Goal: Task Accomplishment & Management: Manage account settings

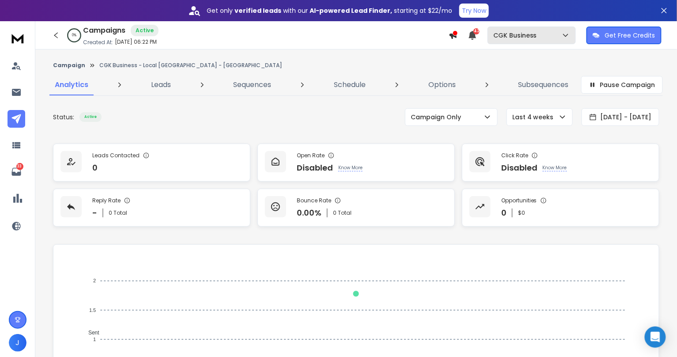
click at [536, 35] on p "CGK Business" at bounding box center [516, 35] width 47 height 9
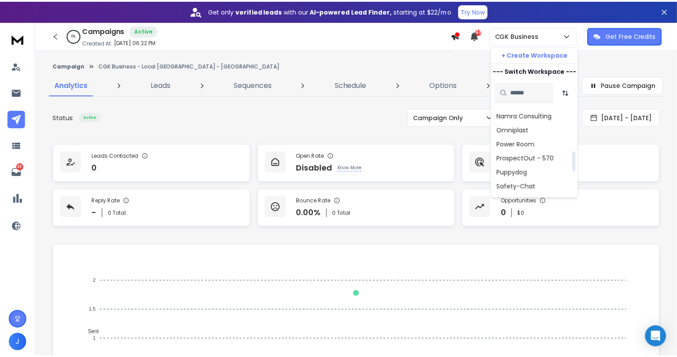
scroll to position [186, 0]
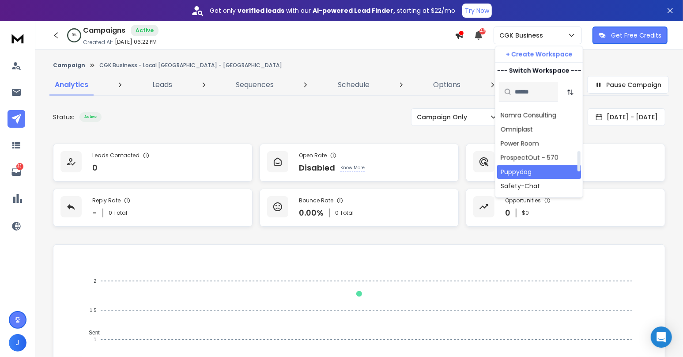
click at [527, 167] on div "Puppydog" at bounding box center [516, 171] width 31 height 9
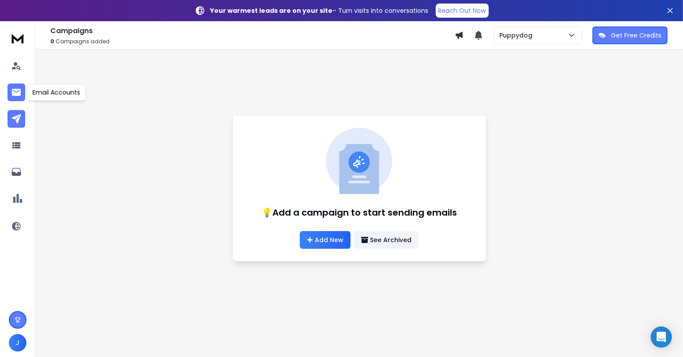
click at [20, 92] on icon at bounding box center [16, 92] width 9 height 7
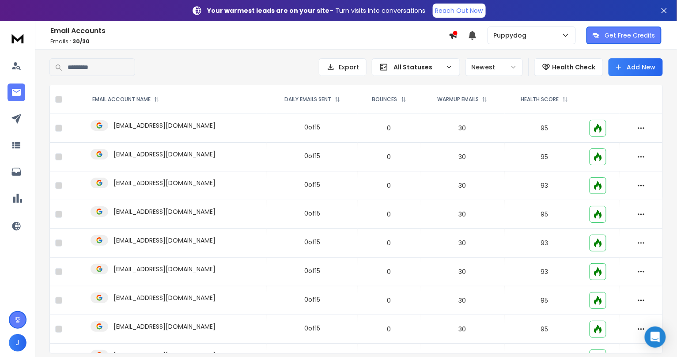
click at [238, 68] on div at bounding box center [181, 67] width 264 height 18
click at [230, 79] on div "Export All Statuses Newest Health Check Add New EMAIL ACCOUNT NAME DAILY EMAILS…" at bounding box center [355, 205] width 613 height 295
click at [16, 113] on link at bounding box center [17, 119] width 18 height 18
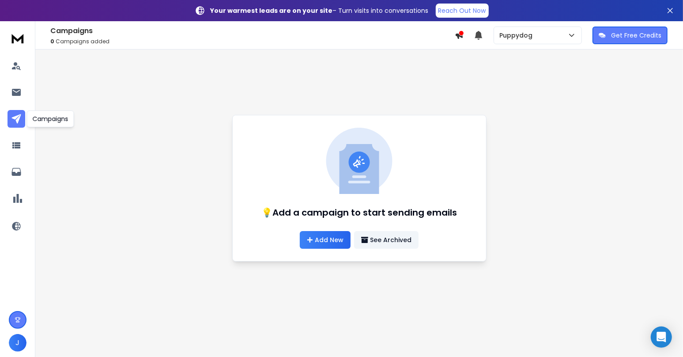
click at [302, 85] on div "💡Add a campaign to start sending emails Add New See Archived" at bounding box center [358, 159] width 619 height 203
click at [298, 84] on div "💡Add a campaign to start sending emails Add New See Archived" at bounding box center [358, 159] width 619 height 203
click at [557, 104] on div "💡Add a campaign to start sending emails Add New See Archived" at bounding box center [358, 159] width 619 height 203
click at [14, 94] on icon at bounding box center [16, 92] width 9 height 7
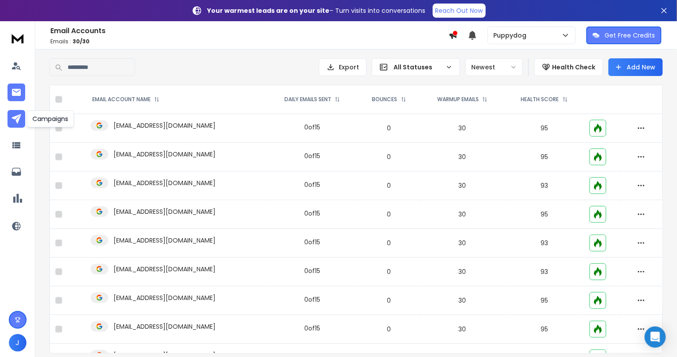
click at [17, 121] on icon at bounding box center [15, 118] width 9 height 9
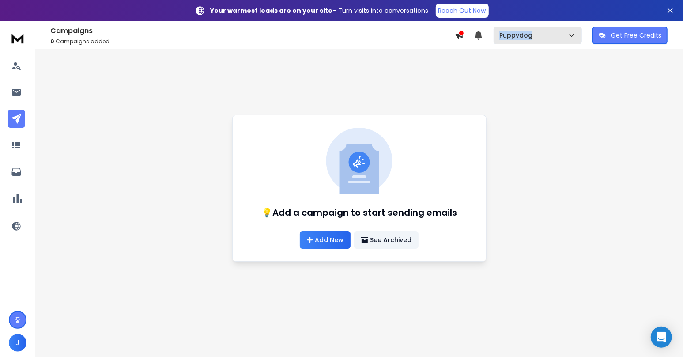
drag, startPoint x: 490, startPoint y: 40, endPoint x: 496, endPoint y: 37, distance: 7.1
click at [496, 37] on div "Puppydog Get Free Credits" at bounding box center [561, 35] width 213 height 18
click at [528, 61] on div "💡Add a campaign to start sending emails Add New See Archived" at bounding box center [358, 159] width 619 height 203
drag, startPoint x: 488, startPoint y: 28, endPoint x: 536, endPoint y: 33, distance: 48.0
click at [536, 33] on div "Puppydog Get Free Credits" at bounding box center [561, 35] width 213 height 18
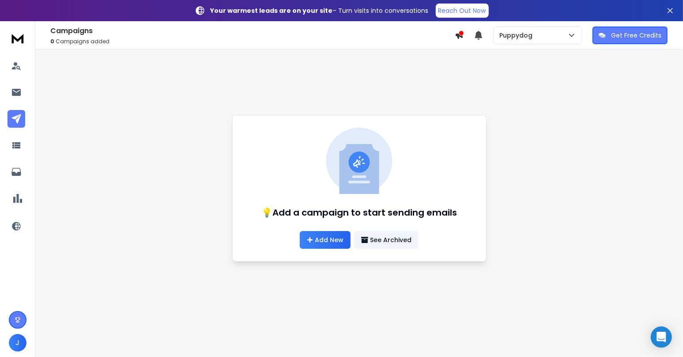
click at [544, 52] on div "💡Add a campaign to start sending emails Add New See Archived" at bounding box center [359, 159] width 648 height 221
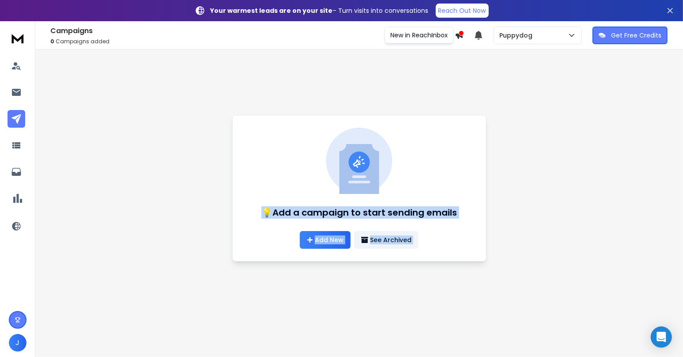
drag, startPoint x: 673, startPoint y: 38, endPoint x: 456, endPoint y: 39, distance: 216.8
click at [454, 39] on div "Campaigns 0 Campaigns added Puppydog Get Free Credits" at bounding box center [341, 35] width 683 height 28
click at [534, 60] on div "💡Add a campaign to start sending emails Add New See Archived" at bounding box center [358, 159] width 619 height 203
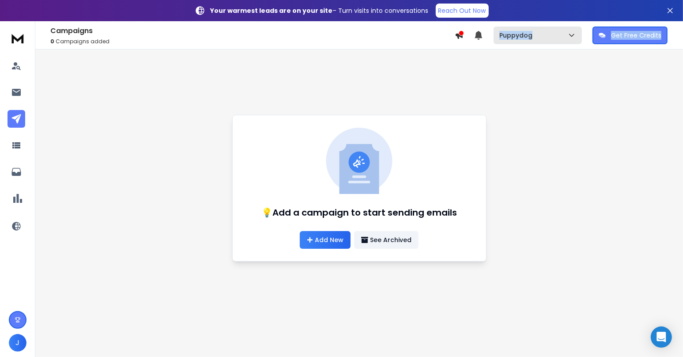
drag, startPoint x: 673, startPoint y: 37, endPoint x: 501, endPoint y: 34, distance: 172.2
click at [501, 34] on div "Campaigns 0 Campaigns added Puppydog Get Free Credits" at bounding box center [341, 35] width 683 height 28
click at [509, 56] on div "💡Add a campaign to start sending emails Add New See Archived" at bounding box center [359, 159] width 648 height 221
drag, startPoint x: 490, startPoint y: 35, endPoint x: 674, endPoint y: 34, distance: 183.7
click at [674, 34] on div "Campaigns 0 Campaigns added Puppydog Get Free Credits" at bounding box center [341, 35] width 683 height 28
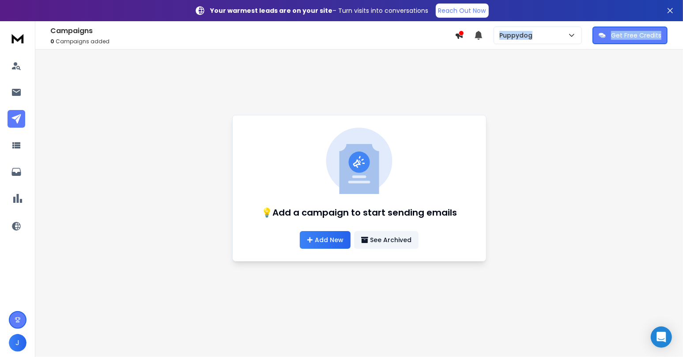
click at [672, 37] on div "Campaigns 0 Campaigns added Puppydog Get Free Credits" at bounding box center [341, 35] width 683 height 28
drag, startPoint x: 672, startPoint y: 34, endPoint x: 496, endPoint y: 37, distance: 175.7
click at [496, 37] on div "Campaigns 0 Campaigns added Puppydog Get Free Credits" at bounding box center [341, 35] width 683 height 28
click at [491, 36] on div "Puppydog Get Free Credits" at bounding box center [561, 35] width 213 height 18
drag, startPoint x: 491, startPoint y: 36, endPoint x: 668, endPoint y: 38, distance: 176.6
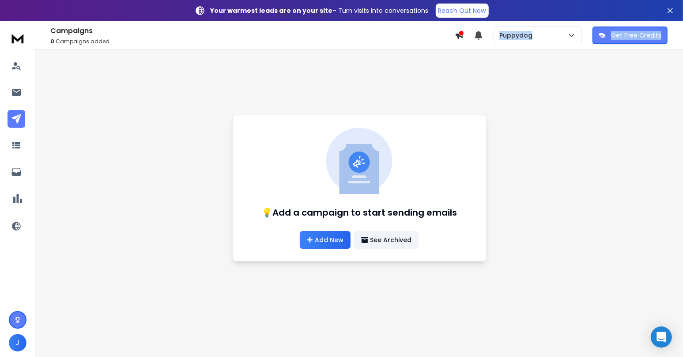
click at [668, 38] on div "Campaigns 0 Campaigns added Puppydog Get Free Credits" at bounding box center [341, 35] width 683 height 28
click at [669, 37] on div "Campaigns 0 Campaigns added Puppydog Get Free Credits" at bounding box center [341, 35] width 683 height 28
drag, startPoint x: 672, startPoint y: 35, endPoint x: 498, endPoint y: 34, distance: 173.9
click at [498, 34] on div "Campaigns 0 Campaigns added Puppydog Get Free Credits" at bounding box center [341, 35] width 683 height 28
click at [490, 39] on div "Puppydog Get Free Credits" at bounding box center [561, 35] width 213 height 18
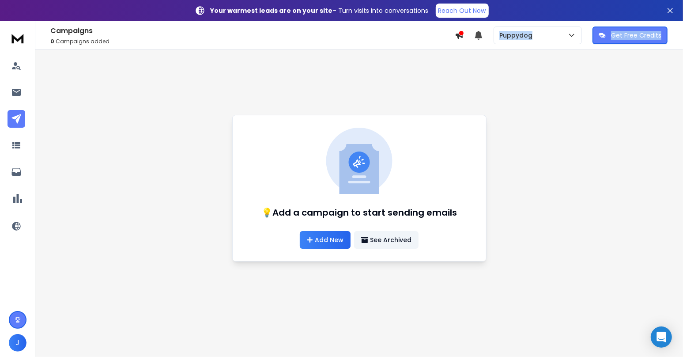
drag, startPoint x: 490, startPoint y: 34, endPoint x: 680, endPoint y: 35, distance: 190.7
click at [680, 35] on div "Campaigns 0 Campaigns added Puppydog Get Free Credits" at bounding box center [341, 35] width 683 height 28
click at [673, 38] on div "Campaigns 0 Campaigns added Puppydog Get Free Credits" at bounding box center [341, 35] width 683 height 28
drag, startPoint x: 672, startPoint y: 34, endPoint x: 477, endPoint y: 30, distance: 194.8
click at [477, 30] on div "Campaigns 0 Campaigns added Puppydog Get Free Credits" at bounding box center [341, 35] width 683 height 28
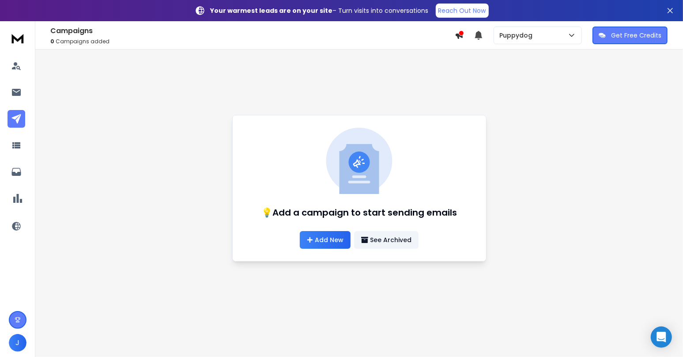
click at [484, 29] on div "Puppydog Get Free Credits" at bounding box center [561, 35] width 213 height 18
drag, startPoint x: 492, startPoint y: 35, endPoint x: 659, endPoint y: 43, distance: 167.1
click at [659, 43] on div "Puppydog Get Free Credits" at bounding box center [561, 35] width 213 height 18
click at [678, 36] on div "Campaigns 0 Campaigns added Puppydog Get Free Credits" at bounding box center [341, 35] width 683 height 28
drag, startPoint x: 672, startPoint y: 37, endPoint x: 487, endPoint y: 32, distance: 185.0
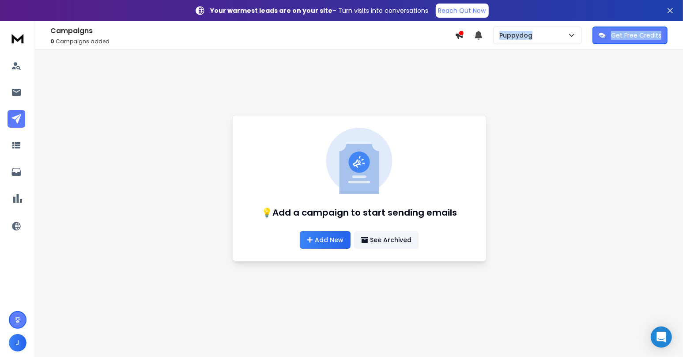
click at [487, 32] on div "Campaigns 0 Campaigns added Puppydog Get Free Credits" at bounding box center [341, 35] width 683 height 28
click at [487, 33] on div "Puppydog Get Free Credits" at bounding box center [561, 35] width 213 height 18
click at [488, 31] on div "Puppydog Get Free Credits" at bounding box center [561, 35] width 213 height 18
drag, startPoint x: 490, startPoint y: 34, endPoint x: 665, endPoint y: 37, distance: 175.3
click at [665, 37] on div "Puppydog Get Free Credits" at bounding box center [561, 35] width 213 height 18
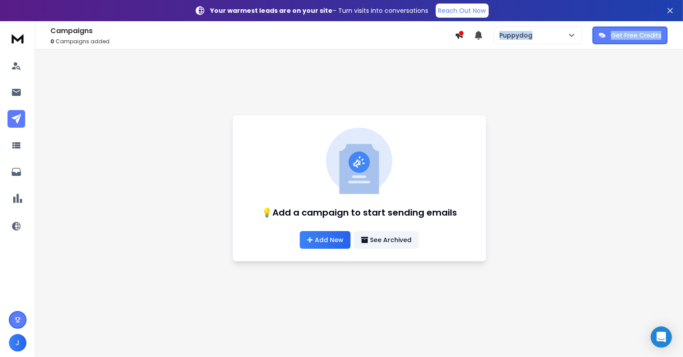
click at [670, 35] on div "Campaigns 0 Campaigns added Puppydog Get Free Credits" at bounding box center [341, 35] width 683 height 28
click at [490, 22] on div "Campaigns 0 Campaigns added Puppydog Get Free Credits" at bounding box center [341, 35] width 683 height 28
drag, startPoint x: 490, startPoint y: 33, endPoint x: 677, endPoint y: 35, distance: 187.6
click at [677, 35] on div "Campaigns 0 Campaigns added Puppydog Get Free Credits" at bounding box center [341, 35] width 683 height 28
click at [676, 36] on div "Campaigns 0 Campaigns added Puppydog Get Free Credits" at bounding box center [341, 35] width 683 height 28
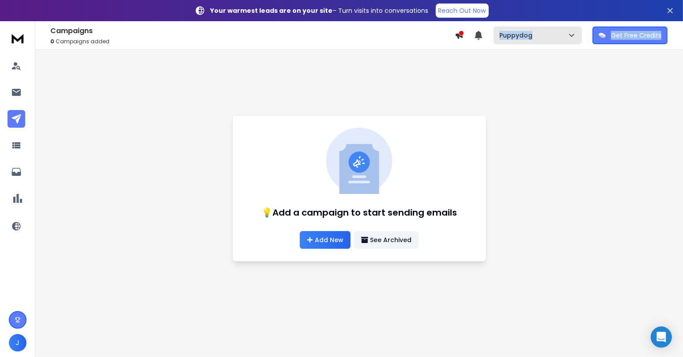
drag, startPoint x: 675, startPoint y: 37, endPoint x: 502, endPoint y: 34, distance: 173.5
click at [502, 34] on div "Campaigns 0 Campaigns added Puppydog Get Free Credits" at bounding box center [341, 35] width 683 height 28
click at [532, 68] on div "💡Add a campaign to start sending emails Add New See Archived" at bounding box center [358, 159] width 619 height 203
drag, startPoint x: 488, startPoint y: 34, endPoint x: 664, endPoint y: 35, distance: 175.7
click at [664, 35] on div "Puppydog Get Free Credits" at bounding box center [561, 35] width 213 height 18
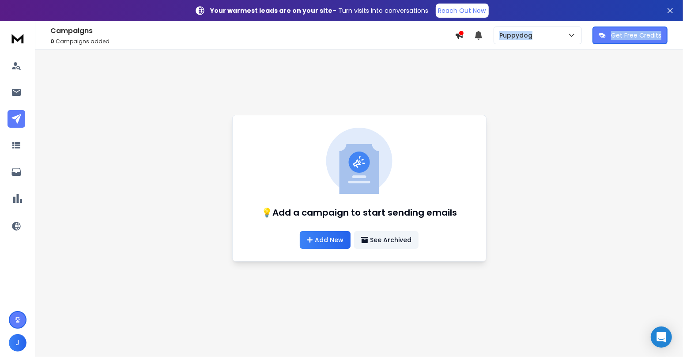
click at [672, 39] on div "Campaigns 0 Campaigns added Puppydog Get Free Credits" at bounding box center [341, 35] width 683 height 28
drag, startPoint x: 672, startPoint y: 36, endPoint x: 491, endPoint y: 35, distance: 180.6
click at [491, 35] on div "Campaigns 0 Campaigns added Puppydog Get Free Credits" at bounding box center [341, 35] width 683 height 28
click at [490, 33] on div "Puppydog Get Free Credits" at bounding box center [561, 35] width 213 height 18
drag, startPoint x: 490, startPoint y: 32, endPoint x: 686, endPoint y: 40, distance: 195.7
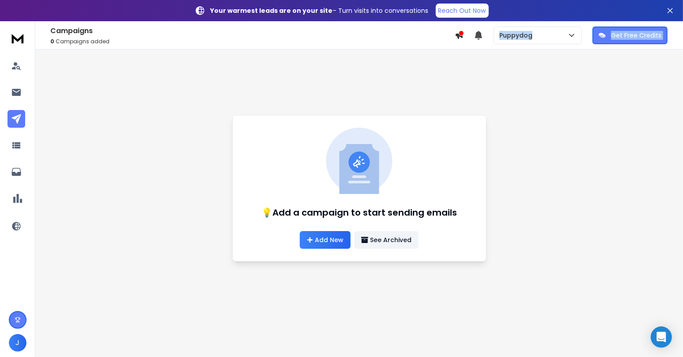
click at [683, 40] on html "Your warmest leads are on your site – Turn visits into conversations Reach Out …" at bounding box center [341, 178] width 683 height 357
click at [673, 36] on div "Campaigns 0 Campaigns added Puppydog Get Free Credits" at bounding box center [341, 35] width 683 height 28
drag, startPoint x: 672, startPoint y: 37, endPoint x: 490, endPoint y: 38, distance: 181.9
click at [490, 38] on div "Campaigns 0 Campaigns added Puppydog Get Free Credits" at bounding box center [341, 35] width 683 height 28
click at [489, 34] on div "Puppydog Get Free Credits" at bounding box center [561, 35] width 213 height 18
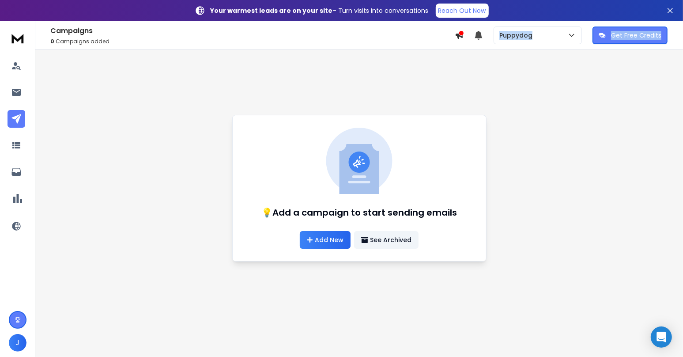
drag, startPoint x: 489, startPoint y: 34, endPoint x: 673, endPoint y: 34, distance: 184.1
click at [673, 34] on div "Campaigns 0 Campaigns added Puppydog Get Free Credits" at bounding box center [341, 35] width 683 height 28
click at [672, 35] on div "Campaigns 0 Campaigns added Puppydog Get Free Credits" at bounding box center [341, 35] width 683 height 28
drag, startPoint x: 672, startPoint y: 36, endPoint x: 489, endPoint y: 36, distance: 183.7
click at [489, 36] on div "Campaigns 0 Campaigns added Puppydog Get Free Credits" at bounding box center [341, 35] width 683 height 28
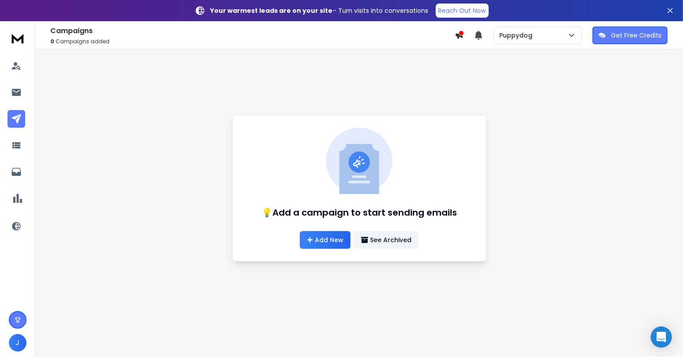
click at [487, 32] on div "Puppydog Get Free Credits" at bounding box center [561, 35] width 213 height 18
click at [492, 36] on div "Puppydog Get Free Credits" at bounding box center [561, 35] width 213 height 18
click at [549, 34] on div "Puppydog" at bounding box center [537, 35] width 77 height 9
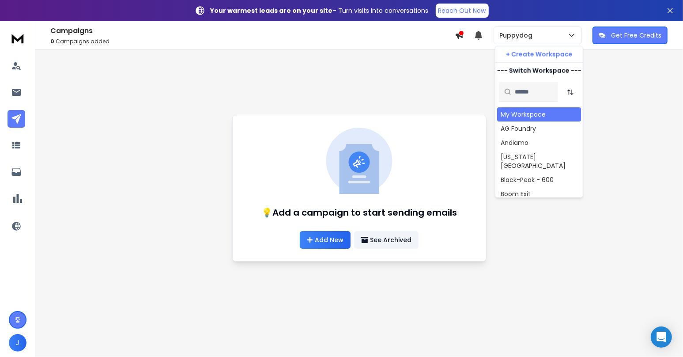
click at [614, 72] on div "💡Add a campaign to start sending emails Add New See Archived" at bounding box center [358, 159] width 619 height 203
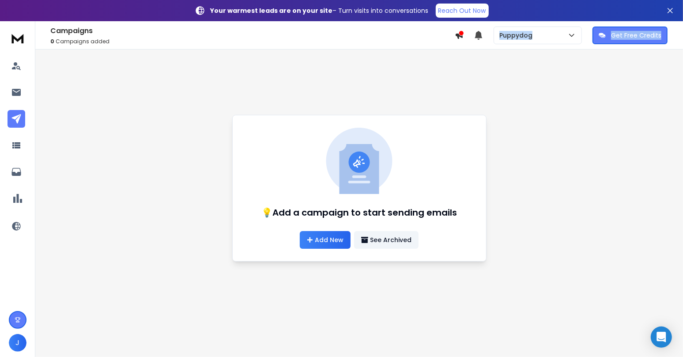
drag, startPoint x: 491, startPoint y: 34, endPoint x: 678, endPoint y: 33, distance: 186.8
click at [678, 33] on div "Campaigns 0 Campaigns added Puppydog Get Free Credits" at bounding box center [341, 35] width 683 height 28
click at [676, 35] on div "Campaigns 0 Campaigns added Puppydog Get Free Credits" at bounding box center [341, 35] width 683 height 28
drag, startPoint x: 675, startPoint y: 35, endPoint x: 493, endPoint y: 34, distance: 181.9
click at [493, 34] on div "Campaigns 0 Campaigns added Puppydog Get Free Credits" at bounding box center [341, 35] width 683 height 28
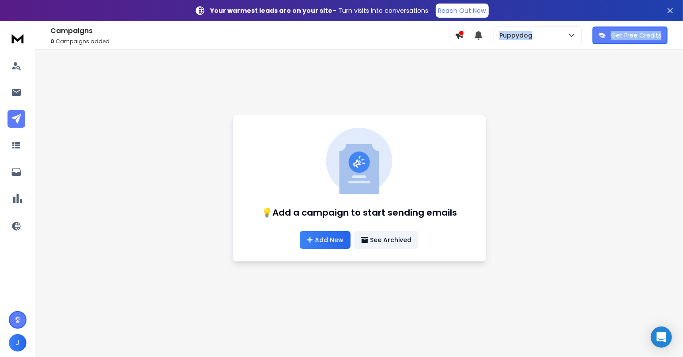
click at [492, 32] on div "Puppydog Get Free Credits" at bounding box center [561, 35] width 213 height 18
drag, startPoint x: 491, startPoint y: 36, endPoint x: 673, endPoint y: 34, distance: 181.5
click at [673, 34] on div "Campaigns 0 Campaigns added Puppydog Get Free Credits" at bounding box center [341, 35] width 683 height 28
drag, startPoint x: 672, startPoint y: 36, endPoint x: 495, endPoint y: 34, distance: 176.6
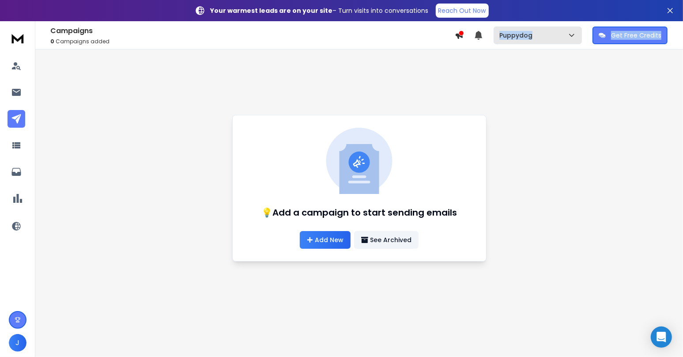
click at [495, 34] on div "Campaigns 0 Campaigns added Puppydog Get Free Credits" at bounding box center [341, 35] width 683 height 28
click at [487, 26] on div "Puppydog Get Free Credits" at bounding box center [561, 35] width 213 height 18
drag, startPoint x: 490, startPoint y: 33, endPoint x: 671, endPoint y: 37, distance: 180.6
click at [671, 37] on div "Campaigns 0 Campaigns added Puppydog Get Free Credits" at bounding box center [341, 35] width 683 height 28
click at [672, 36] on div "Campaigns 0 Campaigns added Puppydog Get Free Credits" at bounding box center [341, 35] width 683 height 28
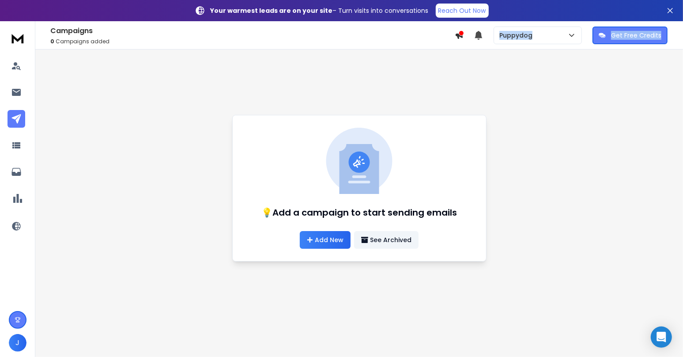
drag, startPoint x: 673, startPoint y: 36, endPoint x: 492, endPoint y: 36, distance: 180.6
click at [492, 36] on div "Campaigns 0 Campaigns added Puppydog Get Free Credits" at bounding box center [341, 35] width 683 height 28
click at [490, 35] on div "Puppydog Get Free Credits" at bounding box center [561, 35] width 213 height 18
click at [535, 102] on div "💡Add a campaign to start sending emails Add New See Archived" at bounding box center [358, 159] width 619 height 203
drag, startPoint x: 490, startPoint y: 36, endPoint x: 672, endPoint y: 36, distance: 181.5
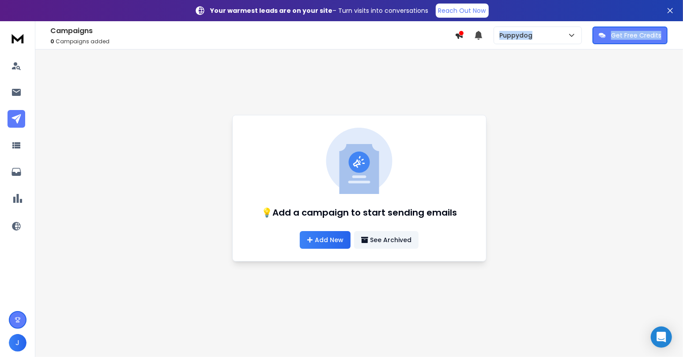
click at [672, 36] on div "Campaigns 0 Campaigns added Puppydog Get Free Credits" at bounding box center [341, 35] width 683 height 28
drag, startPoint x: 672, startPoint y: 34, endPoint x: 493, endPoint y: 38, distance: 178.4
click at [493, 38] on div "Campaigns 0 Campaigns added Puppydog Get Free Credits" at bounding box center [341, 35] width 683 height 28
click at [488, 38] on div "Puppydog Get Free Credits" at bounding box center [561, 35] width 213 height 18
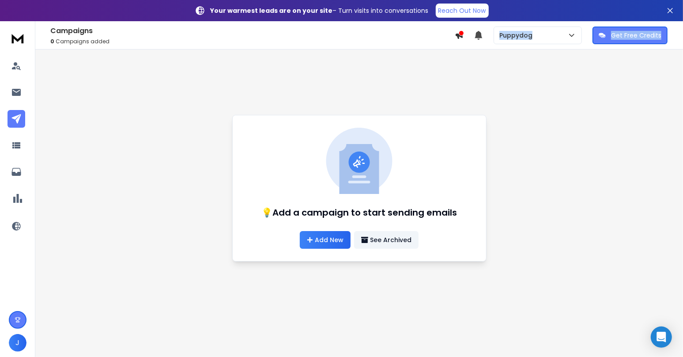
drag, startPoint x: 490, startPoint y: 35, endPoint x: 667, endPoint y: 31, distance: 177.5
click at [667, 31] on div "Puppydog Get Free Credits" at bounding box center [561, 35] width 213 height 18
click at [671, 33] on div "Campaigns 0 Campaigns added Puppydog Get Free Credits" at bounding box center [341, 35] width 683 height 28
drag, startPoint x: 671, startPoint y: 34, endPoint x: 489, endPoint y: 35, distance: 181.9
click at [490, 36] on div "Campaigns 0 Campaigns added Puppydog Get Free Credits" at bounding box center [341, 35] width 683 height 28
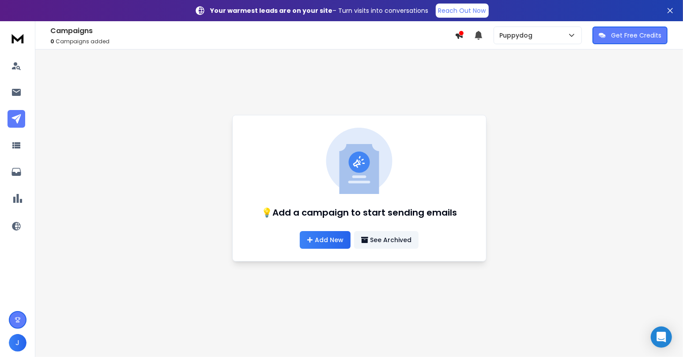
click at [489, 33] on div "Puppydog Get Free Credits" at bounding box center [561, 35] width 213 height 18
drag, startPoint x: 489, startPoint y: 33, endPoint x: 668, endPoint y: 38, distance: 179.8
click at [668, 38] on div "Campaigns 0 Campaigns added Puppydog Get Free Credits" at bounding box center [341, 35] width 683 height 28
click at [672, 34] on div "Campaigns 0 Campaigns added Puppydog Get Free Credits" at bounding box center [341, 35] width 683 height 28
drag, startPoint x: 672, startPoint y: 36, endPoint x: 498, endPoint y: 39, distance: 173.1
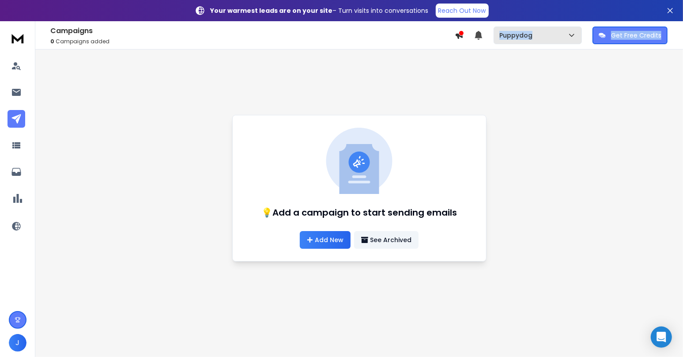
click at [498, 39] on div "Campaigns 0 Campaigns added Puppydog Get Free Credits" at bounding box center [341, 35] width 683 height 28
click at [487, 37] on div "Puppydog Get Free Credits" at bounding box center [561, 35] width 213 height 18
drag, startPoint x: 490, startPoint y: 33, endPoint x: 663, endPoint y: 33, distance: 173.1
click at [663, 33] on div "Puppydog Get Free Credits" at bounding box center [561, 35] width 213 height 18
click at [677, 35] on div "Campaigns 0 Campaigns added Puppydog Get Free Credits" at bounding box center [341, 35] width 683 height 28
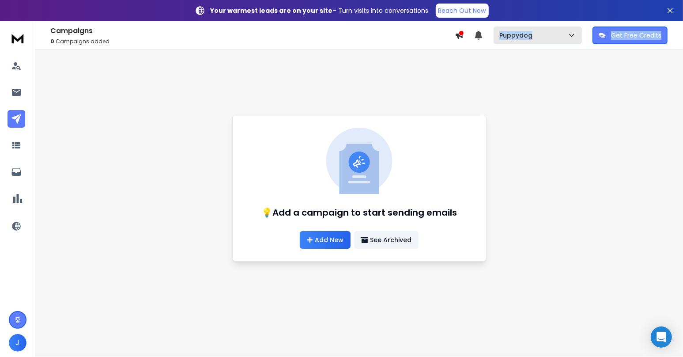
drag, startPoint x: 674, startPoint y: 37, endPoint x: 496, endPoint y: 38, distance: 177.9
click at [496, 38] on div "Campaigns 0 Campaigns added Puppydog Get Free Credits" at bounding box center [341, 35] width 683 height 28
click at [488, 36] on div "Puppydog Get Free Credits" at bounding box center [561, 35] width 213 height 18
drag, startPoint x: 491, startPoint y: 35, endPoint x: 685, endPoint y: 35, distance: 194.3
click at [683, 35] on html "Your warmest leads are on your site – Turn visits into conversations Reach Out …" at bounding box center [341, 178] width 683 height 357
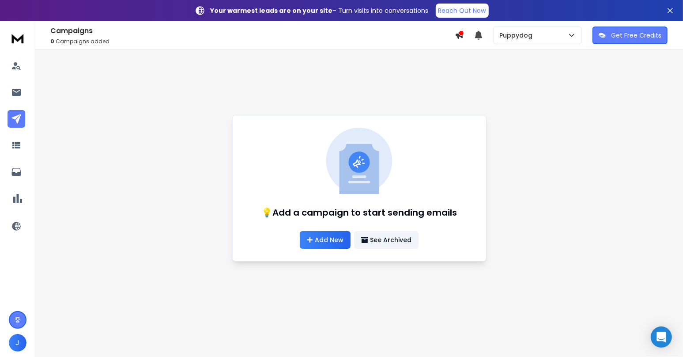
click at [631, 236] on div "💡Add a campaign to start sending emails Add New See Archived" at bounding box center [358, 188] width 619 height 147
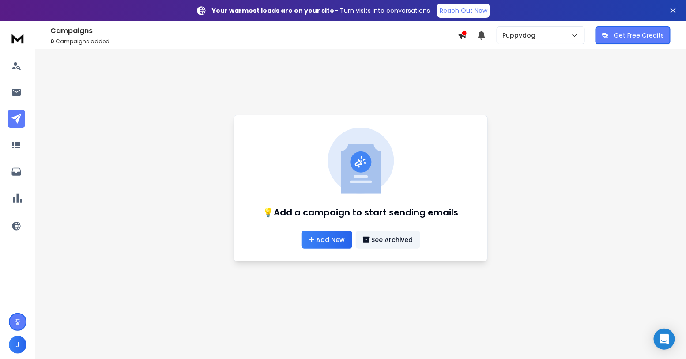
click at [565, 133] on div "💡Add a campaign to start sending emails Add New See Archived" at bounding box center [360, 188] width 622 height 147
click at [493, 35] on div "Puppydog Get Free Credits" at bounding box center [564, 35] width 213 height 18
drag, startPoint x: 494, startPoint y: 34, endPoint x: 679, endPoint y: 34, distance: 184.5
click at [679, 34] on div "Campaigns 0 Campaigns added Puppydog Get Free Credits" at bounding box center [343, 35] width 686 height 28
click at [677, 37] on div "Campaigns 0 Campaigns added Puppydog Get Free Credits" at bounding box center [343, 35] width 686 height 28
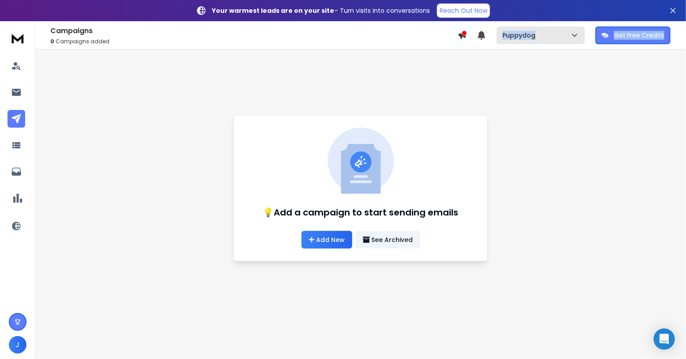
drag, startPoint x: 677, startPoint y: 36, endPoint x: 503, endPoint y: 36, distance: 173.9
click at [503, 36] on div "Campaigns 0 Campaigns added Puppydog Get Free Credits" at bounding box center [343, 35] width 686 height 28
click at [493, 25] on div "Campaigns 0 Campaigns added Puppydog Get Free Credits" at bounding box center [343, 35] width 686 height 28
drag, startPoint x: 493, startPoint y: 37, endPoint x: 667, endPoint y: 38, distance: 174.0
click at [667, 38] on div "Puppydog Get Free Credits" at bounding box center [564, 35] width 213 height 18
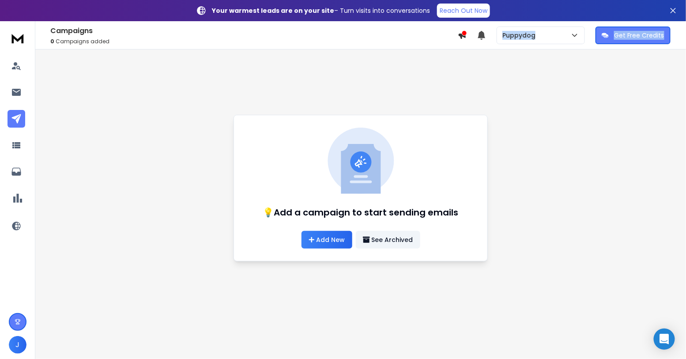
click at [680, 33] on div "Campaigns 0 Campaigns added Puppydog Get Free Credits" at bounding box center [343, 35] width 686 height 28
click at [493, 24] on div "Campaigns 0 Campaigns added Puppydog Get Free Credits" at bounding box center [343, 35] width 686 height 28
drag, startPoint x: 492, startPoint y: 36, endPoint x: 668, endPoint y: 31, distance: 176.2
click at [668, 31] on div "Puppydog Get Free Credits" at bounding box center [564, 35] width 213 height 18
click at [681, 38] on div "Campaigns 0 Campaigns added Puppydog Get Free Credits" at bounding box center [343, 35] width 686 height 28
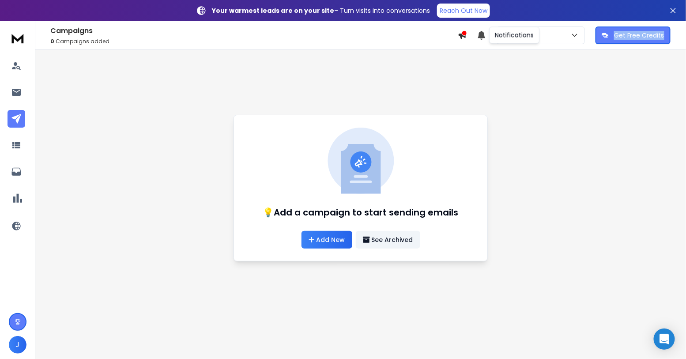
drag, startPoint x: 679, startPoint y: 34, endPoint x: 483, endPoint y: 36, distance: 195.6
click at [483, 36] on div "Campaigns 0 Campaigns added Puppydog Get Free Credits" at bounding box center [343, 35] width 686 height 28
click at [487, 21] on div "Your warmest leads are on your site – Turn visits into conversations Reach Out …" at bounding box center [343, 10] width 686 height 21
drag, startPoint x: 493, startPoint y: 34, endPoint x: 672, endPoint y: 32, distance: 179.3
click at [672, 32] on div "Campaigns 0 Campaigns added Puppydog Get Free Credits" at bounding box center [343, 35] width 686 height 28
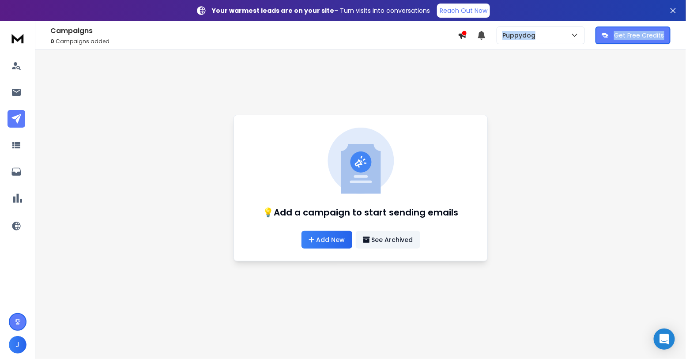
click at [679, 34] on div "Campaigns 0 Campaigns added Puppydog Get Free Credits" at bounding box center [343, 35] width 686 height 28
drag, startPoint x: 678, startPoint y: 36, endPoint x: 495, endPoint y: 37, distance: 182.3
click at [495, 37] on div "Campaigns 0 Campaigns added Puppydog Get Free Credits" at bounding box center [343, 35] width 686 height 28
click at [491, 36] on div "Puppydog Get Free Credits" at bounding box center [564, 35] width 213 height 18
drag, startPoint x: 491, startPoint y: 34, endPoint x: 674, endPoint y: 34, distance: 182.8
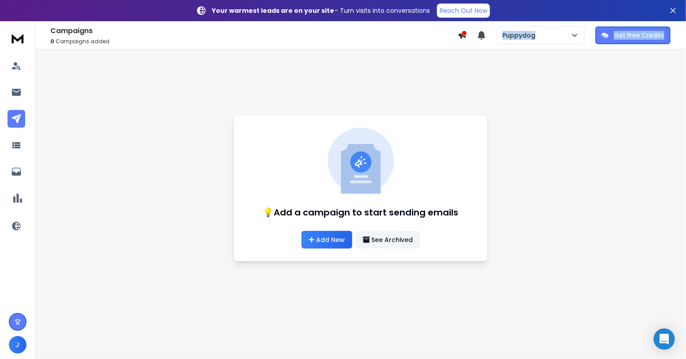
click at [674, 34] on div "Campaigns 0 Campaigns added Puppydog Get Free Credits" at bounding box center [343, 35] width 686 height 28
drag, startPoint x: 673, startPoint y: 36, endPoint x: 502, endPoint y: 34, distance: 170.9
click at [502, 34] on div "Campaigns 0 Campaigns added Puppydog Get Free Credits" at bounding box center [343, 35] width 686 height 28
click at [493, 41] on div "Puppydog Get Free Credits" at bounding box center [564, 35] width 213 height 18
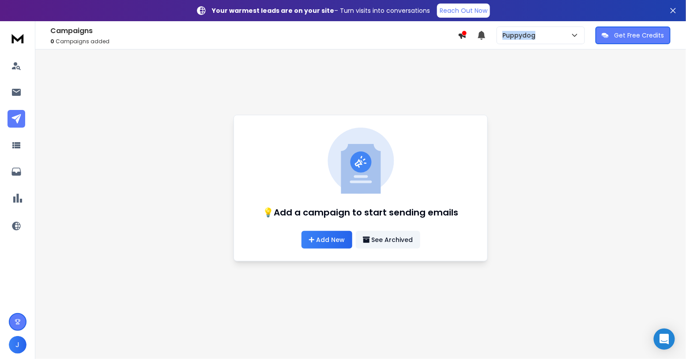
drag, startPoint x: 492, startPoint y: 35, endPoint x: 683, endPoint y: 31, distance: 190.3
click at [683, 29] on div "Campaigns 0 Campaigns added Puppydog Get Free Credits" at bounding box center [343, 35] width 686 height 28
click at [679, 34] on div "Campaigns 0 Campaigns added Puppydog Get Free Credits" at bounding box center [343, 35] width 686 height 28
drag, startPoint x: 679, startPoint y: 35, endPoint x: 502, endPoint y: 35, distance: 177.5
click at [502, 35] on div "Campaigns 0 Campaigns added Puppydog Get Free Credits" at bounding box center [343, 35] width 686 height 28
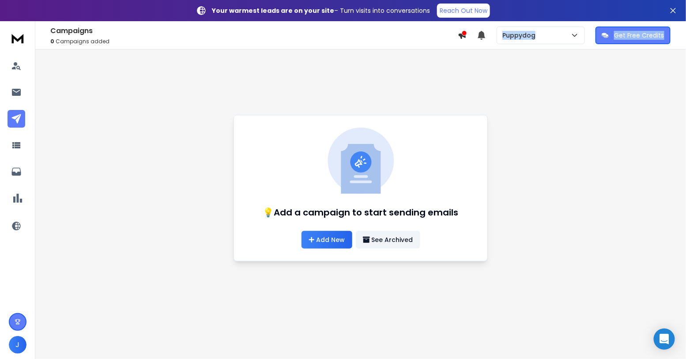
click at [494, 33] on div "Puppydog Get Free Credits" at bounding box center [564, 35] width 213 height 18
drag, startPoint x: 494, startPoint y: 35, endPoint x: 686, endPoint y: 35, distance: 191.6
click at [683, 35] on div "Campaigns 0 Campaigns added Puppydog Get Free Credits" at bounding box center [343, 35] width 686 height 28
click at [679, 37] on div "Campaigns 0 Campaigns added Puppydog Get Free Credits" at bounding box center [343, 35] width 686 height 28
drag, startPoint x: 677, startPoint y: 34, endPoint x: 502, endPoint y: 37, distance: 175.3
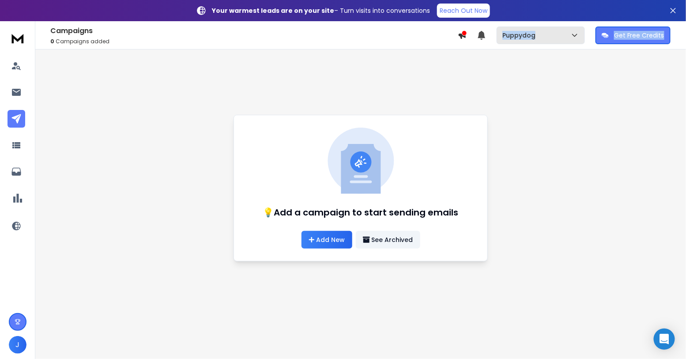
click at [502, 37] on div "Campaigns 0 Campaigns added Puppydog Get Free Credits" at bounding box center [343, 35] width 686 height 28
click at [494, 33] on div "Puppydog Get Free Credits" at bounding box center [564, 35] width 213 height 18
click at [550, 69] on div "💡Add a campaign to start sending emails Add New See Archived" at bounding box center [360, 159] width 622 height 203
drag, startPoint x: 492, startPoint y: 35, endPoint x: 676, endPoint y: 38, distance: 184.6
click at [676, 38] on div "Campaigns 0 Campaigns added Puppydog Get Free Credits" at bounding box center [343, 35] width 686 height 28
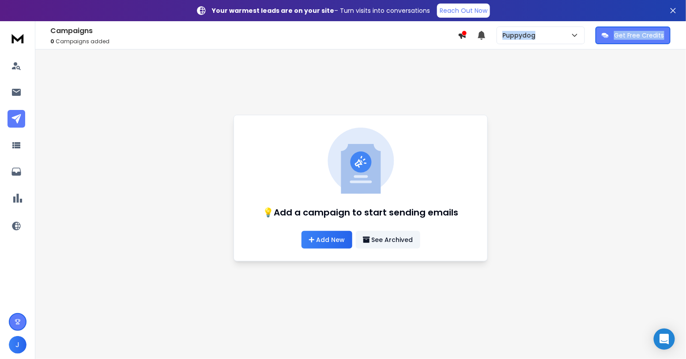
click at [676, 35] on div "Campaigns 0 Campaigns added Puppydog Get Free Credits" at bounding box center [343, 35] width 686 height 28
drag, startPoint x: 676, startPoint y: 38, endPoint x: 505, endPoint y: 37, distance: 171.7
click at [505, 37] on div "Campaigns 0 Campaigns added Puppydog Get Free Credits" at bounding box center [343, 35] width 686 height 28
click at [528, 90] on div "💡Add a campaign to start sending emails Add New See Archived" at bounding box center [360, 159] width 622 height 203
drag, startPoint x: 494, startPoint y: 33, endPoint x: 670, endPoint y: 39, distance: 175.4
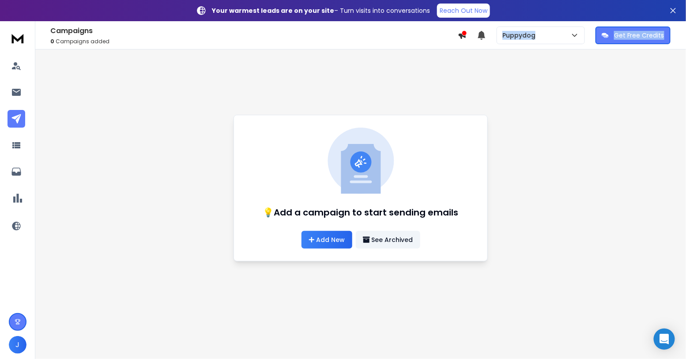
click at [670, 39] on div "Puppydog Get Free Credits" at bounding box center [564, 35] width 213 height 18
click at [678, 38] on div "Campaigns 0 Campaigns added Puppydog Get Free Credits" at bounding box center [343, 35] width 686 height 28
drag, startPoint x: 677, startPoint y: 35, endPoint x: 499, endPoint y: 29, distance: 178.0
click at [499, 29] on div "Campaigns 0 Campaigns added Puppydog Get Free Credits" at bounding box center [343, 35] width 686 height 28
click at [493, 29] on div "Puppydog Get Free Credits" at bounding box center [564, 35] width 213 height 18
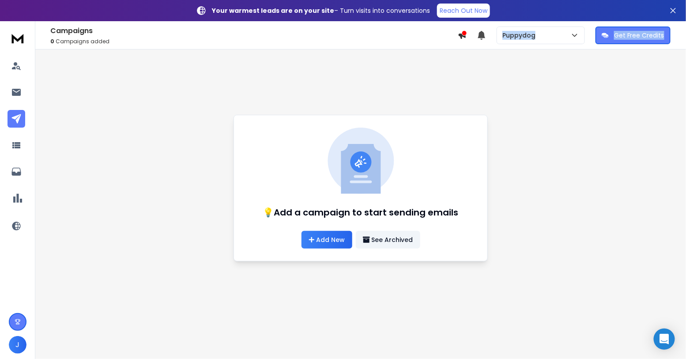
drag, startPoint x: 494, startPoint y: 34, endPoint x: 679, endPoint y: 45, distance: 184.8
click at [679, 45] on div "Campaigns 0 Campaigns added Puppydog Get Free Credits" at bounding box center [343, 35] width 686 height 28
click at [677, 35] on div "Campaigns 0 Campaigns added Puppydog Get Free Credits" at bounding box center [343, 35] width 686 height 28
drag, startPoint x: 677, startPoint y: 37, endPoint x: 496, endPoint y: 33, distance: 181.1
click at [496, 33] on div "Campaigns 0 Campaigns added Puppydog Get Free Credits" at bounding box center [343, 35] width 686 height 28
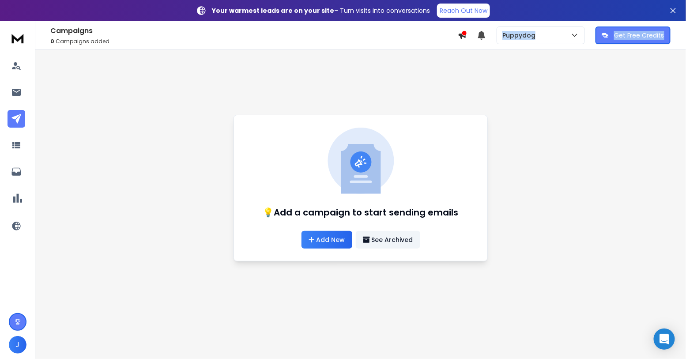
click at [494, 38] on div "Puppydog Get Free Credits" at bounding box center [564, 35] width 213 height 18
drag, startPoint x: 493, startPoint y: 35, endPoint x: 678, endPoint y: 40, distance: 184.6
click at [678, 40] on div "Campaigns 0 Campaigns added Puppydog Get Free Credits" at bounding box center [343, 35] width 686 height 28
click at [678, 39] on div "Campaigns 0 Campaigns added Puppydog Get Free Credits" at bounding box center [343, 35] width 686 height 28
drag, startPoint x: 677, startPoint y: 34, endPoint x: 505, endPoint y: 31, distance: 172.2
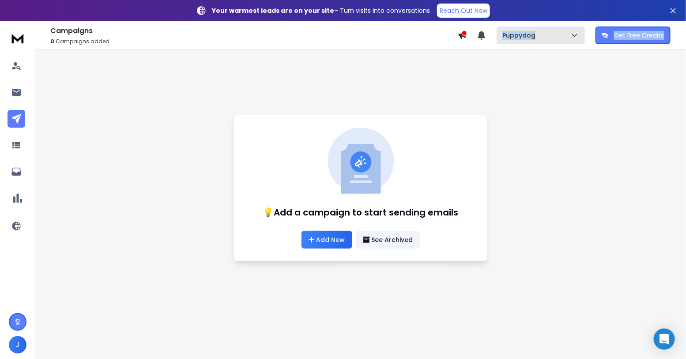
click at [505, 31] on div "Campaigns 0 Campaigns added Puppydog Get Free Credits" at bounding box center [343, 35] width 686 height 28
click at [492, 36] on div "Puppydog Get Free Credits" at bounding box center [564, 35] width 213 height 18
drag, startPoint x: 492, startPoint y: 35, endPoint x: 673, endPoint y: 32, distance: 181.5
click at [673, 32] on div "Campaigns 0 Campaigns added Puppydog Get Free Credits" at bounding box center [343, 35] width 686 height 28
click at [674, 34] on div "Campaigns 0 Campaigns added Puppydog Get Free Credits" at bounding box center [343, 35] width 686 height 28
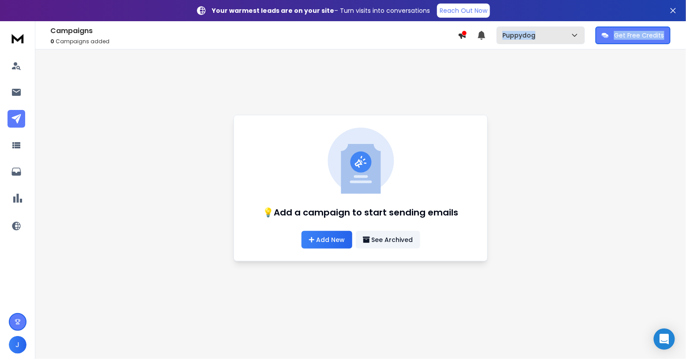
drag, startPoint x: 676, startPoint y: 32, endPoint x: 502, endPoint y: 39, distance: 174.1
click at [502, 39] on div "Campaigns 0 Campaigns added Puppydog Get Free Credits" at bounding box center [343, 35] width 686 height 28
click at [494, 30] on div "Puppydog Get Free Credits" at bounding box center [564, 35] width 213 height 18
drag, startPoint x: 495, startPoint y: 35, endPoint x: 676, endPoint y: 34, distance: 181.0
click at [676, 34] on div "Campaigns 0 Campaigns added Puppydog Get Free Credits" at bounding box center [343, 35] width 686 height 28
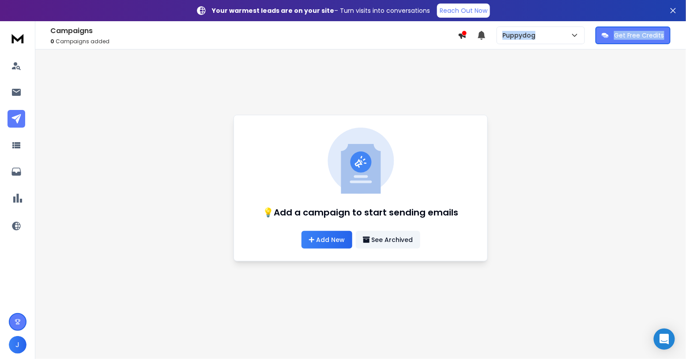
click at [676, 34] on div "Campaigns 0 Campaigns added Puppydog Get Free Credits" at bounding box center [343, 35] width 686 height 28
click at [672, 36] on div "Campaigns 0 Campaigns added Puppydog Get Free Credits" at bounding box center [343, 35] width 686 height 28
drag, startPoint x: 673, startPoint y: 35, endPoint x: 502, endPoint y: 36, distance: 171.7
click at [502, 36] on div "Campaigns 0 Campaigns added Puppydog Get Free Credits" at bounding box center [343, 35] width 686 height 28
click at [492, 33] on div "Puppydog Get Free Credits" at bounding box center [564, 35] width 213 height 18
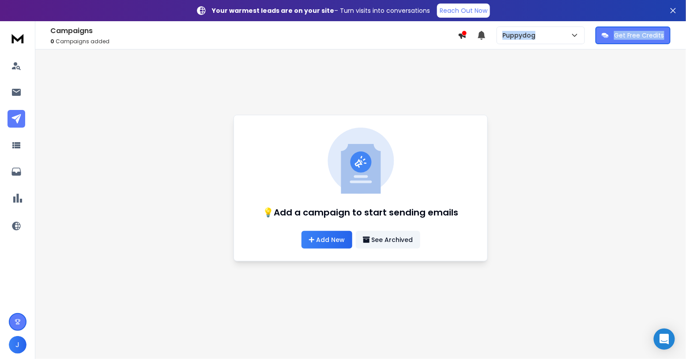
drag, startPoint x: 493, startPoint y: 35, endPoint x: 669, endPoint y: 32, distance: 176.2
click at [669, 32] on div "Puppydog Get Free Credits" at bounding box center [564, 35] width 213 height 18
click at [675, 31] on div "Campaigns 0 Campaigns added Puppydog Get Free Credits" at bounding box center [343, 35] width 686 height 28
drag, startPoint x: 675, startPoint y: 35, endPoint x: 515, endPoint y: 35, distance: 159.8
click at [515, 35] on div "Campaigns 0 Campaigns added Puppydog Get Free Credits" at bounding box center [343, 35] width 686 height 28
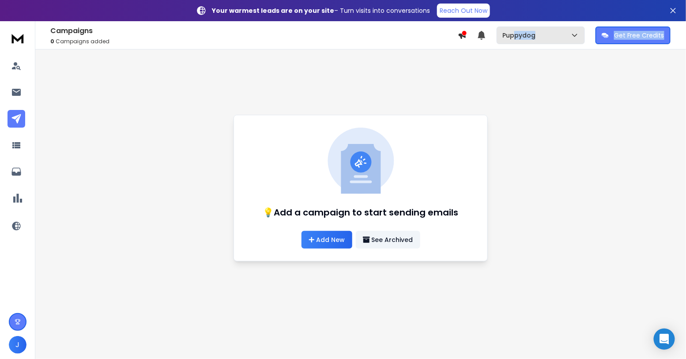
drag, startPoint x: 515, startPoint y: 35, endPoint x: 504, endPoint y: 37, distance: 11.6
click at [504, 37] on p "Puppydog" at bounding box center [520, 35] width 37 height 9
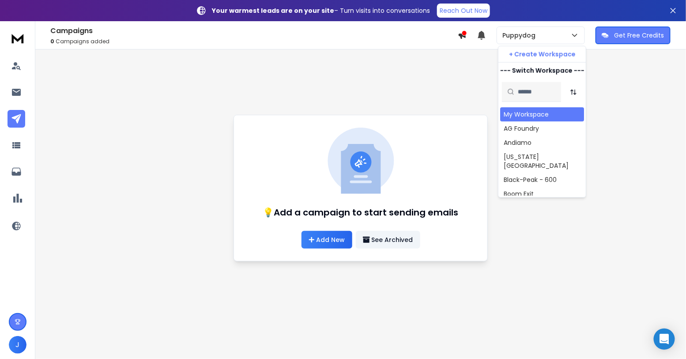
click at [493, 36] on div "Puppydog Get Free Credits" at bounding box center [564, 35] width 213 height 18
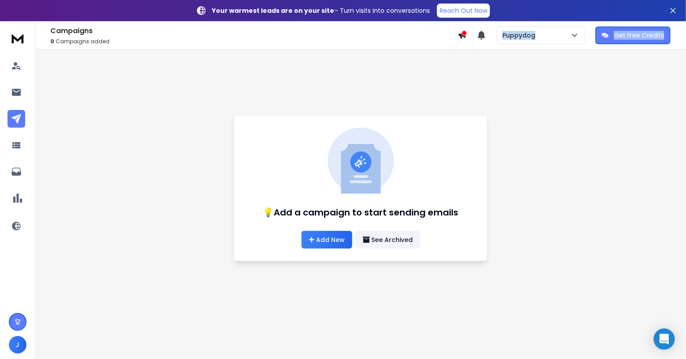
drag, startPoint x: 493, startPoint y: 33, endPoint x: 670, endPoint y: 31, distance: 177.5
click at [670, 31] on div "Puppydog Get Free Credits" at bounding box center [564, 35] width 213 height 18
click at [673, 33] on div "Campaigns 0 Campaigns added Puppydog Get Free Credits" at bounding box center [343, 35] width 686 height 28
click at [674, 34] on div "Campaigns 0 Campaigns added Puppydog Get Free Credits" at bounding box center [343, 35] width 686 height 28
drag, startPoint x: 675, startPoint y: 33, endPoint x: 505, endPoint y: 37, distance: 170.0
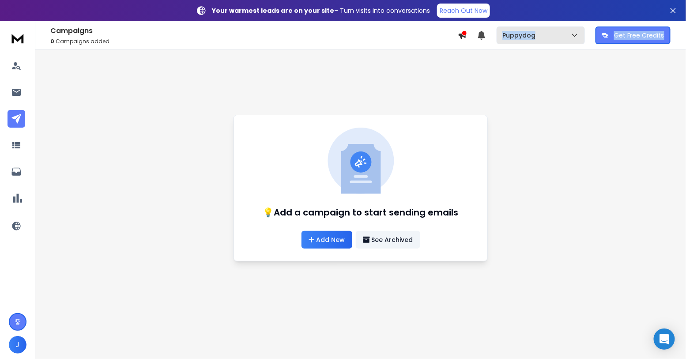
click at [505, 37] on div "Campaigns 0 Campaigns added Puppydog Get Free Credits" at bounding box center [343, 35] width 686 height 28
click at [502, 37] on button "Puppydog" at bounding box center [541, 35] width 88 height 18
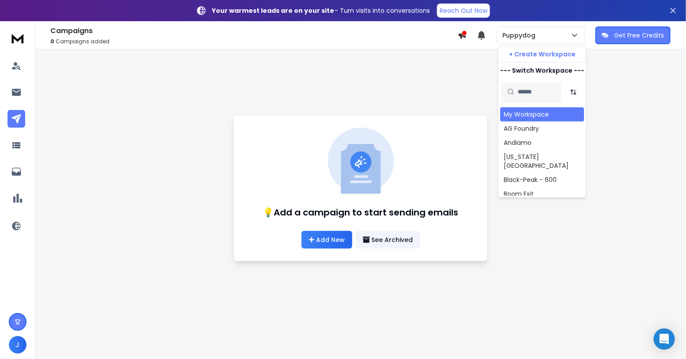
click at [492, 35] on div "Puppydog Get Free Credits" at bounding box center [564, 35] width 213 height 18
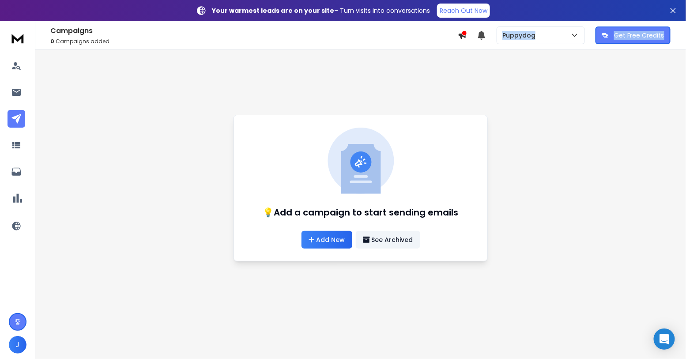
drag, startPoint x: 492, startPoint y: 34, endPoint x: 675, endPoint y: 35, distance: 183.2
click at [675, 35] on div "Campaigns 0 Campaigns added Puppydog Get Free Credits" at bounding box center [343, 35] width 686 height 28
drag, startPoint x: 675, startPoint y: 34, endPoint x: 503, endPoint y: 34, distance: 171.3
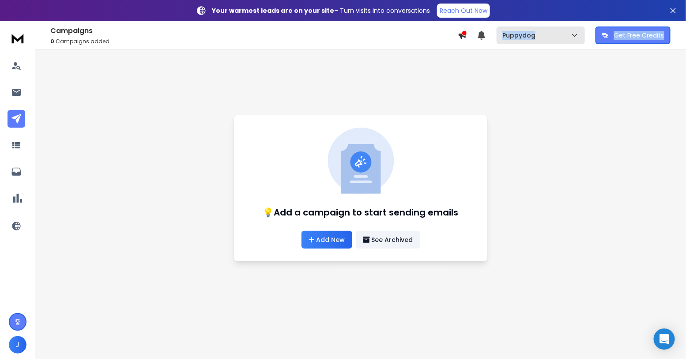
click at [503, 34] on div "Campaigns 0 Campaigns added Puppydog Get Free Credits" at bounding box center [343, 35] width 686 height 28
click at [503, 34] on button "Puppydog" at bounding box center [541, 35] width 88 height 18
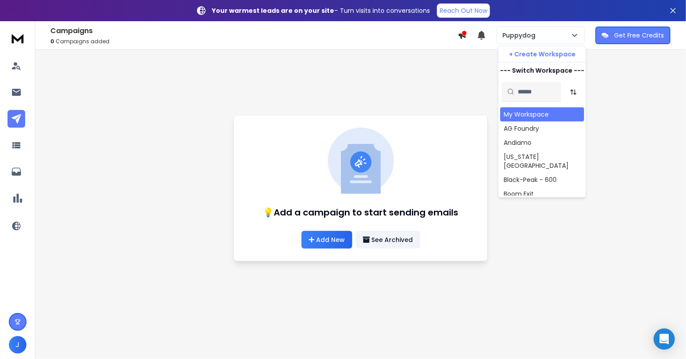
click at [217, 85] on div "💡Add a campaign to start sending emails Add New See Archived" at bounding box center [360, 159] width 622 height 203
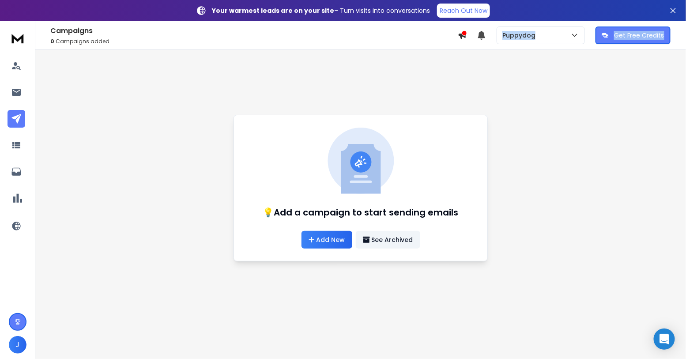
drag, startPoint x: 492, startPoint y: 36, endPoint x: 672, endPoint y: 34, distance: 179.3
click at [672, 34] on div "Campaigns 0 Campaigns added Puppydog Get Free Credits" at bounding box center [343, 35] width 686 height 28
click at [676, 34] on div "Campaigns 0 Campaigns added Puppydog Get Free Credits" at bounding box center [343, 35] width 686 height 28
drag, startPoint x: 676, startPoint y: 35, endPoint x: 501, endPoint y: 29, distance: 175.4
click at [501, 29] on div "Campaigns 0 Campaigns added Puppydog Get Free Credits" at bounding box center [343, 35] width 686 height 28
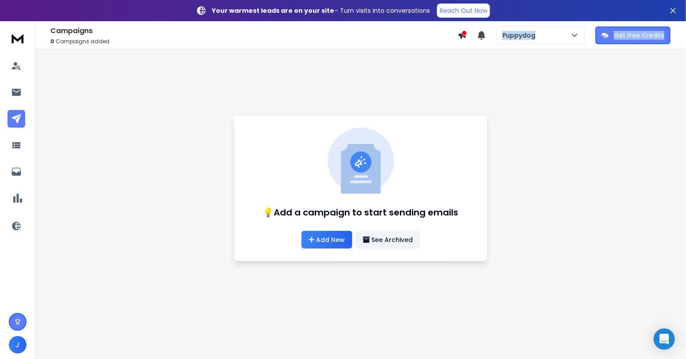
click at [494, 38] on div "Puppydog Get Free Credits" at bounding box center [564, 35] width 213 height 18
drag, startPoint x: 494, startPoint y: 35, endPoint x: 677, endPoint y: 34, distance: 183.7
click at [677, 34] on div "Campaigns 0 Campaigns added Puppydog Get Free Credits" at bounding box center [343, 35] width 686 height 28
drag, startPoint x: 491, startPoint y: 33, endPoint x: 665, endPoint y: 38, distance: 174.4
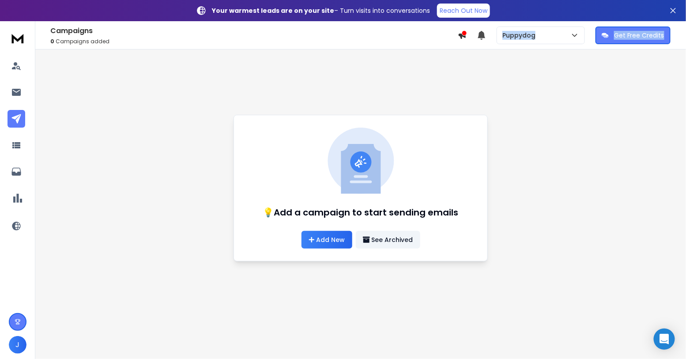
click at [665, 38] on div "Puppydog Get Free Credits" at bounding box center [564, 35] width 213 height 18
click at [681, 34] on div "Campaigns 0 Campaigns added Puppydog Get Free Credits" at bounding box center [343, 35] width 686 height 28
click at [373, 83] on div "💡Add a campaign to start sending emails Add New See Archived" at bounding box center [360, 159] width 622 height 203
click at [494, 37] on div "Puppydog Get Free Credits" at bounding box center [564, 35] width 213 height 18
drag, startPoint x: 494, startPoint y: 35, endPoint x: 684, endPoint y: 35, distance: 190.3
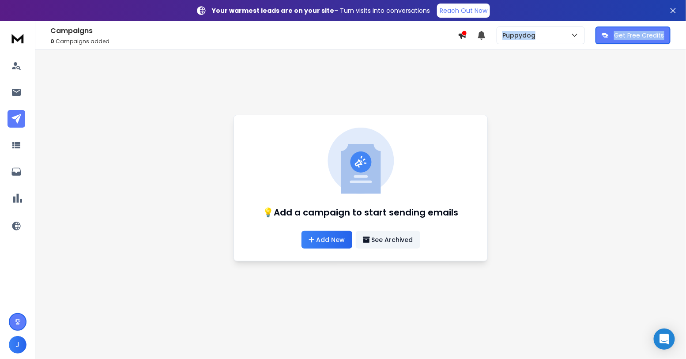
click at [683, 35] on div "Campaigns 0 Campaigns added Puppydog Get Free Credits" at bounding box center [343, 35] width 686 height 28
click at [679, 40] on div "Campaigns 0 Campaigns added Puppydog Get Free Credits" at bounding box center [343, 35] width 686 height 28
drag, startPoint x: 677, startPoint y: 35, endPoint x: 502, endPoint y: 39, distance: 175.3
click at [502, 39] on div "Campaigns 0 Campaigns added Puppydog Get Free Credits" at bounding box center [343, 35] width 686 height 28
click at [505, 65] on div "💡Add a campaign to start sending emails Add New See Archived" at bounding box center [360, 159] width 622 height 203
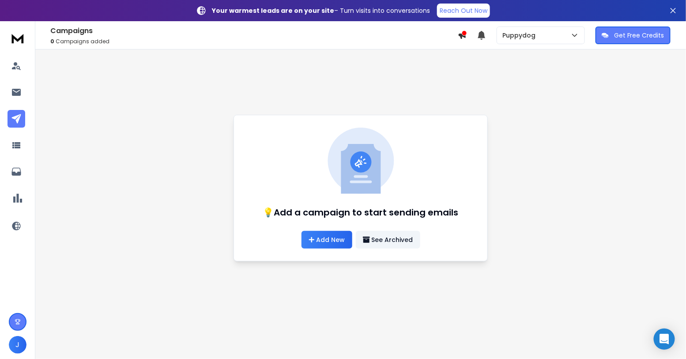
click at [493, 34] on div "Puppydog Get Free Credits" at bounding box center [564, 35] width 213 height 18
drag, startPoint x: 494, startPoint y: 34, endPoint x: 682, endPoint y: 40, distance: 188.1
click at [682, 40] on div "Campaigns 0 Campaigns added Puppydog Get Free Credits" at bounding box center [343, 35] width 686 height 28
click at [679, 38] on div "Campaigns 0 Campaigns added Puppydog Get Free Credits" at bounding box center [343, 35] width 686 height 28
drag, startPoint x: 679, startPoint y: 36, endPoint x: 502, endPoint y: 33, distance: 177.5
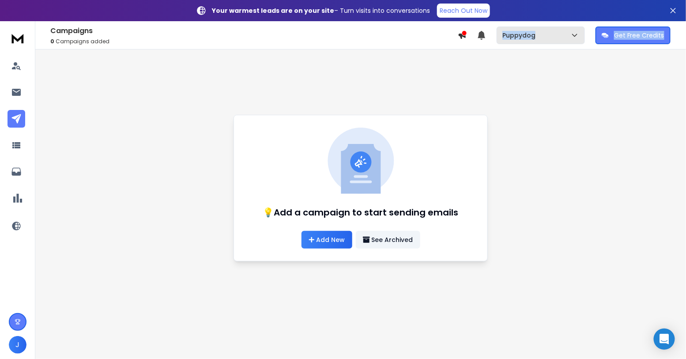
click at [502, 33] on div "Campaigns 0 Campaigns added Puppydog Get Free Credits" at bounding box center [343, 35] width 686 height 28
click at [493, 34] on div "Puppydog Get Free Credits" at bounding box center [564, 35] width 213 height 18
drag, startPoint x: 493, startPoint y: 35, endPoint x: 670, endPoint y: 38, distance: 177.5
click at [670, 38] on div "Puppydog Get Free Credits" at bounding box center [564, 35] width 213 height 18
click at [677, 39] on div "Campaigns 0 Campaigns added Puppydog Get Free Credits" at bounding box center [343, 35] width 686 height 28
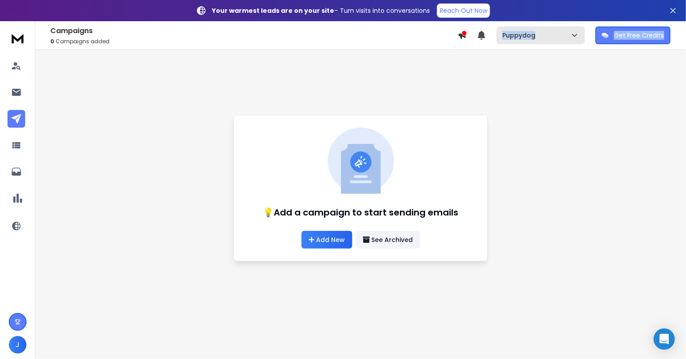
drag, startPoint x: 675, startPoint y: 36, endPoint x: 498, endPoint y: 36, distance: 177.0
click at [498, 36] on div "Campaigns 0 Campaigns added Puppydog Get Free Credits" at bounding box center [343, 35] width 686 height 28
click at [494, 34] on div "Puppydog Get Free Credits" at bounding box center [564, 35] width 213 height 18
drag, startPoint x: 493, startPoint y: 33, endPoint x: 675, endPoint y: 39, distance: 182.0
click at [675, 39] on div "Campaigns 0 Campaigns added Puppydog Get Free Credits" at bounding box center [343, 35] width 686 height 28
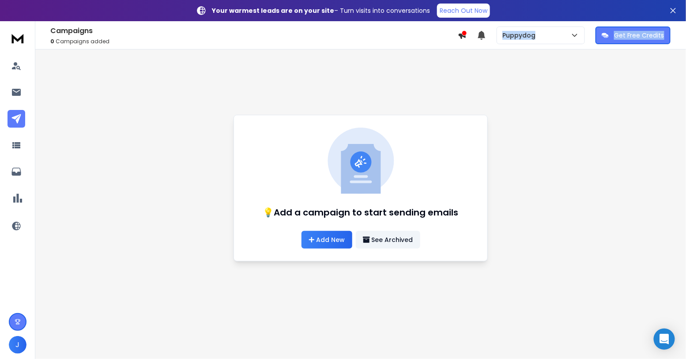
click at [674, 37] on div "Campaigns 0 Campaigns added Puppydog Get Free Credits" at bounding box center [343, 35] width 686 height 28
drag, startPoint x: 490, startPoint y: 34, endPoint x: 683, endPoint y: 34, distance: 193.4
click at [683, 34] on div "Campaigns 0 Campaigns added Puppydog Get Free Credits" at bounding box center [343, 35] width 686 height 28
click at [679, 34] on div "Campaigns 0 Campaigns added Puppydog Get Free Credits" at bounding box center [343, 35] width 686 height 28
click at [493, 34] on div "Puppydog Get Free Credits" at bounding box center [564, 35] width 213 height 18
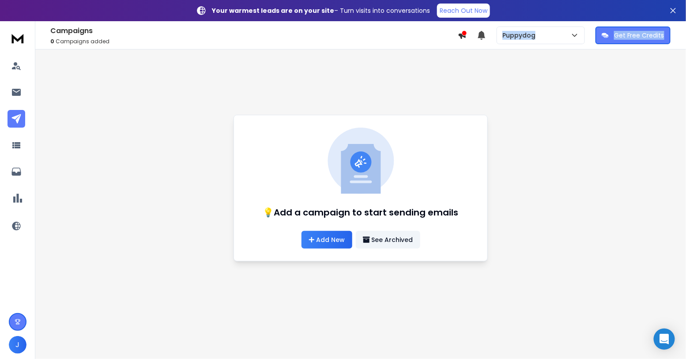
drag, startPoint x: 494, startPoint y: 35, endPoint x: 672, endPoint y: 35, distance: 177.9
click at [672, 35] on div "Campaigns 0 Campaigns added Puppydog Get Free Credits" at bounding box center [343, 35] width 686 height 28
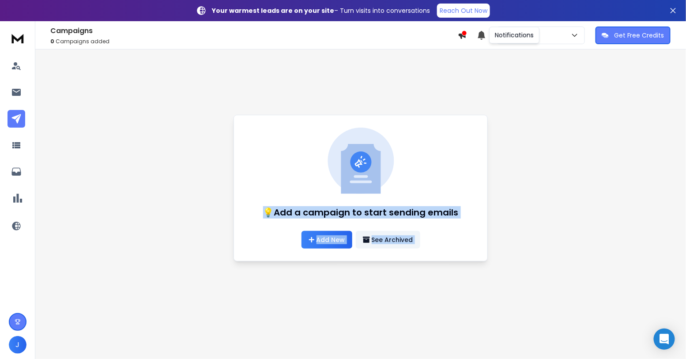
drag, startPoint x: 672, startPoint y: 34, endPoint x: 496, endPoint y: 36, distance: 176.6
click at [496, 36] on body "Your warmest leads are on your site – Turn visits into conversations Reach Out …" at bounding box center [343, 179] width 686 height 359
click at [525, 87] on div "💡Add a campaign to start sending emails Add New See Archived" at bounding box center [360, 159] width 622 height 203
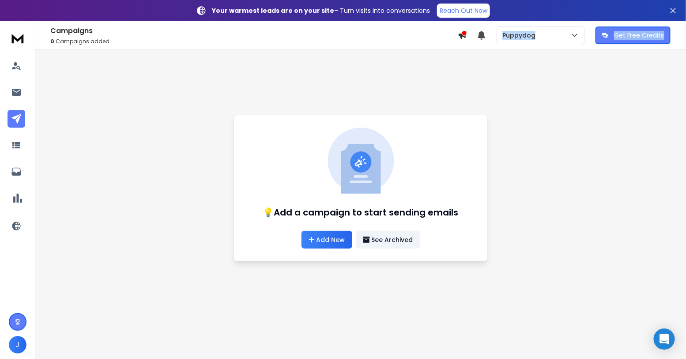
drag, startPoint x: 494, startPoint y: 37, endPoint x: 668, endPoint y: 37, distance: 173.9
click at [668, 37] on div "Puppydog Get Free Credits" at bounding box center [564, 35] width 213 height 18
click at [676, 32] on div "Campaigns 0 Campaigns added Puppydog Get Free Credits" at bounding box center [343, 35] width 686 height 28
drag, startPoint x: 676, startPoint y: 35, endPoint x: 504, endPoint y: 37, distance: 172.2
click at [504, 37] on div "Campaigns 0 Campaigns added Puppydog Get Free Credits" at bounding box center [343, 35] width 686 height 28
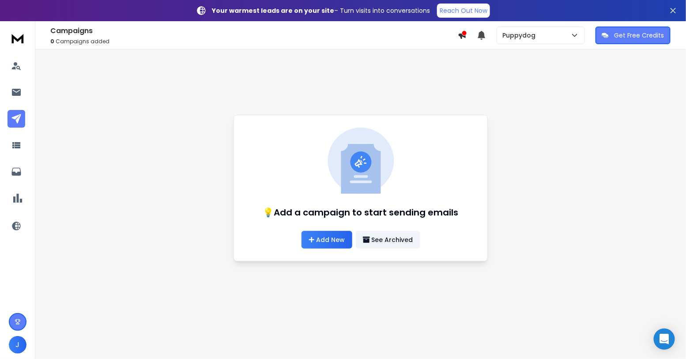
click at [492, 36] on div "Puppydog Get Free Credits" at bounding box center [564, 35] width 213 height 18
drag, startPoint x: 492, startPoint y: 34, endPoint x: 675, endPoint y: 38, distance: 183.7
click at [675, 38] on div "Campaigns 0 Campaigns added Puppydog Get Free Credits" at bounding box center [343, 35] width 686 height 28
click at [676, 36] on div "Campaigns 0 Campaigns added Puppydog Get Free Credits" at bounding box center [343, 35] width 686 height 28
drag, startPoint x: 676, startPoint y: 35, endPoint x: 504, endPoint y: 35, distance: 171.7
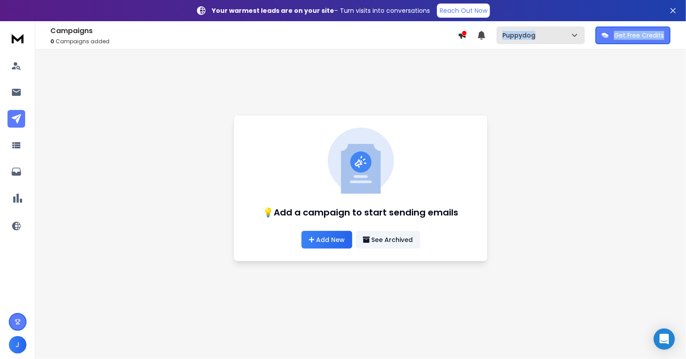
click at [504, 35] on div "Campaigns 0 Campaigns added Puppydog Get Free Credits" at bounding box center [343, 35] width 686 height 28
click at [505, 75] on div "💡Add a campaign to start sending emails Add New See Archived" at bounding box center [360, 159] width 622 height 203
drag, startPoint x: 494, startPoint y: 37, endPoint x: 665, endPoint y: 39, distance: 171.3
click at [665, 39] on div "Puppydog Get Free Credits" at bounding box center [564, 35] width 213 height 18
click at [679, 35] on div "Campaigns 0 Campaigns added Puppydog Get Free Credits" at bounding box center [343, 35] width 686 height 28
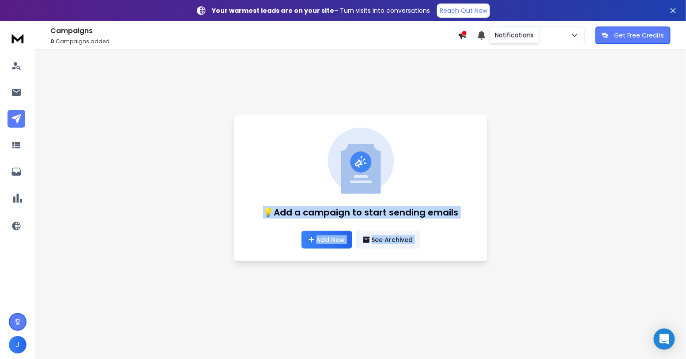
drag, startPoint x: 677, startPoint y: 36, endPoint x: 494, endPoint y: 34, distance: 183.2
click at [494, 34] on body "Your warmest leads are on your site – Turn visits into conversations Reach Out …" at bounding box center [343, 179] width 686 height 359
click at [508, 51] on div "💡Add a campaign to start sending emails Add New See Archived" at bounding box center [360, 159] width 651 height 221
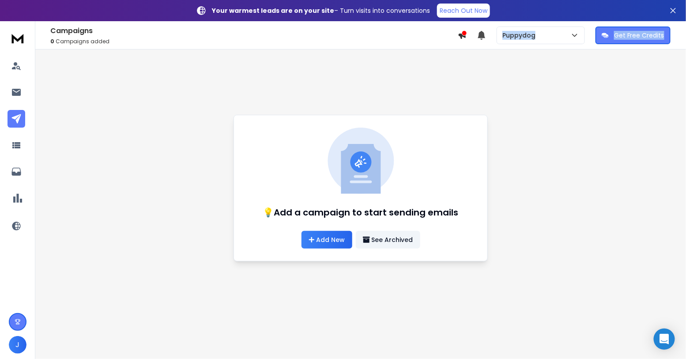
drag, startPoint x: 495, startPoint y: 34, endPoint x: 664, endPoint y: 41, distance: 169.2
click at [664, 41] on div "Puppydog Get Free Credits" at bounding box center [564, 35] width 213 height 18
click at [663, 56] on div "💡Add a campaign to start sending emails Add New See Archived" at bounding box center [360, 159] width 651 height 221
click at [495, 22] on div "Campaigns 0 Campaigns added Puppydog Get Free Credits" at bounding box center [343, 35] width 686 height 28
drag, startPoint x: 493, startPoint y: 31, endPoint x: 675, endPoint y: 36, distance: 182.4
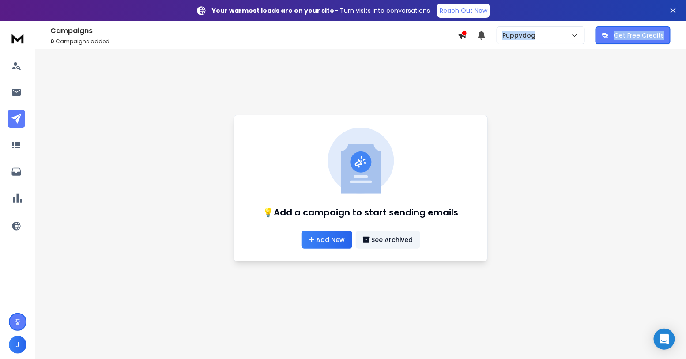
click at [675, 36] on div "Campaigns 0 Campaigns added Puppydog Get Free Credits" at bounding box center [343, 35] width 686 height 28
drag, startPoint x: 675, startPoint y: 35, endPoint x: 502, endPoint y: 34, distance: 173.5
click at [502, 34] on div "Campaigns 0 Campaigns added Puppydog Get Free Credits" at bounding box center [343, 35] width 686 height 28
click at [507, 61] on div "💡Add a campaign to start sending emails Add New See Archived" at bounding box center [360, 159] width 622 height 203
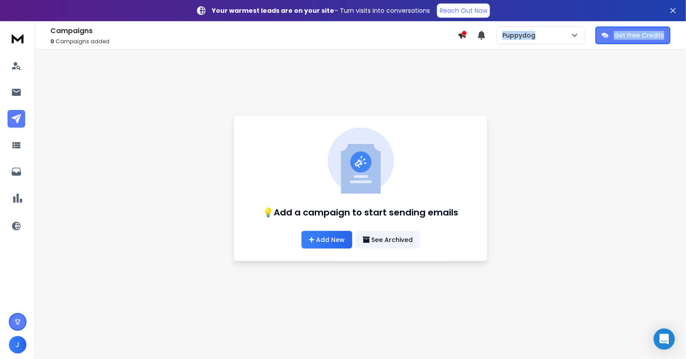
drag, startPoint x: 496, startPoint y: 36, endPoint x: 676, endPoint y: 38, distance: 180.1
click at [676, 38] on div "Campaigns 0 Campaigns added Puppydog Get Free Credits" at bounding box center [343, 35] width 686 height 28
click at [675, 34] on div "Campaigns 0 Campaigns added Puppydog Get Free Credits" at bounding box center [343, 35] width 686 height 28
drag, startPoint x: 675, startPoint y: 35, endPoint x: 501, endPoint y: 38, distance: 174.4
click at [501, 38] on div "Campaigns 0 Campaigns added Puppydog Get Free Credits" at bounding box center [343, 35] width 686 height 28
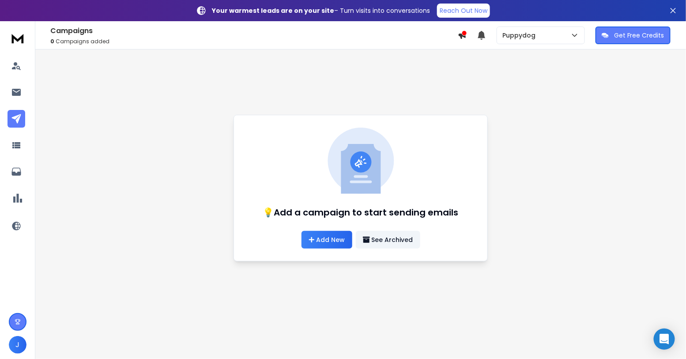
click at [517, 69] on div "💡Add a campaign to start sending emails Add New See Archived" at bounding box center [360, 159] width 622 height 203
click at [492, 34] on div "Puppydog Get Free Credits" at bounding box center [564, 35] width 213 height 18
drag, startPoint x: 495, startPoint y: 34, endPoint x: 686, endPoint y: 41, distance: 191.3
click at [683, 41] on div "Campaigns 0 Campaigns added Puppydog Get Free Credits" at bounding box center [343, 35] width 686 height 28
click at [680, 35] on div "Campaigns 0 Campaigns added Puppydog Get Free Credits" at bounding box center [343, 35] width 686 height 28
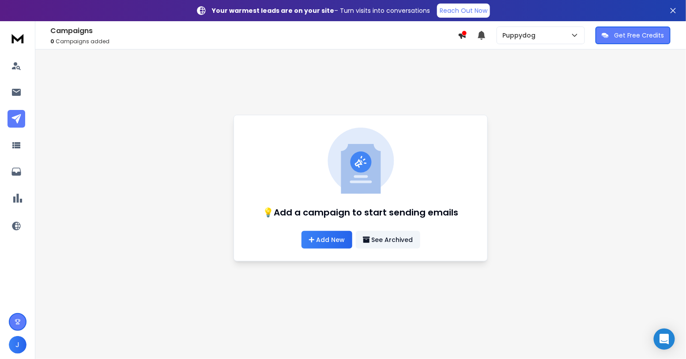
click at [592, 148] on div "💡Add a campaign to start sending emails Add New See Archived" at bounding box center [360, 188] width 622 height 147
click at [559, 35] on div "Puppydog" at bounding box center [540, 35] width 77 height 9
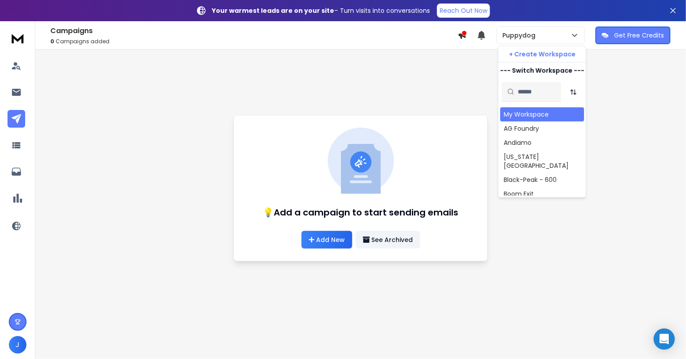
click at [621, 84] on div "💡Add a campaign to start sending emails Add New See Archived" at bounding box center [360, 159] width 622 height 203
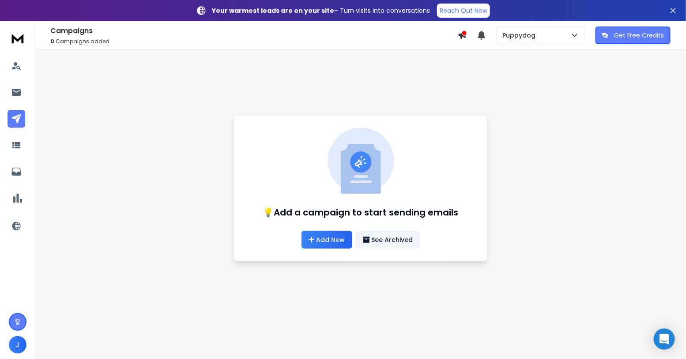
click at [494, 33] on div "Puppydog Get Free Credits" at bounding box center [564, 35] width 213 height 18
drag, startPoint x: 493, startPoint y: 34, endPoint x: 667, endPoint y: 31, distance: 174.4
click at [667, 31] on div "Puppydog Get Free Credits" at bounding box center [564, 35] width 213 height 18
click at [674, 36] on div "Campaigns 0 Campaigns added Puppydog Get Free Credits" at bounding box center [343, 35] width 686 height 28
drag, startPoint x: 675, startPoint y: 32, endPoint x: 500, endPoint y: 34, distance: 175.3
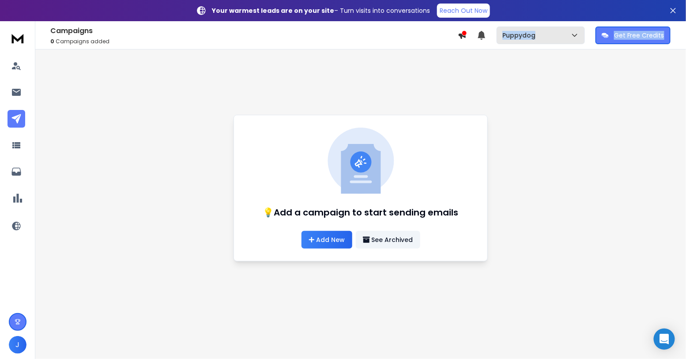
click at [500, 34] on div "Campaigns 0 Campaigns added Puppydog Get Free Credits" at bounding box center [343, 35] width 686 height 28
click at [494, 34] on div "Puppydog Get Free Credits" at bounding box center [564, 35] width 213 height 18
drag, startPoint x: 496, startPoint y: 34, endPoint x: 666, endPoint y: 33, distance: 170.0
click at [666, 33] on div "Puppydog Get Free Credits" at bounding box center [564, 35] width 213 height 18
click at [679, 35] on div "Campaigns 0 Campaigns added Puppydog Get Free Credits" at bounding box center [343, 35] width 686 height 28
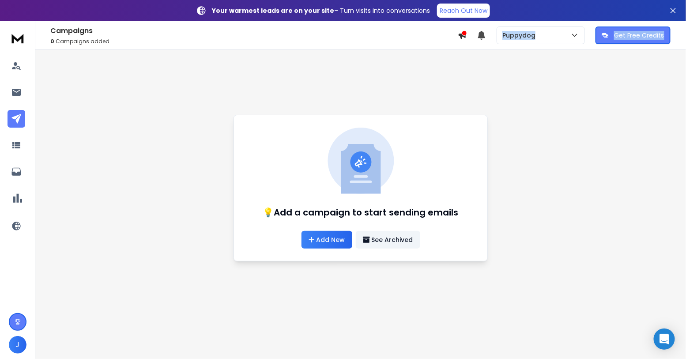
drag, startPoint x: 677, startPoint y: 35, endPoint x: 493, endPoint y: 34, distance: 184.5
click at [493, 34] on div "Campaigns 0 Campaigns added Puppydog Get Free Credits" at bounding box center [343, 35] width 686 height 28
click at [492, 34] on div "Puppydog Get Free Credits" at bounding box center [564, 35] width 213 height 18
drag, startPoint x: 492, startPoint y: 34, endPoint x: 686, endPoint y: 38, distance: 194.3
click at [683, 38] on div "Campaigns 0 Campaigns added Puppydog Get Free Credits" at bounding box center [343, 35] width 686 height 28
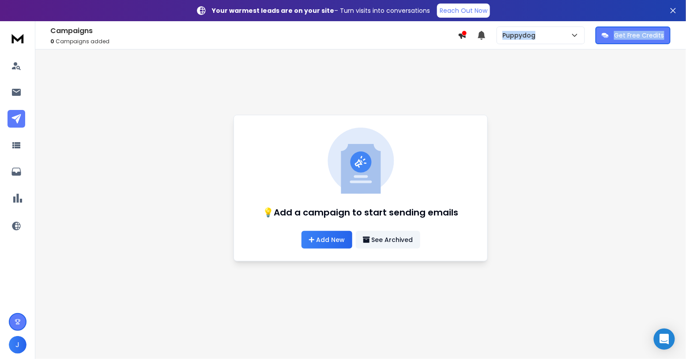
click at [680, 34] on div "Campaigns 0 Campaigns added Puppydog Get Free Credits" at bounding box center [343, 35] width 686 height 28
drag, startPoint x: 680, startPoint y: 33, endPoint x: 503, endPoint y: 36, distance: 177.1
click at [503, 36] on div "Campaigns 0 Campaigns added Puppydog Get Free Credits" at bounding box center [343, 35] width 686 height 28
click at [499, 54] on div "💡Add a campaign to start sending emails Add New See Archived" at bounding box center [360, 159] width 651 height 221
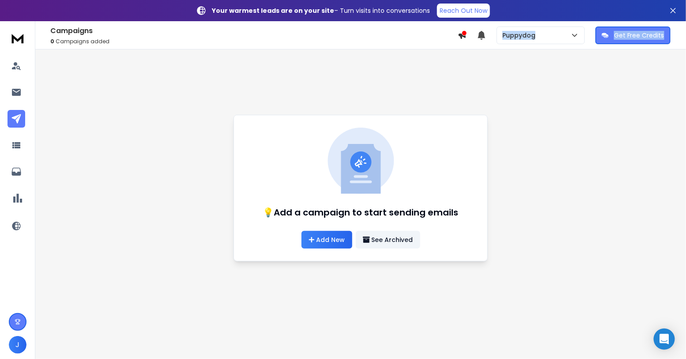
drag, startPoint x: 494, startPoint y: 37, endPoint x: 671, endPoint y: 36, distance: 176.2
click at [671, 36] on div "Campaigns 0 Campaigns added Puppydog Get Free Credits" at bounding box center [343, 35] width 686 height 28
click at [676, 34] on div "Campaigns 0 Campaigns added Puppydog Get Free Credits" at bounding box center [343, 35] width 686 height 28
drag, startPoint x: 675, startPoint y: 36, endPoint x: 501, endPoint y: 37, distance: 173.9
click at [501, 37] on div "Campaigns 0 Campaigns added Puppydog Get Free Credits" at bounding box center [343, 35] width 686 height 28
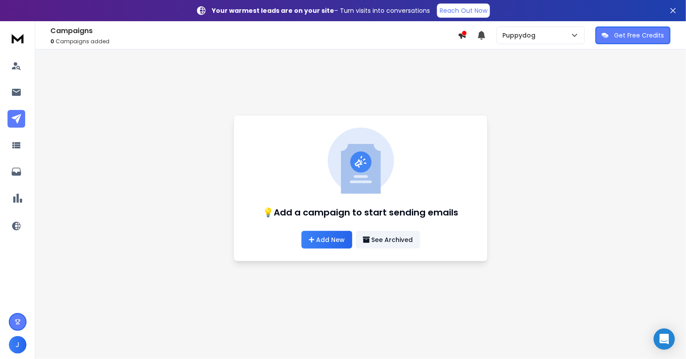
click at [492, 39] on div "Puppydog Get Free Credits" at bounding box center [564, 35] width 213 height 18
drag, startPoint x: 493, startPoint y: 36, endPoint x: 675, endPoint y: 35, distance: 181.9
click at [675, 35] on div "Campaigns 0 Campaigns added Puppydog Get Free Credits" at bounding box center [343, 35] width 686 height 28
drag, startPoint x: 675, startPoint y: 34, endPoint x: 503, endPoint y: 35, distance: 172.2
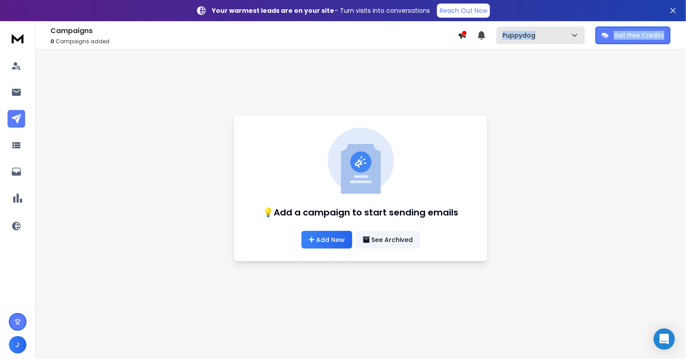
click at [503, 35] on div "Campaigns 0 Campaigns added Puppydog Get Free Credits" at bounding box center [343, 35] width 686 height 28
click at [490, 38] on div "Puppydog Get Free Credits" at bounding box center [564, 35] width 213 height 18
drag, startPoint x: 491, startPoint y: 34, endPoint x: 667, endPoint y: 36, distance: 175.7
click at [667, 36] on div "Puppydog Get Free Credits" at bounding box center [564, 35] width 213 height 18
click at [679, 34] on div "Campaigns 0 Campaigns added Puppydog Get Free Credits" at bounding box center [343, 35] width 686 height 28
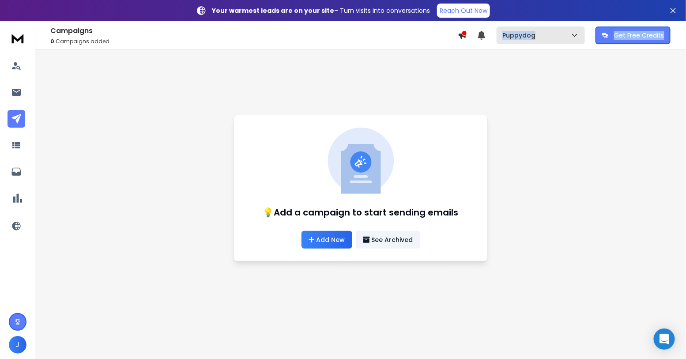
drag, startPoint x: 678, startPoint y: 34, endPoint x: 505, endPoint y: 35, distance: 173.1
click at [505, 35] on div "Campaigns 0 Campaigns added Puppydog Get Free Credits" at bounding box center [343, 35] width 686 height 28
click at [532, 72] on div "💡Add a campaign to start sending emails Add New See Archived" at bounding box center [360, 159] width 622 height 203
click at [109, 109] on div "💡Add a campaign to start sending emails Add New See Archived" at bounding box center [360, 159] width 622 height 203
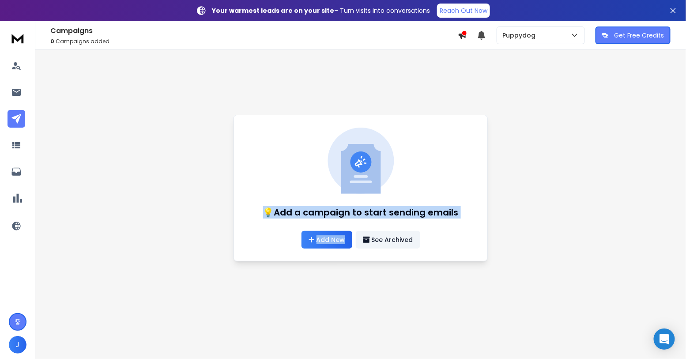
drag, startPoint x: 434, startPoint y: 241, endPoint x: 257, endPoint y: 205, distance: 180.6
click at [257, 205] on div "💡Add a campaign to start sending emails Add New See Archived" at bounding box center [360, 188] width 229 height 121
click at [255, 191] on div "💡Add a campaign to start sending emails Add New See Archived" at bounding box center [360, 188] width 229 height 121
drag, startPoint x: 443, startPoint y: 243, endPoint x: 280, endPoint y: 155, distance: 184.7
click at [280, 155] on div "💡Add a campaign to start sending emails Add New See Archived" at bounding box center [361, 188] width 196 height 121
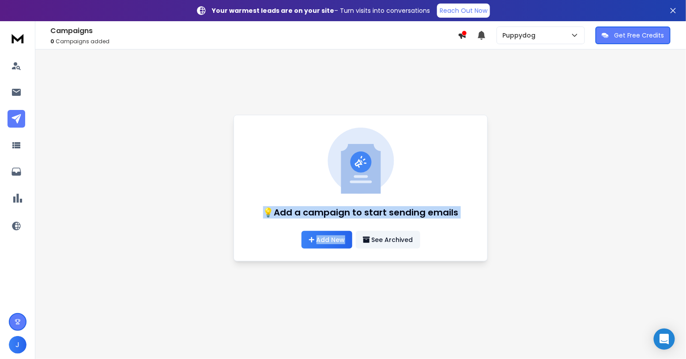
click at [260, 165] on div "💡Add a campaign to start sending emails Add New See Archived" at bounding box center [360, 188] width 229 height 121
drag, startPoint x: 434, startPoint y: 241, endPoint x: 266, endPoint y: 213, distance: 170.1
click at [266, 213] on div "💡Add a campaign to start sending emails Add New See Archived" at bounding box center [361, 188] width 196 height 121
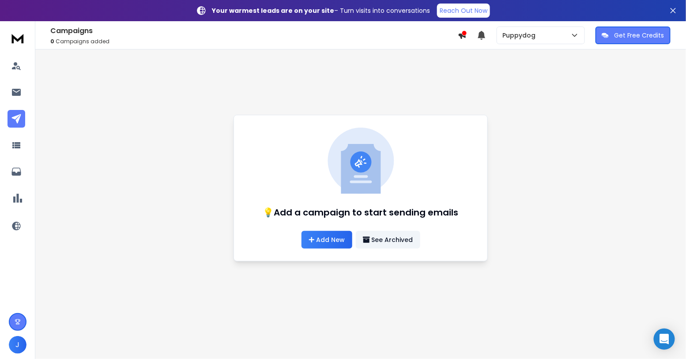
click at [265, 212] on div "💡Add a campaign to start sending emails Add New See Archived" at bounding box center [360, 188] width 229 height 121
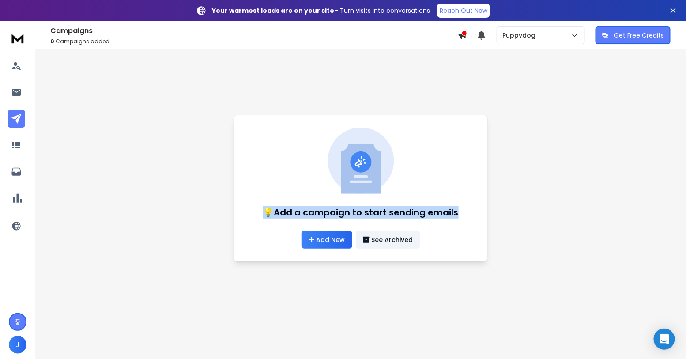
drag, startPoint x: 265, startPoint y: 211, endPoint x: 468, endPoint y: 234, distance: 203.5
click at [468, 234] on div "💡Add a campaign to start sending emails Add New See Archived" at bounding box center [360, 188] width 229 height 121
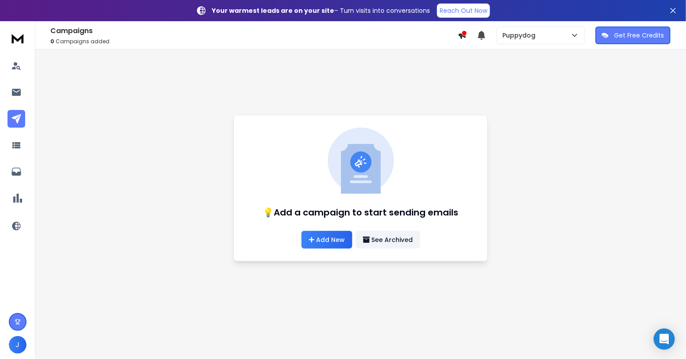
click at [440, 242] on div "💡Add a campaign to start sending emails Add New See Archived" at bounding box center [361, 188] width 196 height 121
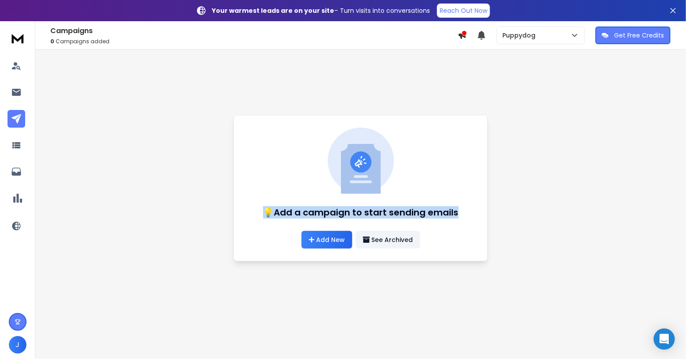
drag, startPoint x: 443, startPoint y: 241, endPoint x: 251, endPoint y: 202, distance: 196.0
click at [251, 202] on div "💡Add a campaign to start sending emails Add New See Archived" at bounding box center [360, 188] width 229 height 121
click at [252, 196] on div "💡Add a campaign to start sending emails Add New See Archived" at bounding box center [360, 188] width 229 height 121
drag, startPoint x: 436, startPoint y: 241, endPoint x: 248, endPoint y: 150, distance: 209.1
click at [248, 150] on div "💡Add a campaign to start sending emails Add New See Archived" at bounding box center [360, 188] width 229 height 121
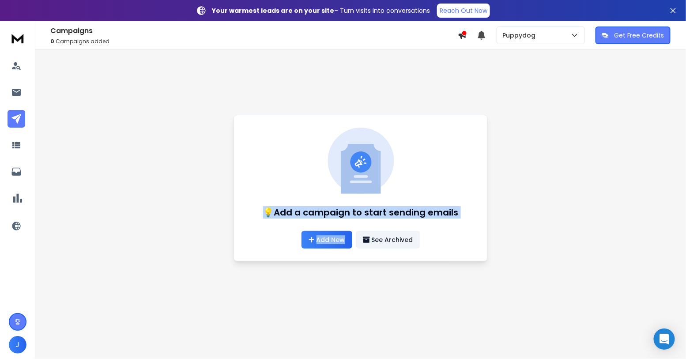
click at [249, 143] on div "💡Add a campaign to start sending emails Add New See Archived" at bounding box center [360, 188] width 229 height 121
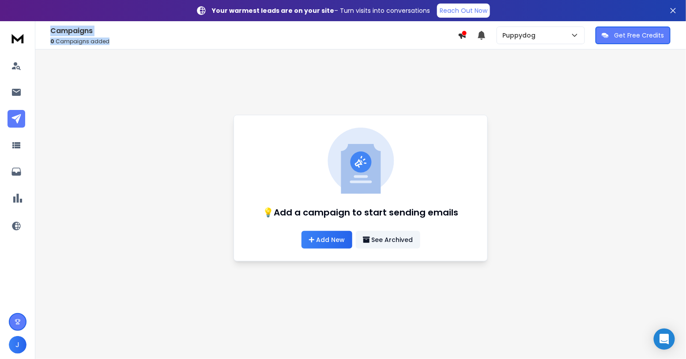
drag, startPoint x: 49, startPoint y: 30, endPoint x: 113, endPoint y: 44, distance: 66.4
click at [113, 44] on div "Campaigns 0 Campaigns added Puppydog Get Free Credits" at bounding box center [343, 35] width 686 height 28
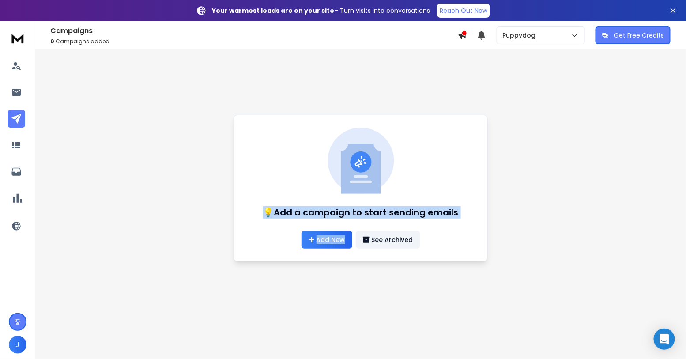
drag, startPoint x: 432, startPoint y: 241, endPoint x: 257, endPoint y: 212, distance: 177.6
click at [257, 212] on div "💡Add a campaign to start sending emails Add New See Archived" at bounding box center [360, 188] width 229 height 121
click at [266, 157] on div "💡Add a campaign to start sending emails Add New See Archived" at bounding box center [361, 188] width 196 height 121
drag, startPoint x: 440, startPoint y: 243, endPoint x: 275, endPoint y: 168, distance: 180.8
click at [275, 168] on div "💡Add a campaign to start sending emails Add New See Archived" at bounding box center [361, 188] width 196 height 121
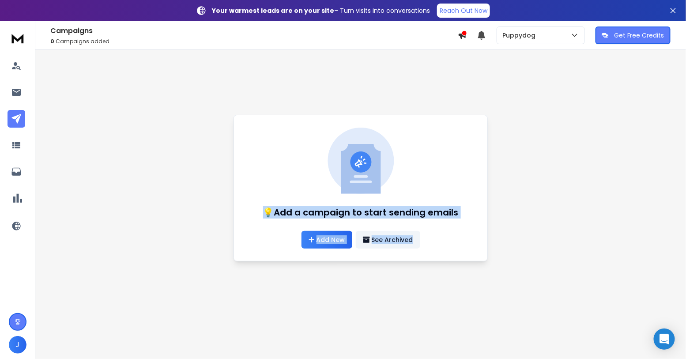
click at [268, 166] on div "💡Add a campaign to start sending emails Add New See Archived" at bounding box center [361, 188] width 196 height 121
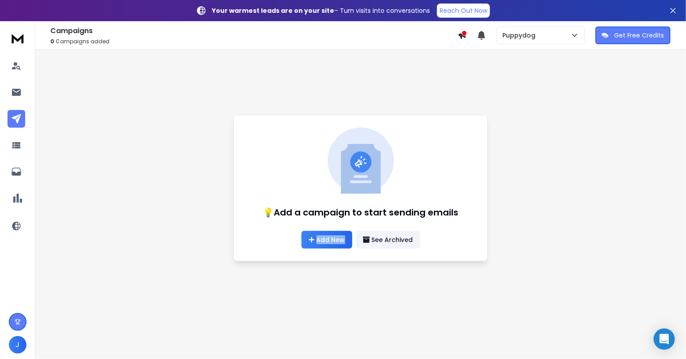
drag, startPoint x: 432, startPoint y: 237, endPoint x: 265, endPoint y: 220, distance: 167.7
click at [265, 220] on div "💡Add a campaign to start sending emails Add New See Archived" at bounding box center [360, 188] width 229 height 121
click at [260, 198] on div "💡Add a campaign to start sending emails Add New See Archived" at bounding box center [360, 188] width 229 height 121
click at [445, 245] on div "💡Add a campaign to start sending emails Add New See Archived" at bounding box center [361, 188] width 196 height 121
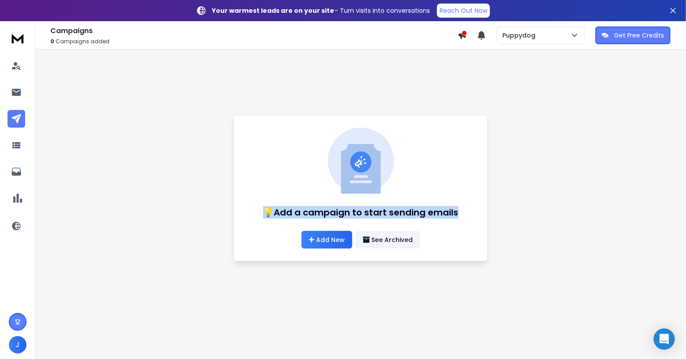
drag, startPoint x: 447, startPoint y: 244, endPoint x: 265, endPoint y: 192, distance: 189.6
click at [265, 192] on div "💡Add a campaign to start sending emails Add New See Archived" at bounding box center [360, 188] width 229 height 121
click at [260, 166] on div "💡Add a campaign to start sending emails Add New See Archived" at bounding box center [360, 188] width 229 height 121
drag, startPoint x: 441, startPoint y: 243, endPoint x: 255, endPoint y: 207, distance: 188.8
click at [255, 207] on div "💡Add a campaign to start sending emails Add New See Archived" at bounding box center [360, 188] width 229 height 121
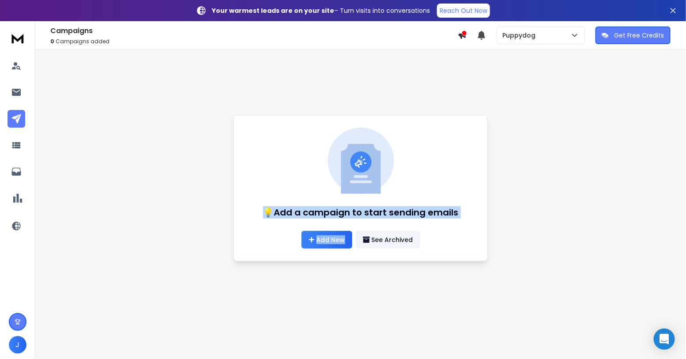
click at [255, 207] on div "💡Add a campaign to start sending emails Add New See Archived" at bounding box center [360, 188] width 229 height 121
drag, startPoint x: 427, startPoint y: 241, endPoint x: 252, endPoint y: 207, distance: 178.9
click at [252, 207] on div "💡Add a campaign to start sending emails Add New See Archived" at bounding box center [360, 188] width 229 height 121
click at [255, 194] on div "💡Add a campaign to start sending emails Add New See Archived" at bounding box center [360, 188] width 229 height 121
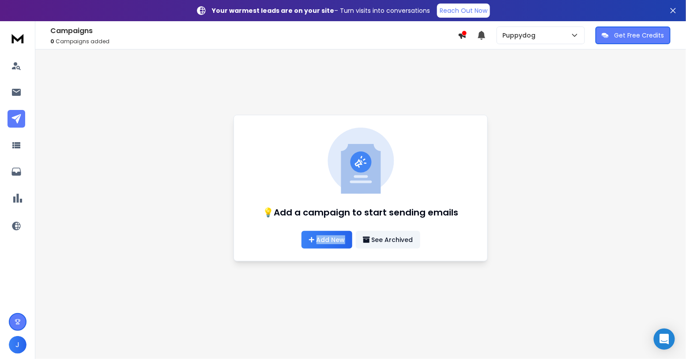
drag, startPoint x: 441, startPoint y: 242, endPoint x: 290, endPoint y: 235, distance: 150.7
click at [291, 235] on div "💡Add a campaign to start sending emails Add New See Archived" at bounding box center [361, 188] width 196 height 121
click at [284, 230] on div "💡Add a campaign to start sending emails Add New See Archived" at bounding box center [361, 188] width 196 height 121
drag, startPoint x: 452, startPoint y: 242, endPoint x: 411, endPoint y: 238, distance: 40.9
click at [411, 238] on div "💡Add a campaign to start sending emails Add New See Archived" at bounding box center [361, 188] width 196 height 121
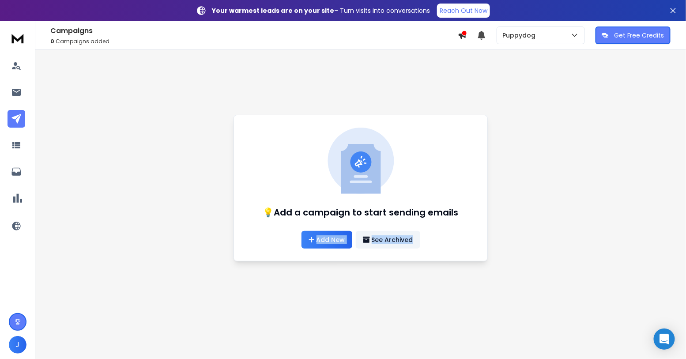
click at [431, 237] on div "💡Add a campaign to start sending emails Add New See Archived" at bounding box center [361, 188] width 196 height 121
drag, startPoint x: 432, startPoint y: 240, endPoint x: 283, endPoint y: 234, distance: 148.9
click at [283, 234] on div "💡Add a campaign to start sending emails Add New See Archived" at bounding box center [361, 188] width 196 height 121
drag, startPoint x: 445, startPoint y: 242, endPoint x: 440, endPoint y: 242, distance: 4.9
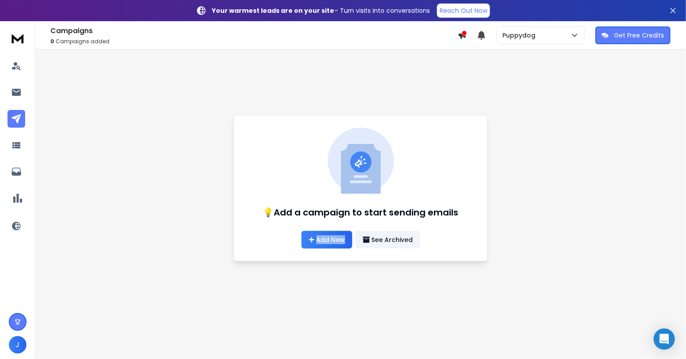
click at [440, 242] on div "💡Add a campaign to start sending emails Add New See Archived" at bounding box center [361, 188] width 196 height 121
click at [441, 239] on div "💡Add a campaign to start sending emails Add New See Archived" at bounding box center [361, 188] width 196 height 121
click at [439, 242] on div "💡Add a campaign to start sending emails Add New See Archived" at bounding box center [361, 188] width 196 height 121
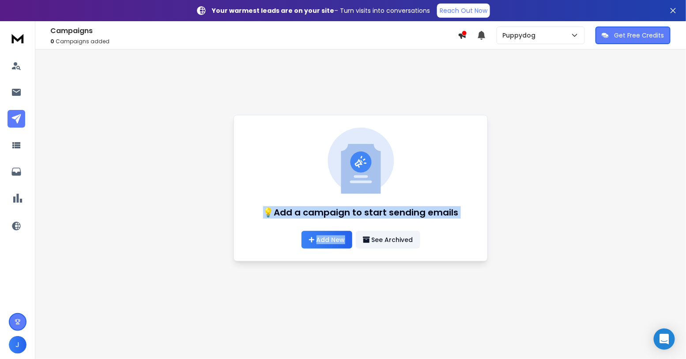
drag, startPoint x: 427, startPoint y: 241, endPoint x: 260, endPoint y: 207, distance: 170.9
click at [260, 207] on div "💡Add a campaign to start sending emails Add New See Archived" at bounding box center [360, 188] width 229 height 121
drag, startPoint x: 260, startPoint y: 207, endPoint x: 430, endPoint y: 244, distance: 173.5
click at [430, 244] on div "💡Add a campaign to start sending emails Add New See Archived" at bounding box center [360, 188] width 229 height 121
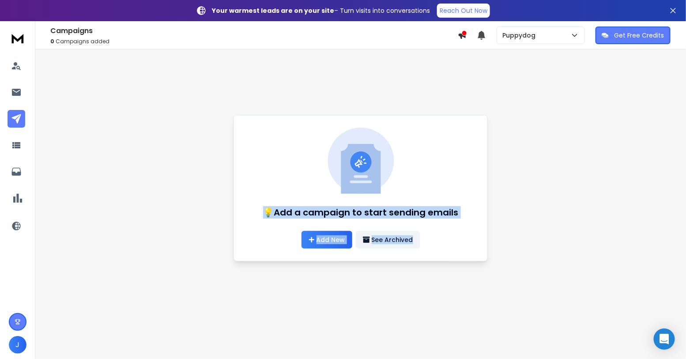
click at [430, 244] on div "💡Add a campaign to start sending emails Add New See Archived" at bounding box center [361, 188] width 196 height 121
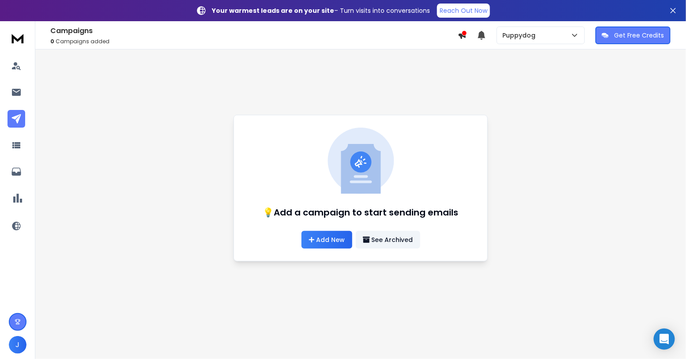
click at [430, 244] on div "💡Add a campaign to start sending emails Add New See Archived" at bounding box center [361, 188] width 196 height 121
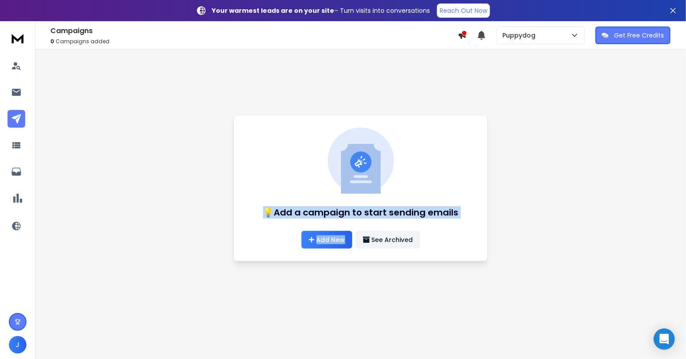
drag, startPoint x: 428, startPoint y: 240, endPoint x: 258, endPoint y: 207, distance: 173.3
click at [258, 207] on div "💡Add a campaign to start sending emails Add New See Archived" at bounding box center [360, 188] width 229 height 121
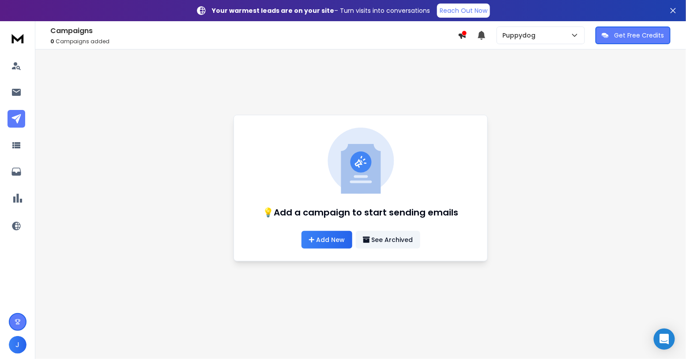
click at [449, 236] on div "💡Add a campaign to start sending emails Add New See Archived" at bounding box center [361, 188] width 196 height 121
click at [575, 158] on div "💡Add a campaign to start sending emails Add New See Archived" at bounding box center [360, 188] width 622 height 147
click at [416, 83] on div "💡Add a campaign to start sending emails Add New See Archived" at bounding box center [360, 159] width 622 height 203
click at [522, 40] on button "Puppydog" at bounding box center [541, 35] width 88 height 18
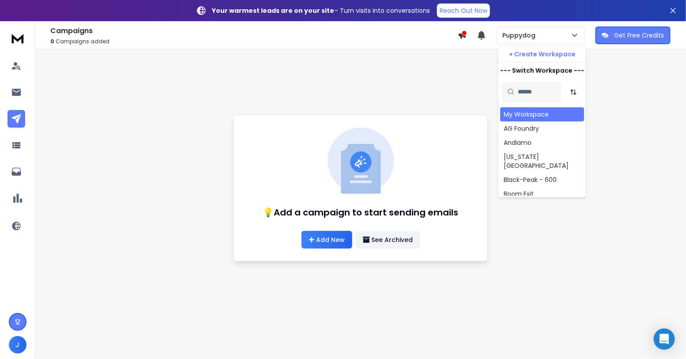
click at [118, 109] on div "💡Add a campaign to start sending emails Add New See Archived" at bounding box center [360, 159] width 622 height 203
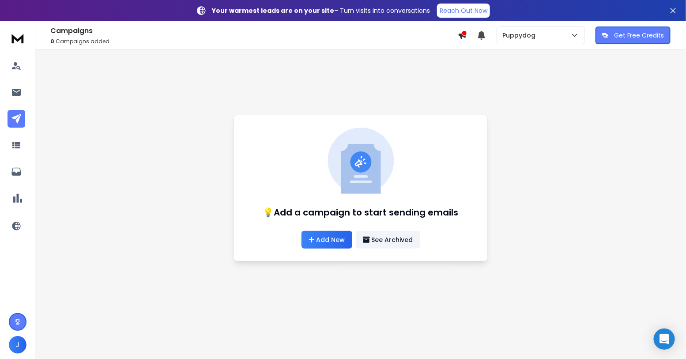
click at [326, 244] on link "Add New" at bounding box center [327, 240] width 51 height 18
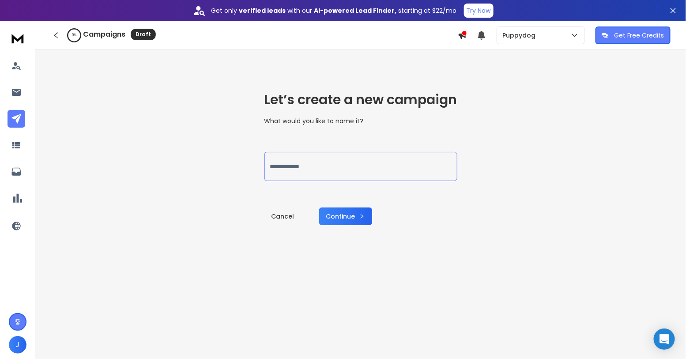
click at [335, 169] on input at bounding box center [360, 166] width 193 height 29
paste input "**********"
drag, startPoint x: 273, startPoint y: 165, endPoint x: 262, endPoint y: 170, distance: 12.2
click at [262, 170] on div "**********" at bounding box center [343, 123] width 686 height 204
type input "**********"
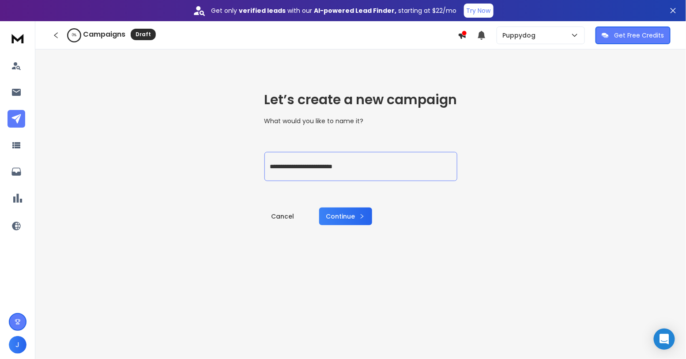
click at [360, 222] on button "Continue" at bounding box center [345, 216] width 53 height 18
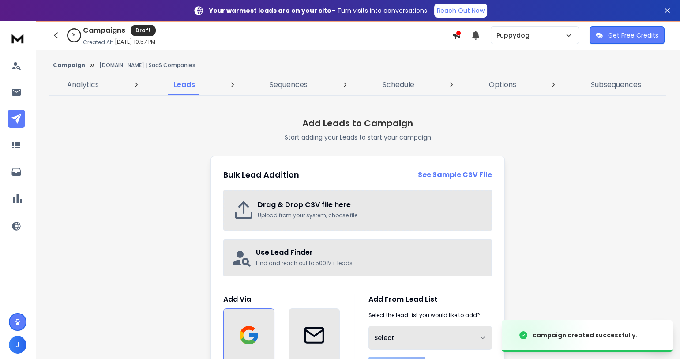
click at [252, 331] on icon at bounding box center [249, 335] width 22 height 26
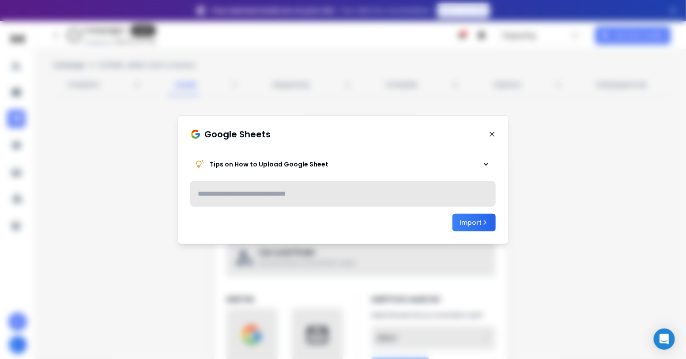
click at [314, 192] on input at bounding box center [343, 194] width 306 height 26
paste input "**********"
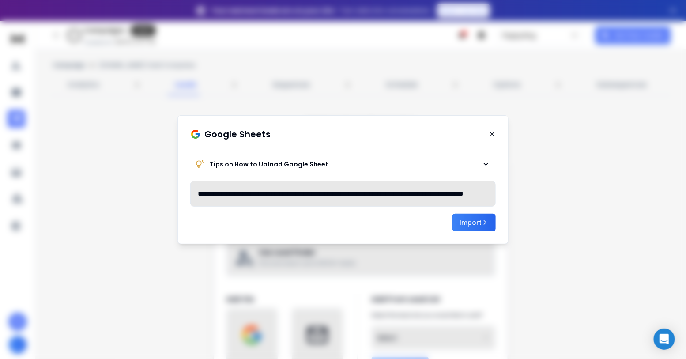
scroll to position [0, 107]
type input "**********"
click at [344, 160] on div "Tips on How to Upload Google Sheet" at bounding box center [343, 164] width 306 height 19
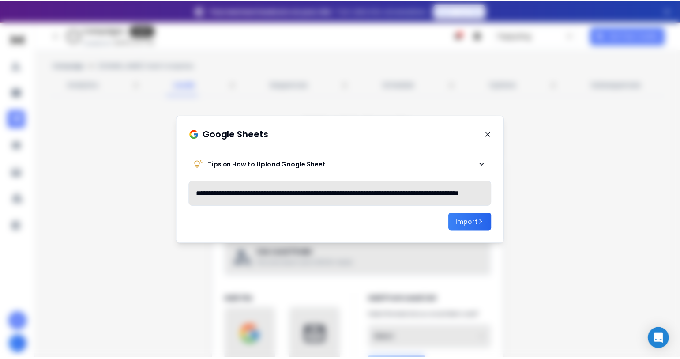
scroll to position [0, 0]
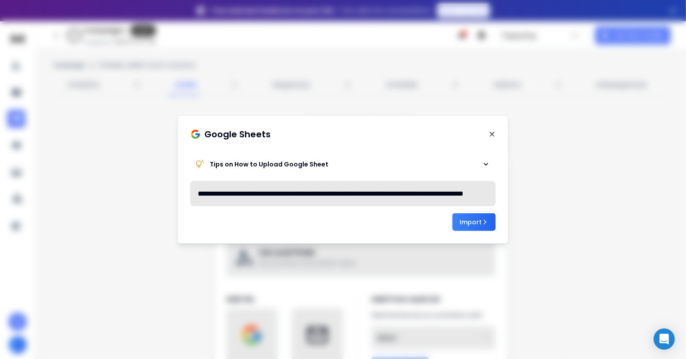
click at [479, 223] on button "Import" at bounding box center [474, 222] width 43 height 18
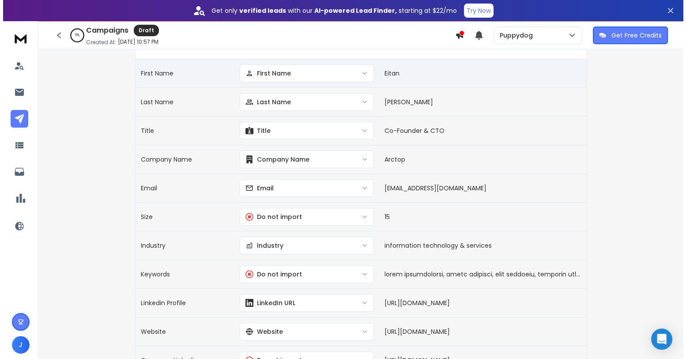
scroll to position [187, 0]
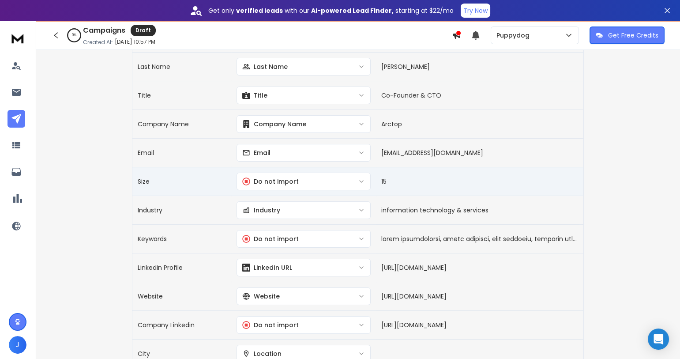
click at [308, 190] on button "Do not import" at bounding box center [304, 182] width 134 height 18
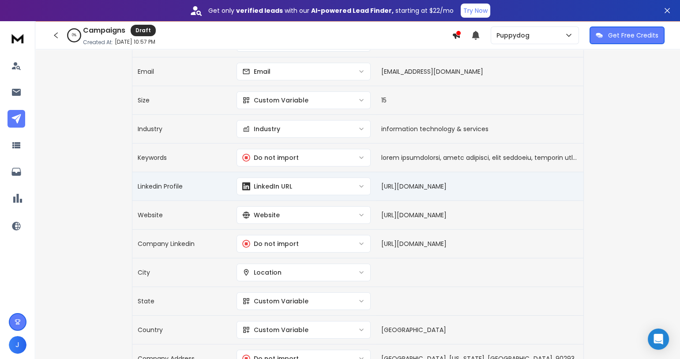
scroll to position [268, 0]
click at [626, 205] on div "https://docs.google.com/spreadsheets/d/1JXTQsNPKOEPZWSkngrsGW13ojTureI_B2Kmb91l…" at bounding box center [340, 144] width 680 height 783
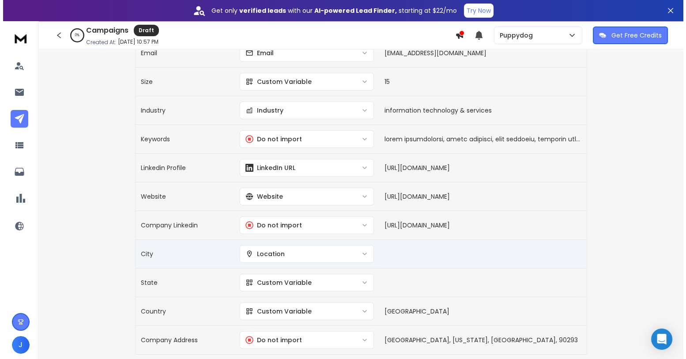
scroll to position [331, 0]
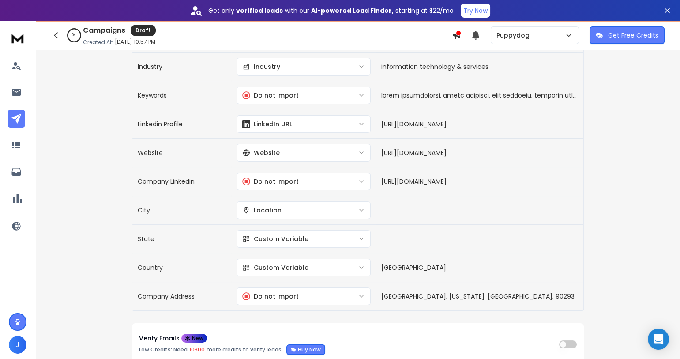
click at [82, 229] on div "https://docs.google.com/spreadsheets/d/1JXTQsNPKOEPZWSkngrsGW13ojTureI_B2Kmb91l…" at bounding box center [340, 82] width 680 height 783
click at [299, 190] on button "Do not import" at bounding box center [304, 182] width 134 height 18
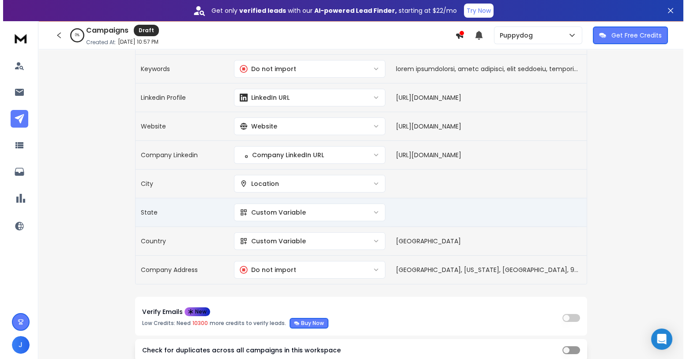
scroll to position [357, 0]
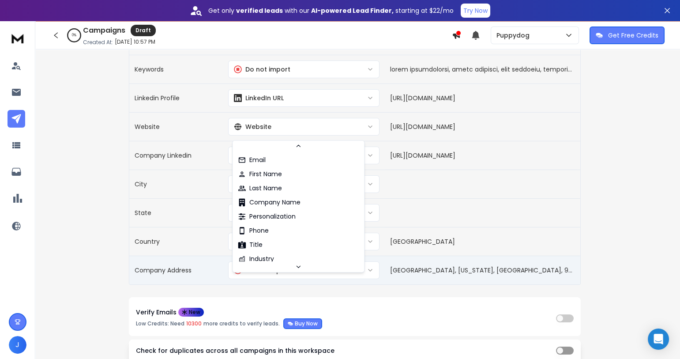
click at [336, 279] on button "Do not import" at bounding box center [303, 270] width 151 height 18
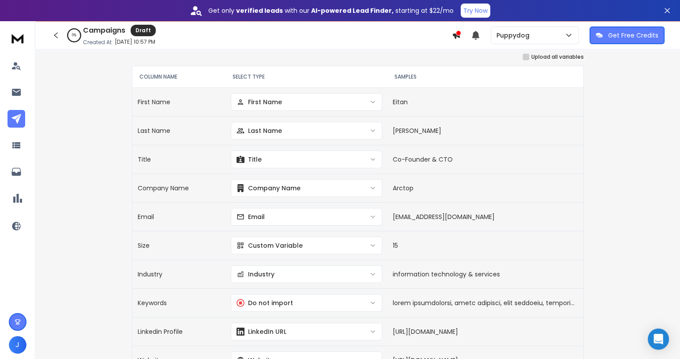
scroll to position [123, 0]
click at [634, 209] on div "https://docs.google.com/spreadsheets/d/1JXTQsNPKOEPZWSkngrsGW13ojTureI_B2Kmb91l…" at bounding box center [340, 289] width 680 height 783
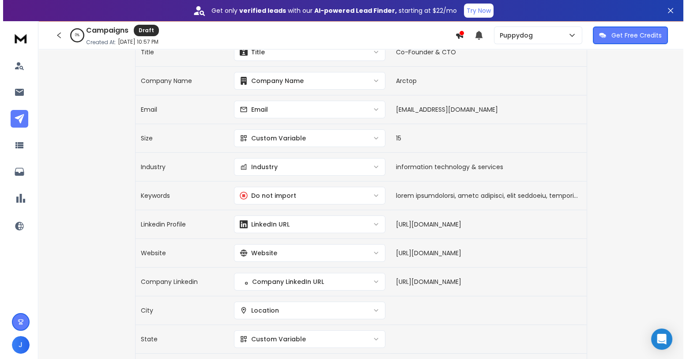
scroll to position [457, 0]
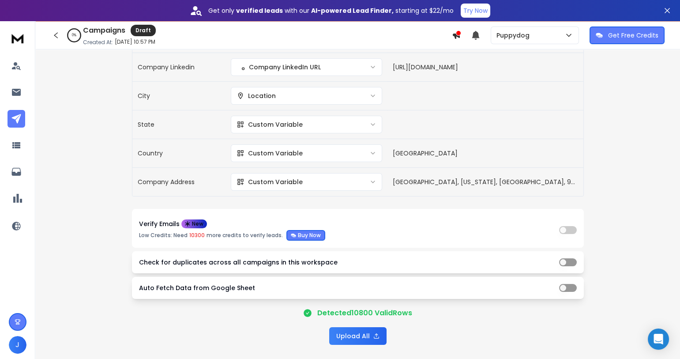
click at [356, 336] on button "Upload All" at bounding box center [357, 336] width 57 height 18
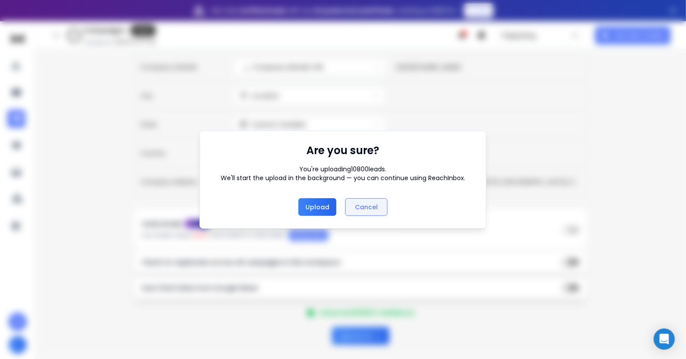
click at [322, 209] on button "Upload" at bounding box center [317, 207] width 38 height 18
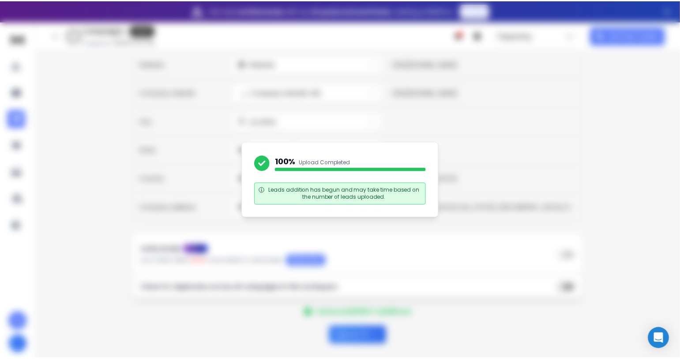
scroll to position [432, 0]
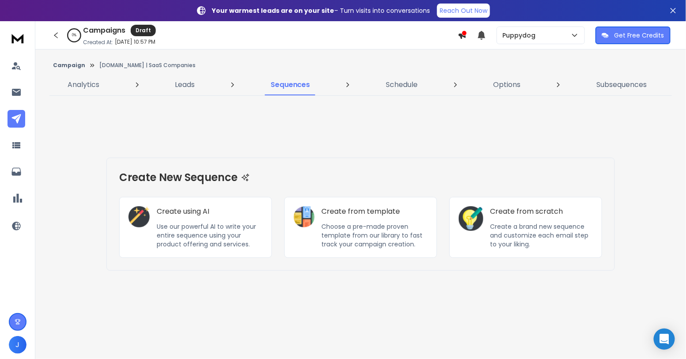
click at [536, 227] on p "Create a brand new sequence and customize each email step to your liking." at bounding box center [541, 235] width 102 height 26
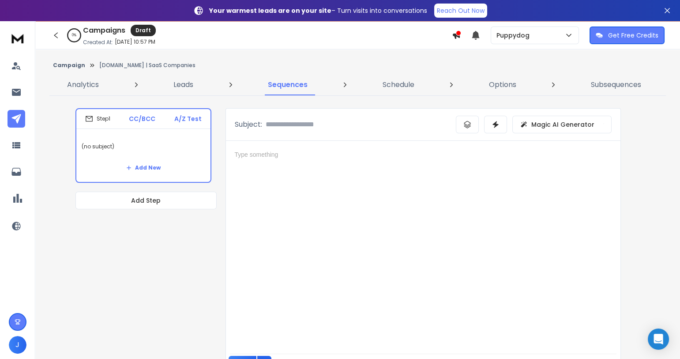
click at [161, 151] on p "(no subject)" at bounding box center [144, 146] width 124 height 25
click at [299, 182] on div at bounding box center [423, 246] width 395 height 211
click at [301, 126] on input at bounding box center [356, 124] width 181 height 11
paste input "**********"
type input "**********"
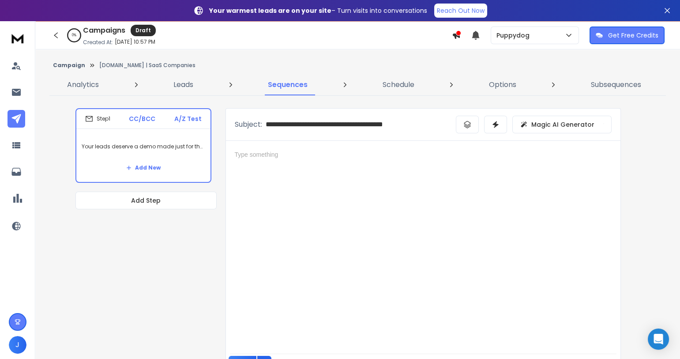
click at [310, 169] on div at bounding box center [423, 246] width 395 height 211
click at [282, 164] on div at bounding box center [423, 246] width 395 height 211
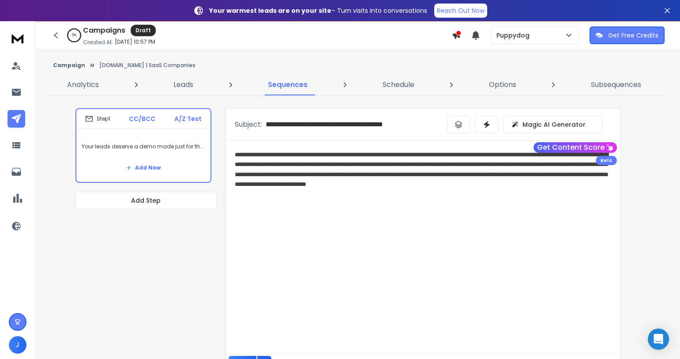
click at [340, 153] on div "**********" at bounding box center [423, 174] width 377 height 49
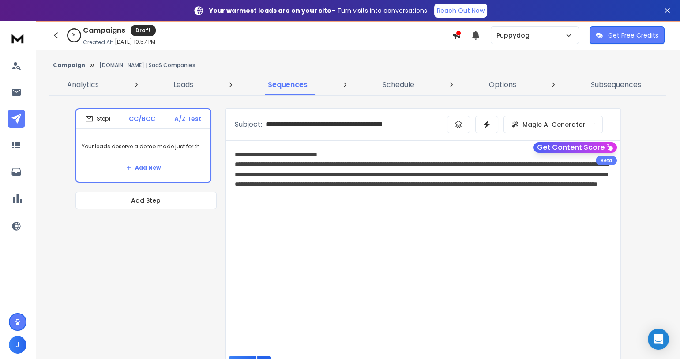
click at [481, 165] on div "**********" at bounding box center [423, 179] width 377 height 40
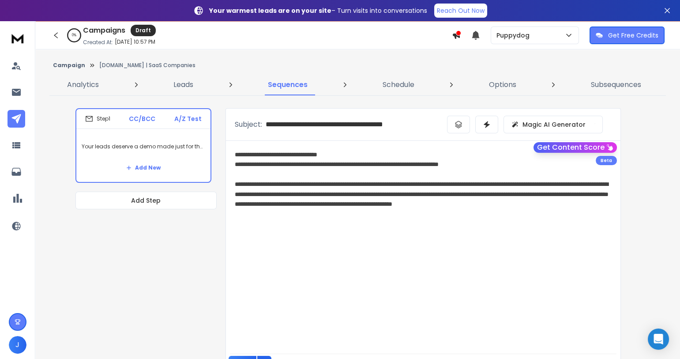
click at [342, 185] on div "**********" at bounding box center [423, 199] width 377 height 40
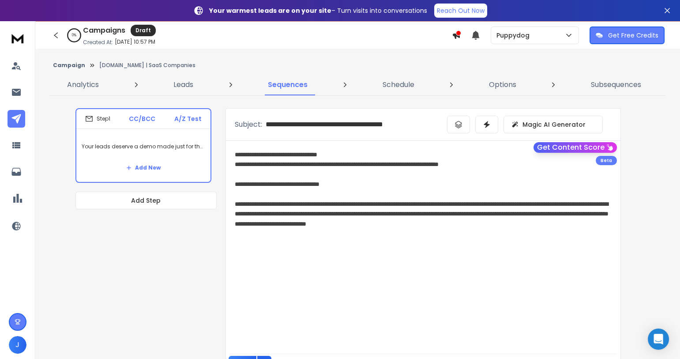
click at [439, 216] on div "**********" at bounding box center [423, 214] width 377 height 30
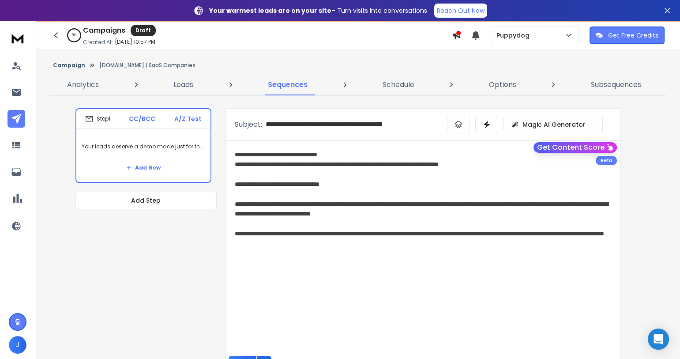
click at [404, 235] on div "**********" at bounding box center [423, 239] width 377 height 20
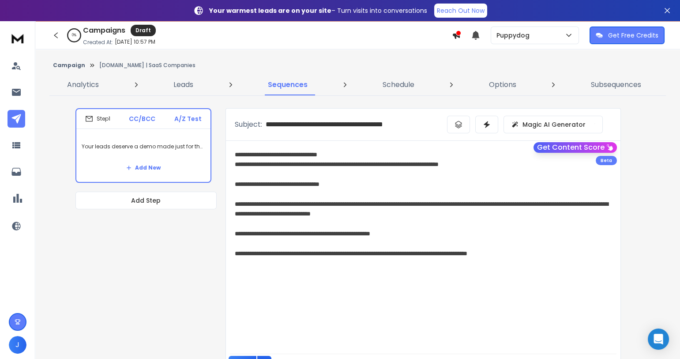
click at [236, 167] on div "**********" at bounding box center [423, 164] width 377 height 10
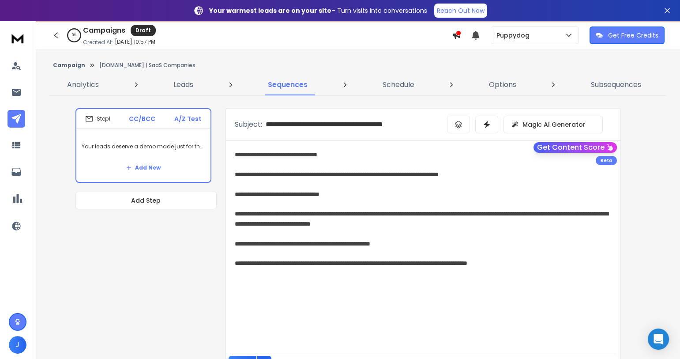
click at [234, 155] on div "**********" at bounding box center [423, 246] width 395 height 211
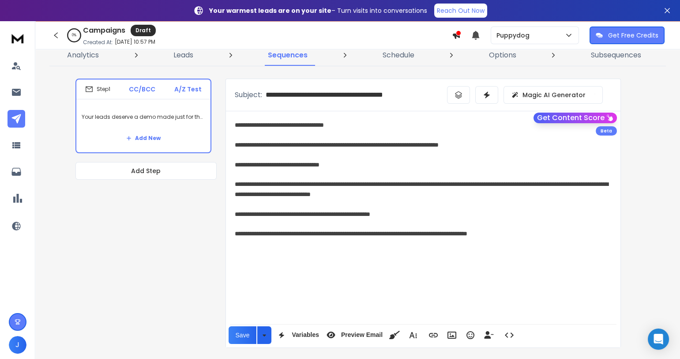
scroll to position [30, 0]
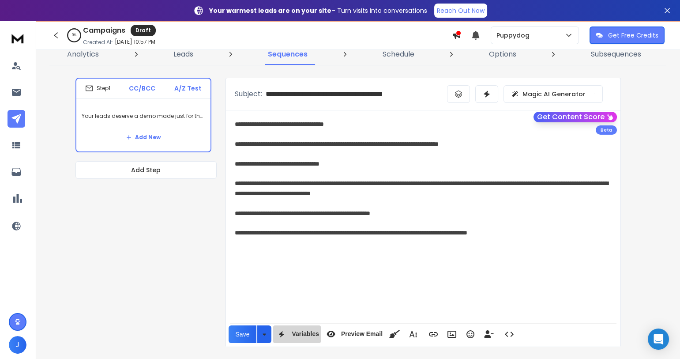
click at [310, 334] on span "Variables" at bounding box center [305, 334] width 31 height 8
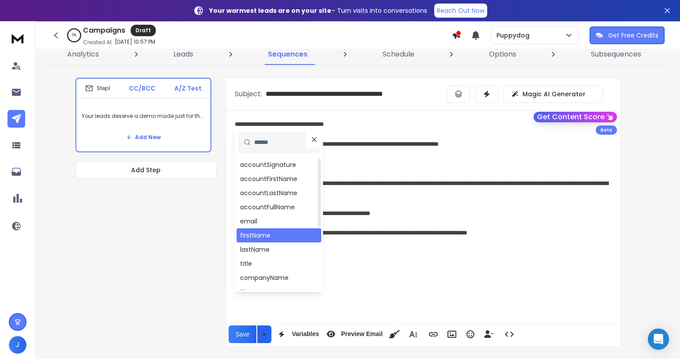
click at [288, 235] on div "firstName" at bounding box center [279, 235] width 85 height 14
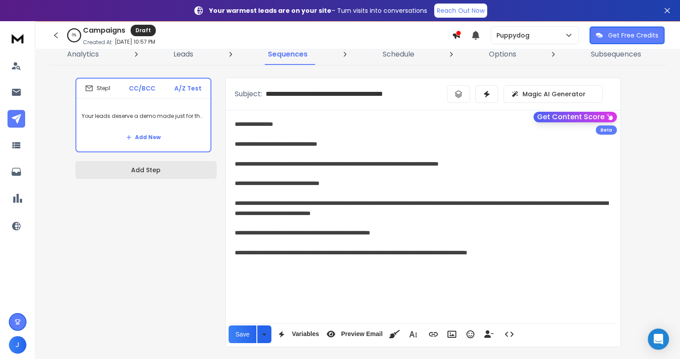
click at [147, 166] on button "Add Step" at bounding box center [145, 170] width 141 height 18
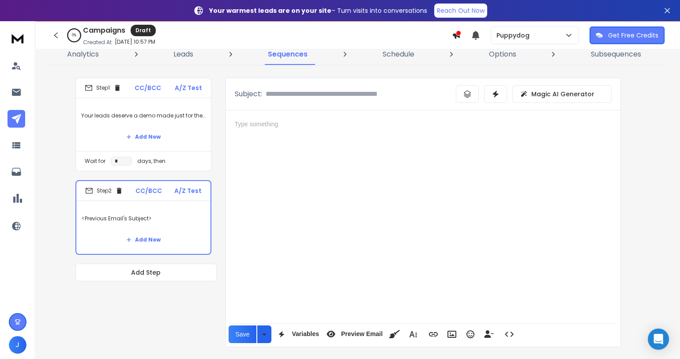
click at [325, 92] on input at bounding box center [356, 94] width 181 height 11
paste input "**********"
type input "**********"
click at [297, 154] on div at bounding box center [423, 215] width 395 height 211
click at [302, 166] on div at bounding box center [423, 215] width 395 height 211
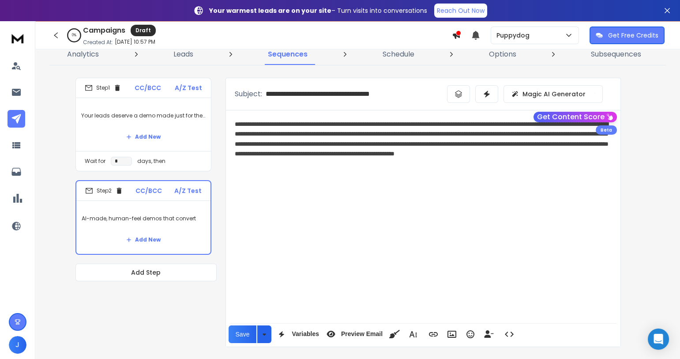
click at [264, 142] on div "**********" at bounding box center [423, 143] width 377 height 49
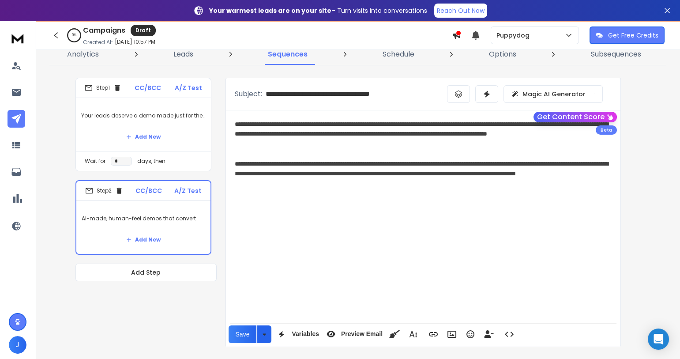
click at [259, 166] on div "**********" at bounding box center [423, 174] width 377 height 30
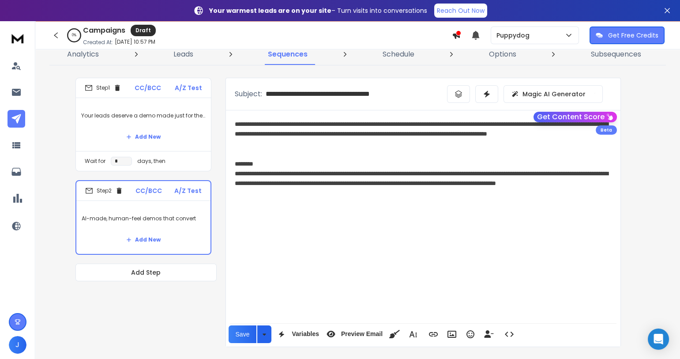
click at [351, 171] on div "**********" at bounding box center [423, 184] width 377 height 30
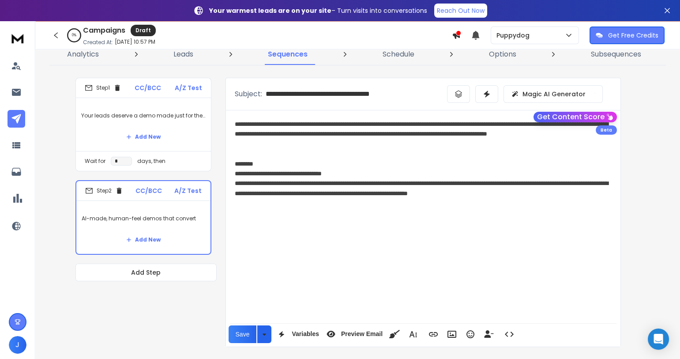
click at [332, 184] on div "**********" at bounding box center [423, 188] width 377 height 20
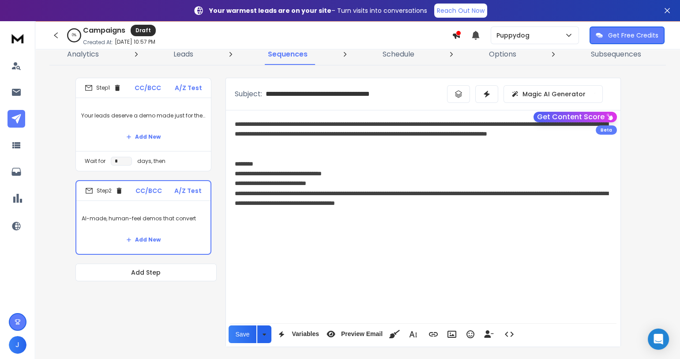
click at [282, 202] on div "**********" at bounding box center [423, 199] width 377 height 20
click at [373, 194] on div "**********" at bounding box center [423, 199] width 377 height 20
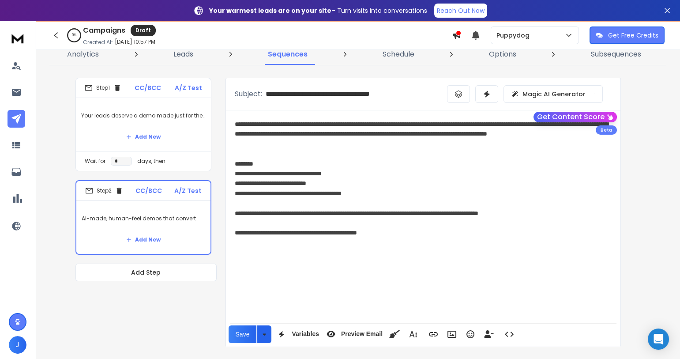
click at [241, 173] on div "**********" at bounding box center [423, 174] width 377 height 10
click at [242, 183] on div "**********" at bounding box center [423, 183] width 377 height 10
click at [243, 194] on div "**********" at bounding box center [423, 194] width 377 height 10
click at [237, 174] on div "**********" at bounding box center [423, 174] width 377 height 10
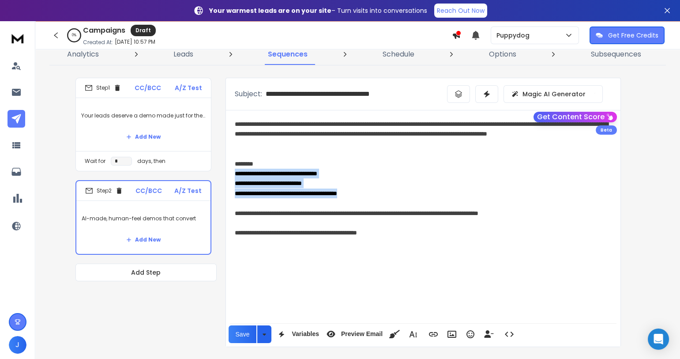
drag, startPoint x: 362, startPoint y: 195, endPoint x: 235, endPoint y: 174, distance: 128.8
click at [235, 174] on div "**********" at bounding box center [423, 215] width 395 height 211
click at [417, 335] on icon "button" at bounding box center [413, 334] width 11 height 11
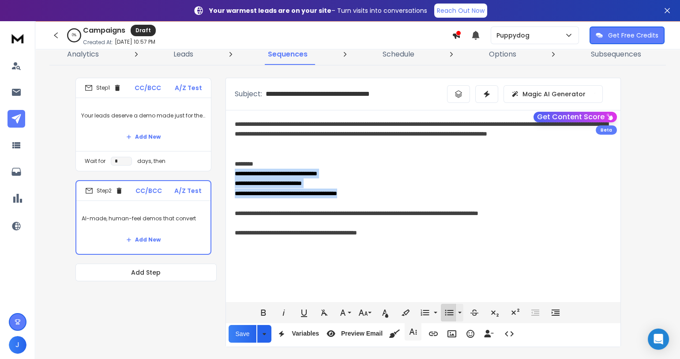
click at [445, 314] on icon "button" at bounding box center [449, 312] width 11 height 11
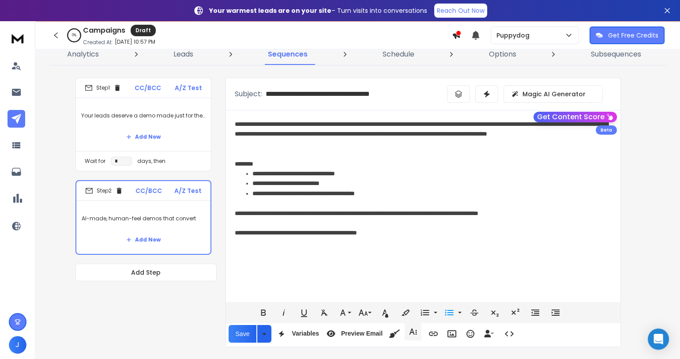
click at [243, 230] on div "**********" at bounding box center [423, 233] width 377 height 10
click at [273, 133] on div "**********" at bounding box center [423, 134] width 377 height 30
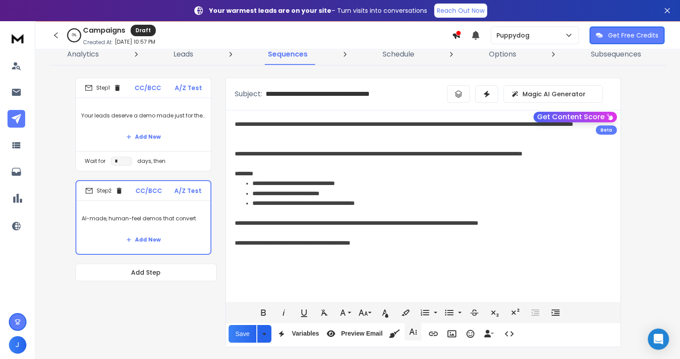
click at [343, 153] on div "**********" at bounding box center [423, 154] width 377 height 10
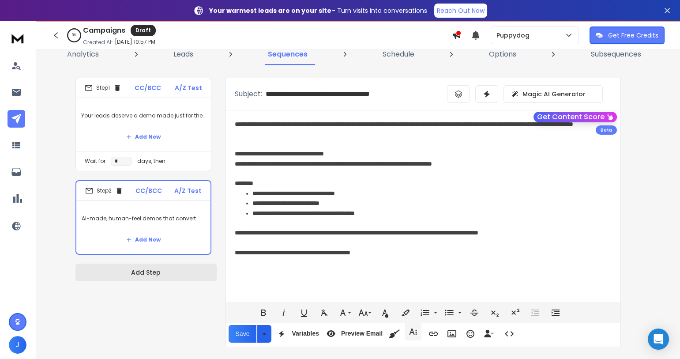
click at [156, 276] on button "Add Step" at bounding box center [145, 273] width 141 height 18
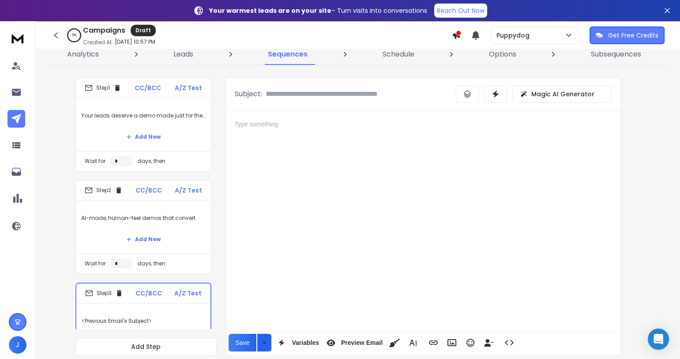
click at [331, 95] on input at bounding box center [356, 94] width 181 height 11
paste input "**********"
type input "**********"
click at [307, 160] on div at bounding box center [423, 217] width 395 height 215
click at [303, 151] on div at bounding box center [423, 217] width 395 height 215
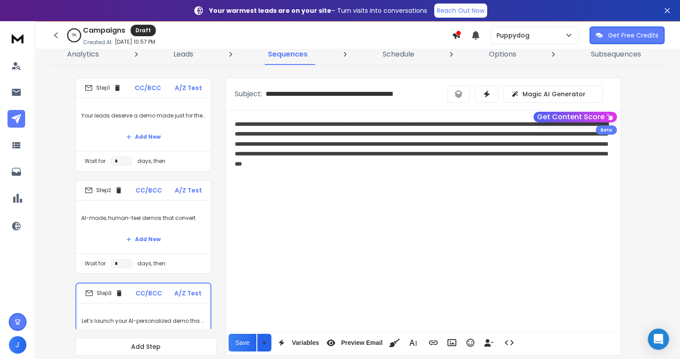
click at [459, 123] on div "**********" at bounding box center [423, 148] width 377 height 59
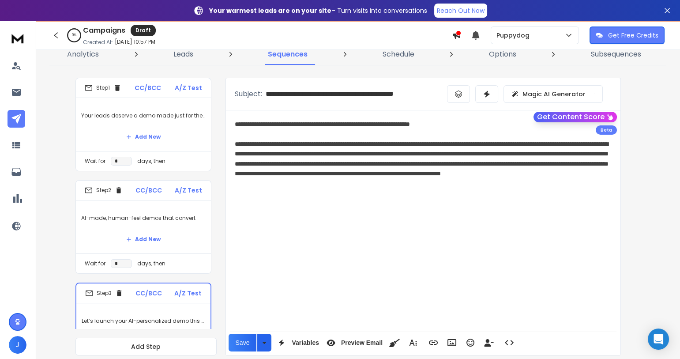
click at [558, 140] on div "**********" at bounding box center [423, 163] width 377 height 49
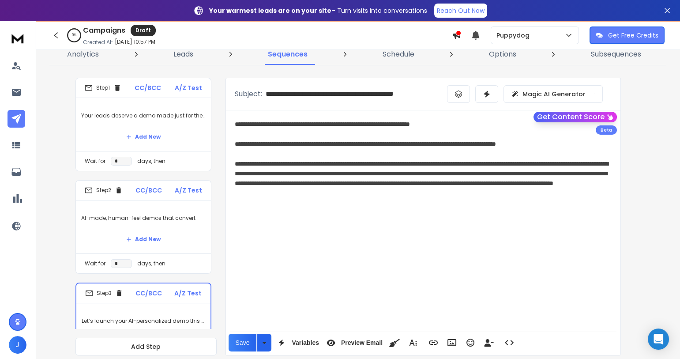
click at [325, 174] on div "**********" at bounding box center [423, 179] width 377 height 40
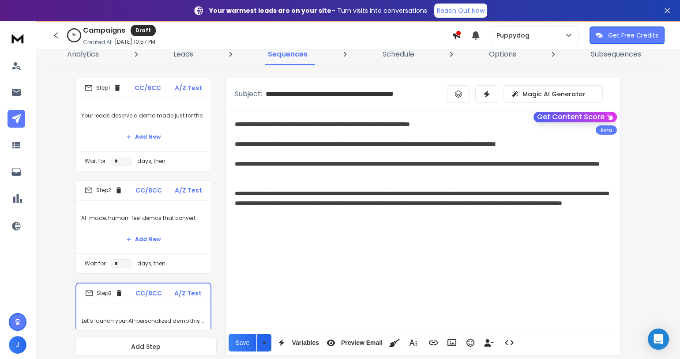
click at [417, 195] on div "**********" at bounding box center [423, 204] width 377 height 30
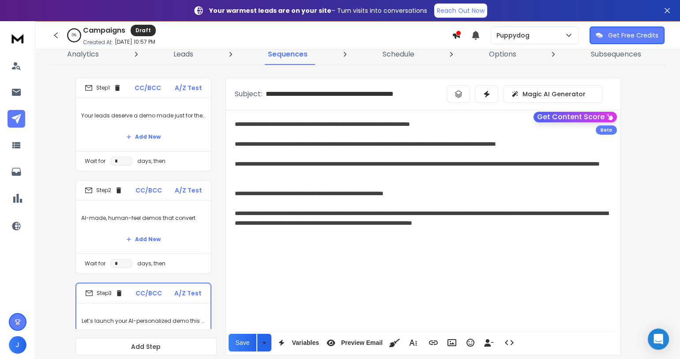
click at [412, 212] on div "**********" at bounding box center [423, 218] width 377 height 20
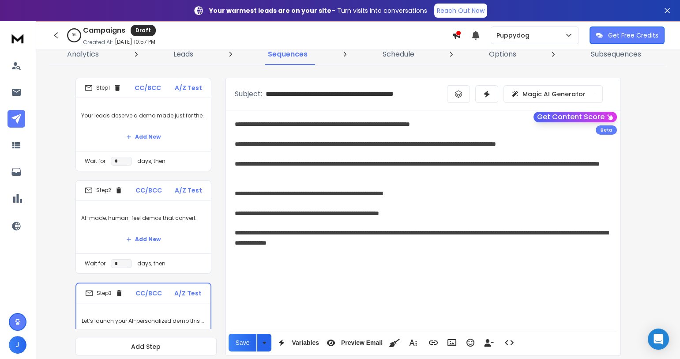
click at [242, 231] on div "**********" at bounding box center [423, 238] width 377 height 20
click at [242, 191] on div "**********" at bounding box center [423, 194] width 377 height 10
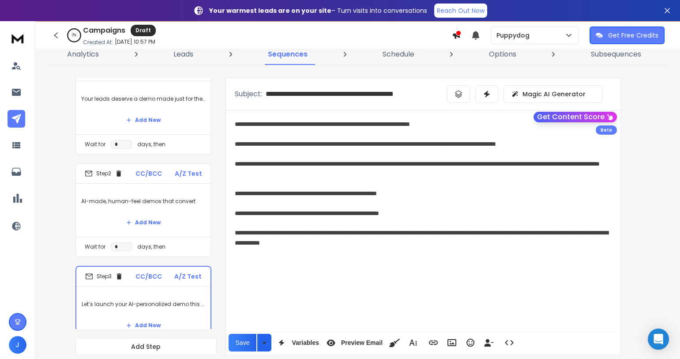
scroll to position [27, 0]
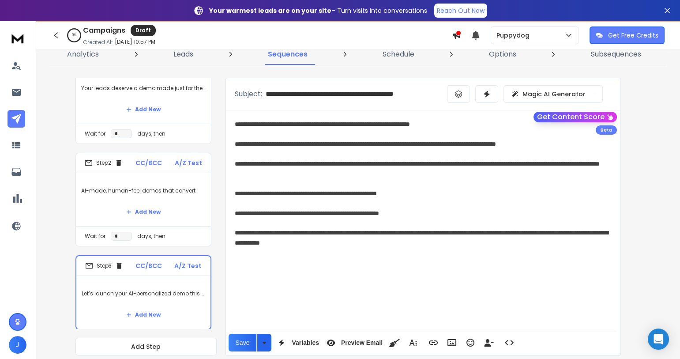
click at [231, 124] on div "**********" at bounding box center [423, 217] width 395 height 215
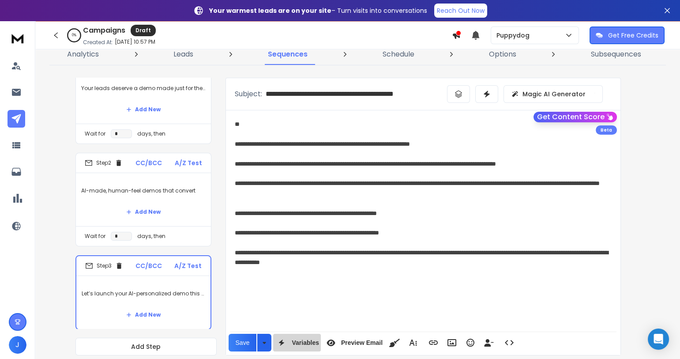
click at [305, 340] on span "Variables" at bounding box center [305, 343] width 31 height 8
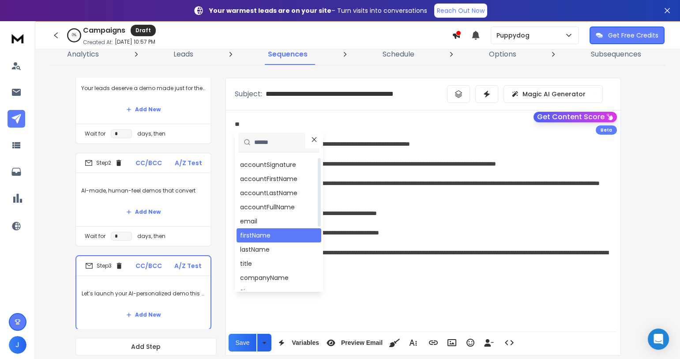
click at [280, 237] on div "firstName" at bounding box center [279, 235] width 85 height 14
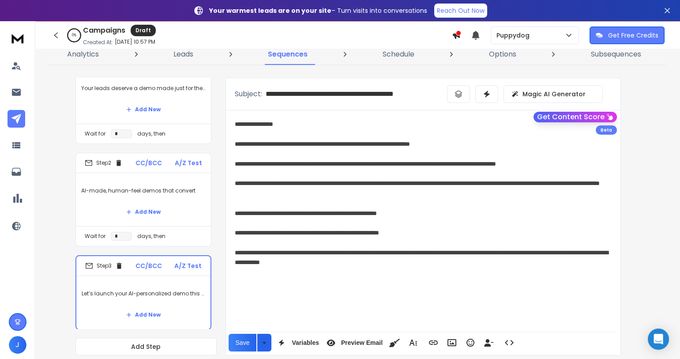
click at [426, 169] on div at bounding box center [423, 174] width 377 height 10
click at [435, 167] on div "**********" at bounding box center [423, 164] width 377 height 10
click at [380, 183] on div "**********" at bounding box center [423, 188] width 377 height 20
click at [435, 184] on div "**********" at bounding box center [423, 188] width 377 height 20
click at [327, 214] on div "**********" at bounding box center [423, 213] width 377 height 10
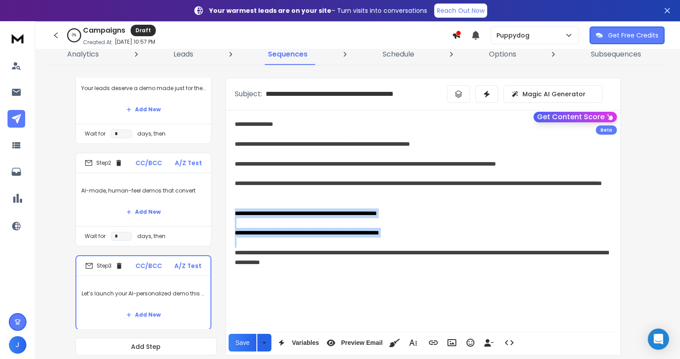
drag, startPoint x: 235, startPoint y: 253, endPoint x: 227, endPoint y: 212, distance: 41.8
click at [227, 212] on div "**********" at bounding box center [423, 217] width 395 height 215
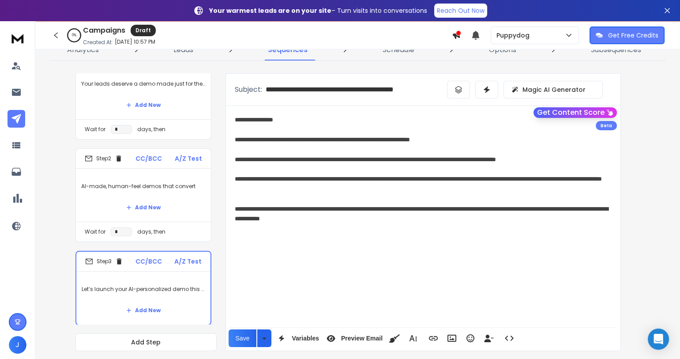
scroll to position [39, 0]
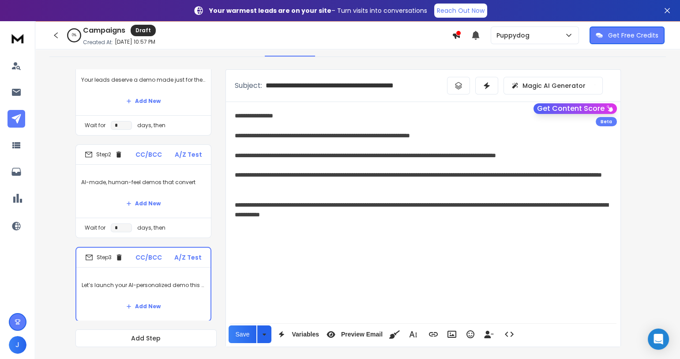
click at [162, 187] on p "AI-made, human-feel demos that convert" at bounding box center [143, 182] width 124 height 25
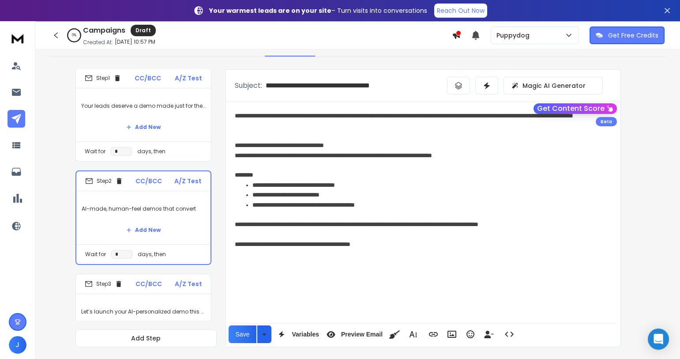
scroll to position [0, 0]
click at [185, 109] on p "Your leads deserve a demo made just for them" at bounding box center [143, 107] width 124 height 25
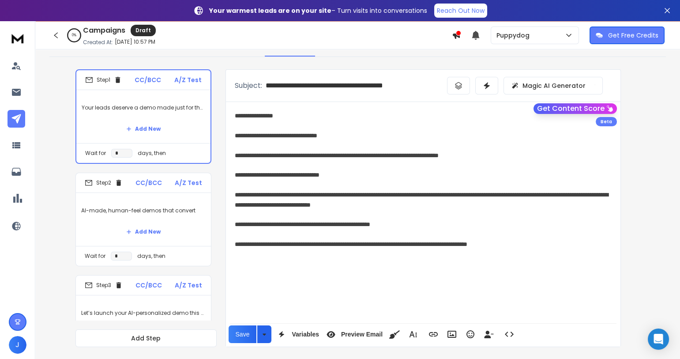
scroll to position [27, 0]
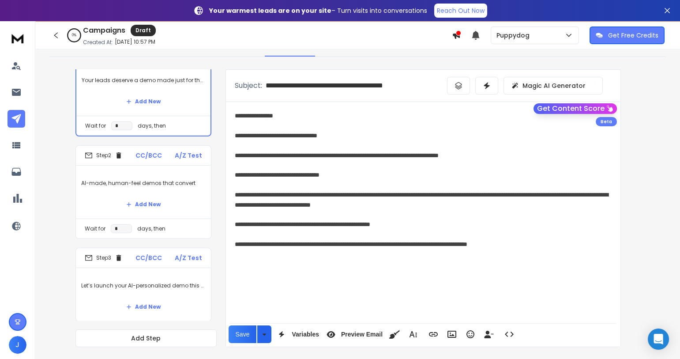
click at [181, 280] on p "Let’s launch your AI-personalized demo this week" at bounding box center [143, 285] width 124 height 25
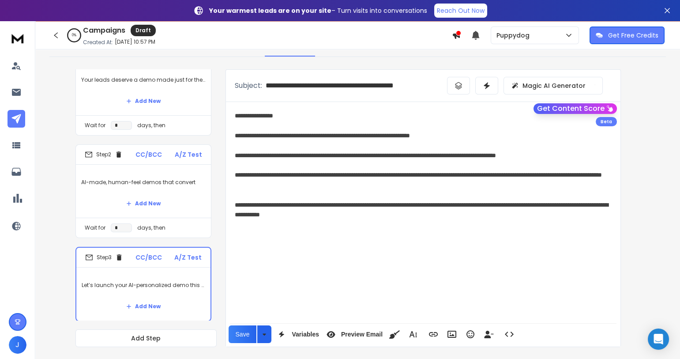
click at [373, 219] on div "**********" at bounding box center [423, 209] width 395 height 215
click at [167, 187] on p "AI-made, human-feel demos that convert" at bounding box center [143, 182] width 124 height 25
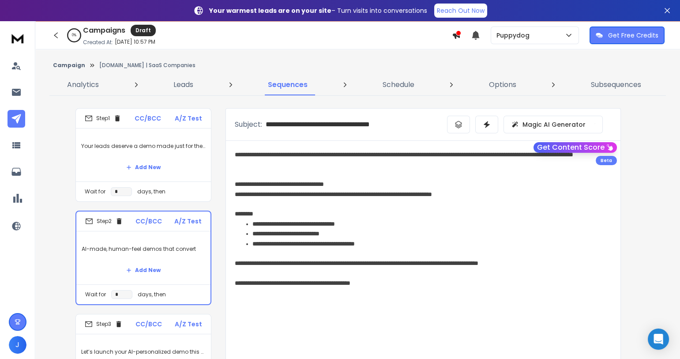
scroll to position [0, 0]
click at [189, 157] on p "Your leads deserve a demo made just for them" at bounding box center [143, 146] width 124 height 25
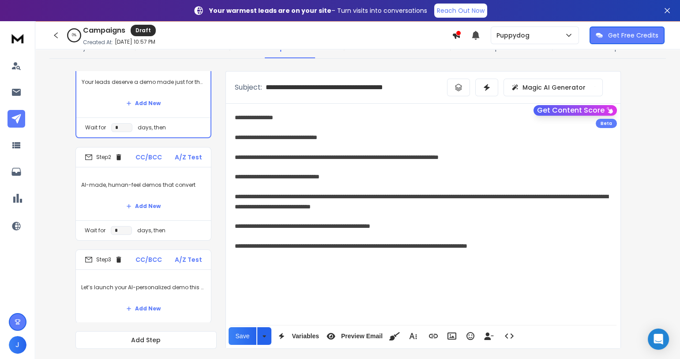
scroll to position [39, 0]
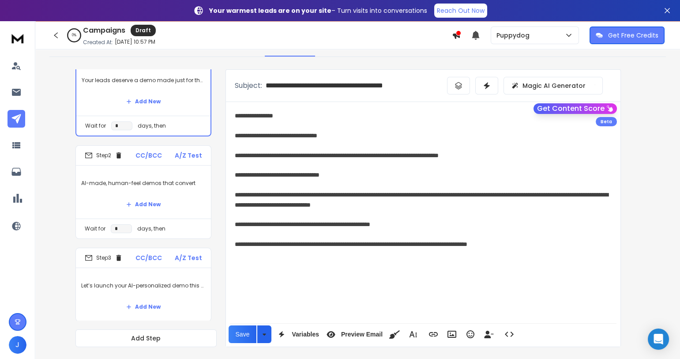
click at [166, 287] on p "Let’s launch your AI-personalized demo this week" at bounding box center [143, 285] width 124 height 25
type input "**********"
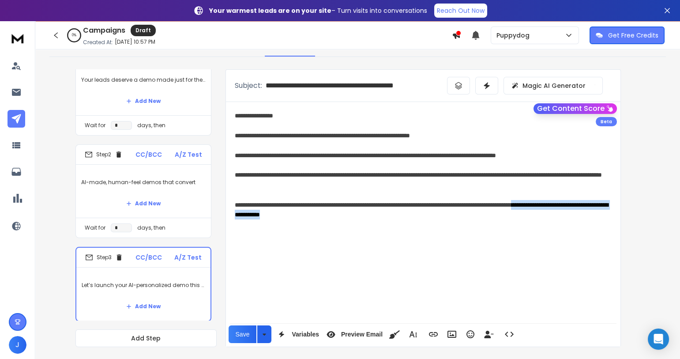
drag, startPoint x: 573, startPoint y: 204, endPoint x: 573, endPoint y: 211, distance: 7.1
click at [573, 211] on div "**********" at bounding box center [423, 210] width 377 height 20
click at [572, 206] on div "**********" at bounding box center [423, 210] width 377 height 20
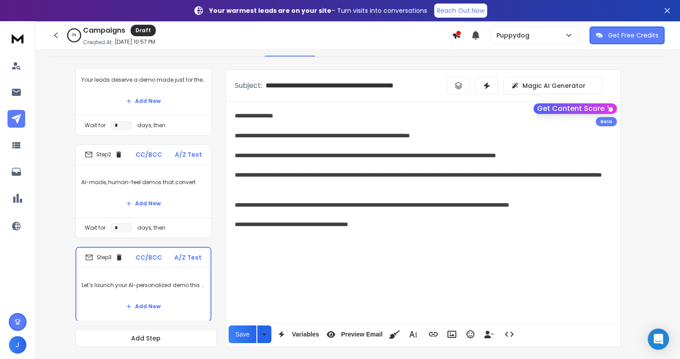
click at [408, 228] on div "**********" at bounding box center [423, 224] width 377 height 10
click at [122, 124] on input "*" at bounding box center [121, 125] width 21 height 9
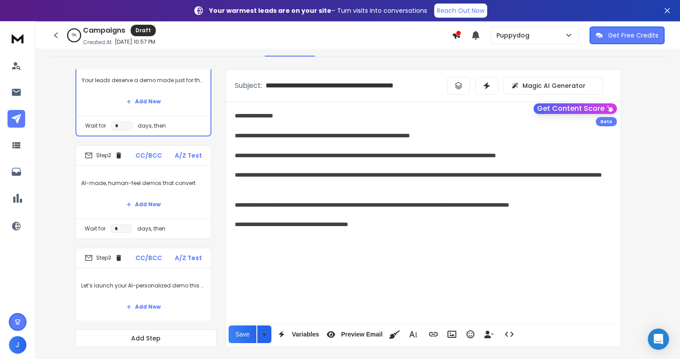
type input "*"
click at [122, 227] on input "*" at bounding box center [121, 228] width 21 height 9
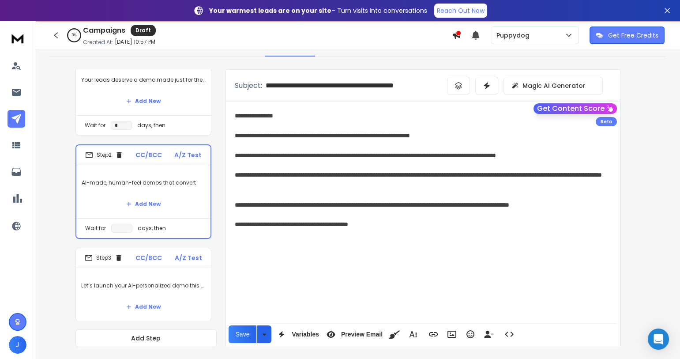
type input "*"
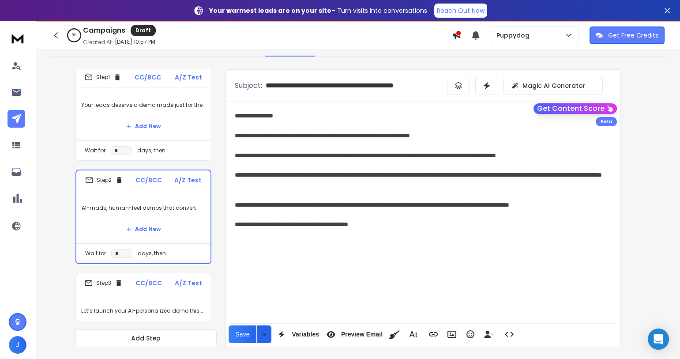
scroll to position [0, 0]
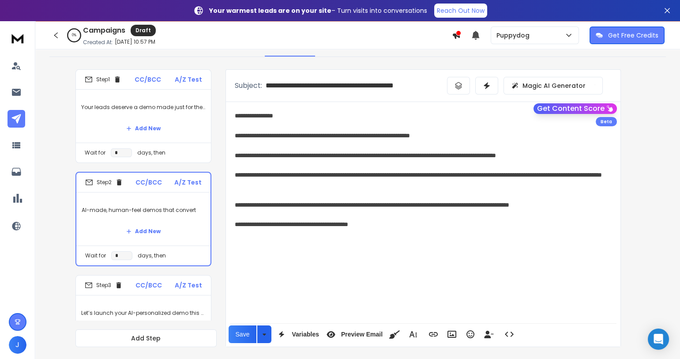
click at [189, 109] on p "Your leads deserve a demo made just for them" at bounding box center [143, 107] width 124 height 25
type input "**********"
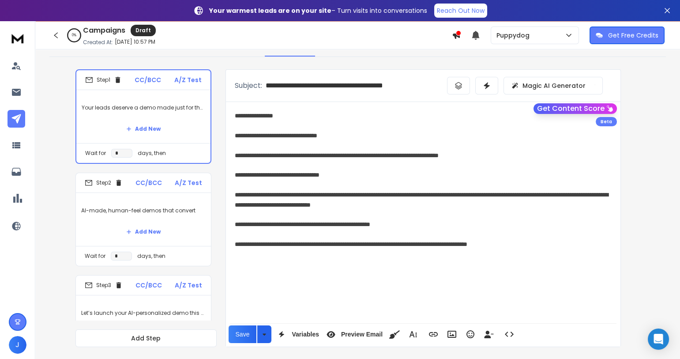
type input "*"
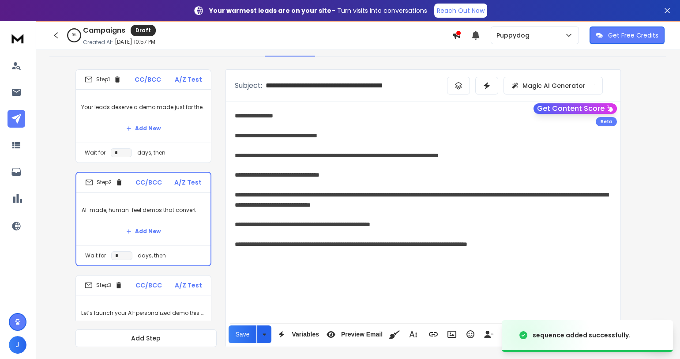
click at [544, 246] on div "**********" at bounding box center [423, 244] width 377 height 10
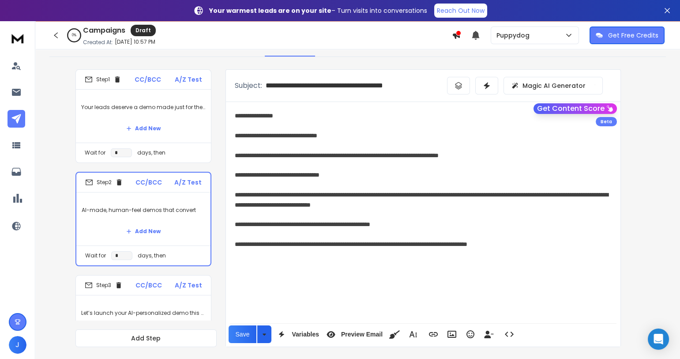
click at [264, 263] on div "**********" at bounding box center [423, 209] width 395 height 215
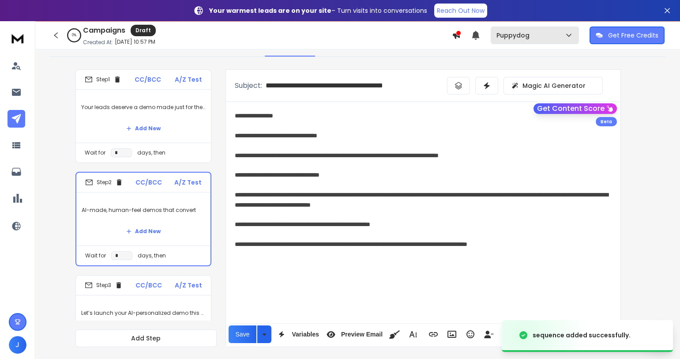
click at [514, 36] on p "Puppydog" at bounding box center [515, 35] width 37 height 9
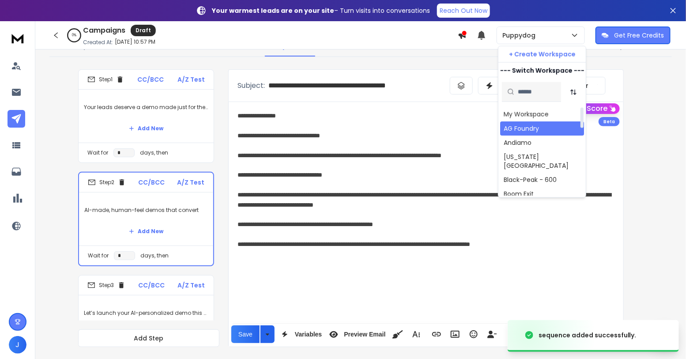
click at [515, 130] on div "AG Foundry" at bounding box center [521, 128] width 35 height 9
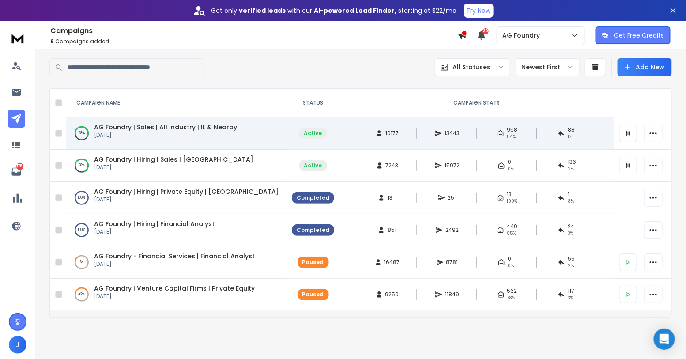
click at [161, 126] on span "AG Foundry | Sales | All Industry | IL & Nearby" at bounding box center [165, 127] width 143 height 9
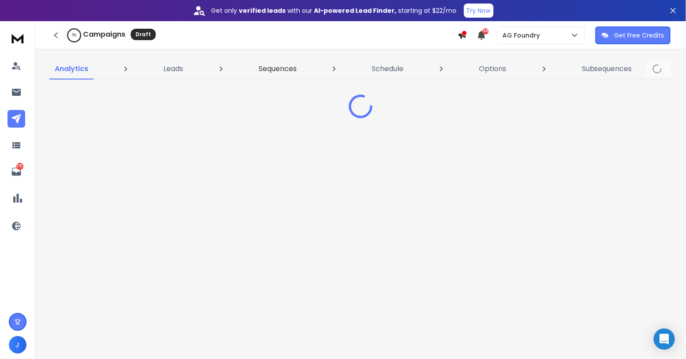
click at [268, 70] on p "Sequences" at bounding box center [278, 69] width 38 height 11
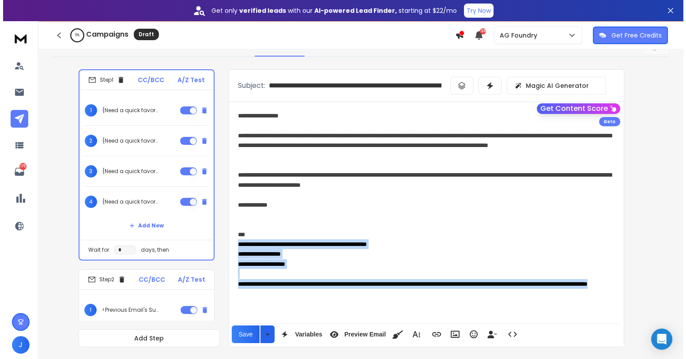
scroll to position [39, 0]
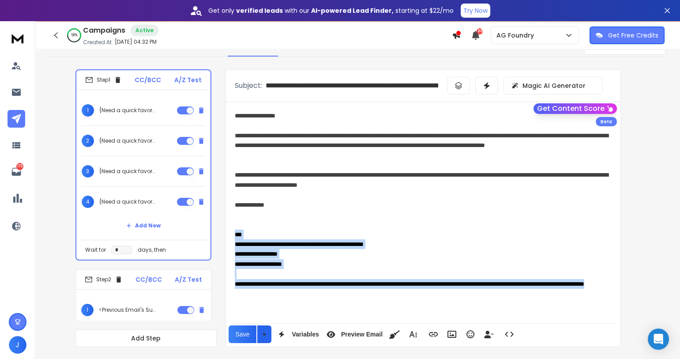
drag, startPoint x: 293, startPoint y: 294, endPoint x: 218, endPoint y: 236, distance: 95.0
click at [218, 236] on div "**********" at bounding box center [357, 208] width 565 height 278
copy div "**********"
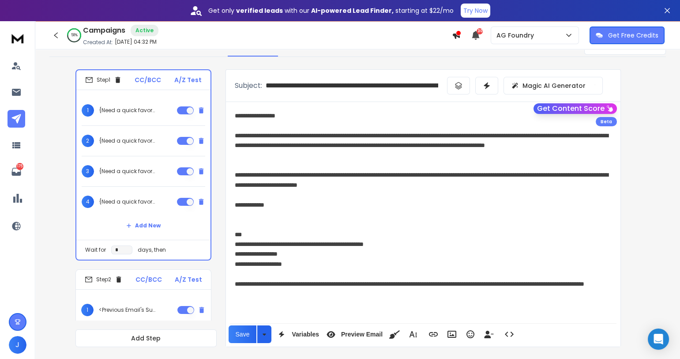
click at [59, 155] on div "**********" at bounding box center [357, 208] width 617 height 285
click at [17, 117] on icon at bounding box center [16, 118] width 11 height 11
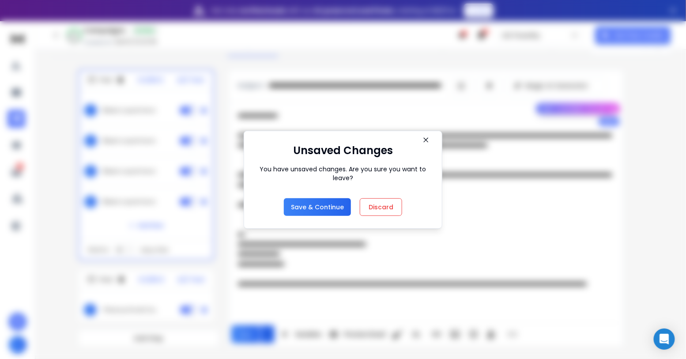
click at [317, 207] on button "Save & Continue" at bounding box center [317, 207] width 67 height 18
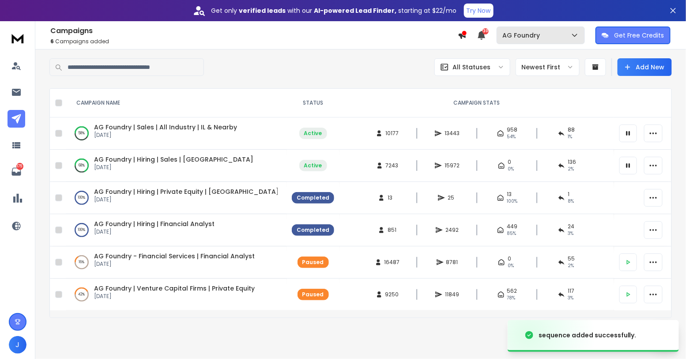
click at [556, 39] on div "AG Foundry" at bounding box center [540, 35] width 77 height 9
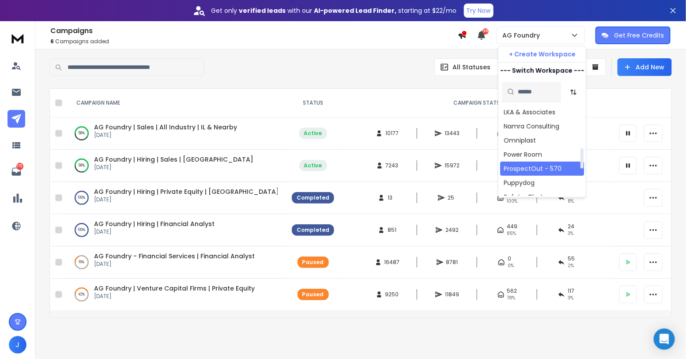
scroll to position [174, 0]
click at [534, 180] on div "Puppydog" at bounding box center [519, 184] width 31 height 9
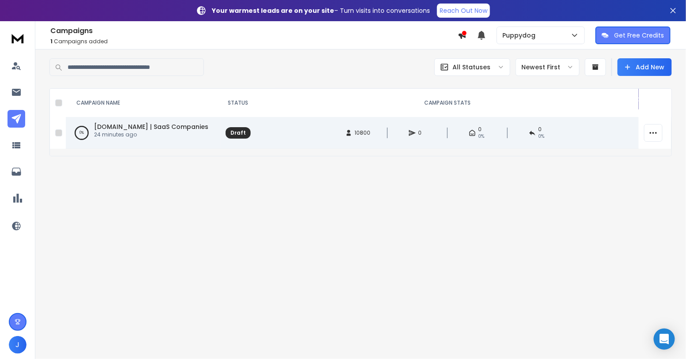
click at [175, 128] on span "[DOMAIN_NAME] | SaaS Companies" at bounding box center [151, 126] width 114 height 9
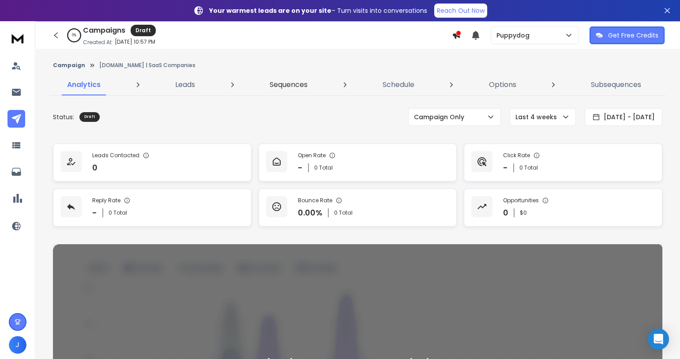
click at [278, 86] on p "Sequences" at bounding box center [289, 84] width 38 height 11
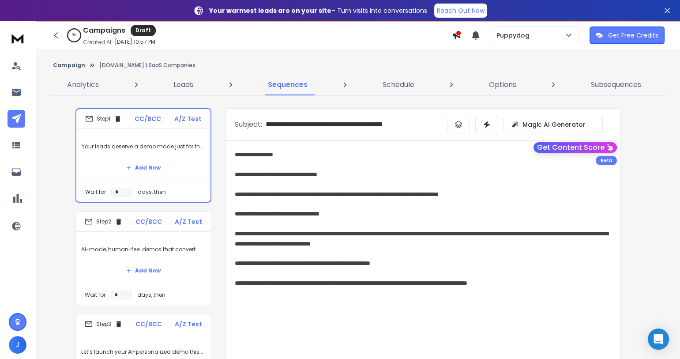
click at [174, 155] on p "Your leads deserve a demo made just for them" at bounding box center [144, 146] width 124 height 25
click at [545, 286] on div "**********" at bounding box center [423, 283] width 377 height 10
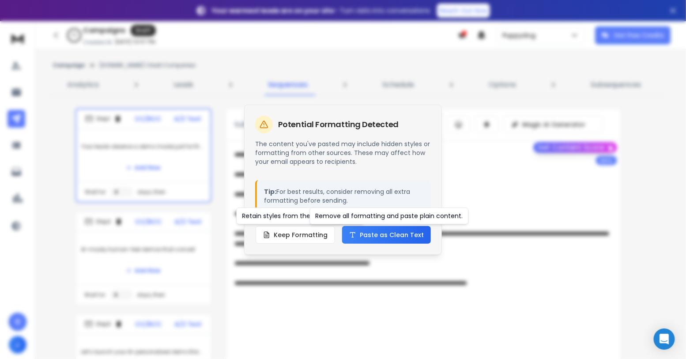
click at [409, 238] on button "Paste as Clean Text" at bounding box center [386, 235] width 89 height 18
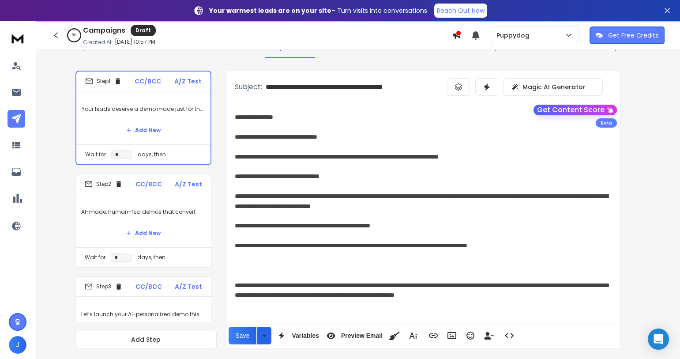
scroll to position [39, 0]
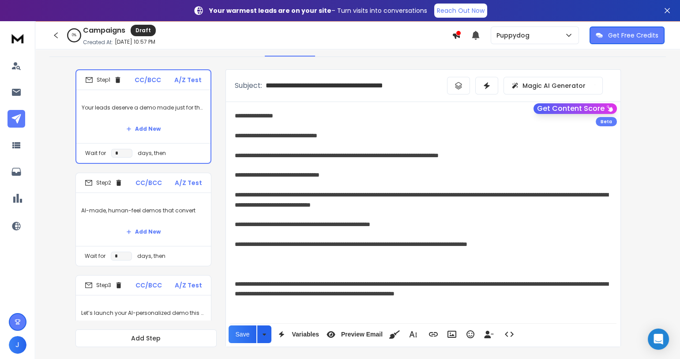
click at [243, 283] on div "**********" at bounding box center [423, 289] width 377 height 20
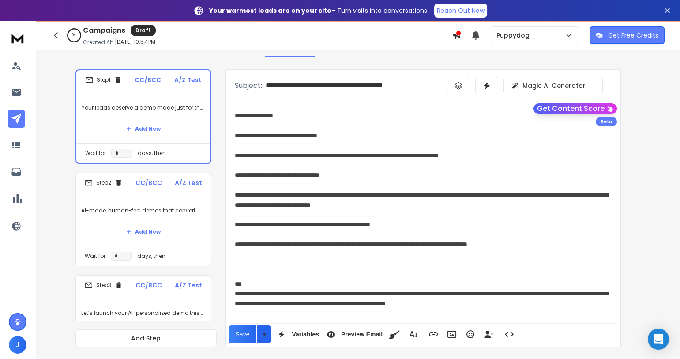
click at [411, 293] on div "**********" at bounding box center [423, 299] width 377 height 20
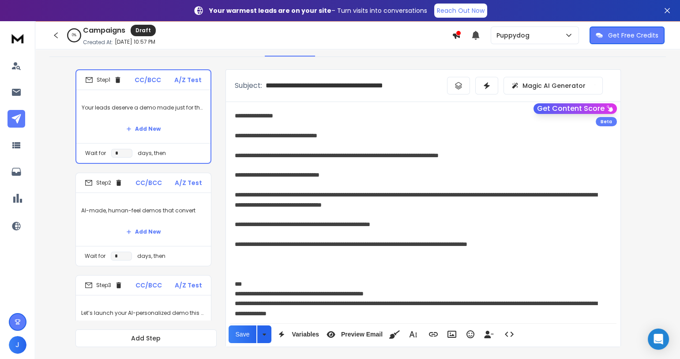
click at [298, 304] on div "**********" at bounding box center [420, 308] width 371 height 20
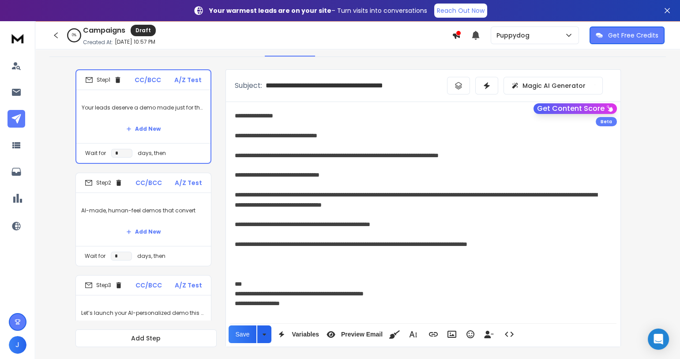
click at [270, 304] on div "**********" at bounding box center [420, 303] width 371 height 10
click at [269, 302] on div "**********" at bounding box center [420, 303] width 371 height 10
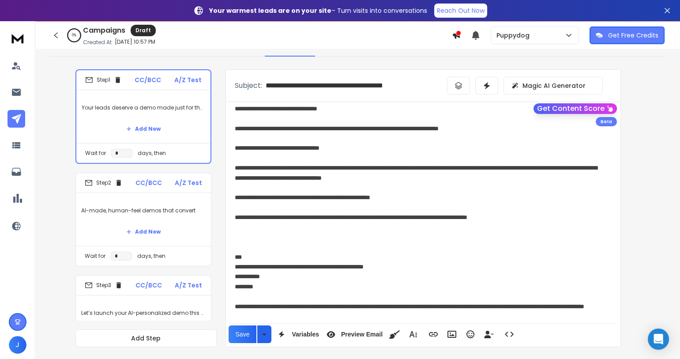
scroll to position [37, 0]
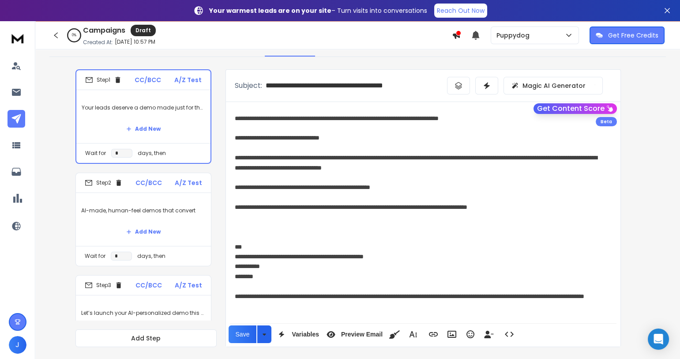
click at [175, 209] on p "AI-made, human-feel demos that convert" at bounding box center [143, 210] width 124 height 25
type input "**********"
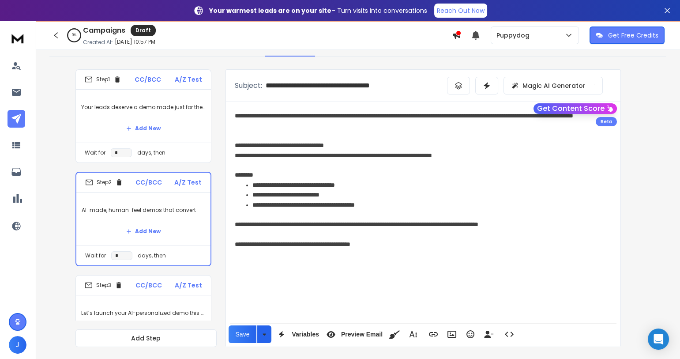
click at [418, 245] on div "**********" at bounding box center [423, 244] width 377 height 10
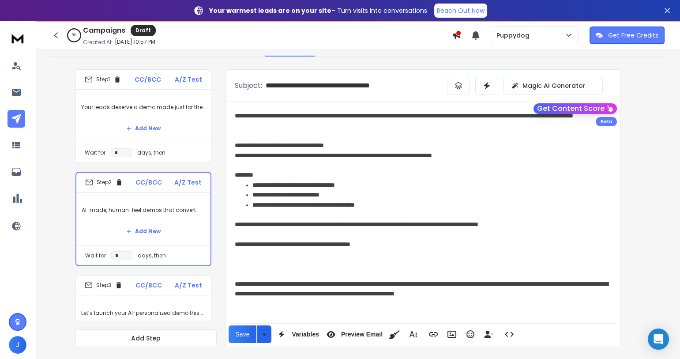
click at [242, 283] on div "**********" at bounding box center [423, 289] width 377 height 20
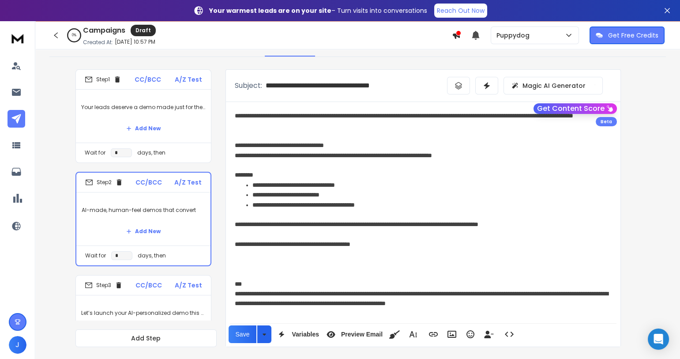
click at [412, 295] on div "**********" at bounding box center [423, 299] width 377 height 20
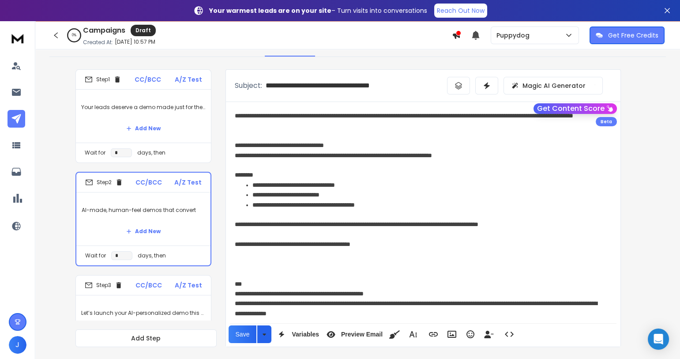
click at [268, 304] on div "**********" at bounding box center [420, 308] width 371 height 20
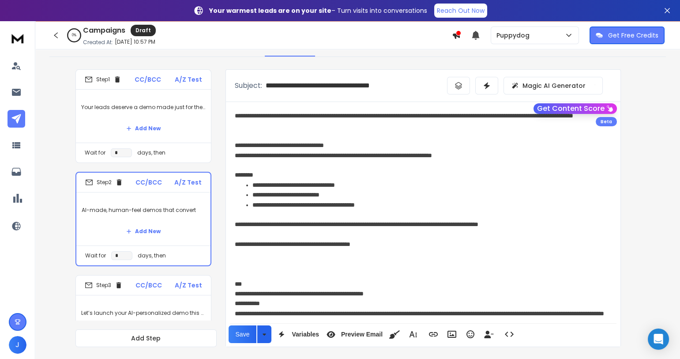
click at [264, 312] on div "**********" at bounding box center [420, 319] width 371 height 20
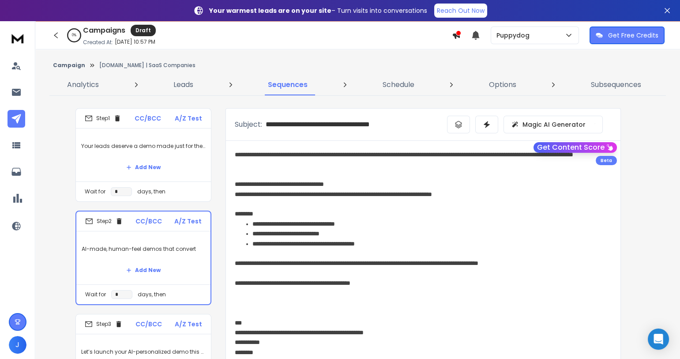
click at [232, 154] on div "**********" at bounding box center [423, 248] width 395 height 215
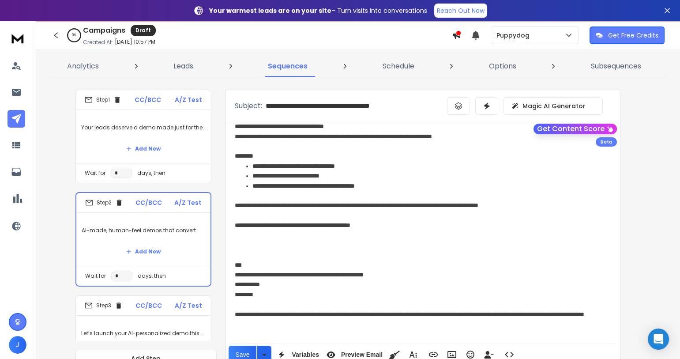
scroll to position [39, 0]
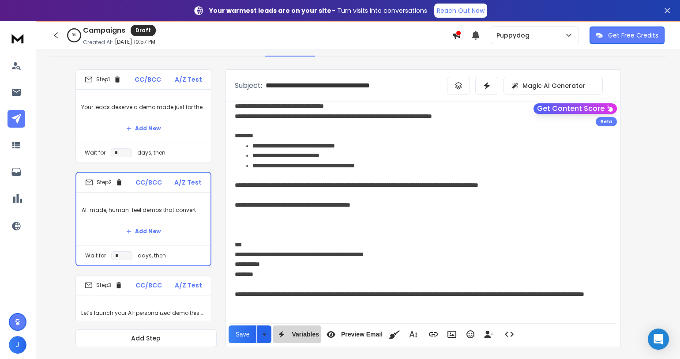
click at [302, 334] on span "Variables" at bounding box center [305, 335] width 31 height 8
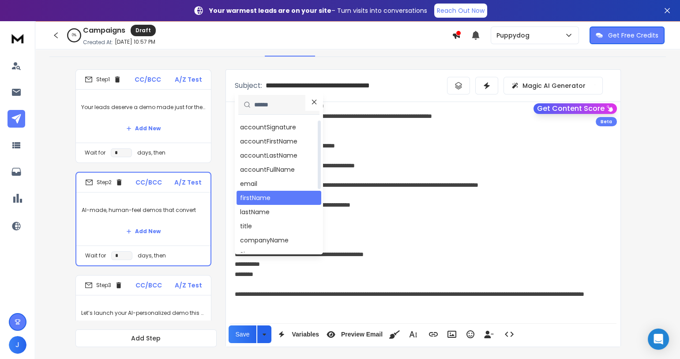
click at [268, 197] on div "firstName" at bounding box center [255, 197] width 30 height 9
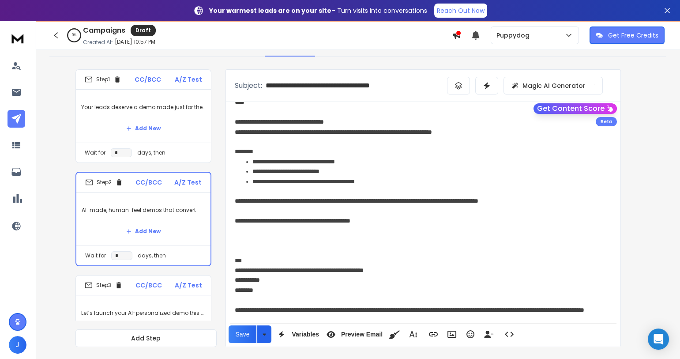
scroll to position [0, 0]
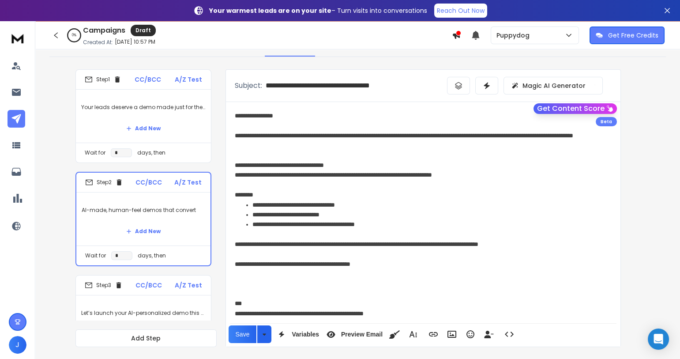
click at [449, 177] on div "**********" at bounding box center [420, 175] width 371 height 10
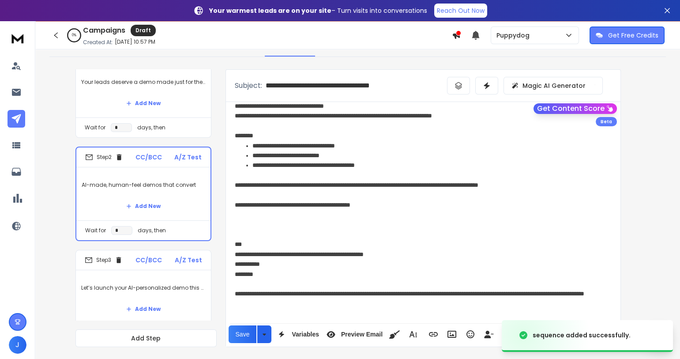
scroll to position [27, 0]
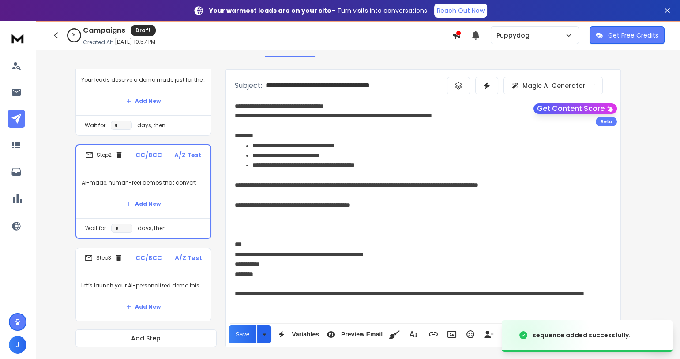
click at [159, 276] on p "Let’s launch your AI-personalized demo this week" at bounding box center [143, 285] width 124 height 25
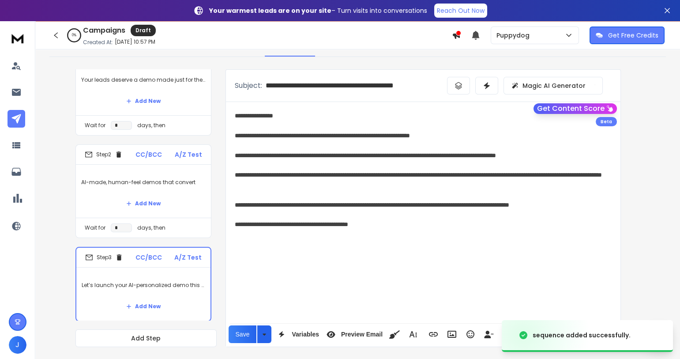
click at [428, 234] on div "**********" at bounding box center [423, 209] width 395 height 215
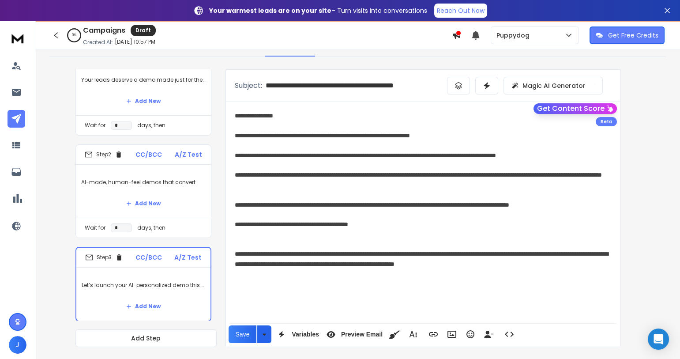
click at [242, 252] on div "**********" at bounding box center [423, 259] width 377 height 20
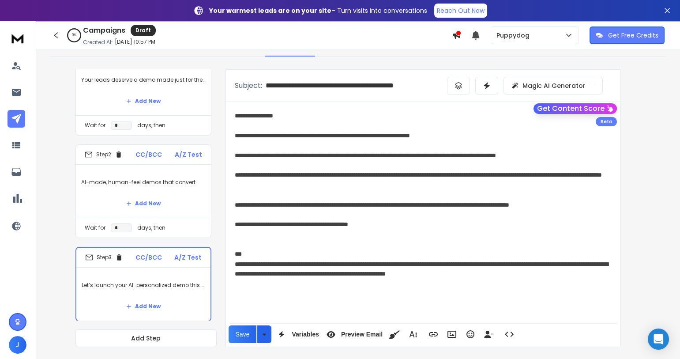
click at [411, 261] on div "**********" at bounding box center [423, 269] width 377 height 20
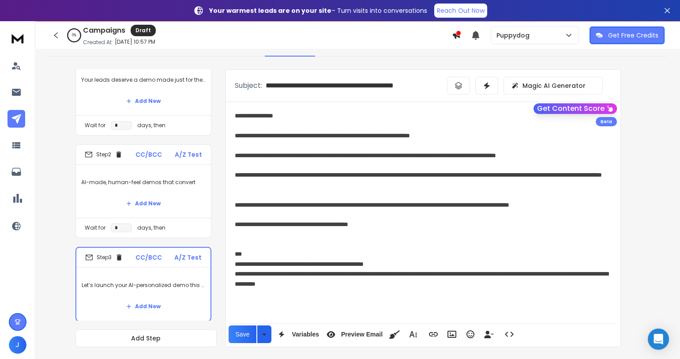
click at [268, 272] on div "**********" at bounding box center [423, 279] width 377 height 20
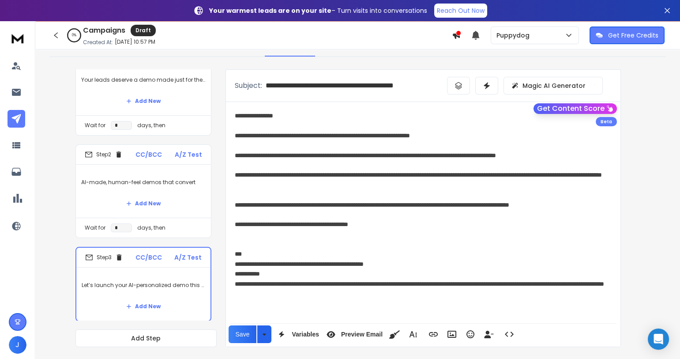
click at [264, 283] on div "**********" at bounding box center [423, 289] width 377 height 20
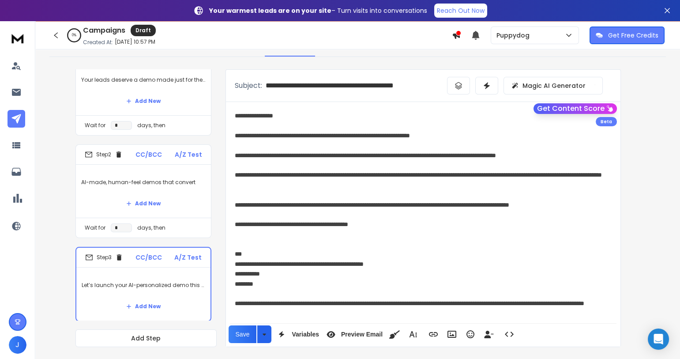
click at [295, 275] on div "**********" at bounding box center [420, 274] width 371 height 10
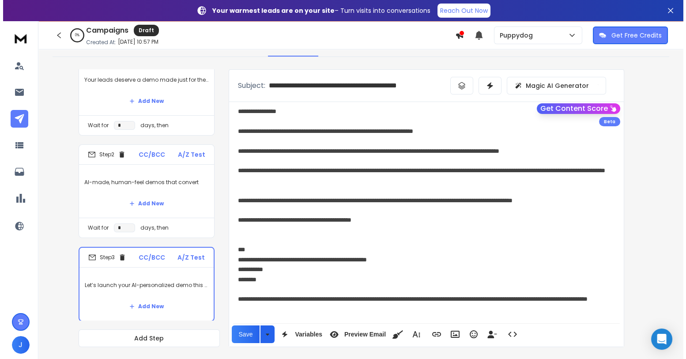
scroll to position [10, 0]
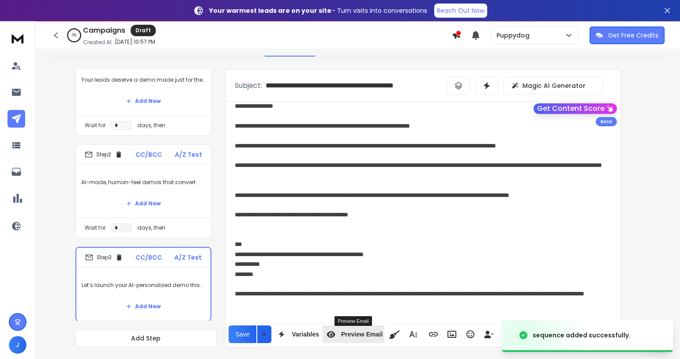
click at [362, 335] on span "Preview Email" at bounding box center [362, 335] width 45 height 8
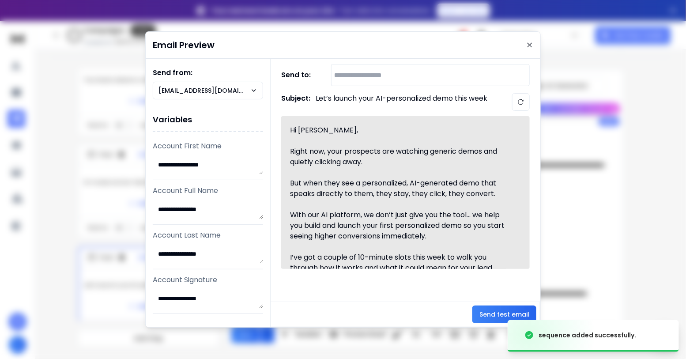
click at [384, 187] on div "But when they see a personalized, AI-generated demo that speaks directly to the…" at bounding box center [400, 188] width 221 height 21
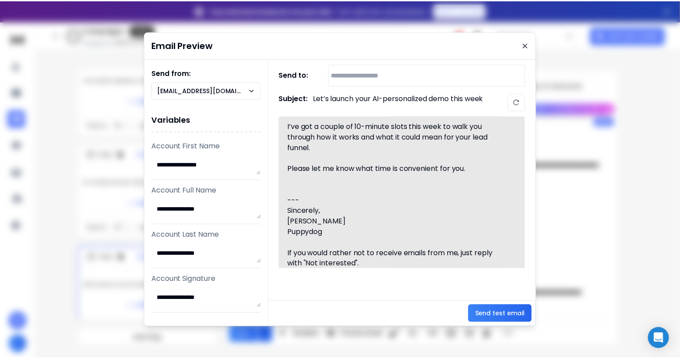
scroll to position [131, 0]
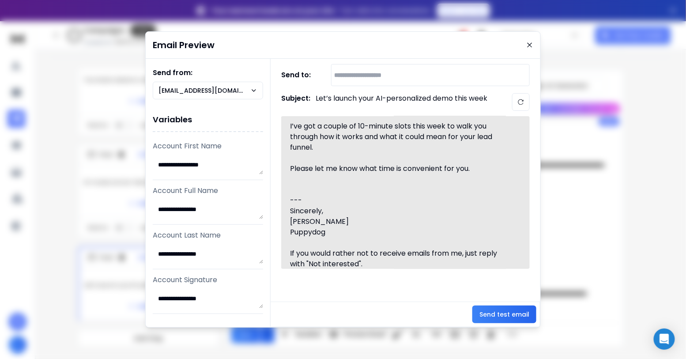
click at [528, 44] on icon at bounding box center [529, 44] width 7 height 7
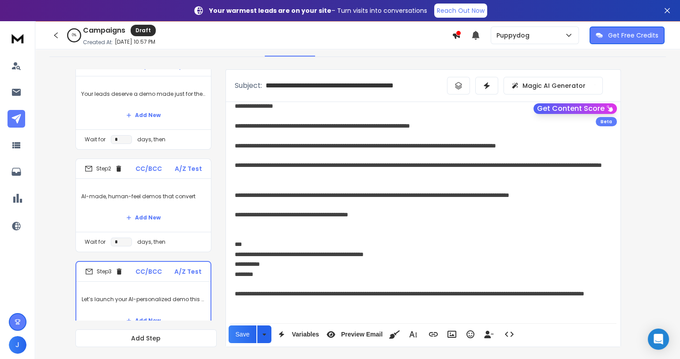
scroll to position [0, 0]
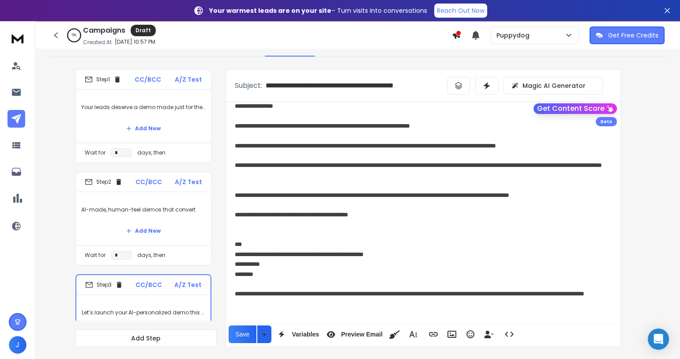
click at [175, 105] on p "Your leads deserve a demo made just for them" at bounding box center [143, 107] width 124 height 25
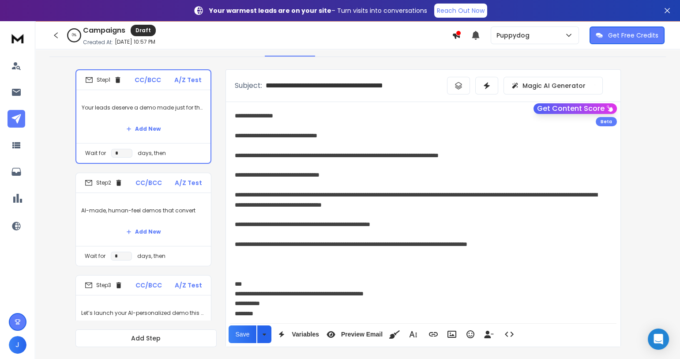
click at [642, 158] on div "**********" at bounding box center [357, 208] width 617 height 285
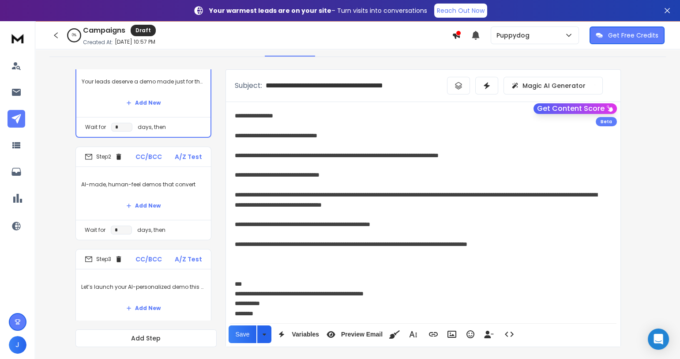
scroll to position [27, 0]
click at [165, 280] on p "Let’s launch your AI-personalized demo this week" at bounding box center [143, 285] width 124 height 25
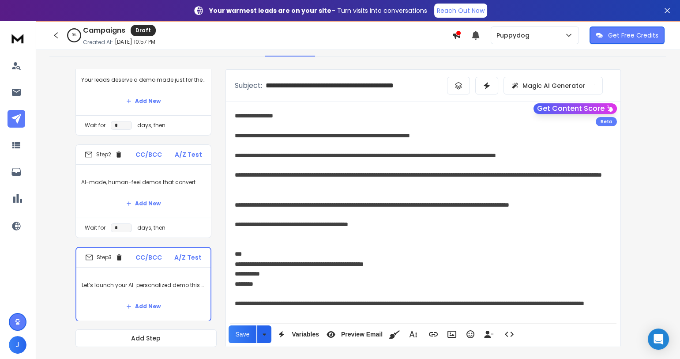
click at [192, 189] on p "AI-made, human-feel demos that convert" at bounding box center [143, 182] width 124 height 25
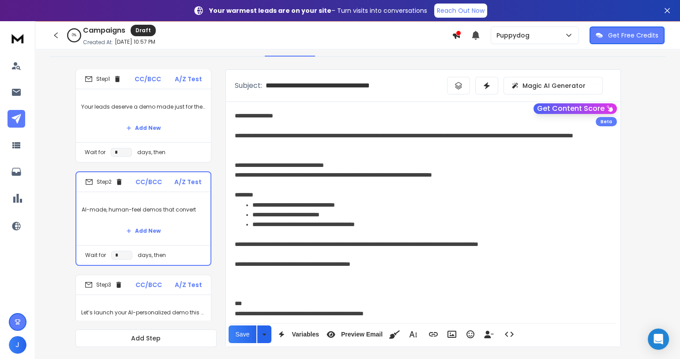
scroll to position [0, 0]
click at [192, 114] on p "Your leads deserve a demo made just for them" at bounding box center [143, 107] width 124 height 25
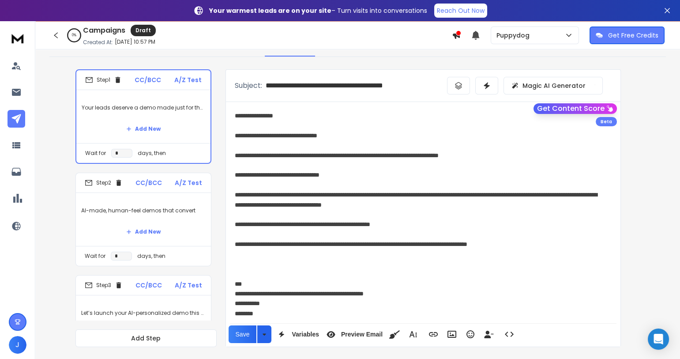
click at [191, 106] on p "Your leads deserve a demo made just for them" at bounding box center [144, 107] width 124 height 25
click at [172, 107] on p "Your leads deserve a demo made just for them" at bounding box center [144, 107] width 124 height 25
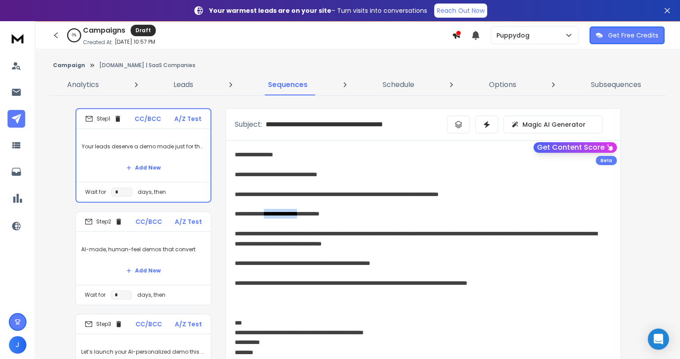
drag, startPoint x: 272, startPoint y: 215, endPoint x: 311, endPoint y: 213, distance: 38.9
click at [311, 213] on div "**********" at bounding box center [420, 214] width 371 height 10
drag, startPoint x: 258, startPoint y: 234, endPoint x: 387, endPoint y: 236, distance: 128.5
click at [387, 236] on div "**********" at bounding box center [420, 239] width 371 height 20
drag, startPoint x: 419, startPoint y: 233, endPoint x: 399, endPoint y: 235, distance: 19.9
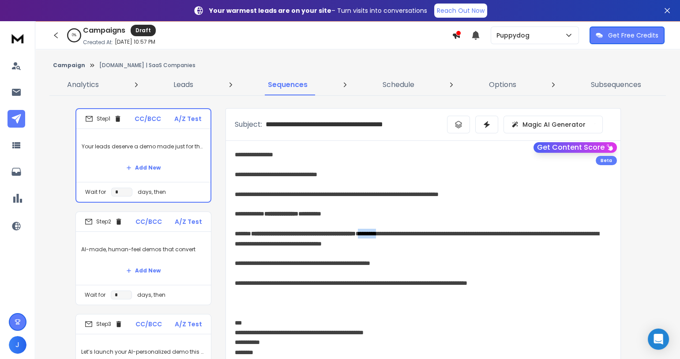
click at [399, 235] on div "**********" at bounding box center [420, 239] width 371 height 20
click at [378, 235] on strong "********" at bounding box center [368, 233] width 19 height 6
drag, startPoint x: 368, startPoint y: 245, endPoint x: 469, endPoint y: 247, distance: 101.1
click at [469, 247] on div "**********" at bounding box center [420, 239] width 371 height 20
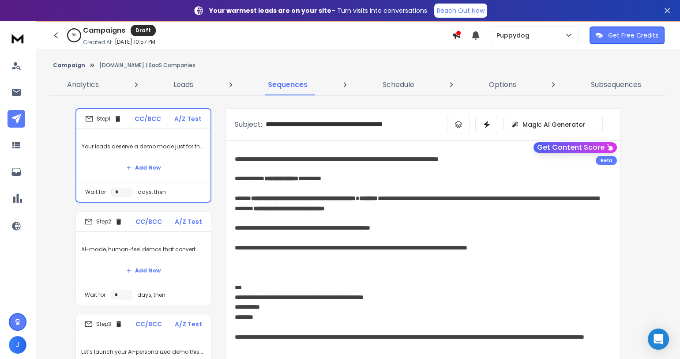
scroll to position [39, 0]
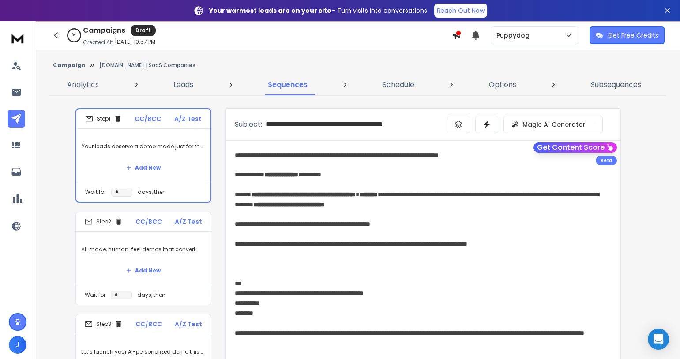
click at [337, 219] on div at bounding box center [423, 214] width 377 height 10
drag, startPoint x: 302, startPoint y: 242, endPoint x: 327, endPoint y: 241, distance: 24.8
click at [327, 241] on div "**********" at bounding box center [420, 244] width 371 height 10
click at [170, 245] on p "AI-made, human-feel demos that convert" at bounding box center [143, 249] width 124 height 25
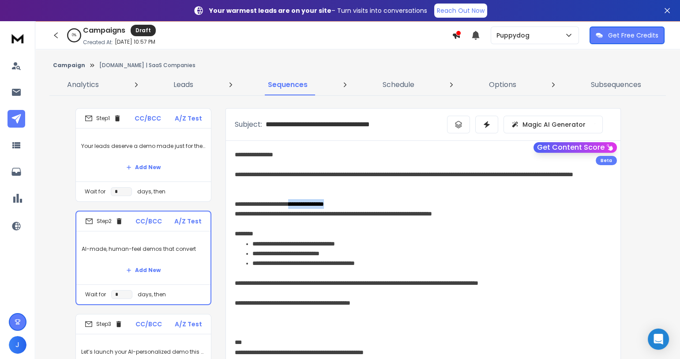
drag, startPoint x: 300, startPoint y: 205, endPoint x: 340, endPoint y: 204, distance: 40.2
click at [340, 204] on div "**********" at bounding box center [420, 204] width 371 height 10
drag, startPoint x: 271, startPoint y: 215, endPoint x: 366, endPoint y: 216, distance: 94.9
click at [366, 216] on div "**********" at bounding box center [420, 214] width 371 height 10
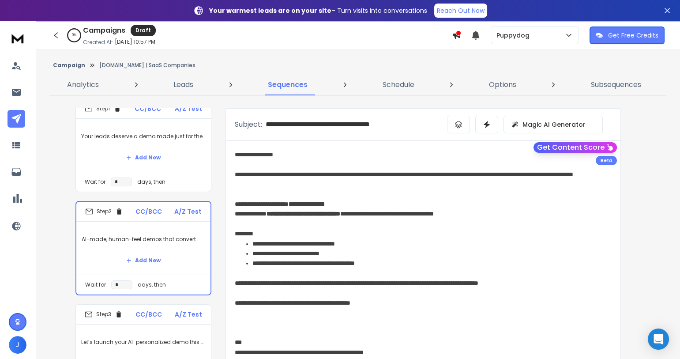
scroll to position [27, 0]
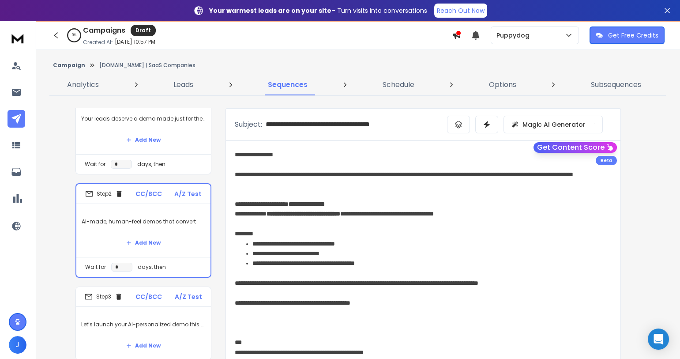
click at [140, 316] on p "Let’s launch your AI-personalized demo this week" at bounding box center [143, 324] width 124 height 25
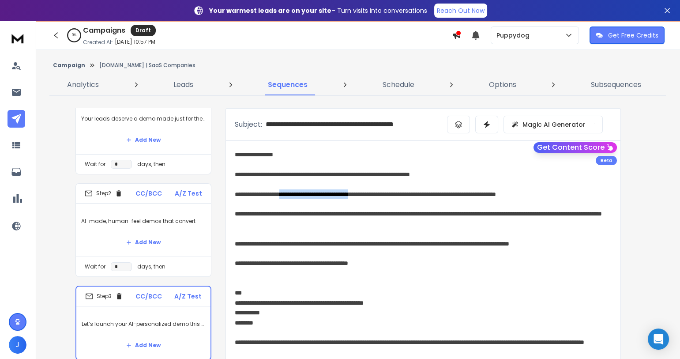
drag, startPoint x: 293, startPoint y: 196, endPoint x: 383, endPoint y: 193, distance: 90.1
click at [383, 193] on div "**********" at bounding box center [420, 194] width 371 height 10
click at [315, 224] on div "**********" at bounding box center [420, 219] width 371 height 20
drag, startPoint x: 249, startPoint y: 214, endPoint x: 287, endPoint y: 216, distance: 38.0
click at [287, 216] on div "**********" at bounding box center [420, 219] width 371 height 20
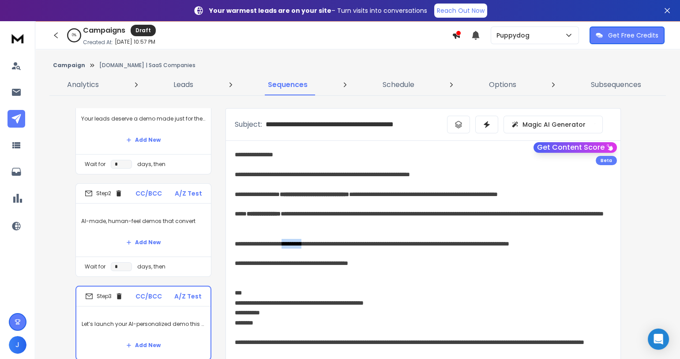
drag, startPoint x: 289, startPoint y: 241, endPoint x: 315, endPoint y: 241, distance: 26.0
click at [315, 241] on div "**********" at bounding box center [420, 244] width 371 height 10
click at [354, 244] on div "**********" at bounding box center [420, 244] width 371 height 10
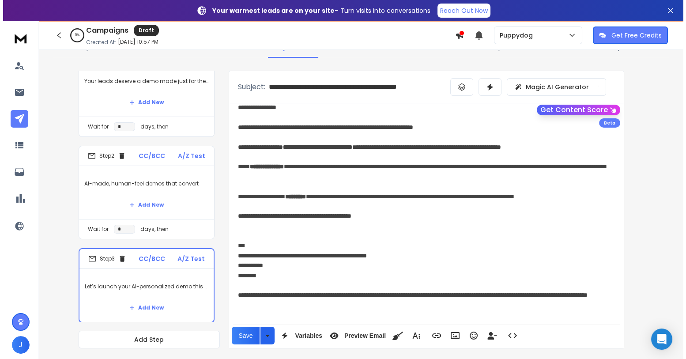
scroll to position [38, 0]
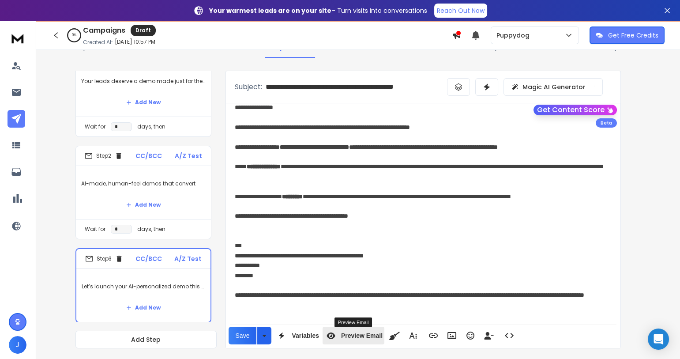
click at [355, 339] on span "Preview Email" at bounding box center [362, 336] width 45 height 8
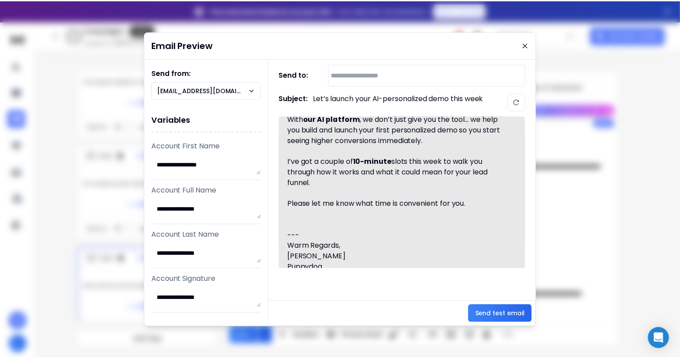
scroll to position [0, 0]
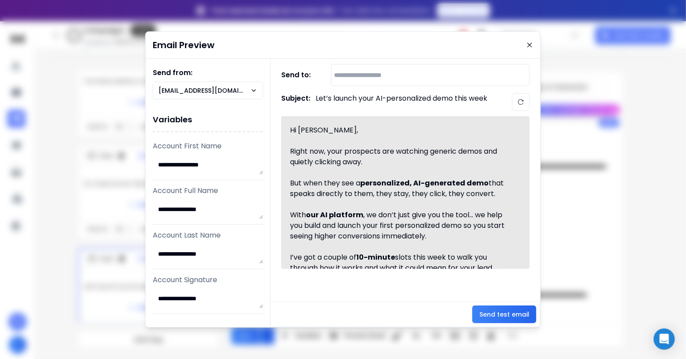
click at [527, 45] on icon at bounding box center [529, 44] width 7 height 7
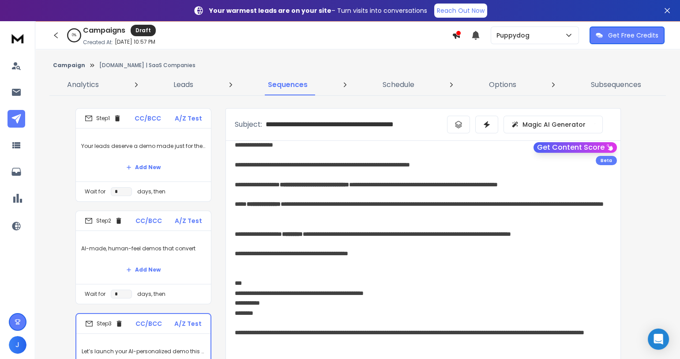
click at [173, 154] on p "Your leads deserve a demo made just for them" at bounding box center [143, 146] width 124 height 25
type input "**********"
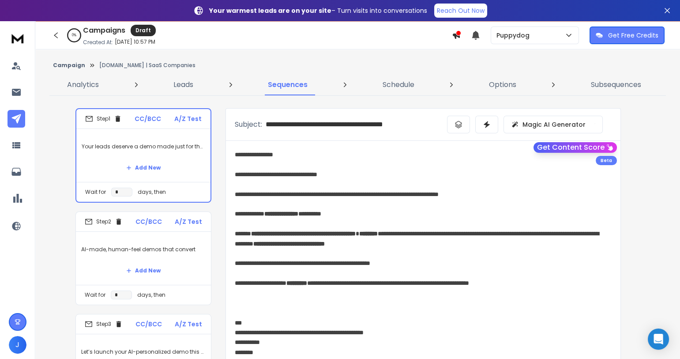
click at [331, 56] on div "**********" at bounding box center [357, 223] width 645 height 349
click at [153, 170] on button "Add New" at bounding box center [143, 168] width 49 height 18
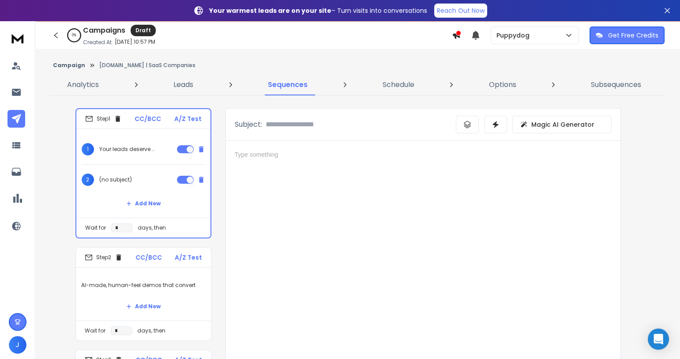
click at [147, 178] on div "2 (no subject)" at bounding box center [144, 180] width 124 height 30
click at [323, 172] on div at bounding box center [423, 248] width 395 height 215
click at [284, 162] on div at bounding box center [423, 248] width 395 height 215
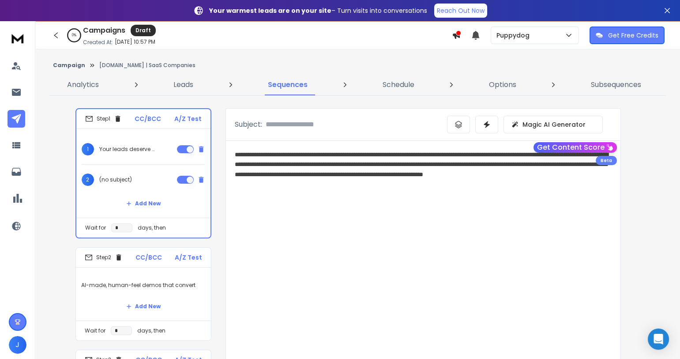
click at [283, 155] on div "**********" at bounding box center [423, 170] width 377 height 40
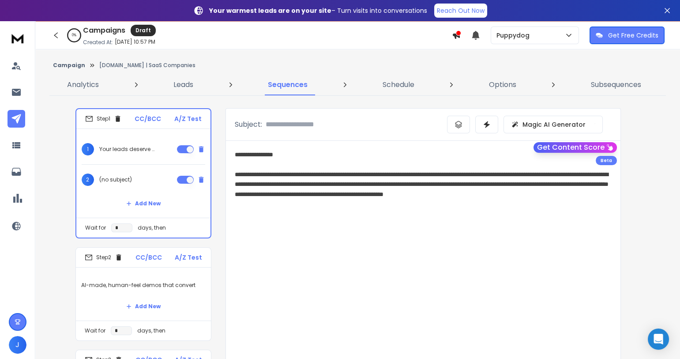
click at [378, 186] on div "**********" at bounding box center [423, 190] width 377 height 40
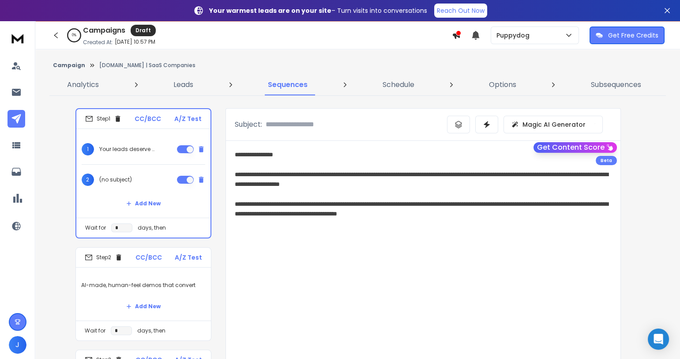
click at [440, 215] on div "**********" at bounding box center [423, 209] width 377 height 20
click at [144, 151] on p "Your leads deserve a demo made just for them" at bounding box center [127, 149] width 57 height 7
type input "**********"
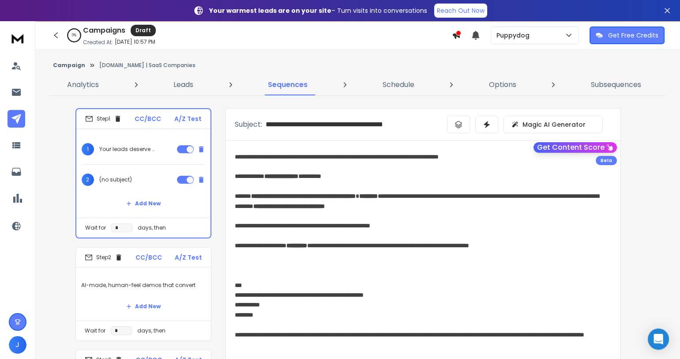
scroll to position [39, 0]
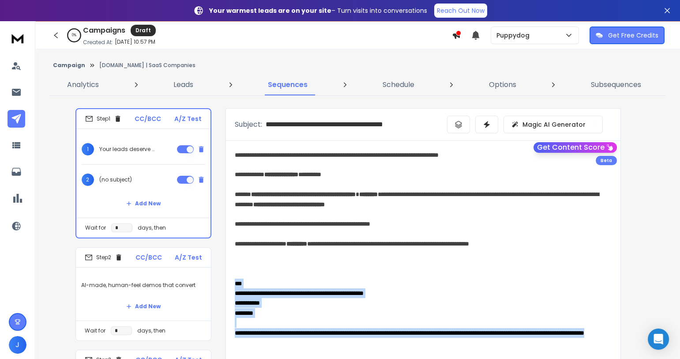
drag, startPoint x: 293, startPoint y: 344, endPoint x: 234, endPoint y: 287, distance: 82.1
click at [234, 287] on div "**********" at bounding box center [423, 248] width 395 height 215
click at [143, 149] on p "Your leads deserve a demo made just for them" at bounding box center [127, 149] width 57 height 7
click at [131, 177] on p "(no subject)" at bounding box center [115, 179] width 33 height 7
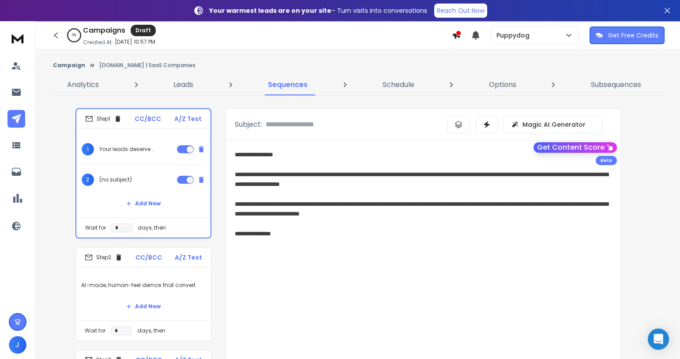
click at [286, 255] on div "**********" at bounding box center [423, 248] width 395 height 215
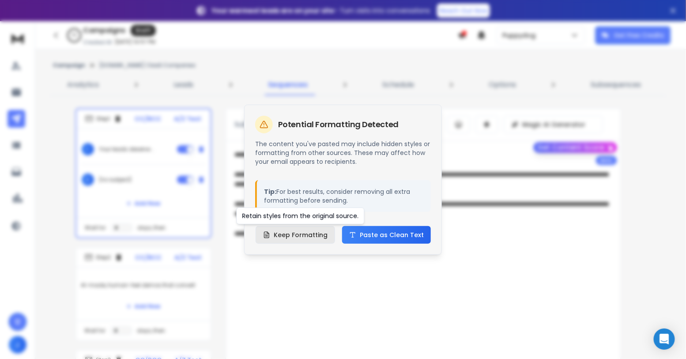
click at [311, 236] on button "Keep Formatting" at bounding box center [295, 235] width 79 height 18
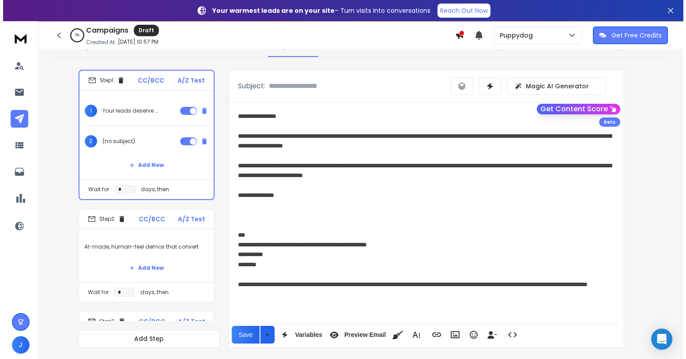
scroll to position [39, 0]
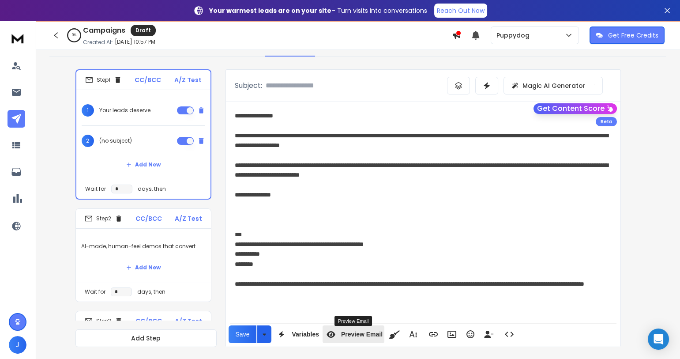
click at [366, 330] on div "Preview Email" at bounding box center [354, 334] width 62 height 15
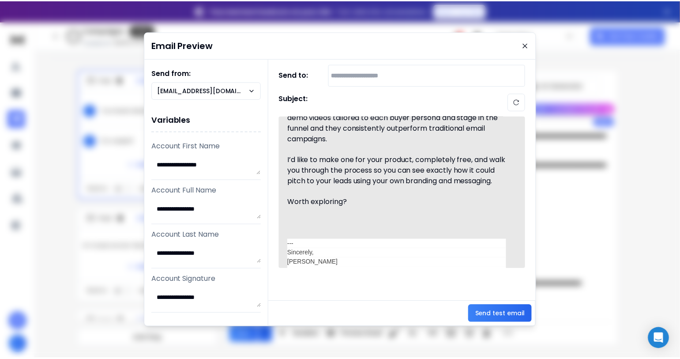
scroll to position [79, 0]
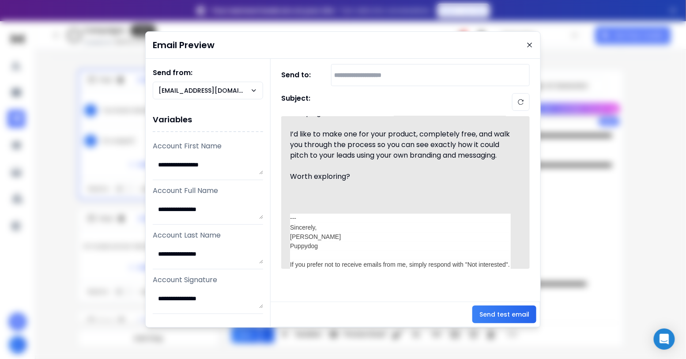
click at [528, 45] on icon at bounding box center [529, 44] width 7 height 7
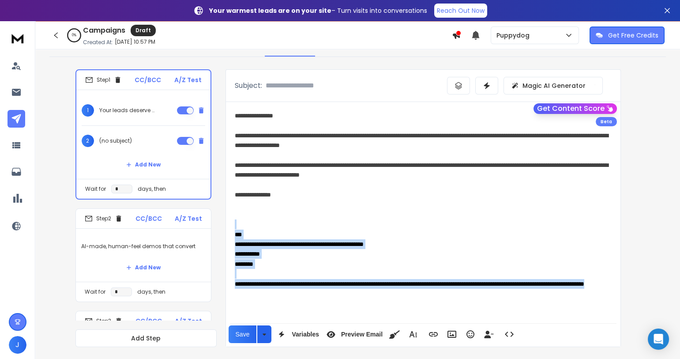
drag, startPoint x: 290, startPoint y: 297, endPoint x: 239, endPoint y: 219, distance: 93.1
click at [239, 219] on div "**********" at bounding box center [423, 209] width 395 height 215
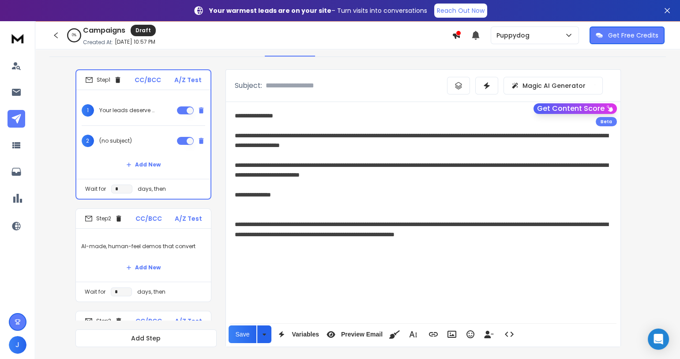
click at [242, 223] on div "**********" at bounding box center [423, 229] width 377 height 20
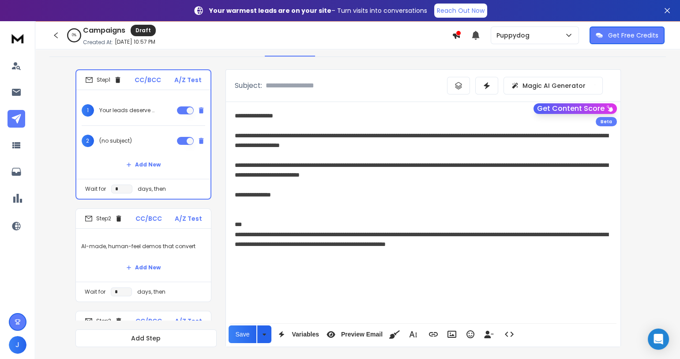
click at [412, 235] on div "**********" at bounding box center [423, 240] width 377 height 20
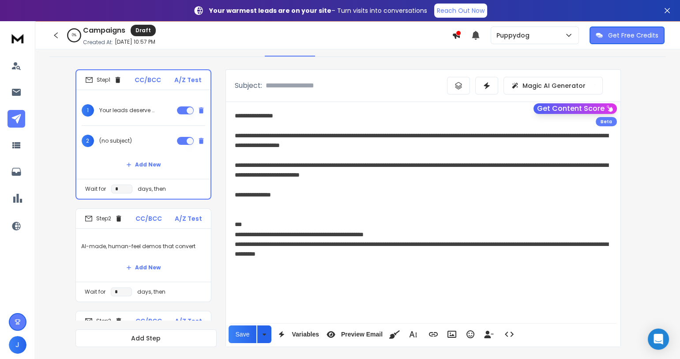
click at [268, 244] on div "**********" at bounding box center [423, 249] width 377 height 20
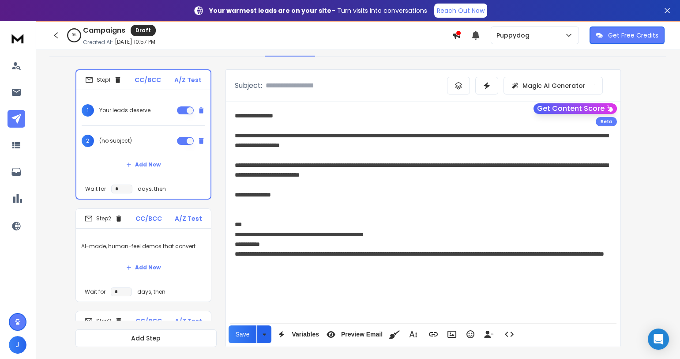
click at [264, 253] on div "**********" at bounding box center [423, 259] width 377 height 20
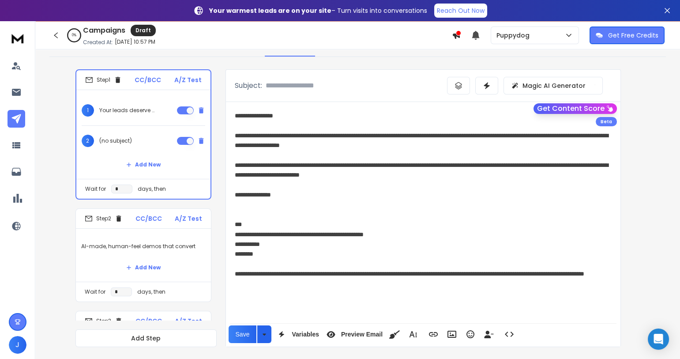
click at [141, 140] on div "2 (no subject)" at bounding box center [144, 141] width 124 height 30
click at [324, 91] on div "Subject: Magic AI Generator Get Content Score Beta" at bounding box center [423, 86] width 395 height 32
click at [324, 88] on input at bounding box center [352, 85] width 173 height 11
paste input "**********"
click at [177, 107] on button "button" at bounding box center [185, 110] width 17 height 8
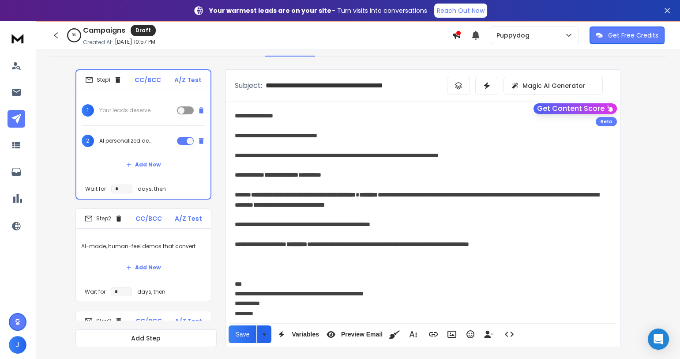
click at [137, 136] on div "2 AI personalized demo" at bounding box center [119, 141] width 74 height 12
type input "**********"
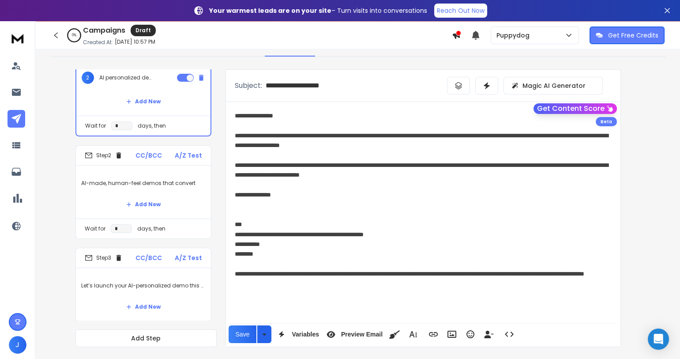
scroll to position [61, 0]
click at [143, 213] on button "Add New" at bounding box center [143, 206] width 49 height 18
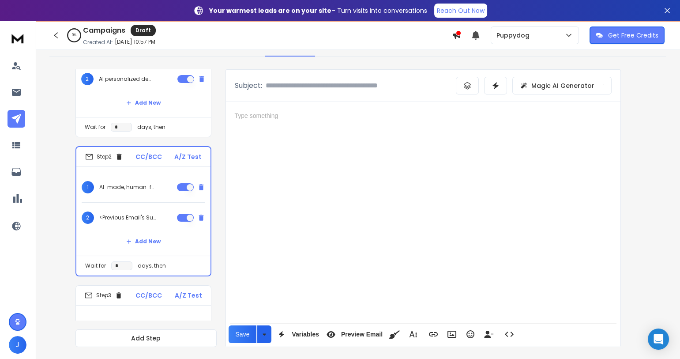
click at [140, 220] on p "<Previous Email's Subject>" at bounding box center [127, 217] width 57 height 7
click at [161, 207] on div "2 <Previous Email's Subject>" at bounding box center [144, 218] width 124 height 30
click at [315, 88] on input at bounding box center [356, 85] width 181 height 11
paste input "**********"
click at [313, 164] on div at bounding box center [423, 209] width 395 height 215
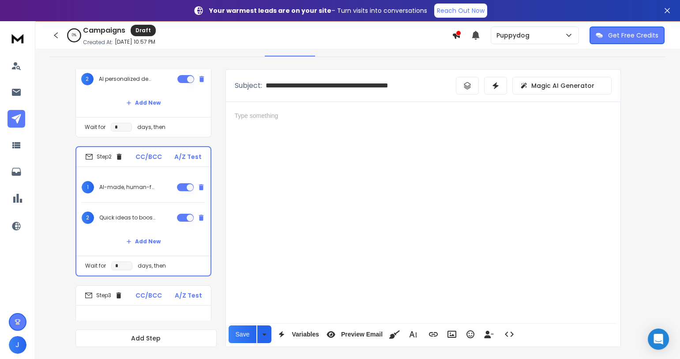
click at [329, 131] on div at bounding box center [423, 209] width 395 height 215
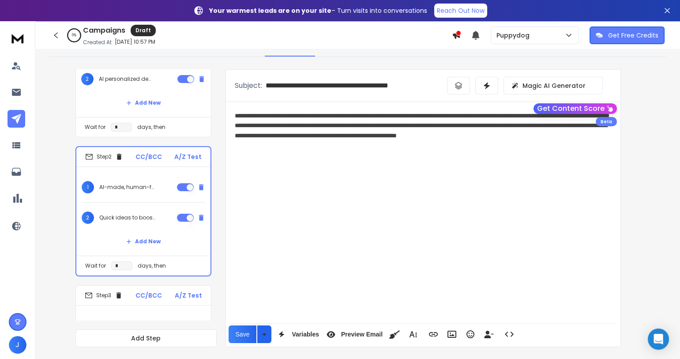
click at [283, 115] on div "**********" at bounding box center [423, 131] width 377 height 40
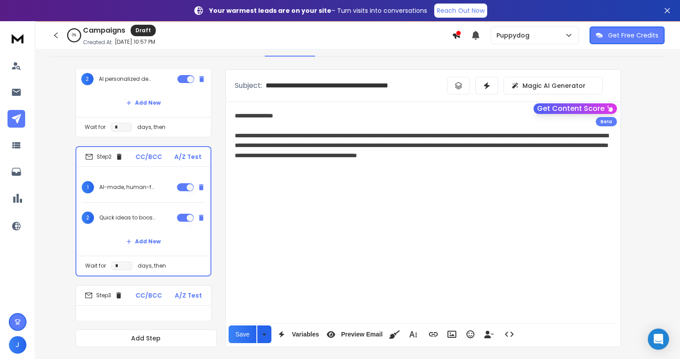
click at [568, 144] on div "**********" at bounding box center [423, 146] width 377 height 30
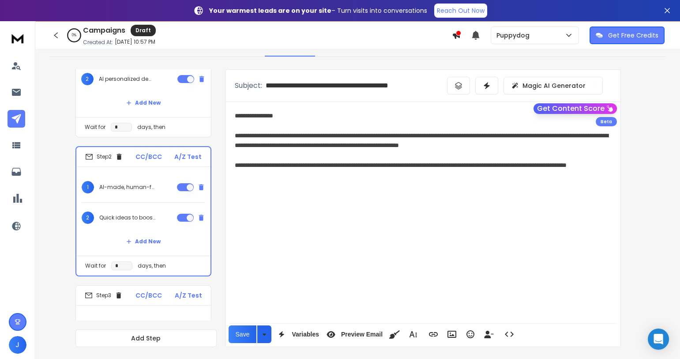
click at [495, 166] on div "**********" at bounding box center [423, 170] width 377 height 20
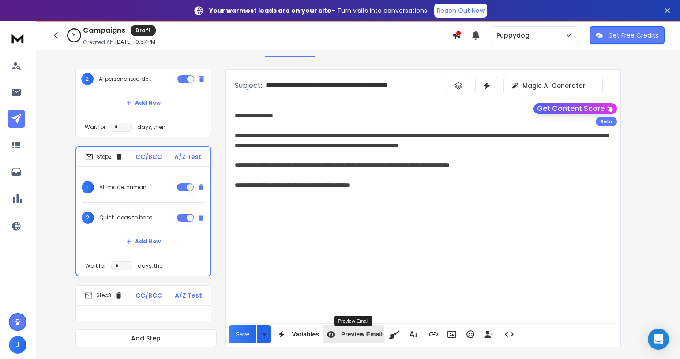
click at [373, 337] on span "Preview Email" at bounding box center [362, 335] width 45 height 8
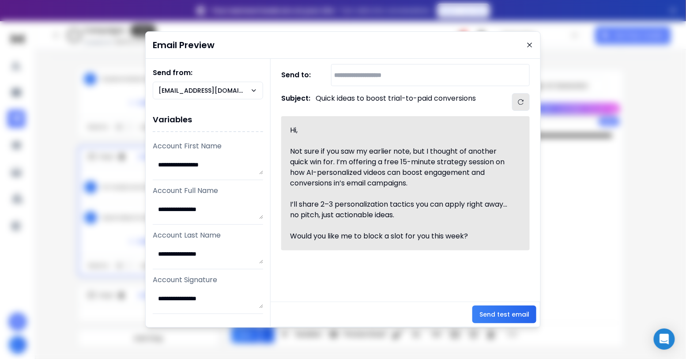
click at [519, 104] on icon at bounding box center [521, 102] width 6 height 6
click at [531, 44] on icon at bounding box center [530, 44] width 5 height 5
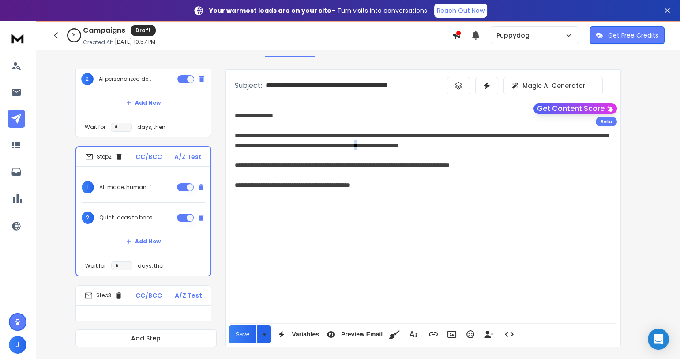
click at [510, 145] on div "**********" at bounding box center [423, 141] width 377 height 20
click at [514, 146] on div "**********" at bounding box center [423, 141] width 377 height 20
drag, startPoint x: 487, startPoint y: 134, endPoint x: 436, endPoint y: 138, distance: 50.9
click at [436, 138] on div "**********" at bounding box center [423, 141] width 377 height 20
click at [311, 336] on span "Variables" at bounding box center [305, 335] width 31 height 8
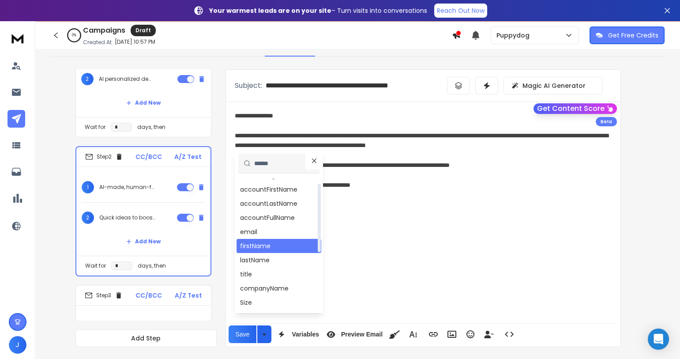
scroll to position [11, 0]
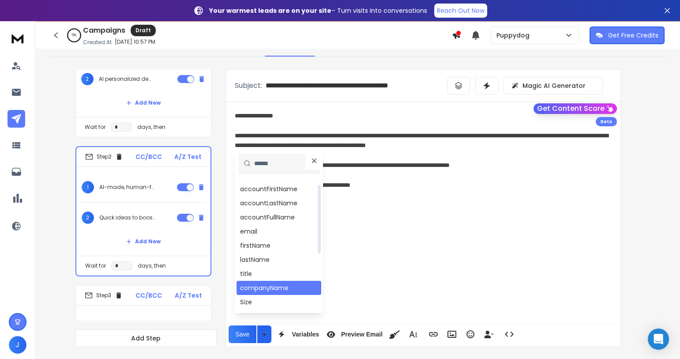
click at [283, 285] on div "companyName" at bounding box center [264, 287] width 49 height 9
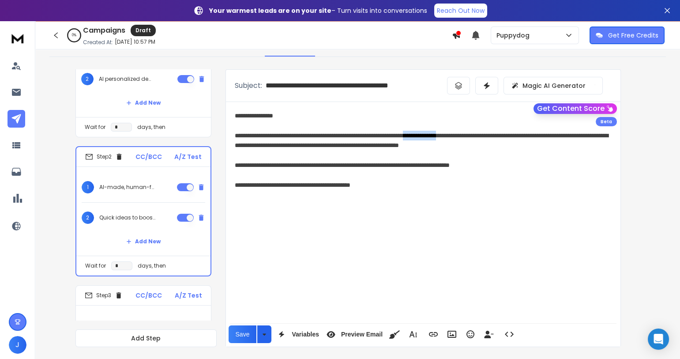
drag, startPoint x: 485, startPoint y: 134, endPoint x: 435, endPoint y: 136, distance: 49.5
click at [435, 136] on div "**********" at bounding box center [423, 141] width 377 height 20
copy div "**********"
drag, startPoint x: 513, startPoint y: 147, endPoint x: 461, endPoint y: 147, distance: 51.2
click at [461, 147] on div "**********" at bounding box center [423, 141] width 377 height 20
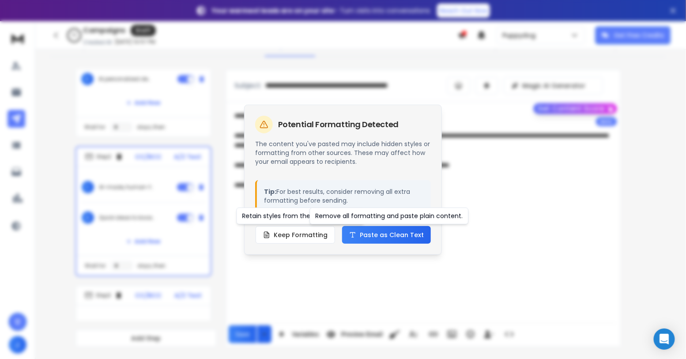
click at [385, 234] on button "Paste as Clean Text" at bounding box center [386, 235] width 89 height 18
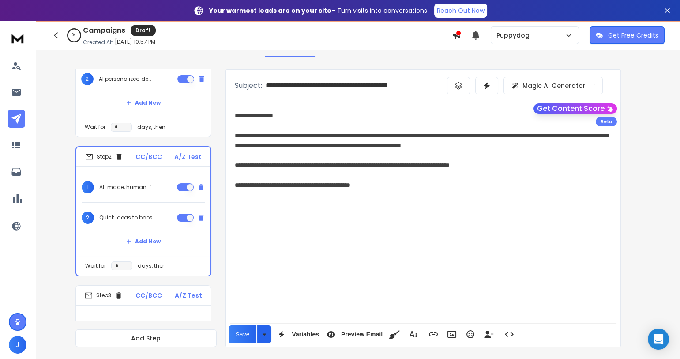
click at [141, 191] on div "1 AI-made, human-feel demos that convert" at bounding box center [119, 187] width 74 height 12
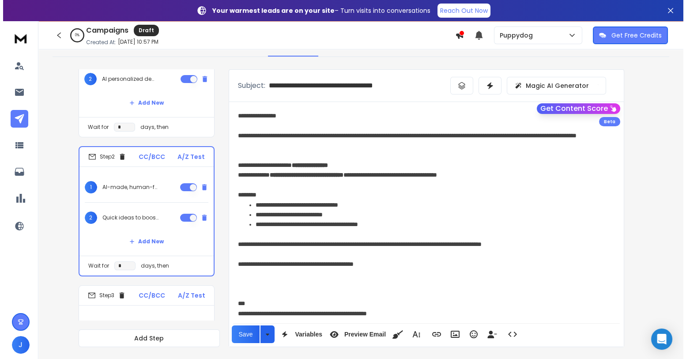
scroll to position [59, 0]
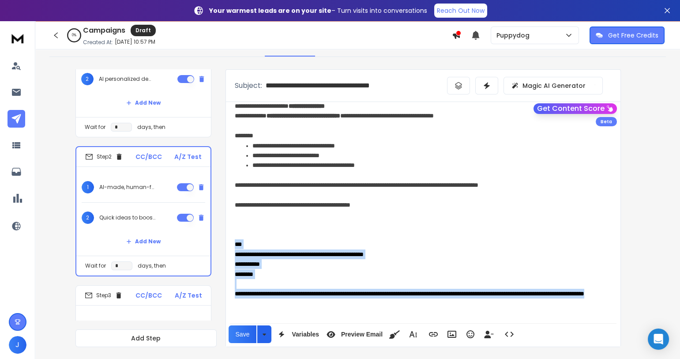
drag, startPoint x: 298, startPoint y: 306, endPoint x: 226, endPoint y: 247, distance: 92.8
click at [226, 247] on div "**********" at bounding box center [423, 209] width 395 height 215
click at [137, 210] on div "2 Quick ideas to boost trial-to-paid conversions" at bounding box center [144, 218] width 124 height 30
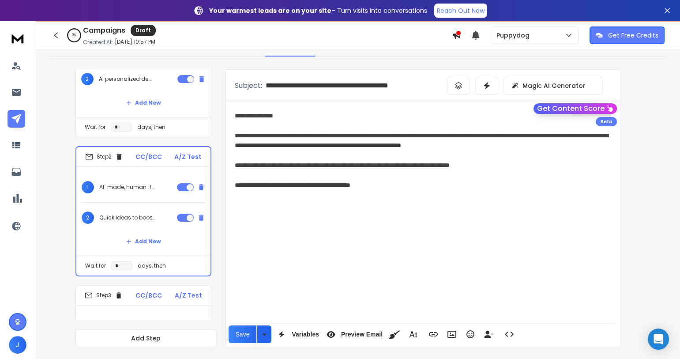
click at [317, 226] on div "**********" at bounding box center [423, 209] width 395 height 215
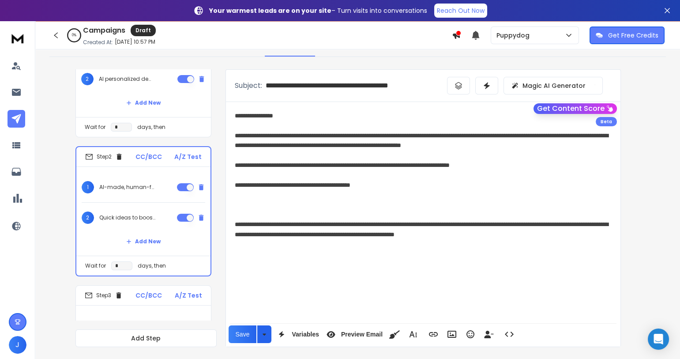
click at [243, 223] on div "**********" at bounding box center [423, 229] width 377 height 20
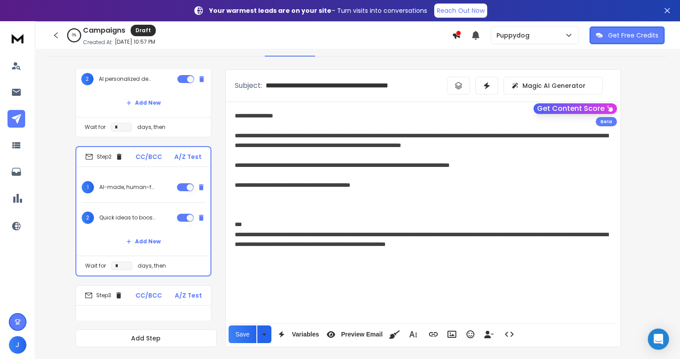
click at [411, 234] on div "**********" at bounding box center [423, 240] width 377 height 20
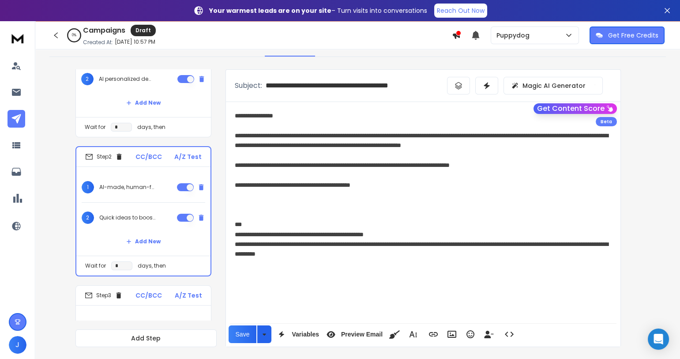
click at [269, 244] on div "**********" at bounding box center [423, 249] width 377 height 20
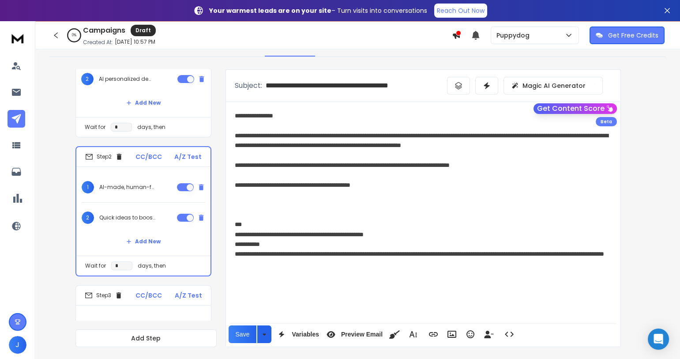
click at [264, 255] on div "**********" at bounding box center [423, 259] width 377 height 20
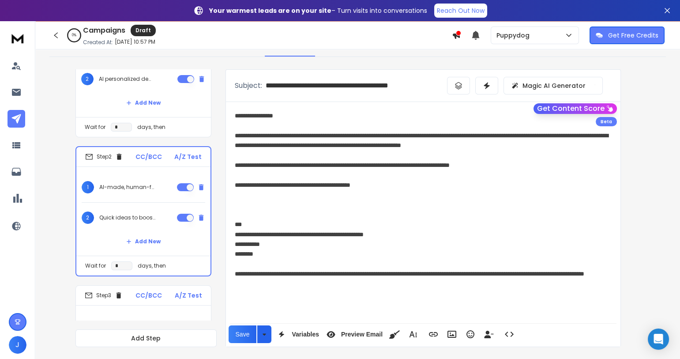
click at [177, 185] on button "button" at bounding box center [185, 187] width 17 height 8
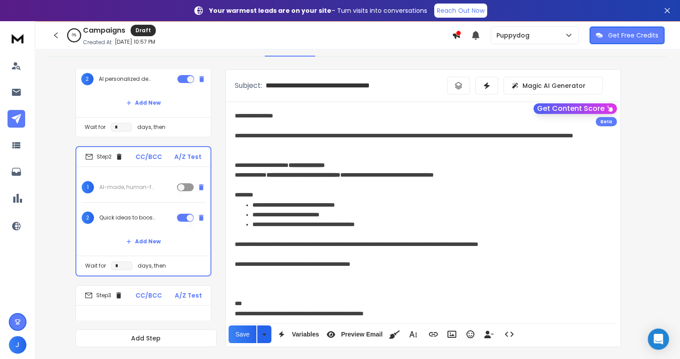
click at [146, 214] on p "Quick ideas to boost trial-to-paid conversions" at bounding box center [127, 217] width 57 height 7
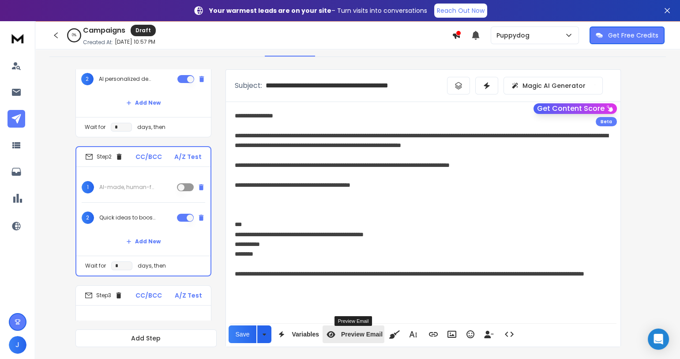
click at [380, 332] on span "Preview Email" at bounding box center [362, 335] width 45 height 8
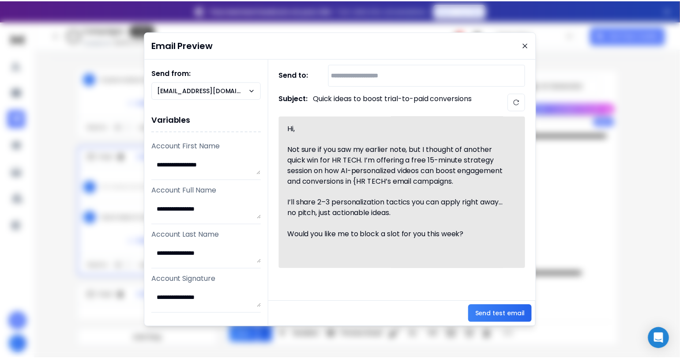
scroll to position [0, 0]
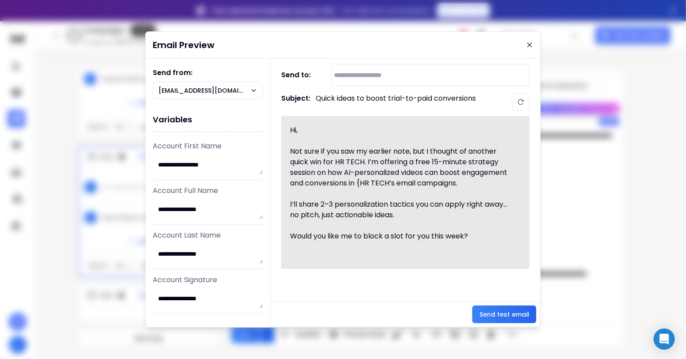
click at [528, 46] on icon at bounding box center [529, 44] width 7 height 7
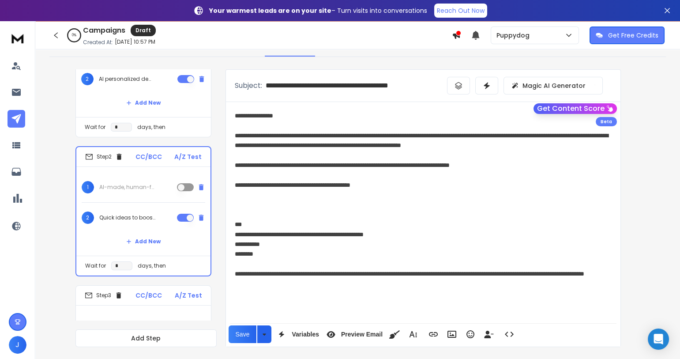
click at [462, 143] on div "**********" at bounding box center [423, 141] width 377 height 20
drag, startPoint x: 279, startPoint y: 117, endPoint x: 242, endPoint y: 116, distance: 37.1
click at [242, 116] on div "**********" at bounding box center [423, 116] width 377 height 10
click at [298, 336] on span "Variables" at bounding box center [305, 335] width 31 height 8
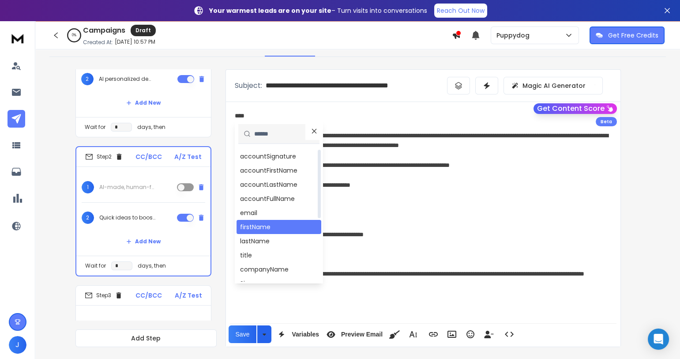
click at [270, 230] on div "firstName" at bounding box center [279, 227] width 85 height 14
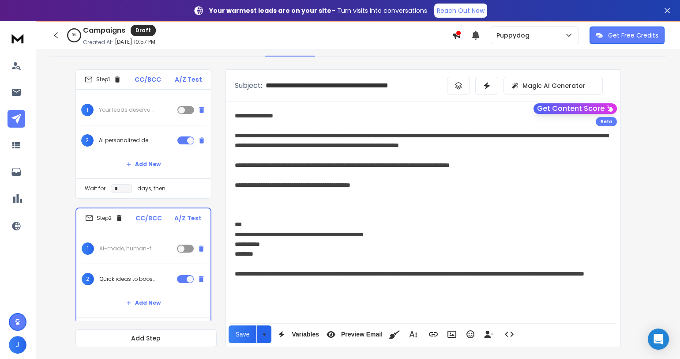
click at [127, 135] on div "2 AI personalized demo" at bounding box center [118, 140] width 74 height 12
type input "**********"
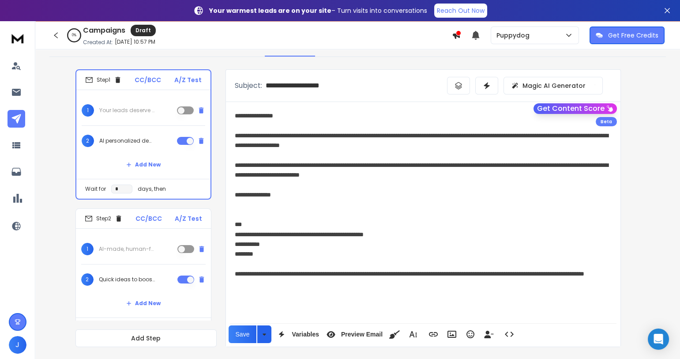
click at [249, 117] on div "**********" at bounding box center [423, 116] width 377 height 10
click at [363, 331] on span "Preview Email" at bounding box center [362, 335] width 45 height 8
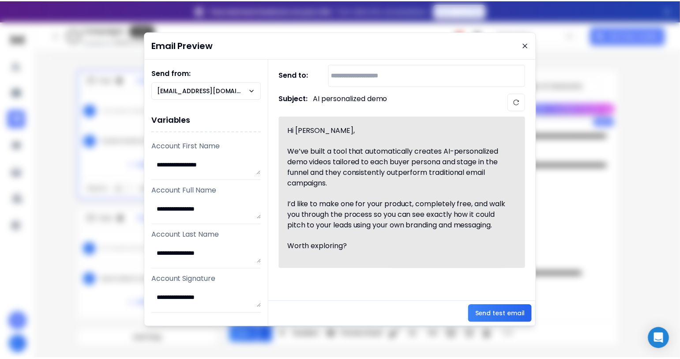
scroll to position [1, 0]
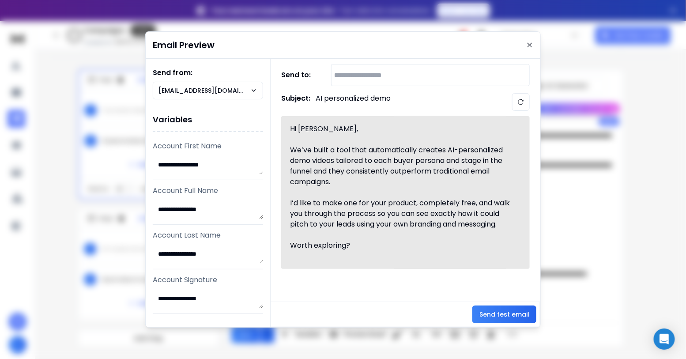
click at [531, 46] on icon at bounding box center [529, 44] width 7 height 7
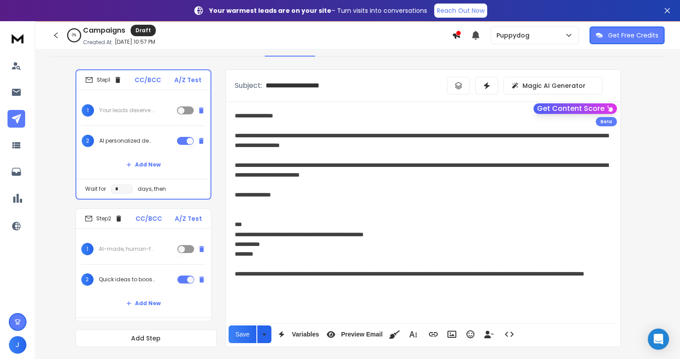
click at [241, 175] on div "**********" at bounding box center [423, 170] width 377 height 20
click at [351, 334] on span "Preview Email" at bounding box center [362, 335] width 45 height 8
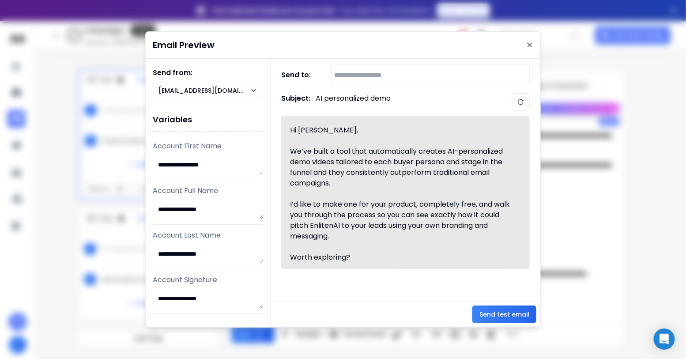
click at [531, 46] on icon at bounding box center [530, 44] width 5 height 5
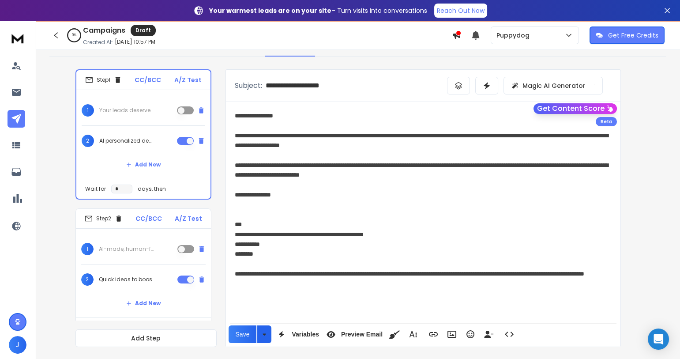
click at [125, 286] on div "2 Quick ideas to boost trial-to-paid conversions" at bounding box center [143, 279] width 124 height 30
type input "**********"
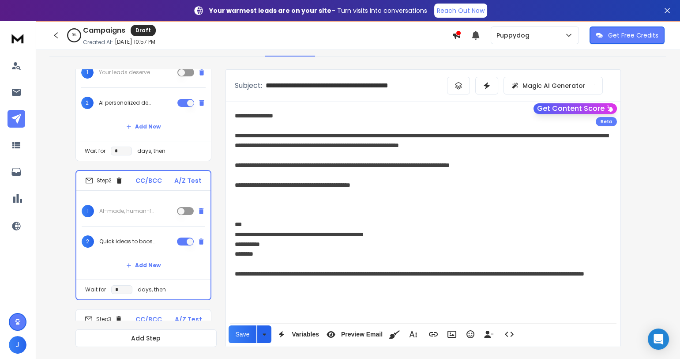
scroll to position [99, 0]
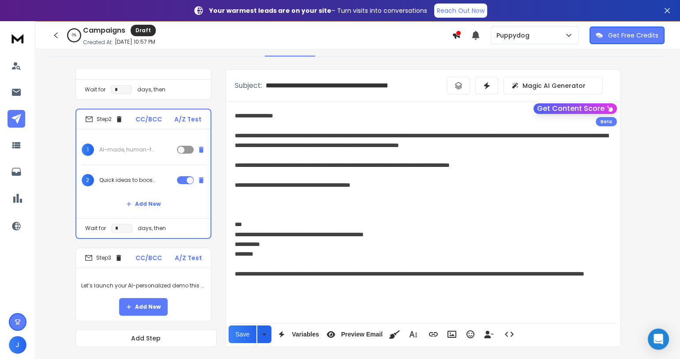
click at [144, 309] on button "Add New" at bounding box center [143, 307] width 49 height 18
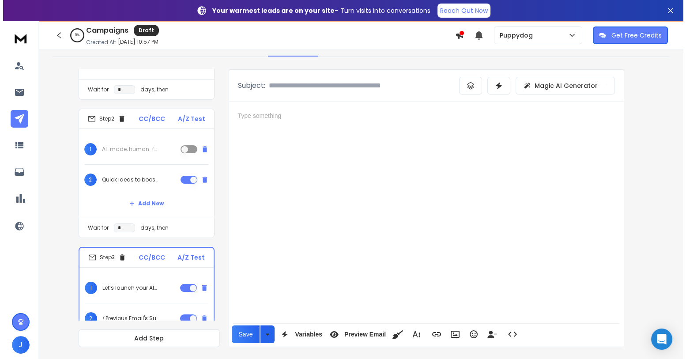
scroll to position [135, 0]
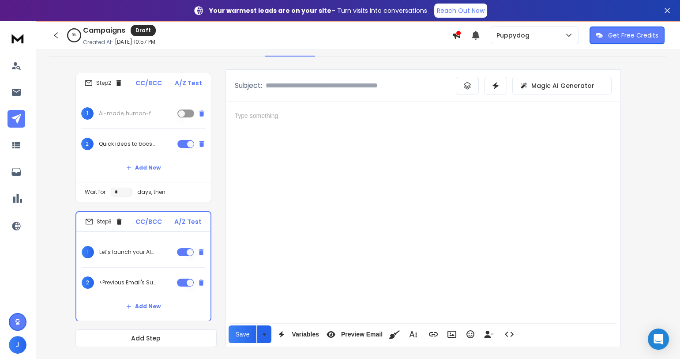
click at [179, 253] on button "button" at bounding box center [185, 252] width 17 height 8
type input "**********"
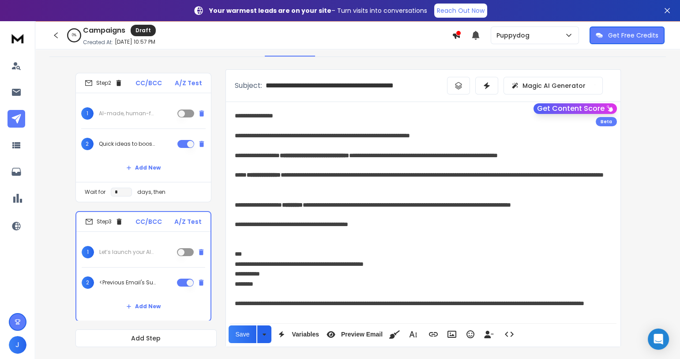
click at [129, 279] on p "<Previous Email's Subject>" at bounding box center [127, 282] width 57 height 7
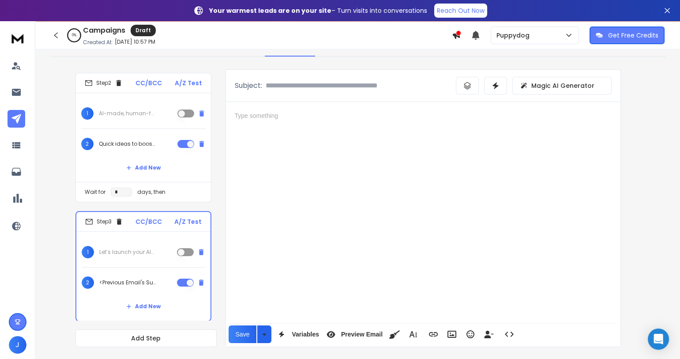
click at [305, 89] on input at bounding box center [356, 85] width 181 height 11
paste input "**********"
click at [354, 85] on input "**********" at bounding box center [356, 85] width 181 height 11
type input "**********"
click at [361, 135] on div at bounding box center [423, 209] width 395 height 215
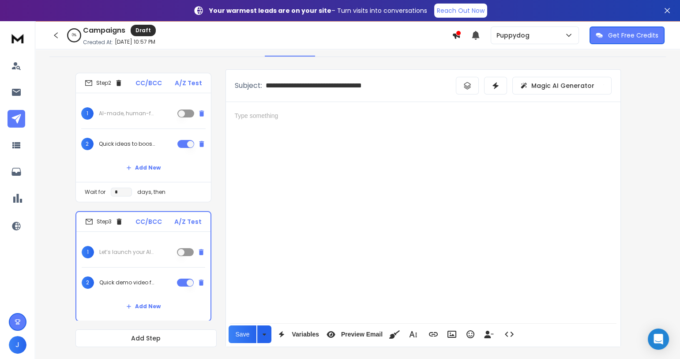
click at [299, 151] on div at bounding box center [423, 209] width 395 height 215
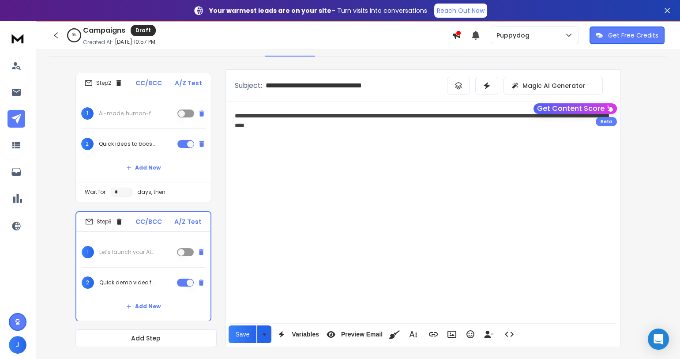
click at [286, 119] on div "**********" at bounding box center [423, 121] width 377 height 20
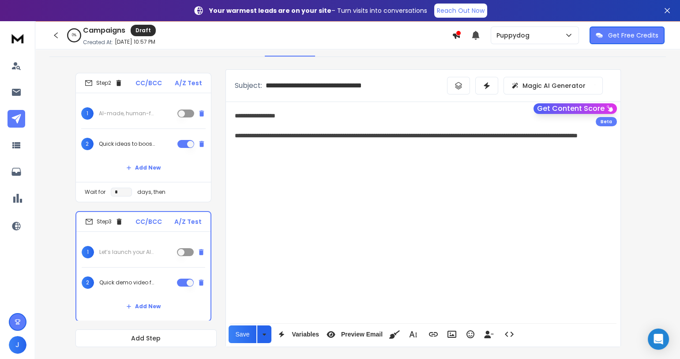
click at [344, 134] on div "**********" at bounding box center [423, 141] width 377 height 20
click at [257, 145] on div "**********" at bounding box center [423, 141] width 377 height 20
click at [134, 275] on div "2 Quick demo video for {{companyName}}" at bounding box center [144, 283] width 124 height 30
click at [139, 141] on p "Quick ideas to boost trial-to-paid conversions" at bounding box center [127, 143] width 57 height 7
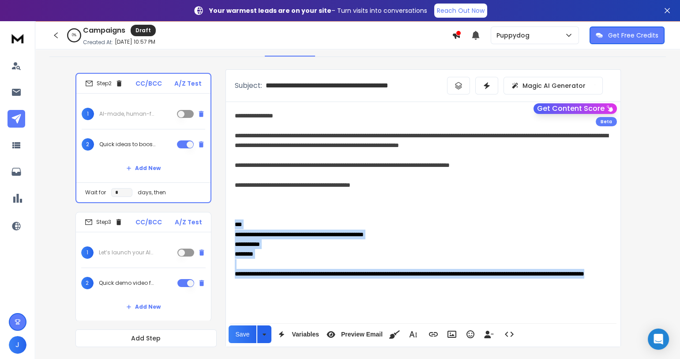
drag, startPoint x: 296, startPoint y: 287, endPoint x: 234, endPoint y: 223, distance: 89.3
click at [234, 223] on div "**********" at bounding box center [423, 209] width 395 height 215
click at [127, 283] on p "Quick demo video for {{companyName}}" at bounding box center [127, 282] width 57 height 7
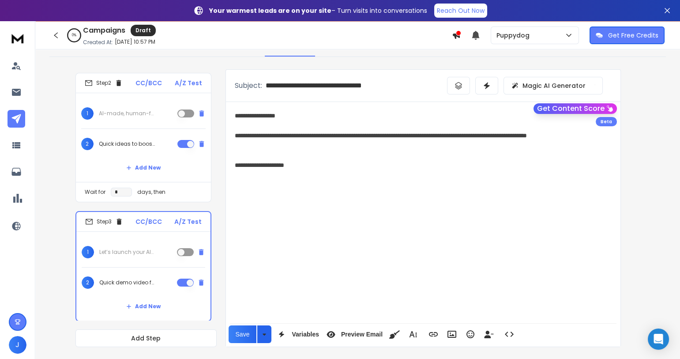
click at [332, 199] on div "**********" at bounding box center [423, 209] width 395 height 215
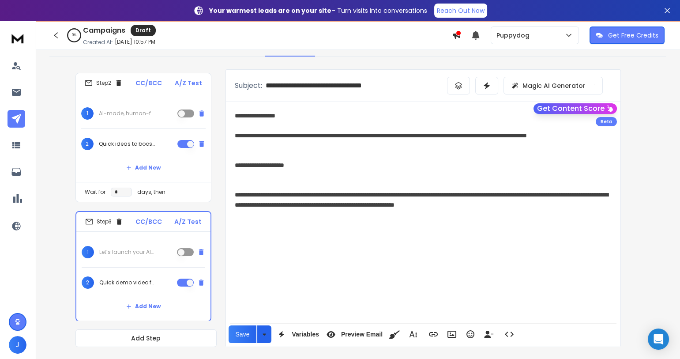
click at [243, 192] on div "**********" at bounding box center [423, 200] width 377 height 20
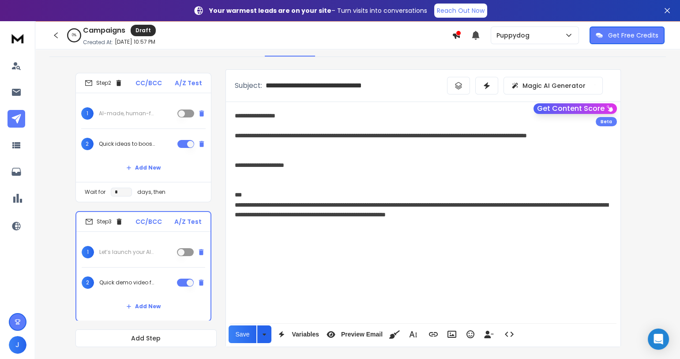
click at [411, 202] on div "**********" at bounding box center [423, 210] width 377 height 20
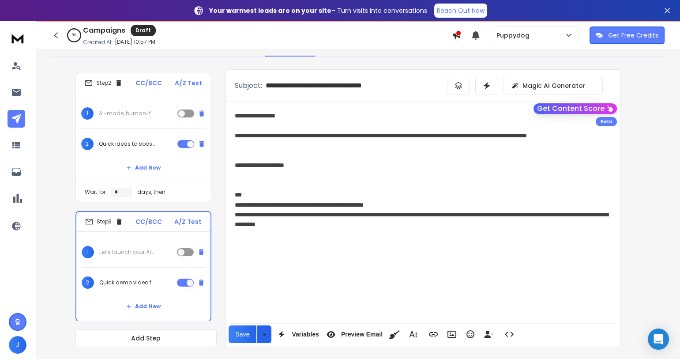
click at [268, 211] on div "**********" at bounding box center [423, 220] width 377 height 20
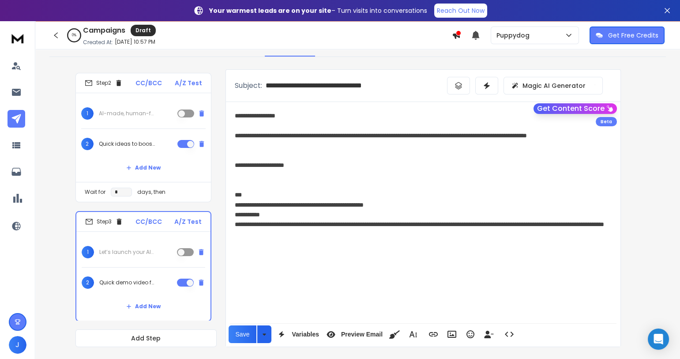
click at [263, 223] on div "**********" at bounding box center [423, 229] width 377 height 20
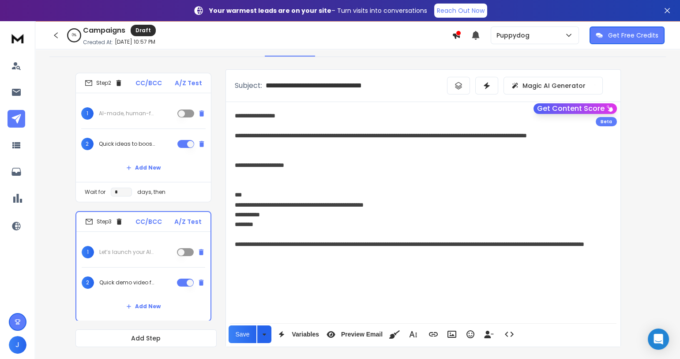
click at [158, 284] on div "2 Quick demo video for {{companyName}}" at bounding box center [144, 283] width 124 height 30
click at [363, 336] on span "Preview Email" at bounding box center [362, 335] width 45 height 8
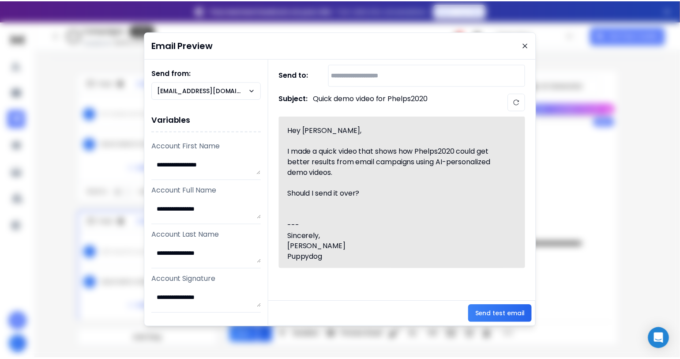
scroll to position [0, 0]
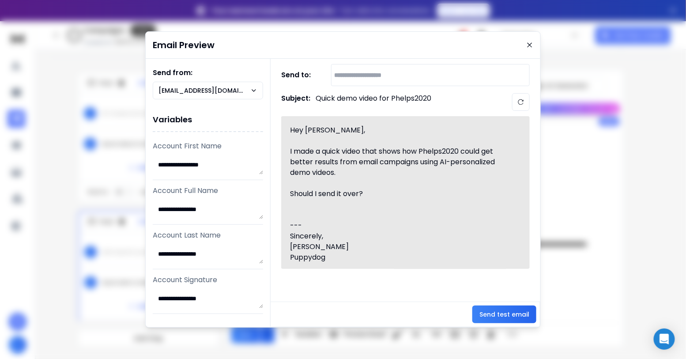
click at [531, 44] on icon at bounding box center [529, 44] width 7 height 7
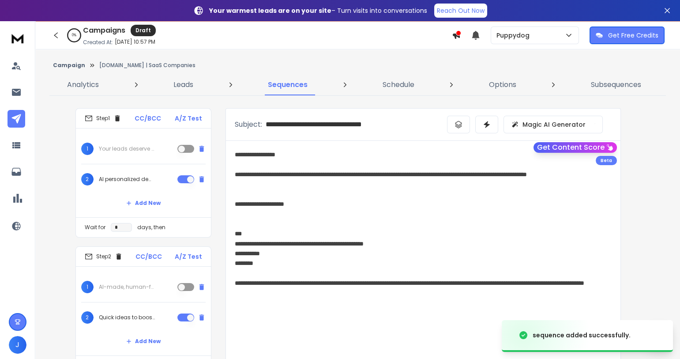
click at [128, 177] on p "AI personalized demo" at bounding box center [127, 179] width 57 height 7
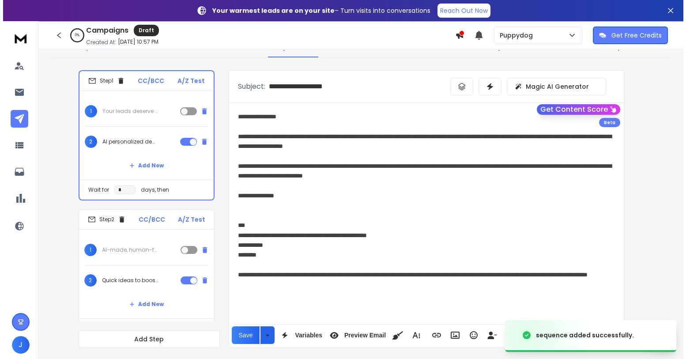
scroll to position [39, 0]
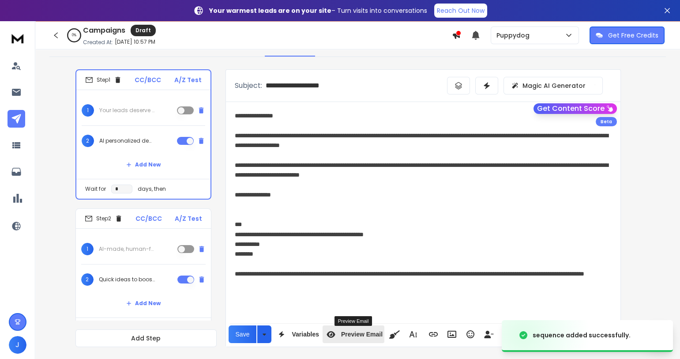
click at [360, 333] on span "Preview Email" at bounding box center [362, 335] width 45 height 8
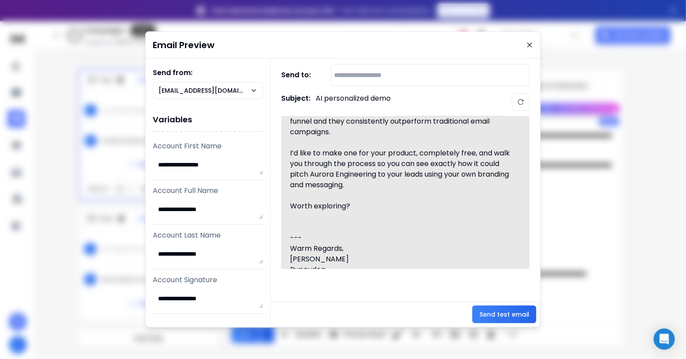
scroll to position [89, 0]
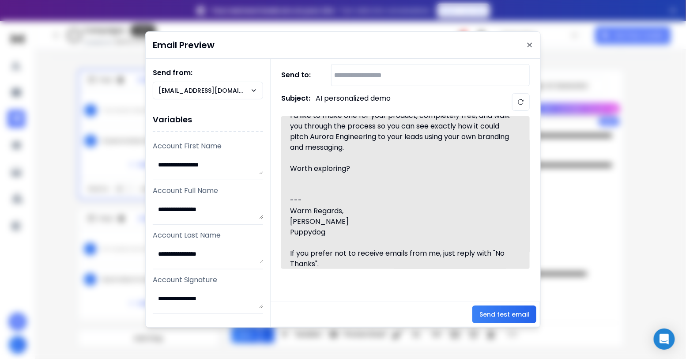
click at [531, 46] on icon at bounding box center [529, 44] width 7 height 7
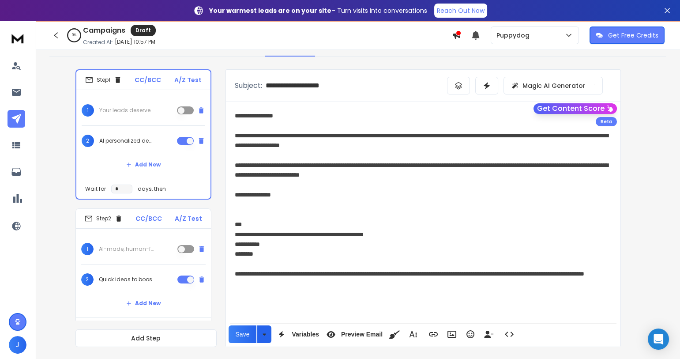
click at [133, 276] on p "Quick ideas to boost trial-to-paid conversions" at bounding box center [127, 279] width 57 height 7
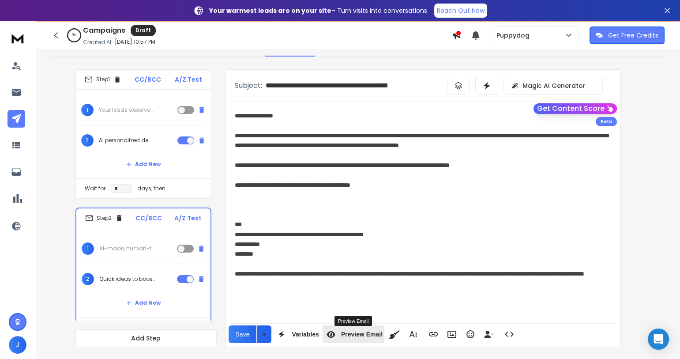
click at [352, 333] on span "Preview Email" at bounding box center [362, 335] width 45 height 8
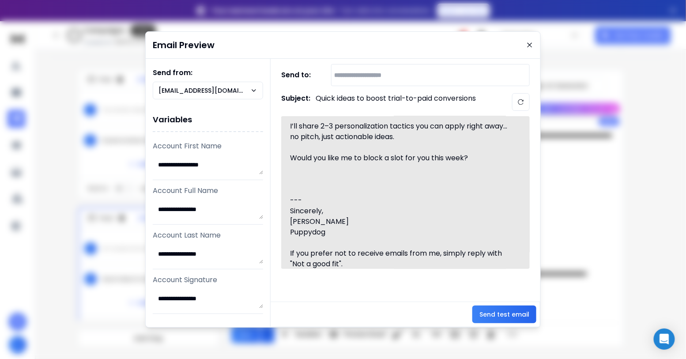
click at [532, 46] on icon at bounding box center [529, 44] width 7 height 7
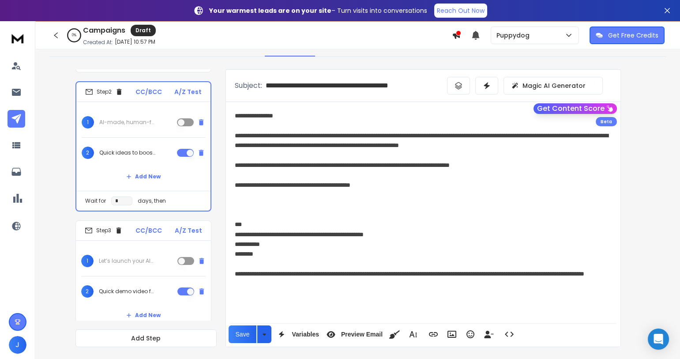
scroll to position [129, 0]
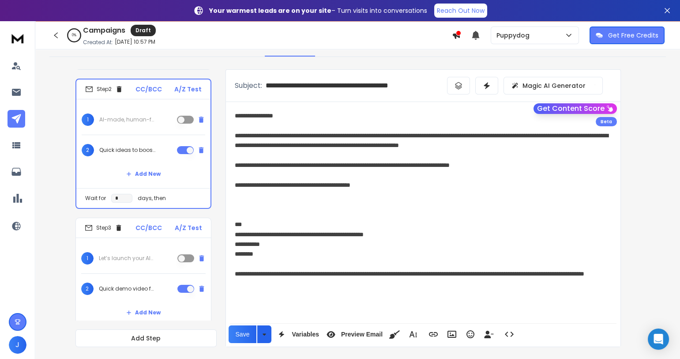
click at [147, 283] on div "2 Quick demo video for {{companyName}}" at bounding box center [118, 289] width 74 height 12
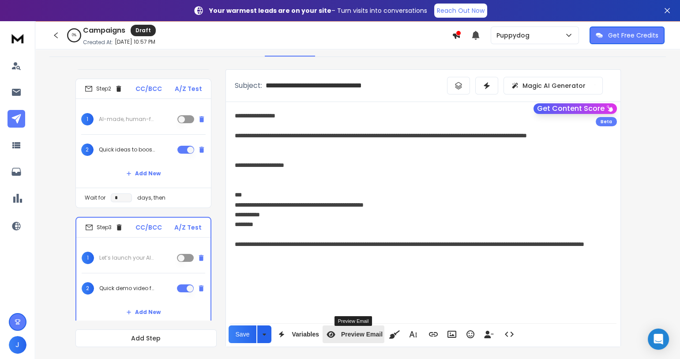
click at [352, 332] on span "Preview Email" at bounding box center [362, 335] width 45 height 8
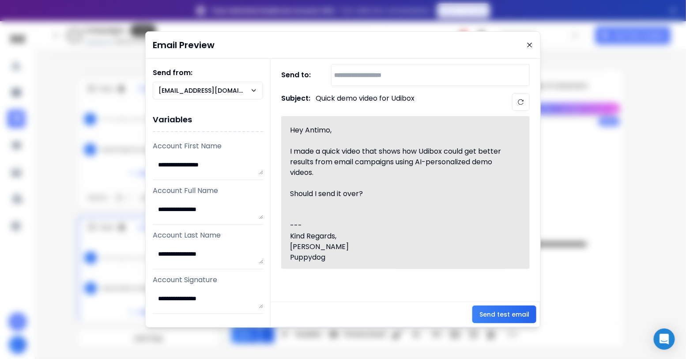
click at [532, 44] on icon at bounding box center [529, 44] width 7 height 7
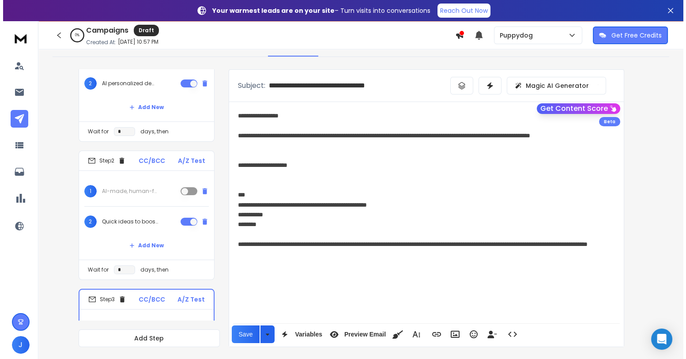
scroll to position [0, 0]
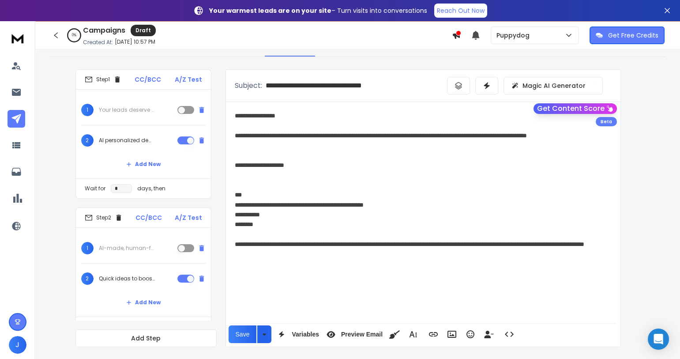
click at [124, 136] on div "2 AI personalized demo" at bounding box center [118, 140] width 74 height 12
type input "**********"
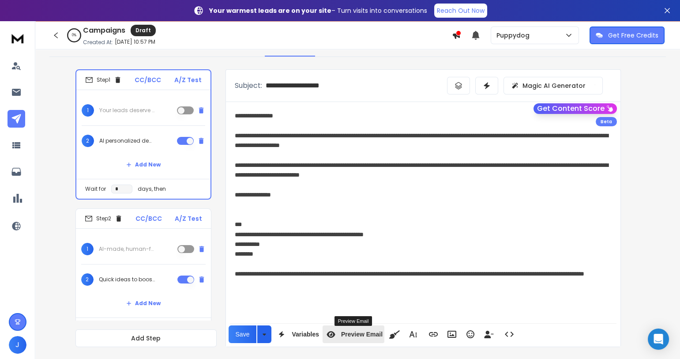
click at [366, 328] on div "Preview Email" at bounding box center [354, 334] width 62 height 15
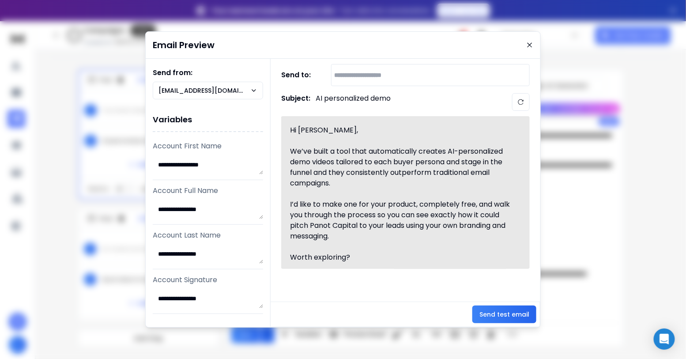
click at [362, 80] on input at bounding box center [430, 75] width 192 height 16
type input "**********"
click at [366, 117] on div "Send to: nay2em2@gmail.com Subject: AI personalized demo Hi Aaron, We’ve built …" at bounding box center [406, 164] width 270 height 211
click at [485, 317] on button "Send test email" at bounding box center [504, 315] width 64 height 18
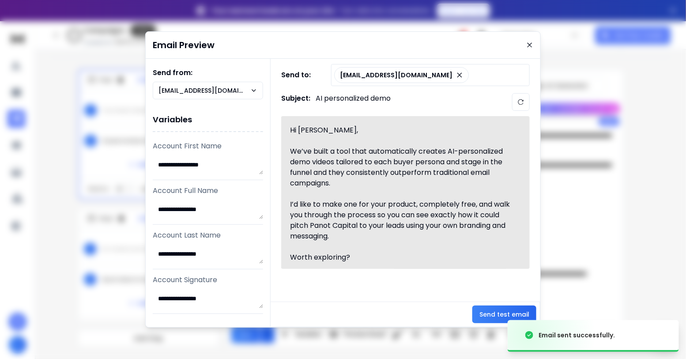
click at [456, 75] on icon at bounding box center [459, 75] width 7 height 7
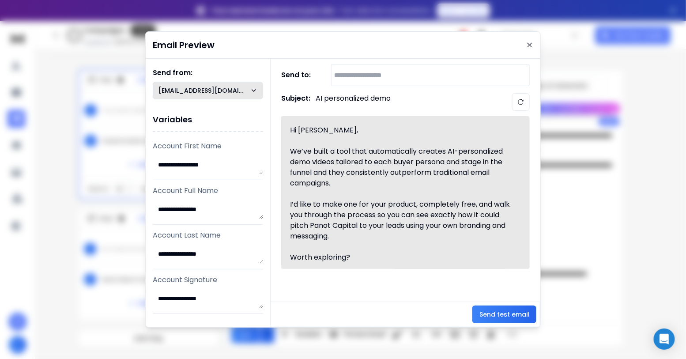
click at [228, 86] on p "sinan@puppydogclick.site" at bounding box center [204, 90] width 92 height 9
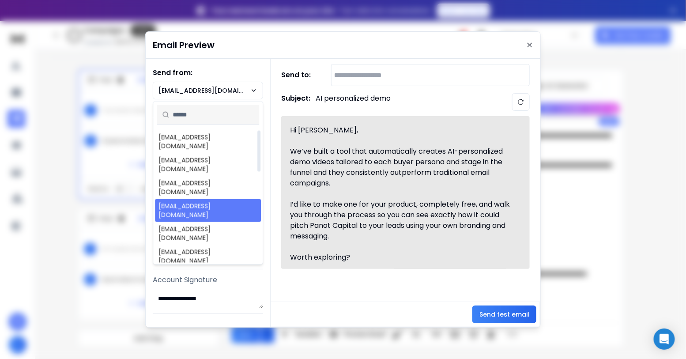
click at [207, 202] on div "sinan@fastpuppydog.site" at bounding box center [207, 211] width 99 height 18
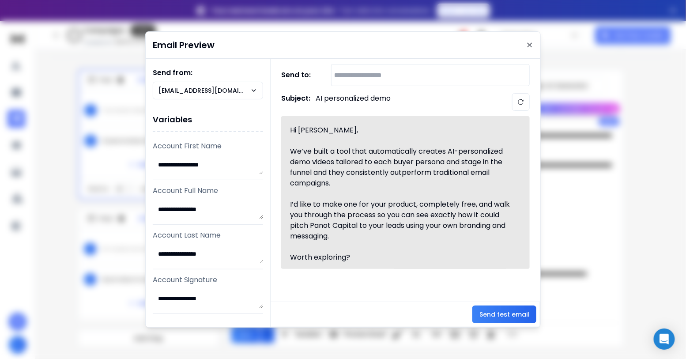
click at [389, 79] on input at bounding box center [430, 75] width 192 height 16
type input "**********"
click at [401, 104] on div "Subject: AI personalized demo" at bounding box center [394, 102] width 226 height 18
click at [484, 314] on button "Send test email" at bounding box center [504, 315] width 64 height 18
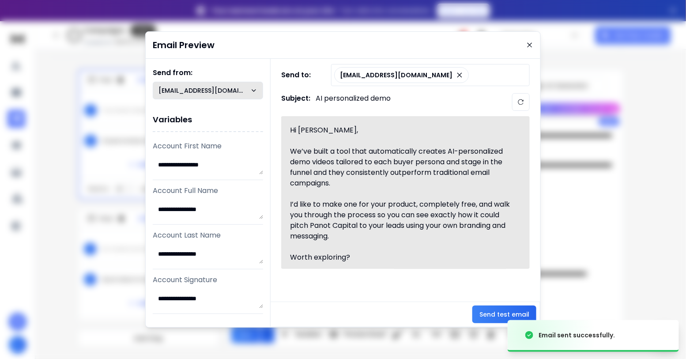
click at [233, 93] on p "sinan@fastpuppydog.site" at bounding box center [204, 90] width 92 height 9
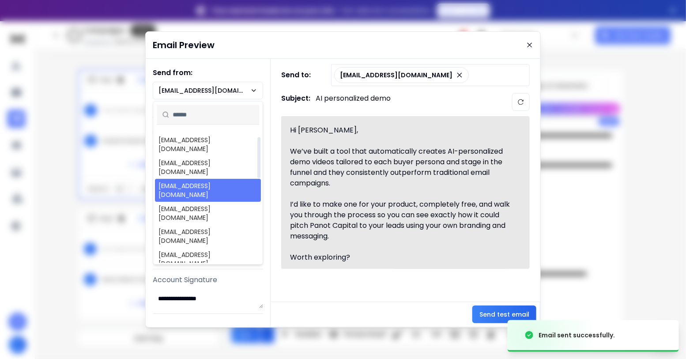
scroll to position [44, 0]
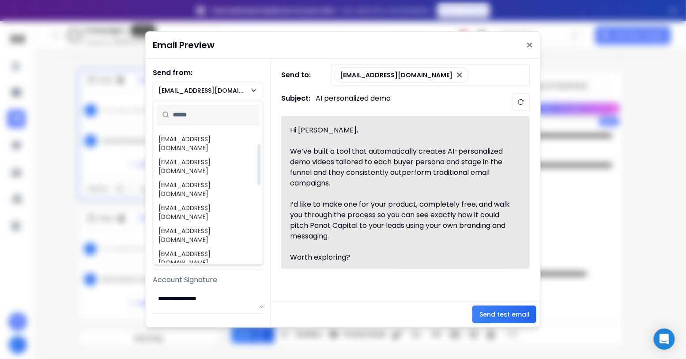
click at [230, 270] on div "sinan.malik@flowpuppydog.site" at bounding box center [208, 281] width 106 height 23
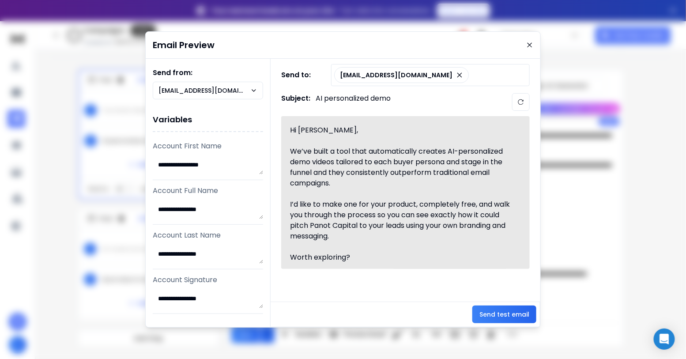
click at [509, 315] on button "Send test email" at bounding box center [504, 315] width 64 height 18
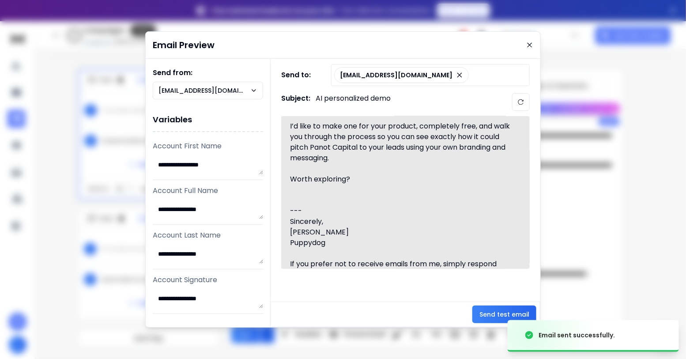
scroll to position [89, 0]
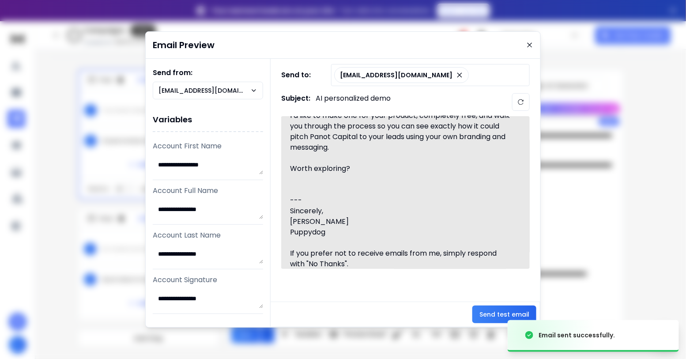
click at [528, 45] on icon at bounding box center [529, 44] width 7 height 7
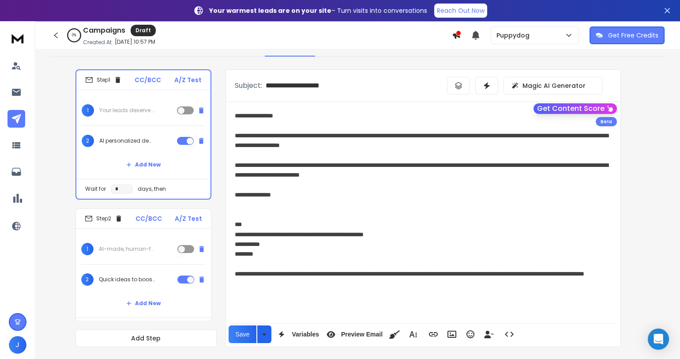
click at [134, 136] on div "2 AI personalized demo" at bounding box center [119, 141] width 74 height 12
drag, startPoint x: 275, startPoint y: 257, endPoint x: 235, endPoint y: 253, distance: 40.0
click at [235, 253] on div "********" at bounding box center [423, 254] width 377 height 10
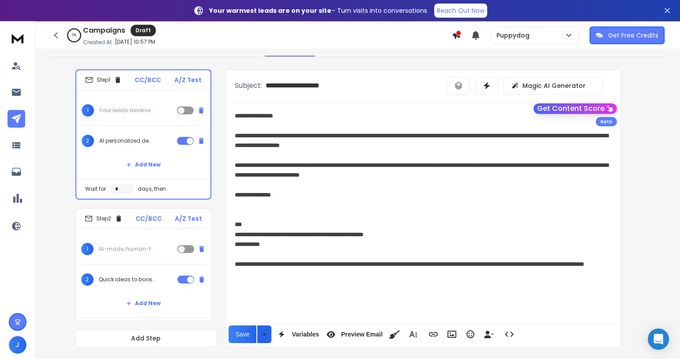
click at [128, 140] on p "AI personalized demo" at bounding box center [127, 140] width 57 height 7
click at [365, 333] on span "Preview Email" at bounding box center [362, 335] width 45 height 8
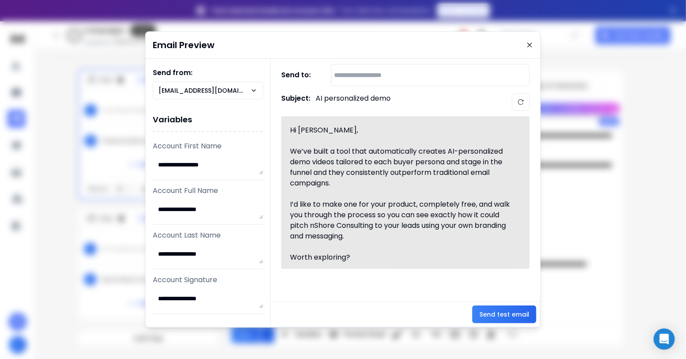
click at [362, 80] on input at bounding box center [430, 75] width 192 height 16
type input "**********"
click at [366, 106] on p "AI personalized demo" at bounding box center [353, 102] width 75 height 18
click at [494, 311] on button "Send test email" at bounding box center [504, 315] width 64 height 18
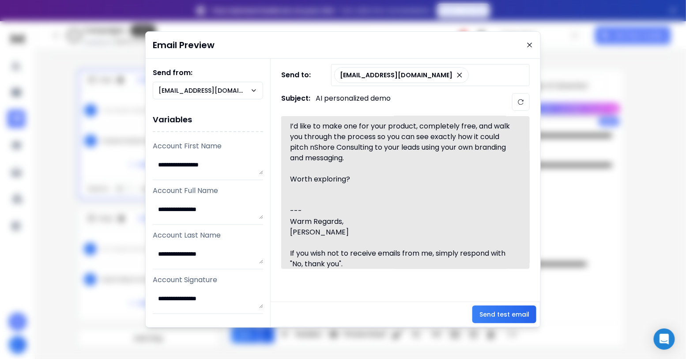
scroll to position [0, 0]
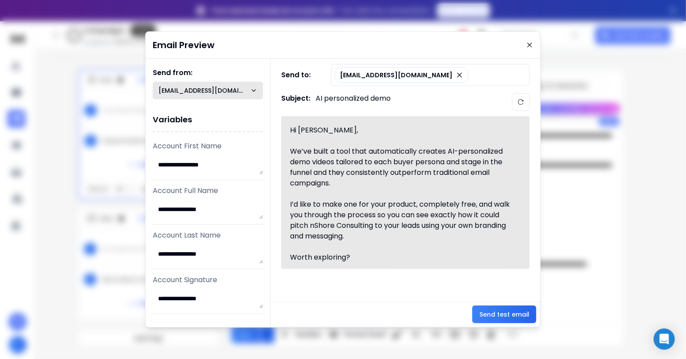
click at [248, 91] on div "sinan@puppydogclick.site" at bounding box center [207, 90] width 99 height 9
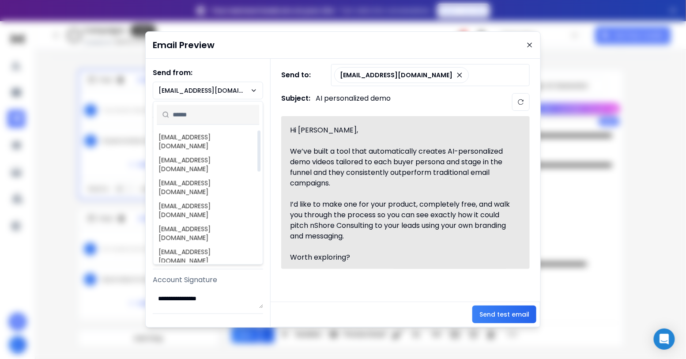
click at [225, 271] on div "sinan@flowpuppydog.site" at bounding box center [207, 280] width 99 height 18
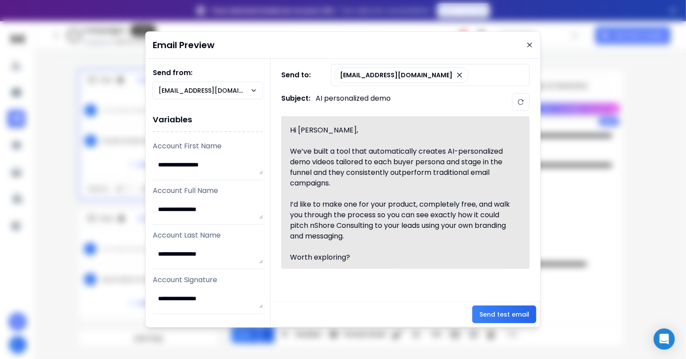
click at [486, 315] on button "Send test email" at bounding box center [504, 315] width 64 height 18
click at [472, 77] on input at bounding box center [568, 75] width 192 height 16
type input "**********"
click at [225, 95] on button "sinan@flowpuppydog.site" at bounding box center [208, 91] width 110 height 18
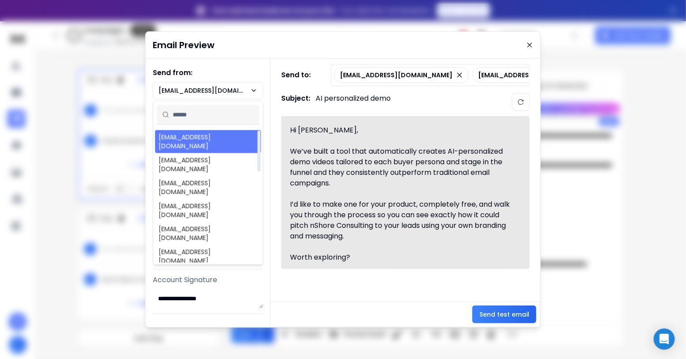
click at [226, 140] on div "sinan@puppydogclick.site" at bounding box center [207, 142] width 99 height 18
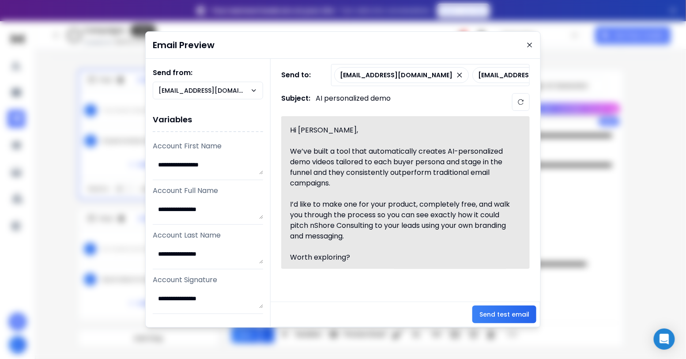
click at [502, 317] on button "Send test email" at bounding box center [504, 315] width 64 height 18
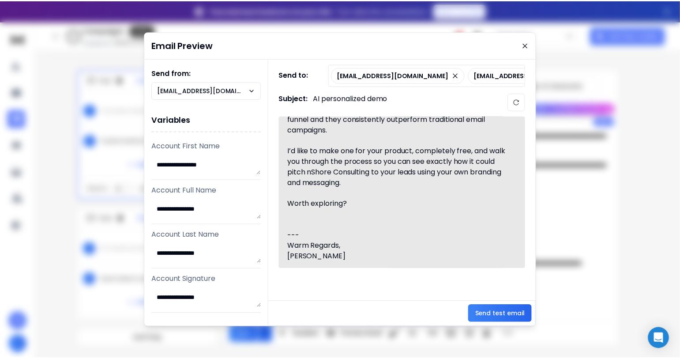
scroll to position [78, 0]
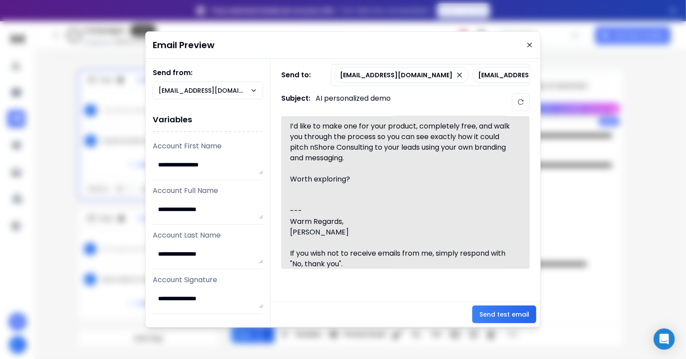
click at [528, 46] on icon at bounding box center [530, 44] width 5 height 5
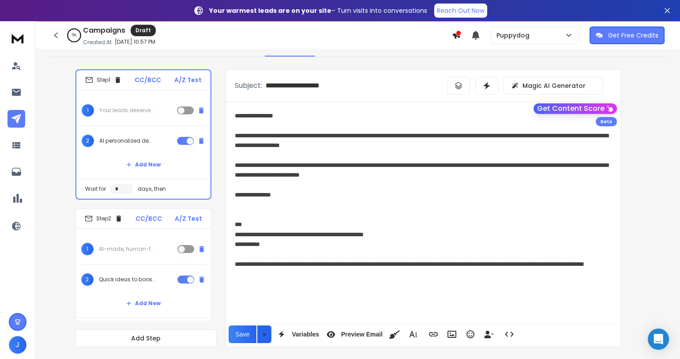
click at [143, 133] on div "2 AI personalized demo" at bounding box center [144, 141] width 124 height 30
click at [134, 278] on p "Quick ideas to boost trial-to-paid conversions" at bounding box center [127, 279] width 57 height 7
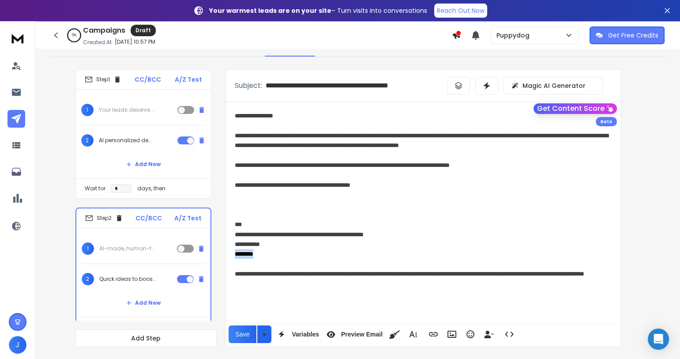
drag, startPoint x: 269, startPoint y: 257, endPoint x: 217, endPoint y: 254, distance: 51.7
click at [217, 254] on div "**********" at bounding box center [357, 208] width 565 height 278
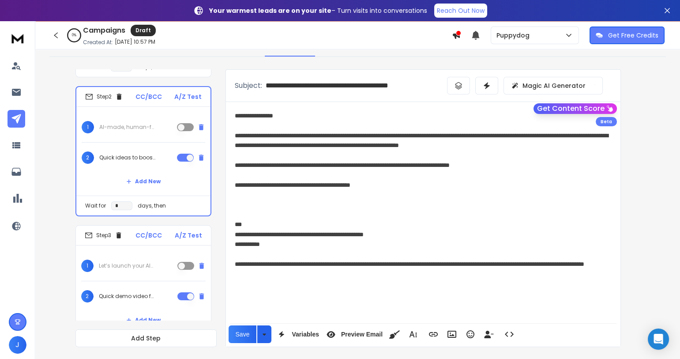
scroll to position [122, 0]
click at [143, 287] on div "2 Quick demo video for {{companyName}}" at bounding box center [143, 296] width 124 height 30
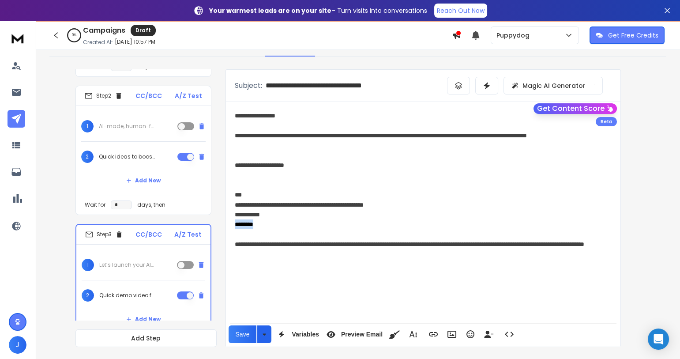
drag, startPoint x: 265, startPoint y: 227, endPoint x: 226, endPoint y: 225, distance: 38.9
click at [226, 225] on div "**********" at bounding box center [423, 209] width 395 height 215
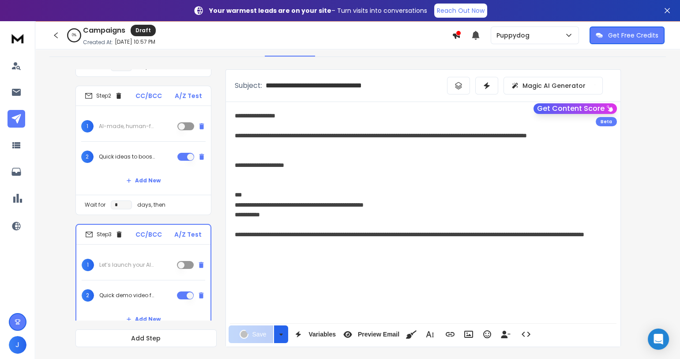
scroll to position [0, 0]
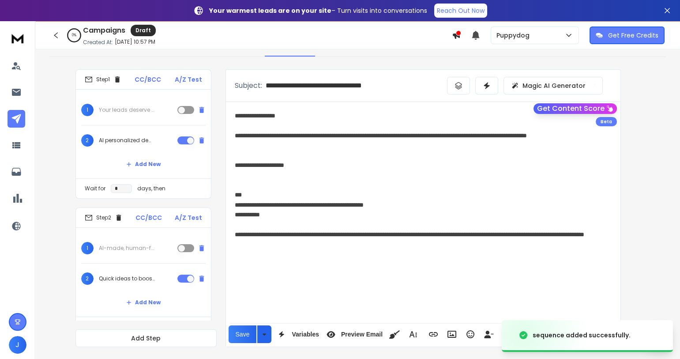
click at [140, 138] on p "AI personalized demo" at bounding box center [127, 140] width 57 height 7
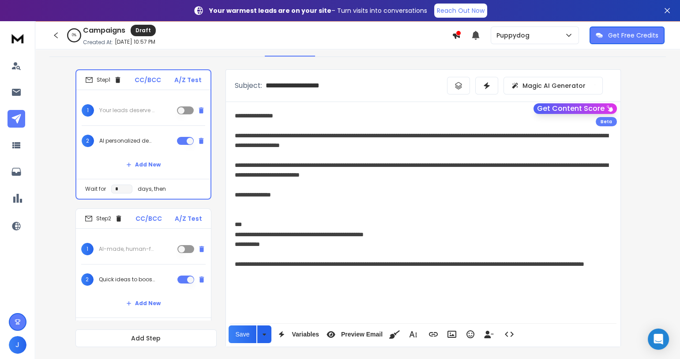
click at [141, 279] on p "Quick ideas to boost trial-to-paid conversions" at bounding box center [127, 279] width 57 height 7
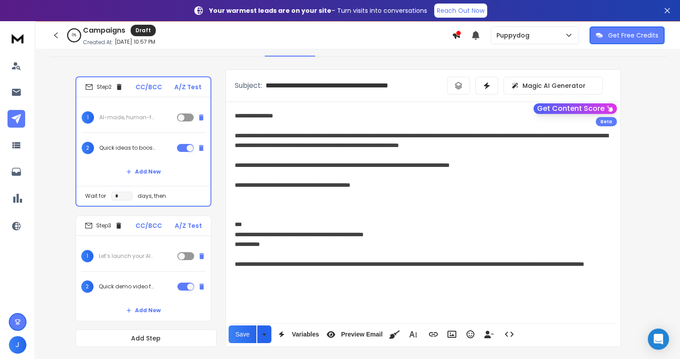
scroll to position [135, 0]
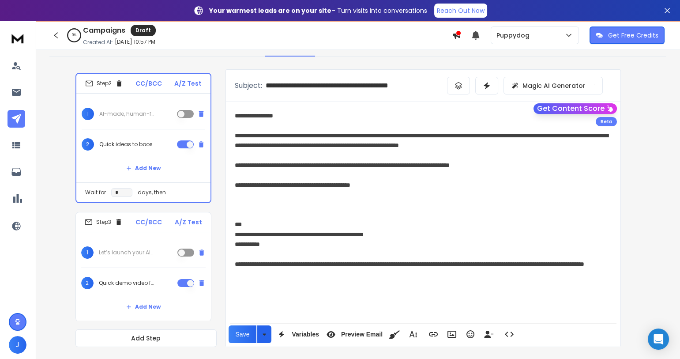
click at [147, 283] on p "Quick demo video for {{companyName}}" at bounding box center [127, 282] width 57 height 7
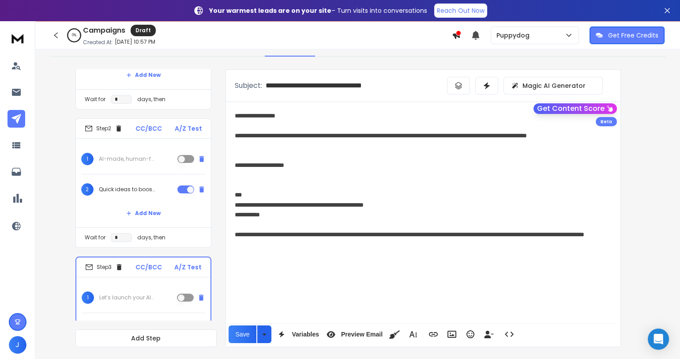
scroll to position [0, 0]
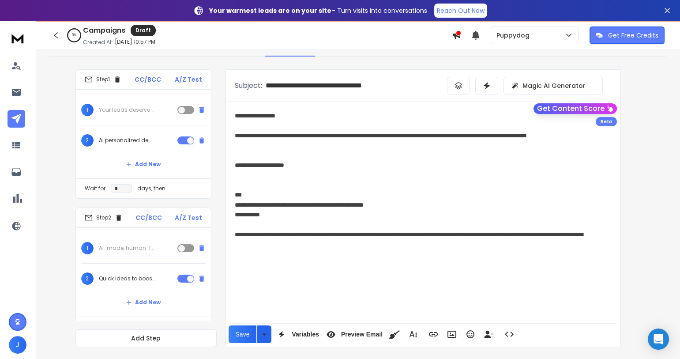
click at [149, 139] on p "AI personalized demo" at bounding box center [127, 140] width 57 height 7
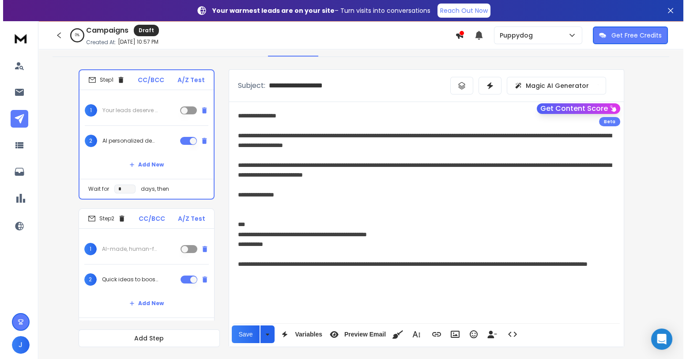
scroll to position [133, 0]
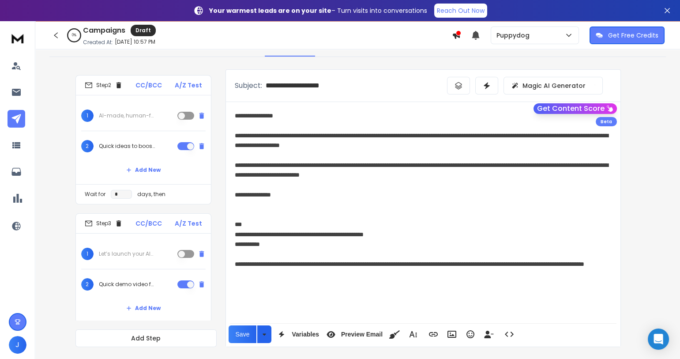
click at [139, 283] on p "Quick demo video for {{companyName}}" at bounding box center [127, 284] width 57 height 7
type input "**********"
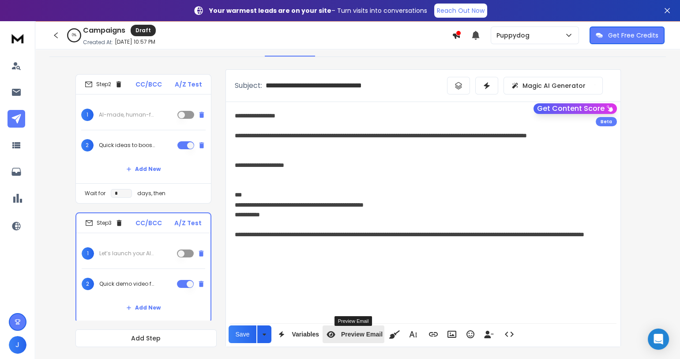
click at [340, 332] on span "Preview Email" at bounding box center [362, 335] width 45 height 8
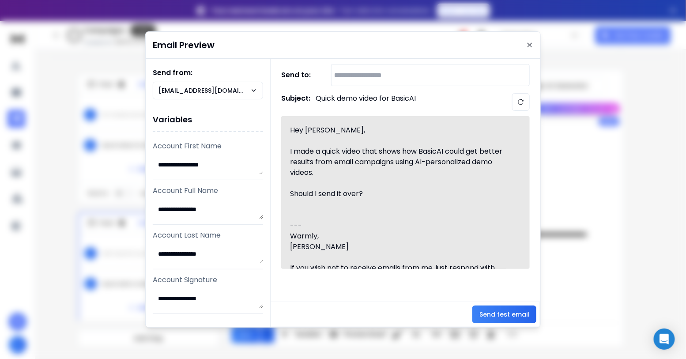
click at [369, 72] on input at bounding box center [430, 75] width 192 height 16
type input "**********"
click at [370, 110] on p "Quick demo video for BasicAI" at bounding box center [366, 102] width 100 height 18
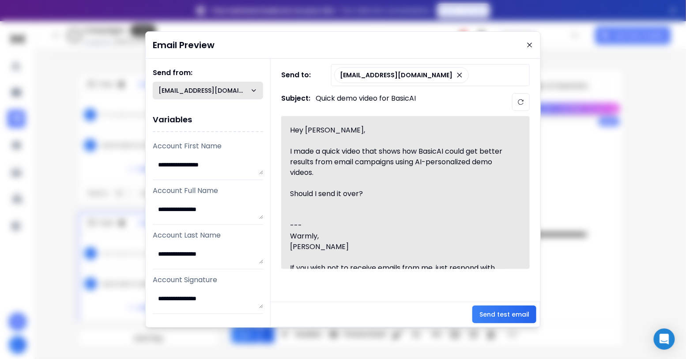
click at [234, 96] on button "sinan@puppydogclick.site" at bounding box center [208, 91] width 110 height 18
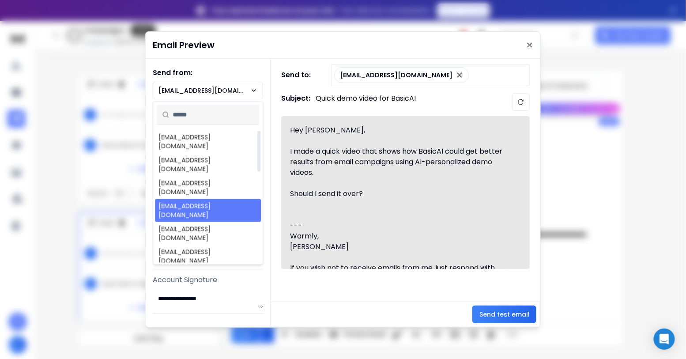
scroll to position [291, 0]
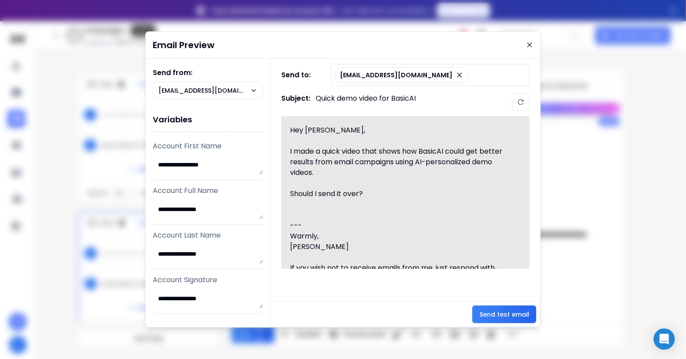
scroll to position [619, 0]
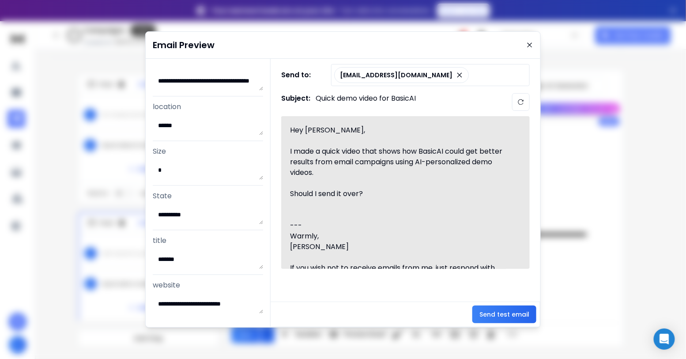
click at [509, 318] on button "Send test email" at bounding box center [504, 315] width 64 height 18
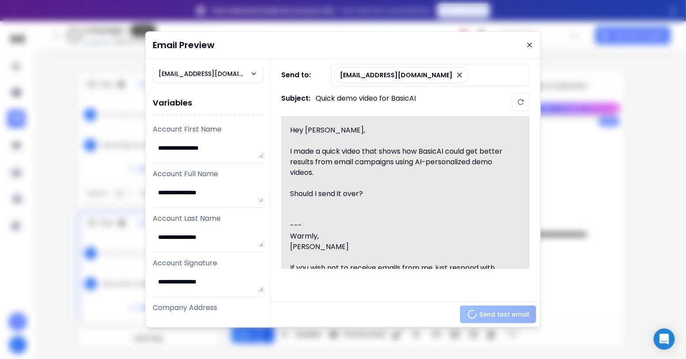
scroll to position [0, 0]
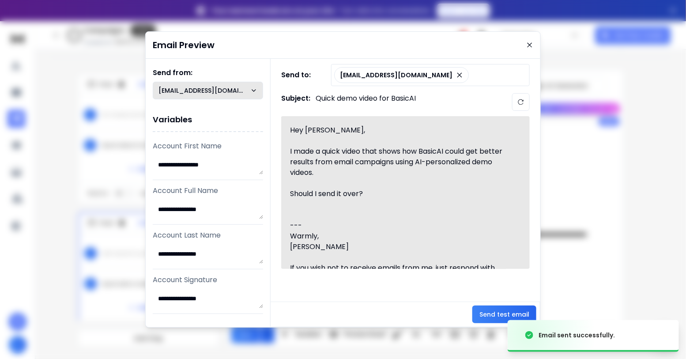
click at [225, 95] on button "sinan@teampuppydog.site" at bounding box center [208, 91] width 110 height 18
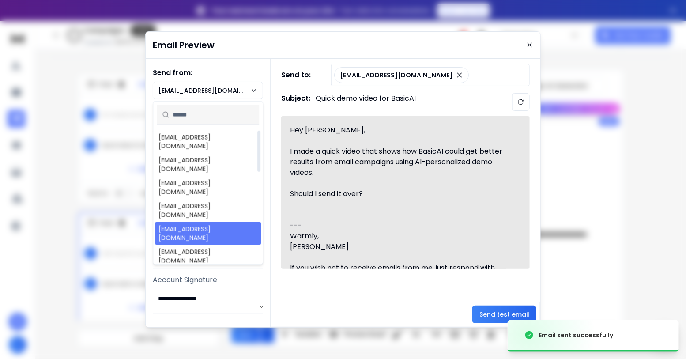
scroll to position [291, 0]
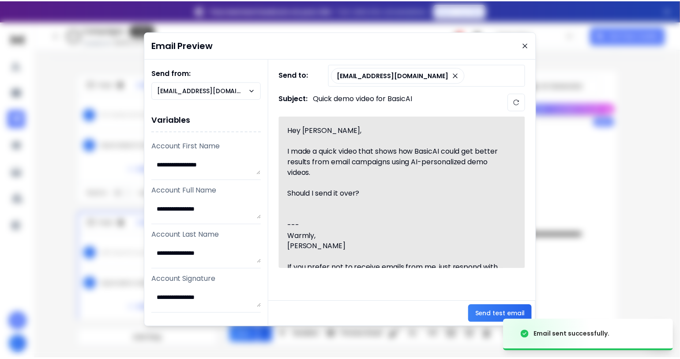
scroll to position [15, 0]
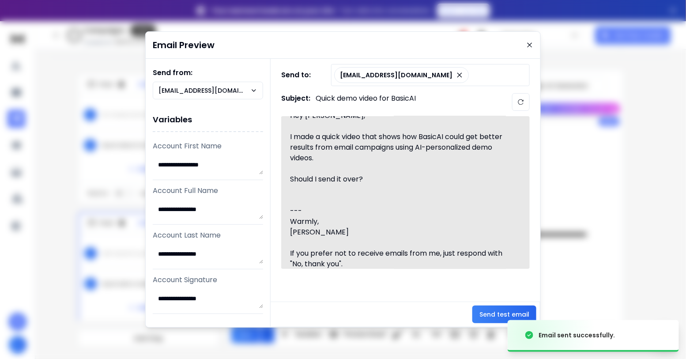
click at [423, 195] on div at bounding box center [400, 190] width 221 height 11
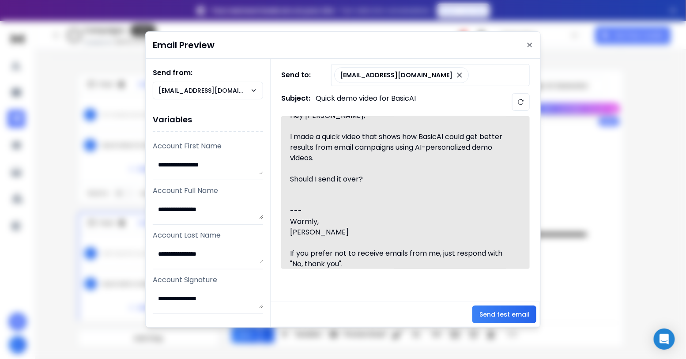
click at [499, 317] on button "Send test email" at bounding box center [504, 315] width 64 height 18
click at [528, 44] on icon at bounding box center [529, 44] width 7 height 7
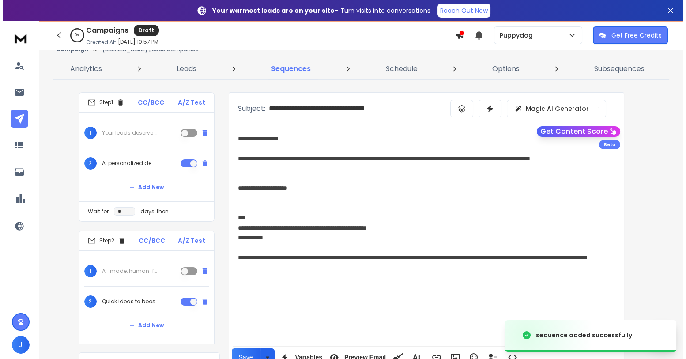
scroll to position [0, 0]
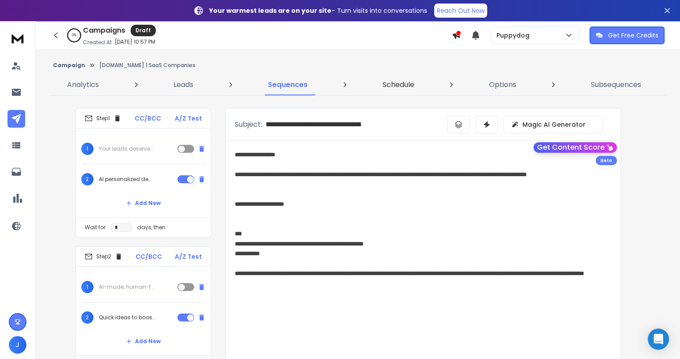
click at [410, 86] on p "Schedule" at bounding box center [398, 84] width 32 height 11
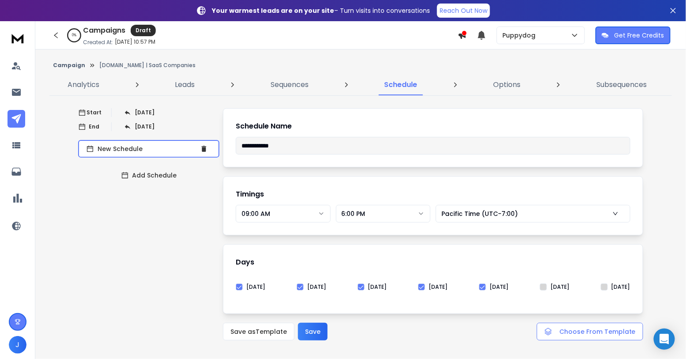
click at [411, 65] on div "Campaign Puppydog.io | SaaS Companies" at bounding box center [360, 65] width 622 height 14
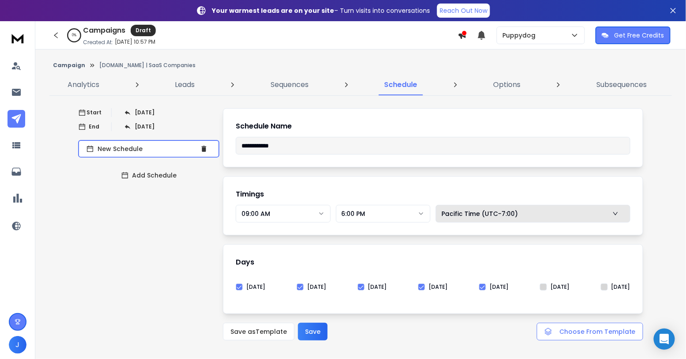
click at [509, 214] on p "Pacific Time (UTC-7:00)" at bounding box center [481, 213] width 80 height 9
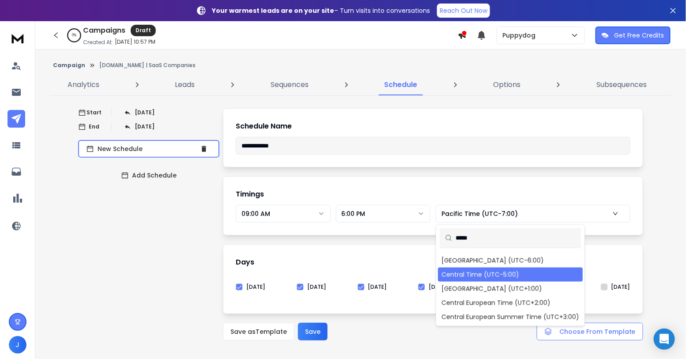
type input "*****"
click at [530, 274] on div "Central Time (UTC-5:00)" at bounding box center [510, 275] width 145 height 14
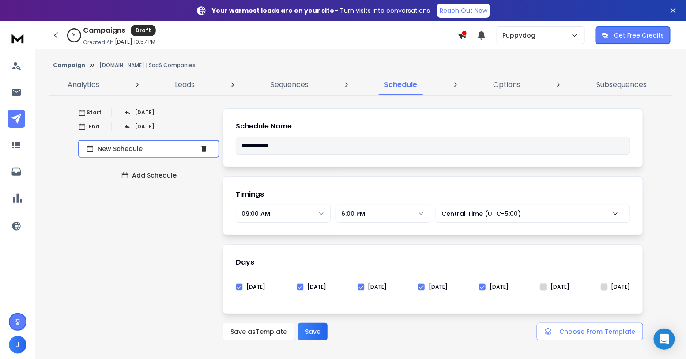
click at [282, 215] on button "09:00 AM" at bounding box center [283, 214] width 95 height 18
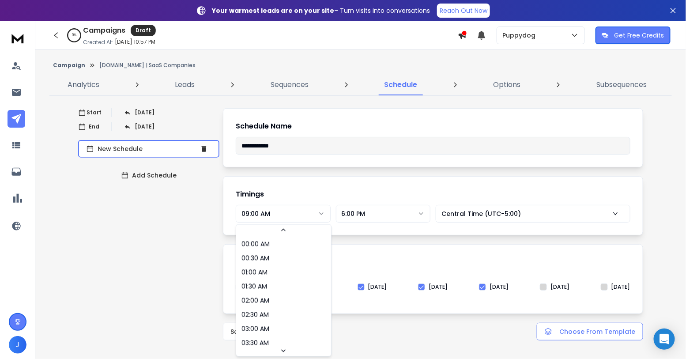
scroll to position [159, 0]
select select "********"
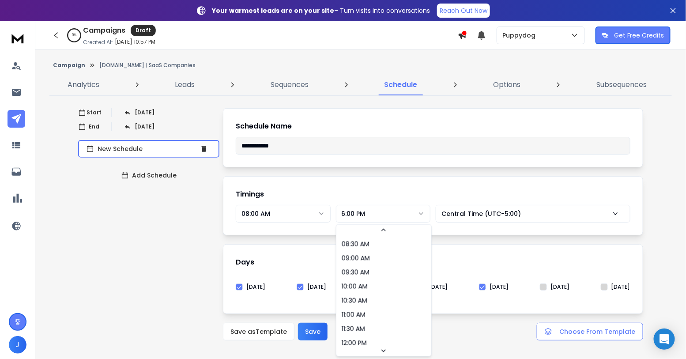
click at [358, 217] on button "6:00 PM" at bounding box center [383, 214] width 95 height 18
select select "********"
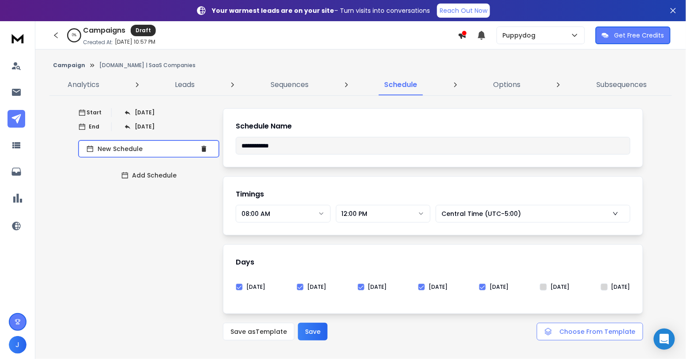
click at [319, 335] on button "Save" at bounding box center [313, 332] width 30 height 18
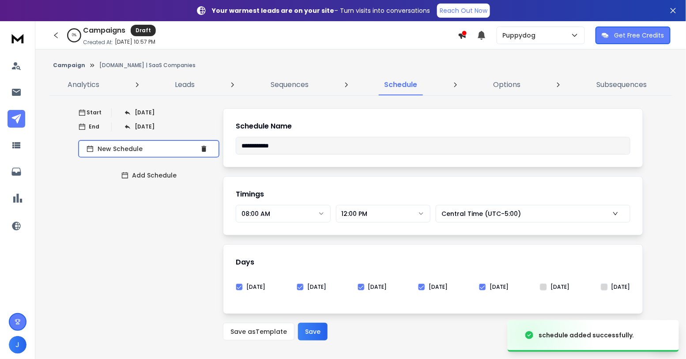
click at [284, 216] on button "08:00 AM" at bounding box center [283, 214] width 95 height 18
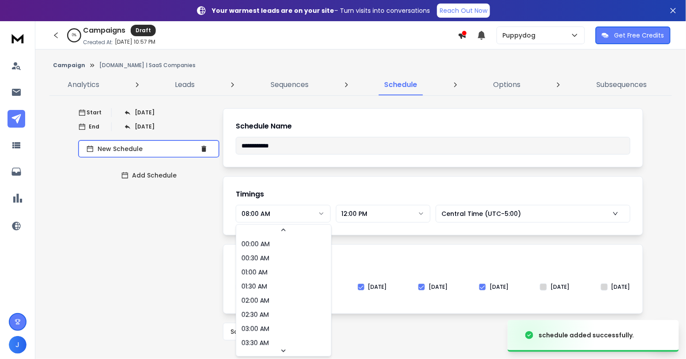
scroll to position [131, 0]
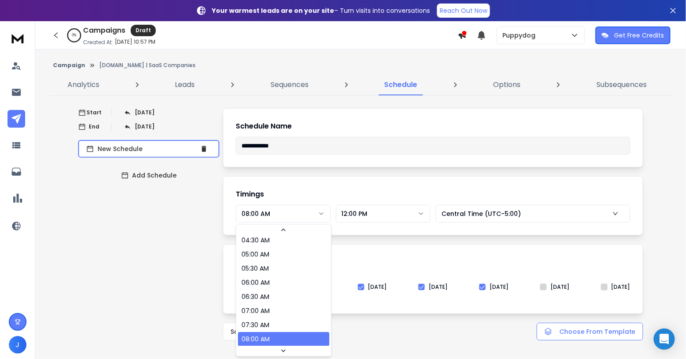
select select "********"
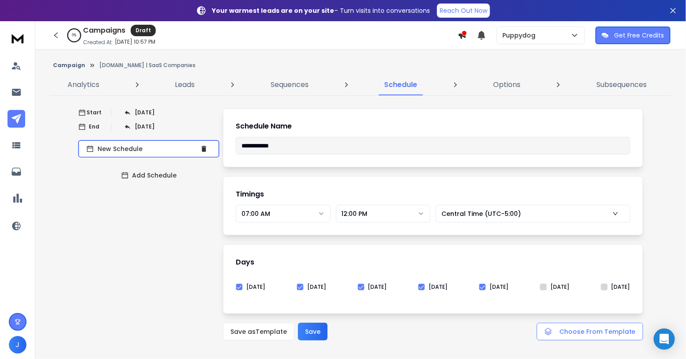
click at [380, 217] on button "12:00 PM" at bounding box center [383, 214] width 95 height 18
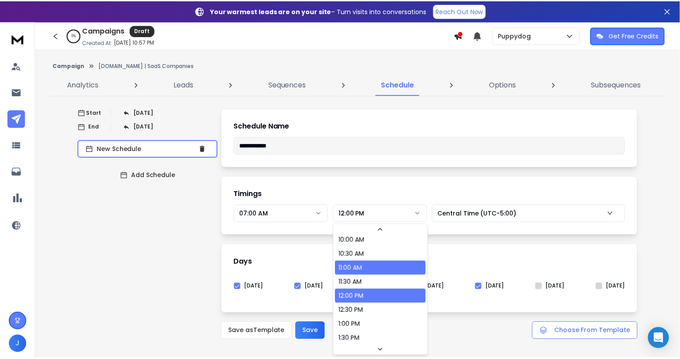
scroll to position [75, 0]
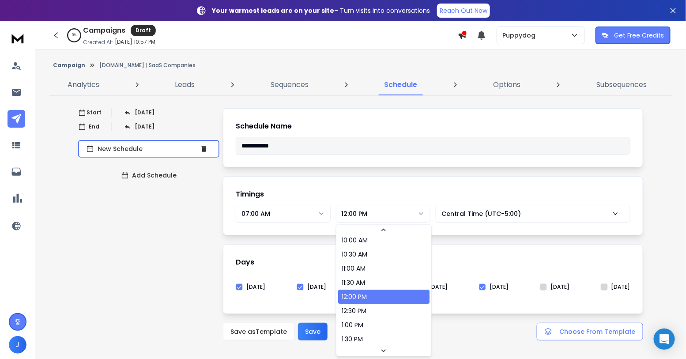
select select "********"
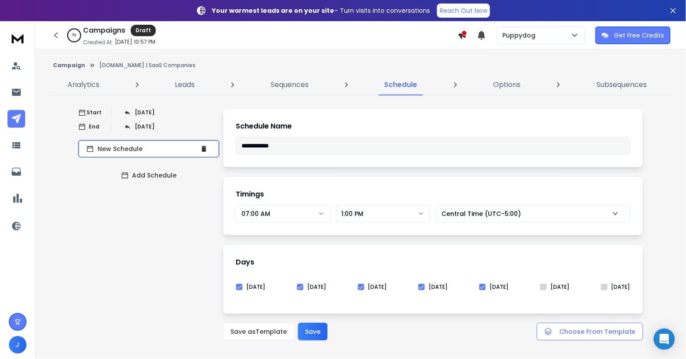
click at [305, 328] on button "Save" at bounding box center [313, 332] width 30 height 18
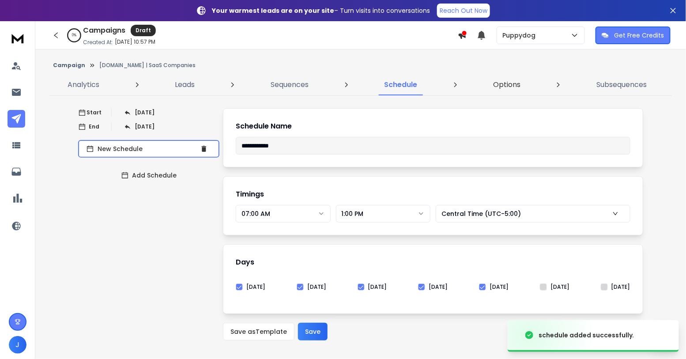
click at [502, 85] on p "Options" at bounding box center [506, 84] width 27 height 11
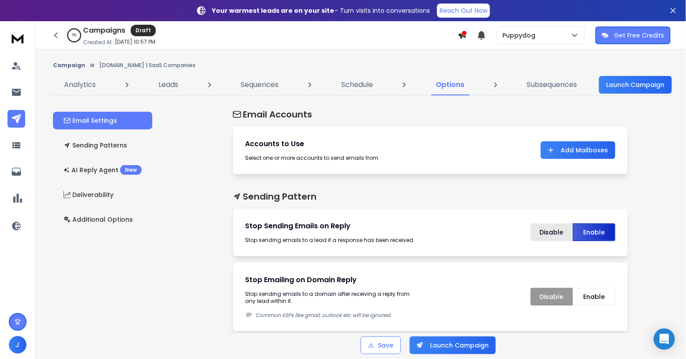
click at [643, 158] on div "Email Accounts Accounts to Use Select one or more accounts to send emails from …" at bounding box center [435, 220] width 538 height 225
click at [582, 147] on button "Add Mailboxes" at bounding box center [578, 150] width 75 height 18
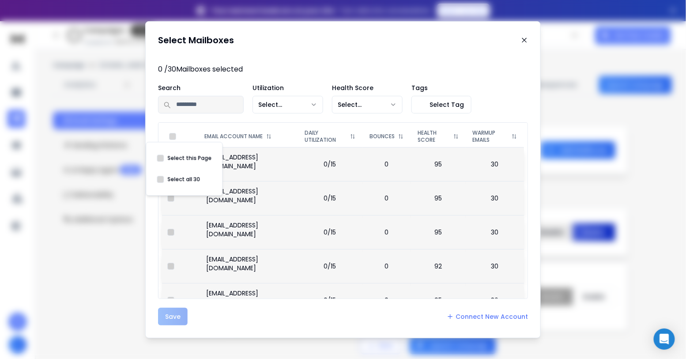
click at [162, 179] on button "Select this Page" at bounding box center [160, 179] width 7 height 7
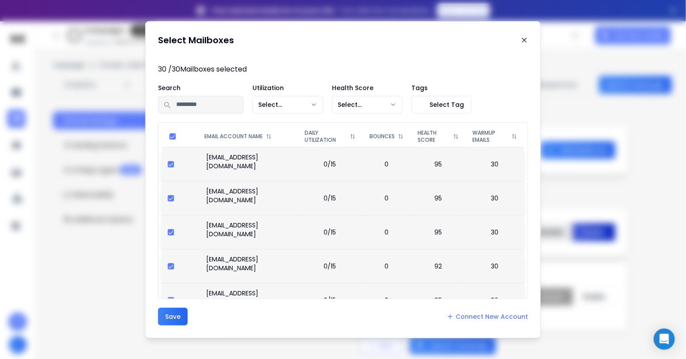
click at [174, 317] on button "Save" at bounding box center [173, 317] width 30 height 18
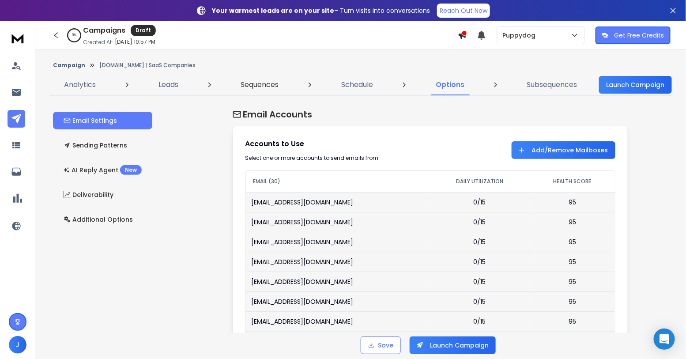
click at [240, 86] on link "Sequences" at bounding box center [260, 84] width 49 height 21
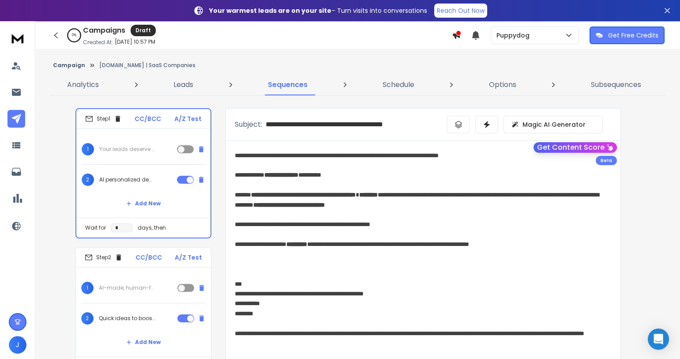
scroll to position [39, 0]
click at [143, 174] on div "2 AI personalized demo" at bounding box center [119, 180] width 74 height 12
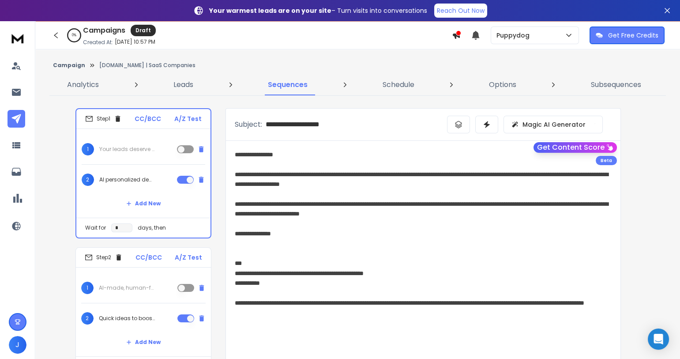
click at [112, 148] on p "Your leads deserve a demo made just for them" at bounding box center [127, 149] width 57 height 7
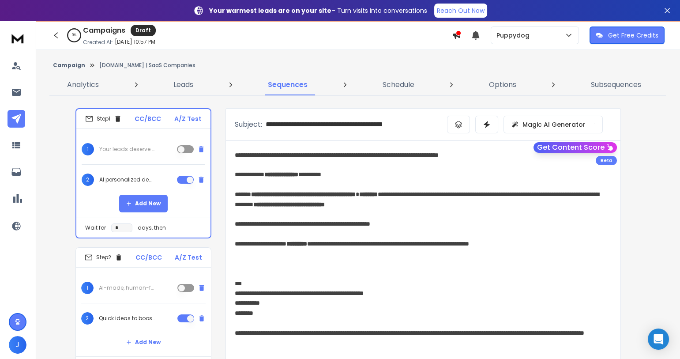
scroll to position [38, 0]
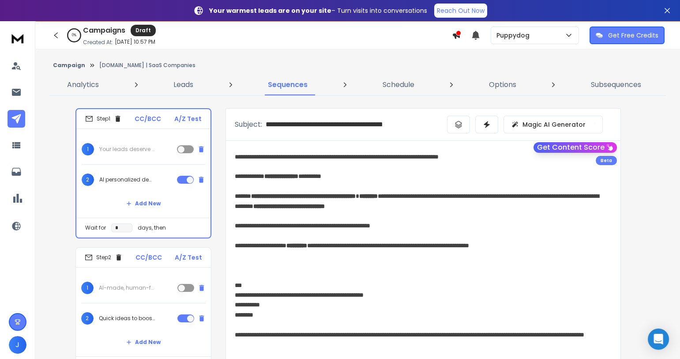
click at [140, 177] on p "AI personalized demo" at bounding box center [127, 179] width 57 height 7
type input "**********"
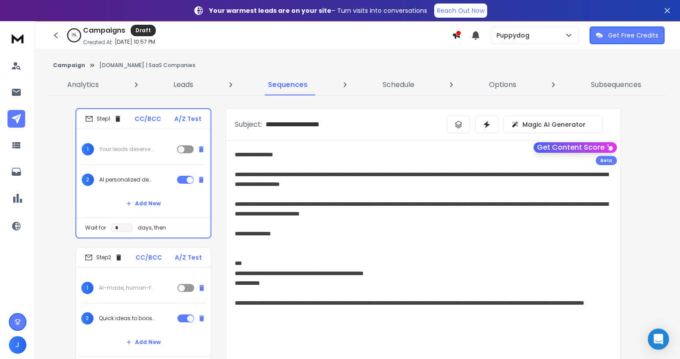
click at [135, 181] on p "AI personalized demo" at bounding box center [127, 179] width 57 height 7
click at [276, 285] on div "**********" at bounding box center [423, 283] width 377 height 10
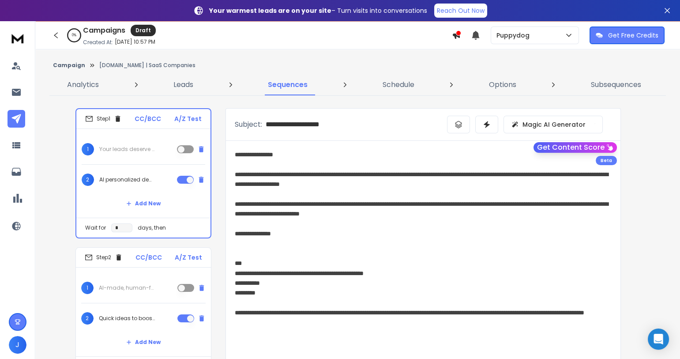
click at [130, 184] on div "2 AI personalized demo" at bounding box center [119, 180] width 74 height 12
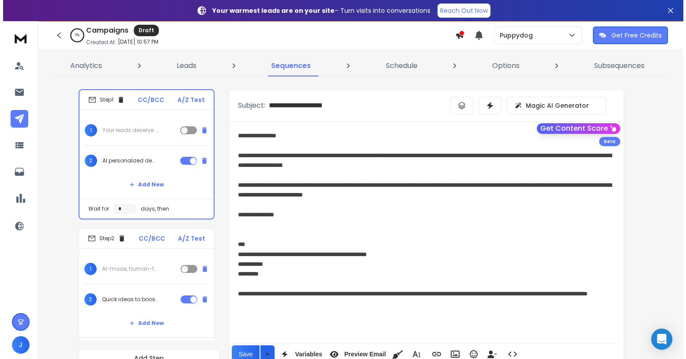
scroll to position [39, 0]
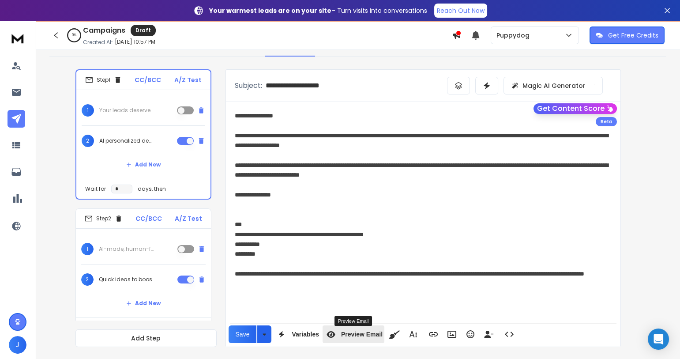
click at [360, 329] on div "Preview Email" at bounding box center [354, 334] width 62 height 15
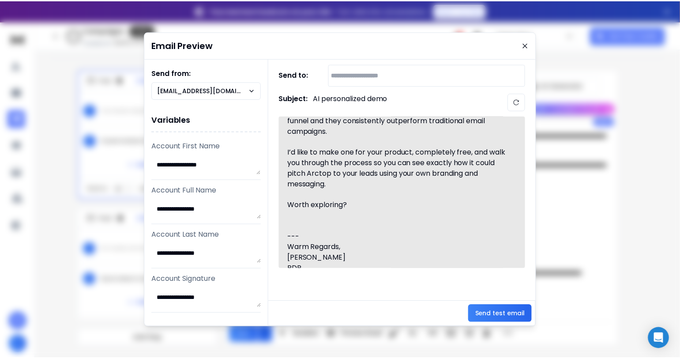
scroll to position [89, 0]
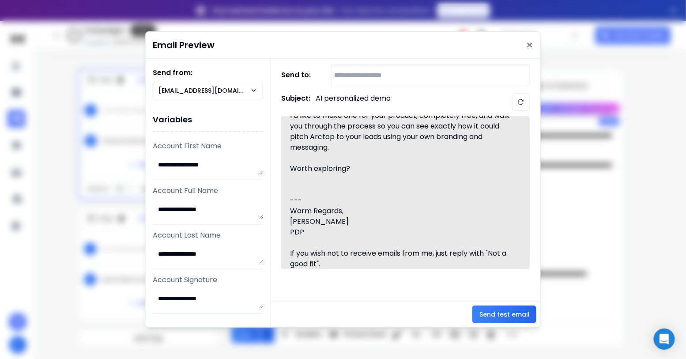
click at [530, 43] on icon at bounding box center [529, 44] width 7 height 7
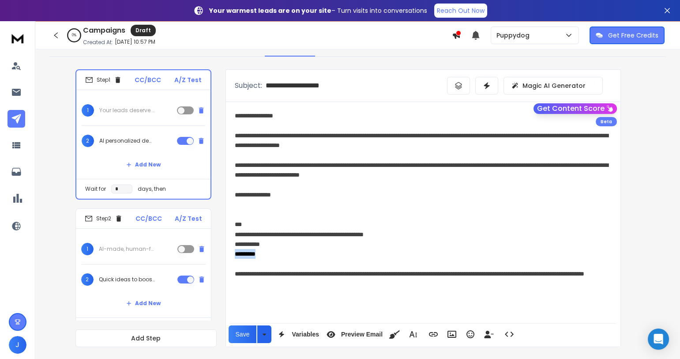
drag, startPoint x: 270, startPoint y: 255, endPoint x: 227, endPoint y: 252, distance: 42.9
click at [227, 252] on div "**********" at bounding box center [423, 209] width 395 height 215
copy div "*********"
click at [114, 279] on p "Quick ideas to boost trial-to-paid conversions" at bounding box center [127, 279] width 57 height 7
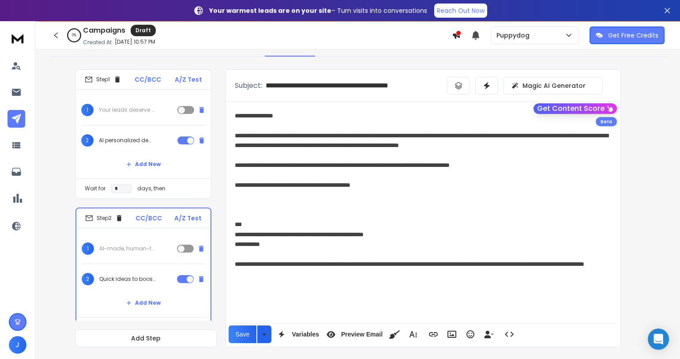
click at [235, 250] on div at bounding box center [423, 254] width 377 height 10
click at [286, 246] on div "**********" at bounding box center [423, 244] width 377 height 10
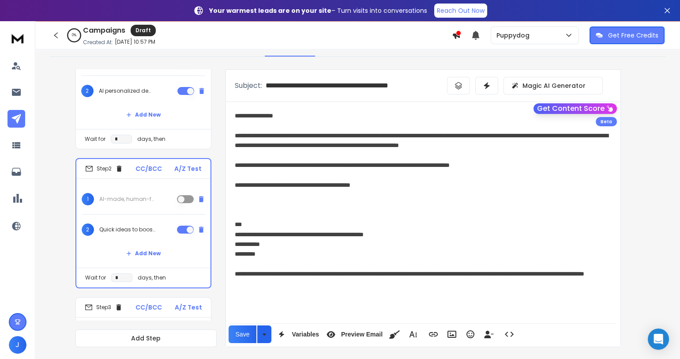
scroll to position [135, 0]
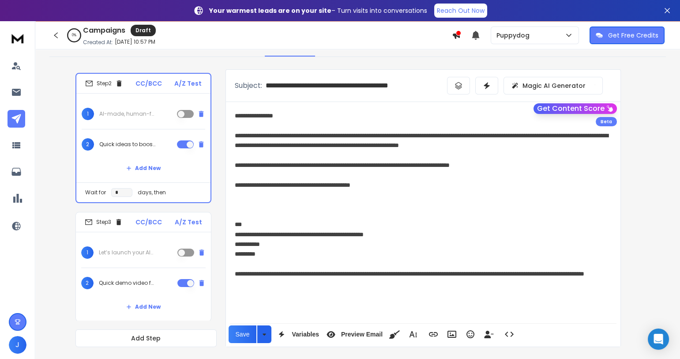
click at [139, 284] on p "Quick demo video for {{companyName}}" at bounding box center [127, 282] width 57 height 7
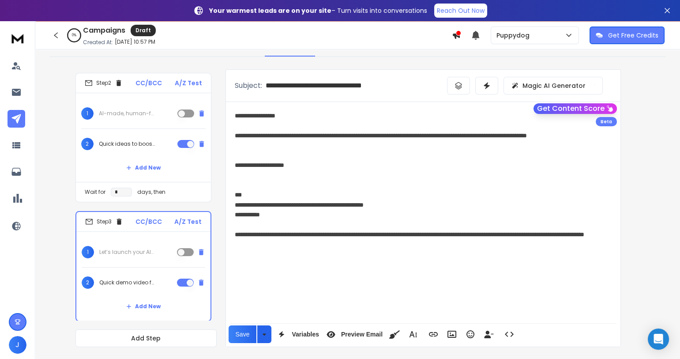
click at [276, 214] on div "**********" at bounding box center [423, 215] width 377 height 10
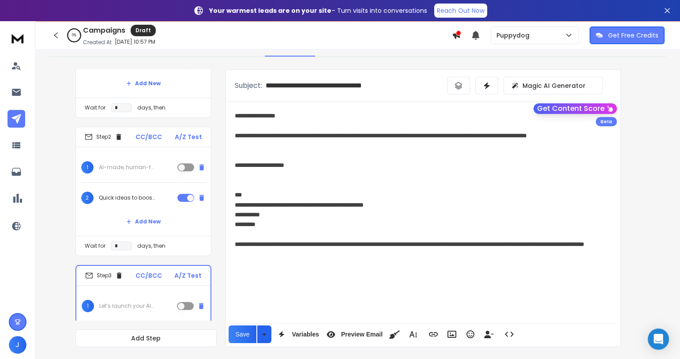
scroll to position [0, 0]
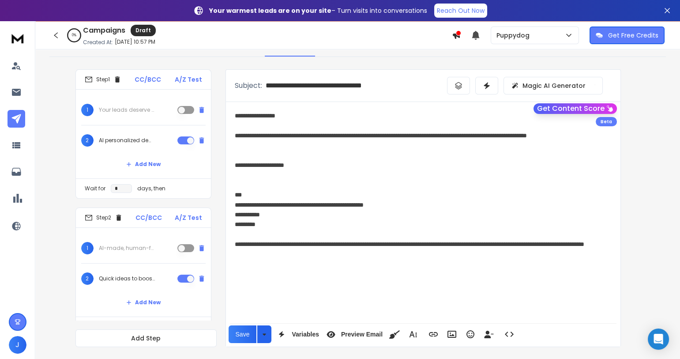
click at [147, 268] on div "2 Quick ideas to boost trial-to-paid conversions" at bounding box center [143, 279] width 124 height 30
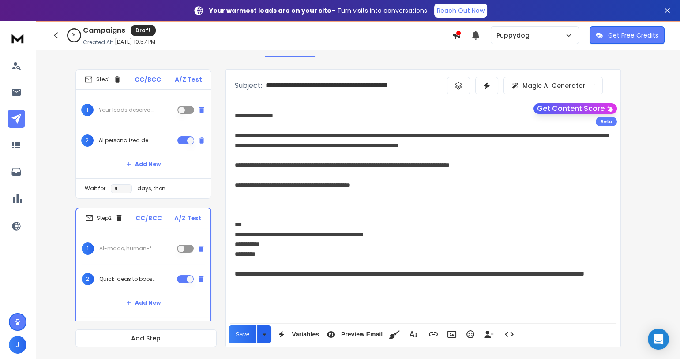
click at [143, 146] on div "2 AI personalized demo" at bounding box center [118, 140] width 74 height 12
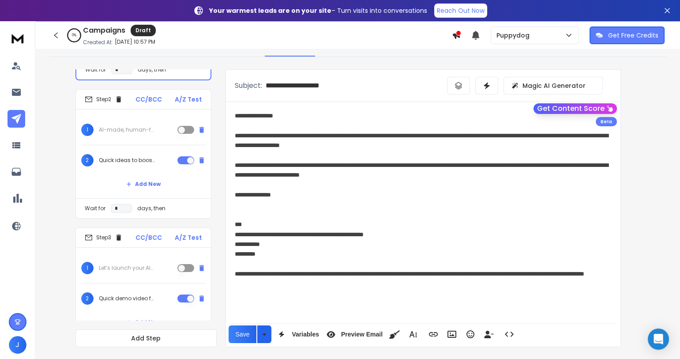
scroll to position [135, 0]
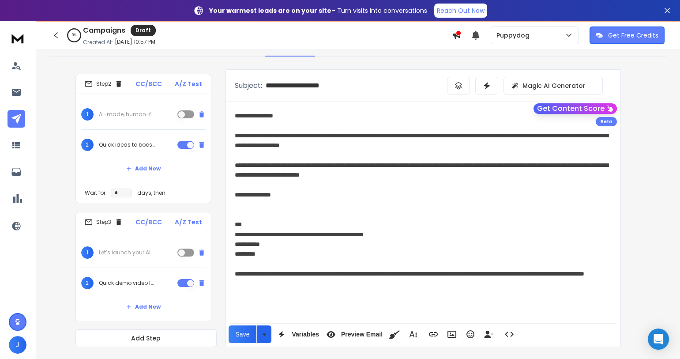
click at [143, 282] on p "Quick demo video for {{companyName}}" at bounding box center [127, 282] width 57 height 7
type input "**********"
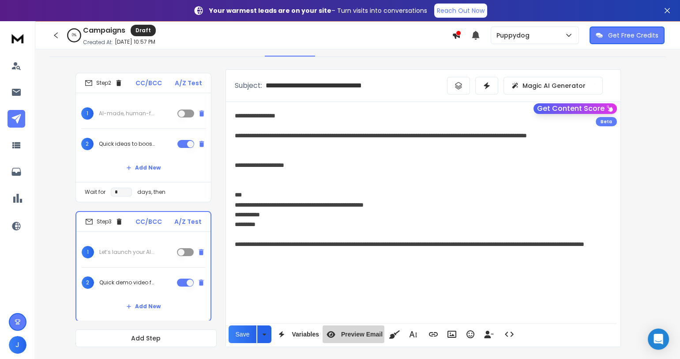
click at [376, 336] on span "Preview Email" at bounding box center [362, 335] width 45 height 8
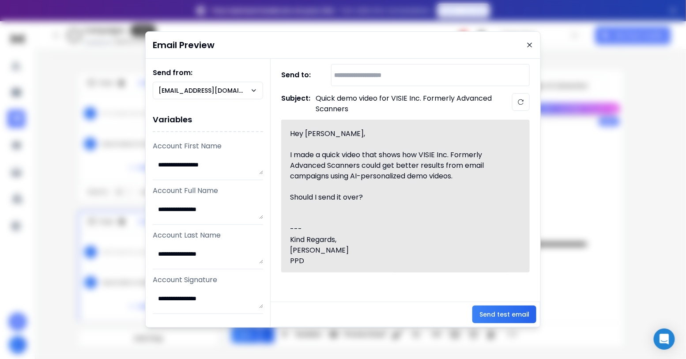
click at [531, 47] on icon at bounding box center [529, 44] width 7 height 7
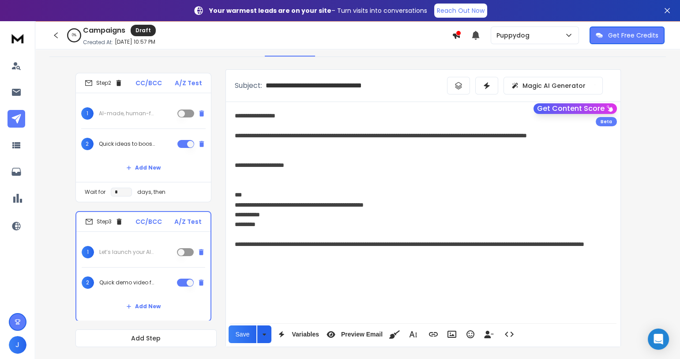
click at [639, 159] on div "**********" at bounding box center [357, 208] width 565 height 278
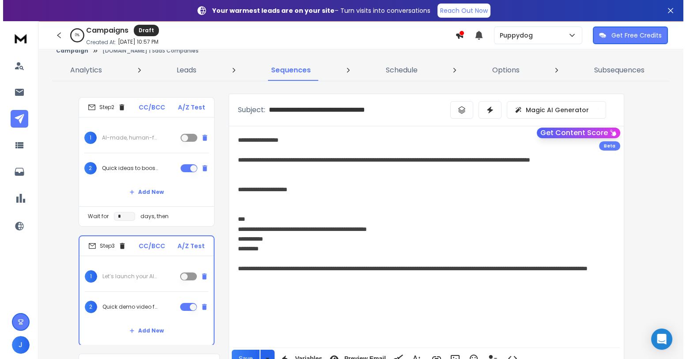
scroll to position [0, 0]
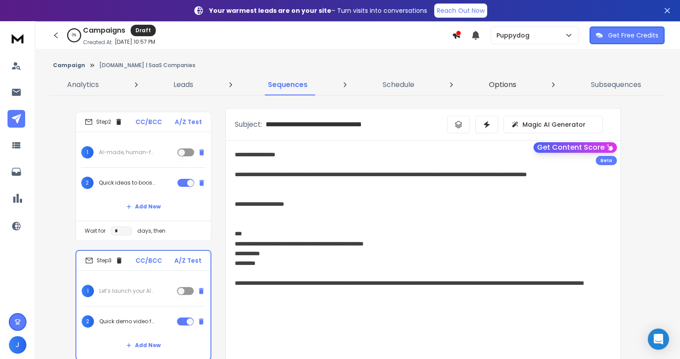
click at [498, 87] on p "Options" at bounding box center [502, 84] width 27 height 11
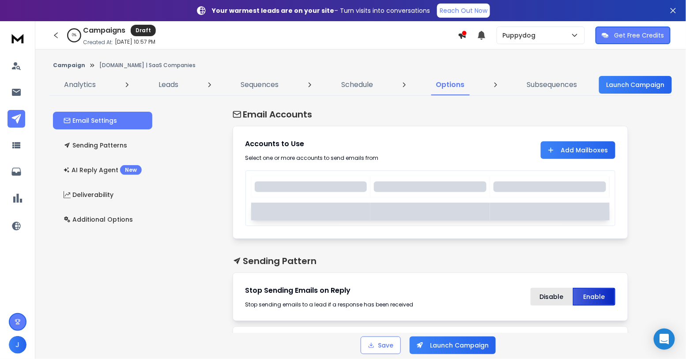
click at [632, 156] on div "Email Accounts Accounts to Use Select one or more accounts to send emails from …" at bounding box center [435, 220] width 538 height 225
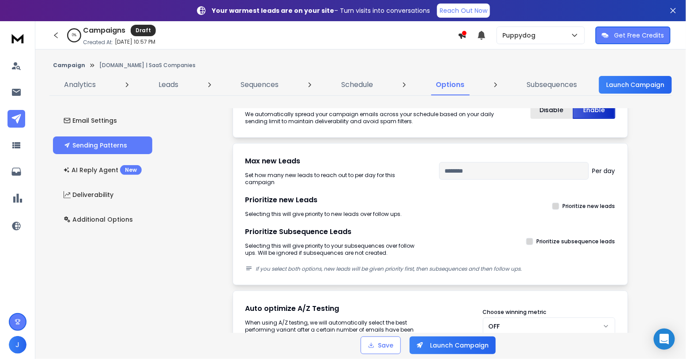
scroll to position [502, 0]
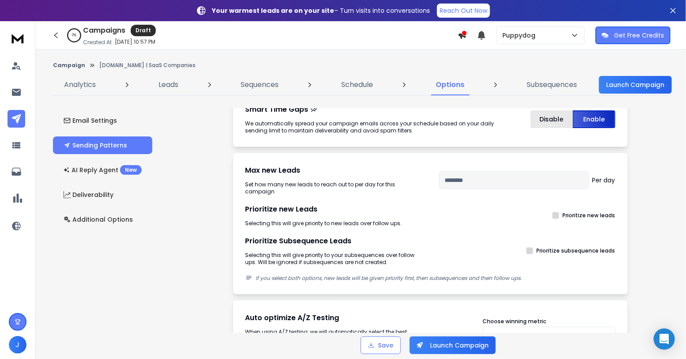
click at [482, 185] on input "***" at bounding box center [514, 180] width 150 height 18
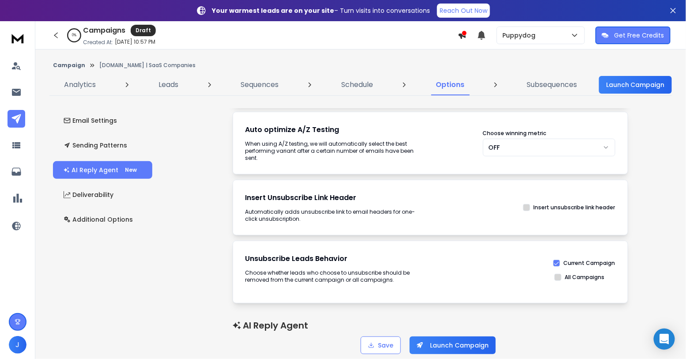
scroll to position [941, 0]
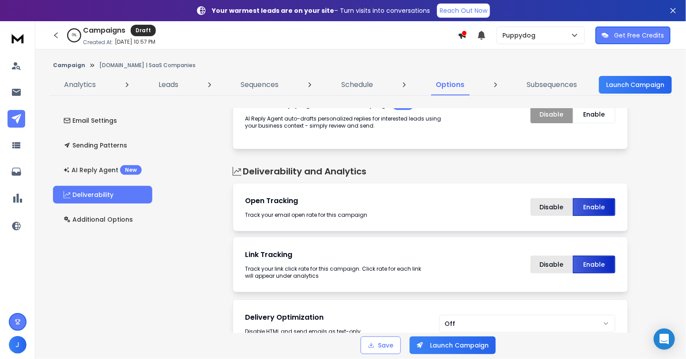
type input "****"
click at [552, 262] on button "Disable" at bounding box center [552, 265] width 42 height 18
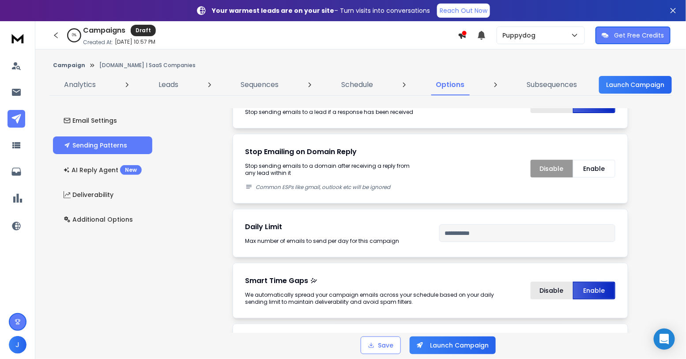
scroll to position [274, 0]
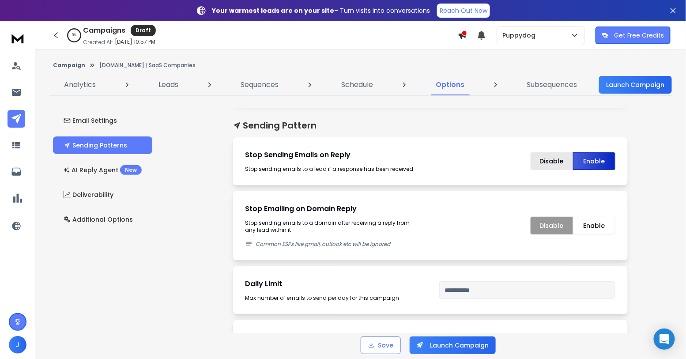
click at [462, 289] on input "***" at bounding box center [527, 290] width 176 height 18
type input "****"
click at [660, 228] on div "Email Accounts Accounts to Use Select one or more accounts to send emails from …" at bounding box center [435, 220] width 538 height 225
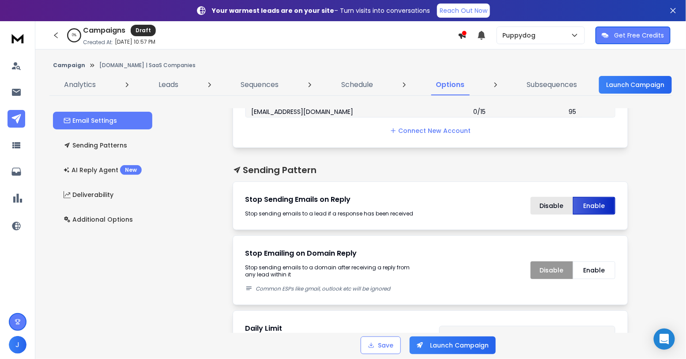
scroll to position [220, 0]
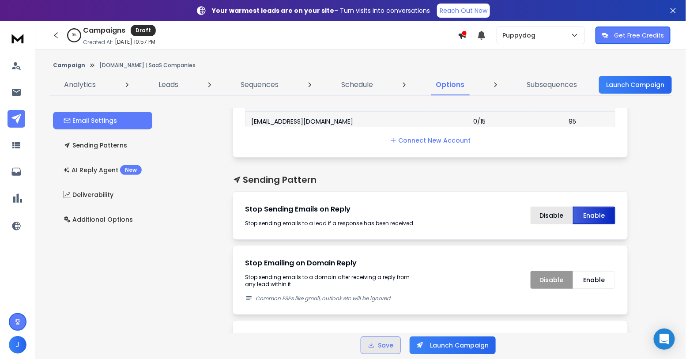
click at [389, 350] on button "Save" at bounding box center [381, 345] width 40 height 18
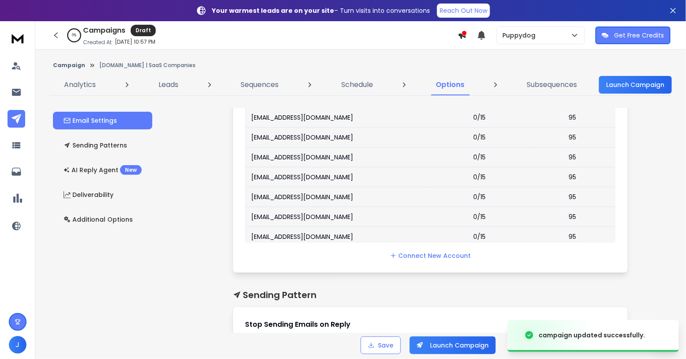
scroll to position [0, 0]
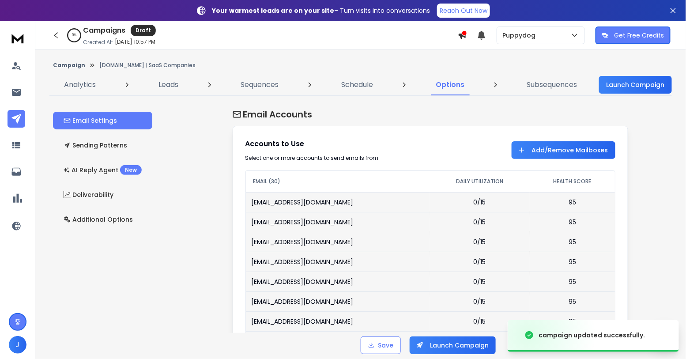
click at [458, 344] on button "Launch Campaign" at bounding box center [453, 345] width 86 height 18
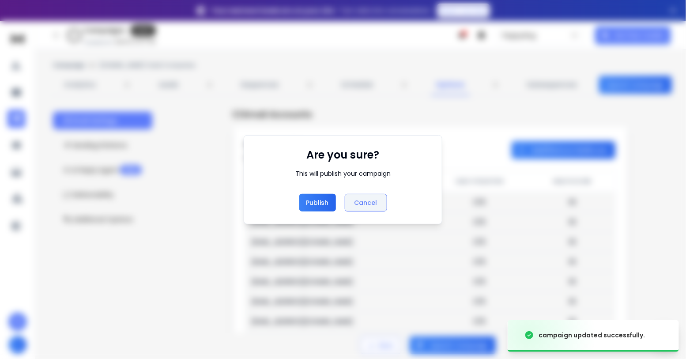
click at [322, 202] on button "Publish" at bounding box center [317, 203] width 37 height 18
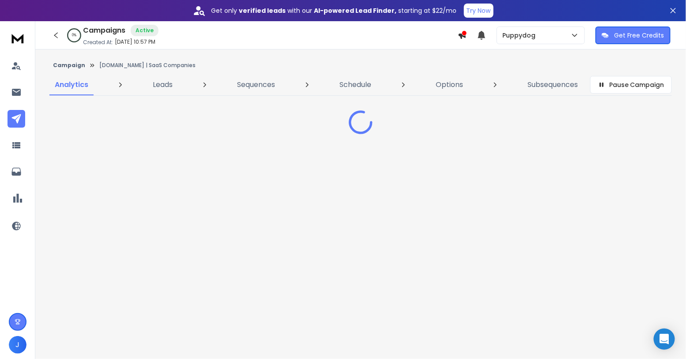
click at [208, 48] on div "0 % Campaigns Active Created At: [DATE] 10:57 PM Puppydog Get Free Credits" at bounding box center [343, 35] width 686 height 28
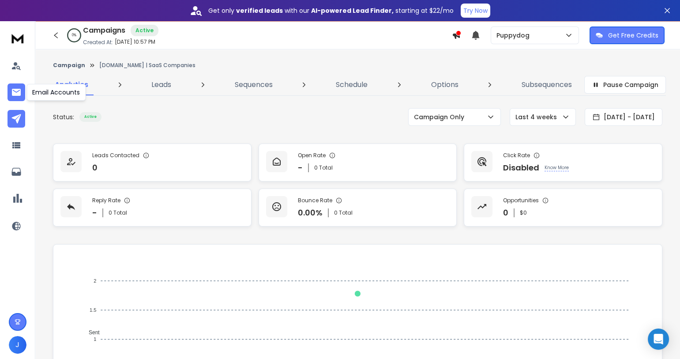
click at [16, 92] on icon at bounding box center [16, 92] width 11 height 11
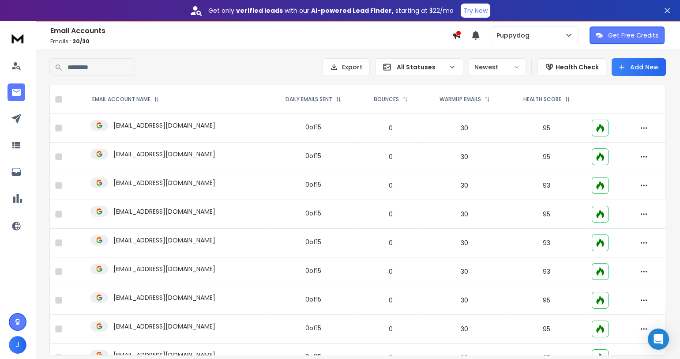
click at [167, 70] on div at bounding box center [183, 67] width 268 height 18
click at [18, 347] on span "J" at bounding box center [18, 345] width 18 height 18
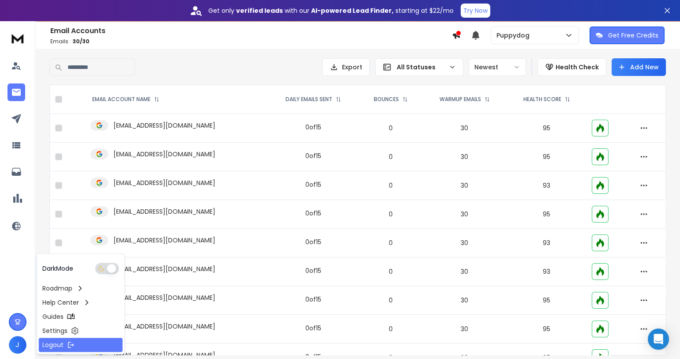
click at [48, 343] on p "Logout" at bounding box center [52, 344] width 21 height 9
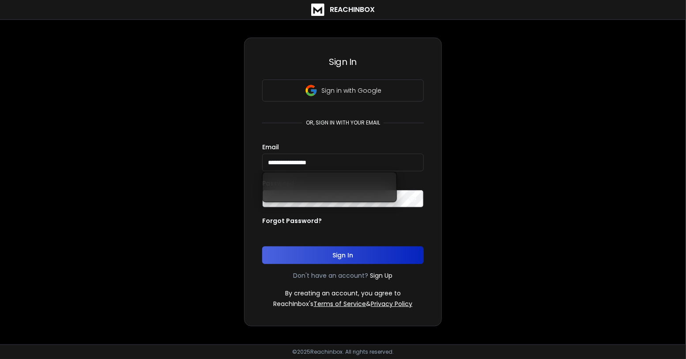
click at [346, 163] on input "**********" at bounding box center [343, 163] width 162 height 18
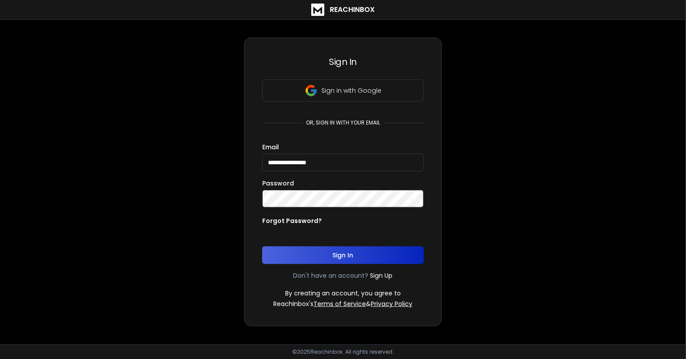
click at [346, 163] on input "**********" at bounding box center [343, 163] width 162 height 18
drag, startPoint x: 354, startPoint y: 162, endPoint x: 438, endPoint y: 163, distance: 83.9
click at [438, 163] on div "**********" at bounding box center [343, 182] width 198 height 289
click at [371, 164] on input "**********" at bounding box center [343, 163] width 162 height 18
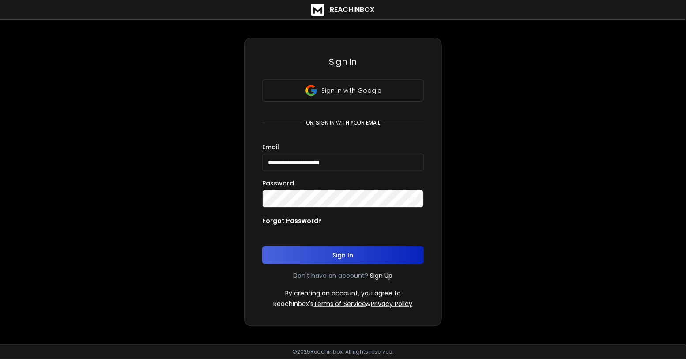
type input "**********"
click at [337, 257] on button "Sign In" at bounding box center [343, 255] width 162 height 18
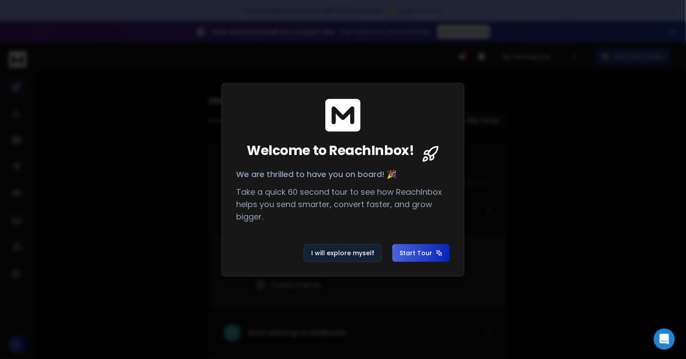
click at [346, 253] on button "I will explore myself" at bounding box center [343, 253] width 78 height 18
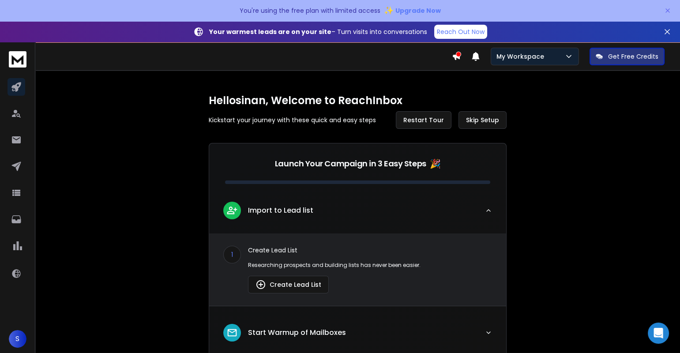
click at [538, 54] on p "My Workspace" at bounding box center [522, 56] width 51 height 9
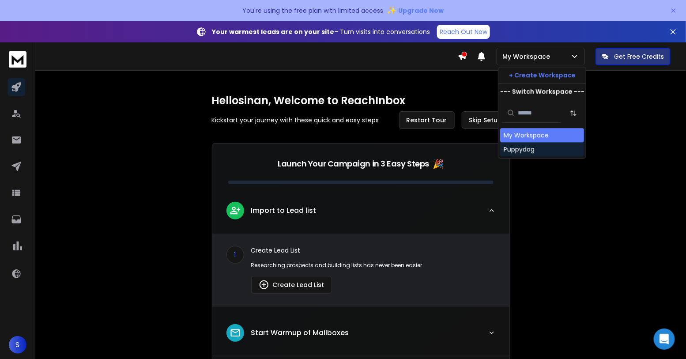
click at [547, 149] on div "Puppydog" at bounding box center [542, 149] width 84 height 14
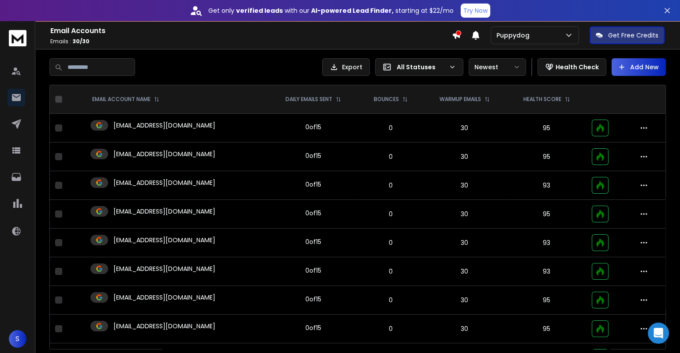
click at [189, 68] on div at bounding box center [183, 67] width 268 height 18
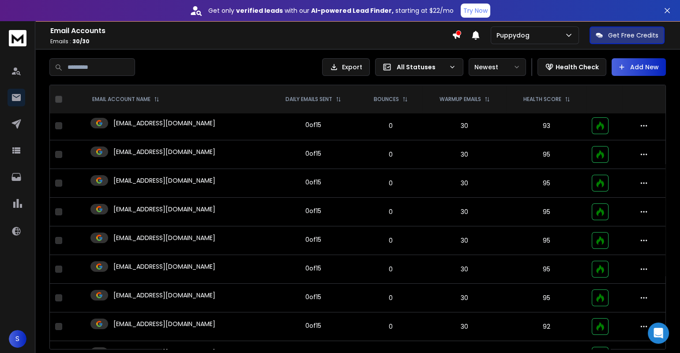
scroll to position [28, 0]
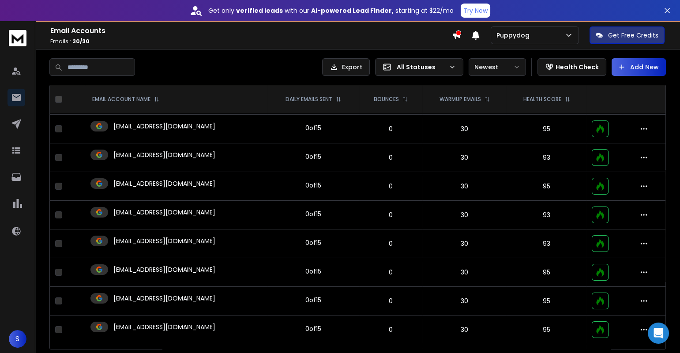
click at [222, 74] on div at bounding box center [183, 67] width 268 height 18
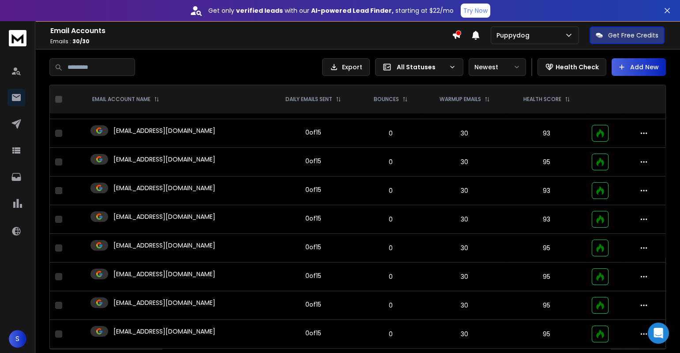
scroll to position [0, 0]
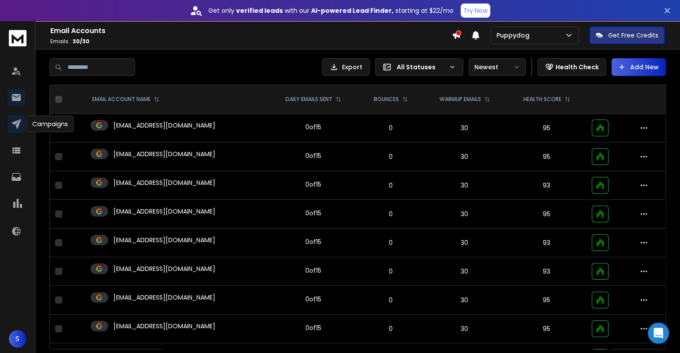
click at [17, 123] on icon at bounding box center [16, 124] width 11 height 11
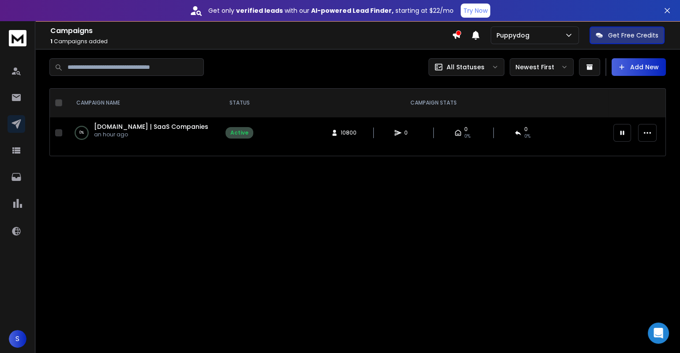
click at [320, 67] on div at bounding box center [203, 67] width 309 height 18
click at [128, 128] on span "[DOMAIN_NAME] | SaaS Companies" at bounding box center [151, 126] width 114 height 9
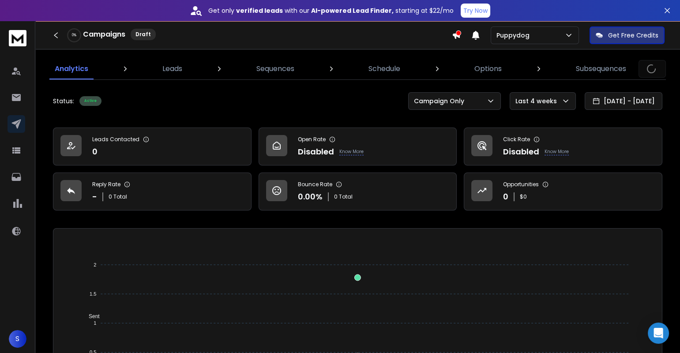
click at [164, 100] on div "Status: Active Campaign Only Last 4 weeks [DATE] - [DATE]" at bounding box center [358, 101] width 610 height 18
click at [263, 107] on div "Status: Active Campaign Only Last 4 weeks [DATE] - [DATE]" at bounding box center [358, 101] width 610 height 18
click at [233, 109] on div "Status: Active Campaign Only Last 4 weeks [DATE] - [DATE]" at bounding box center [358, 101] width 610 height 18
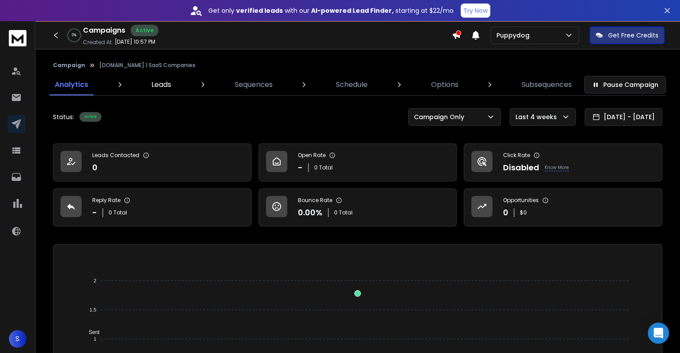
click at [160, 86] on p "Leads" at bounding box center [161, 84] width 20 height 11
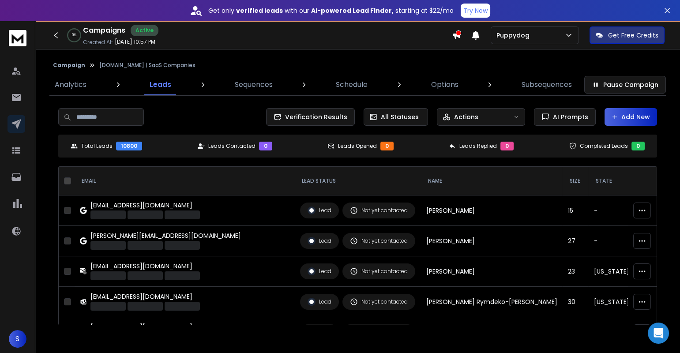
click at [272, 59] on div "Campaign Puppydog.io | SaaS Companies" at bounding box center [357, 65] width 617 height 14
click at [248, 82] on p "Sequences" at bounding box center [254, 84] width 38 height 11
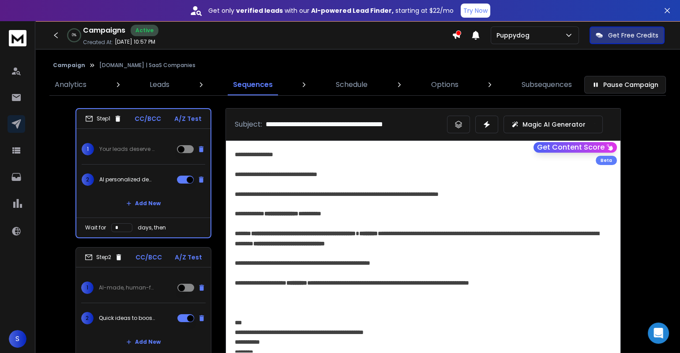
click at [134, 177] on p "AI personalized demo" at bounding box center [127, 179] width 57 height 7
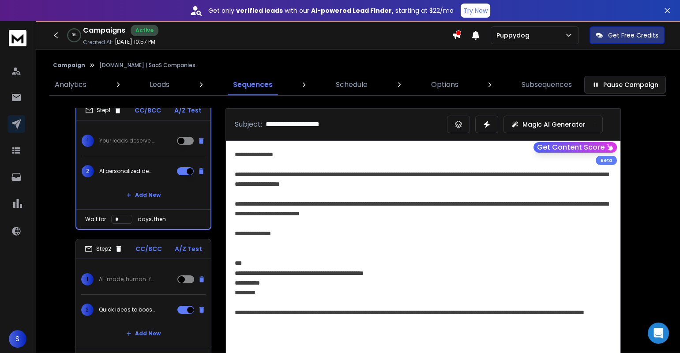
scroll to position [9, 0]
click at [133, 141] on p "Your leads deserve a demo made just for them" at bounding box center [127, 140] width 57 height 7
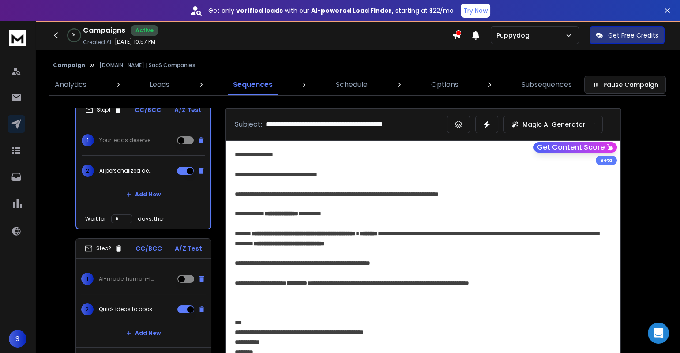
click at [144, 172] on p "AI personalized demo" at bounding box center [127, 170] width 57 height 7
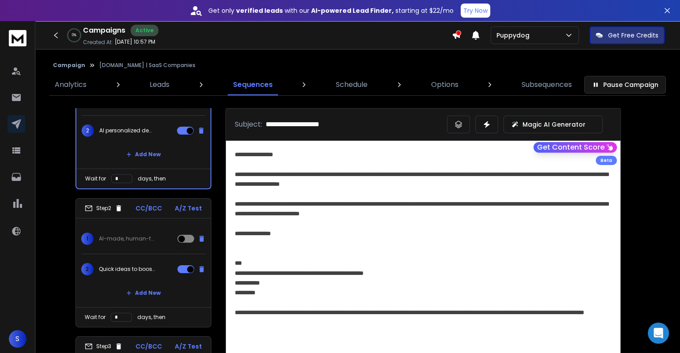
scroll to position [52, 0]
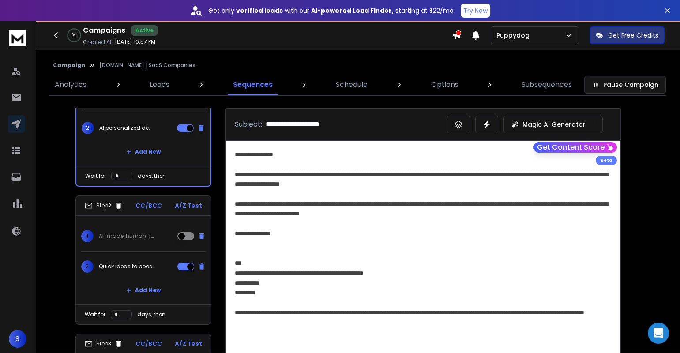
click at [134, 266] on p "Quick ideas to boost trial-to-paid conversions" at bounding box center [127, 266] width 57 height 7
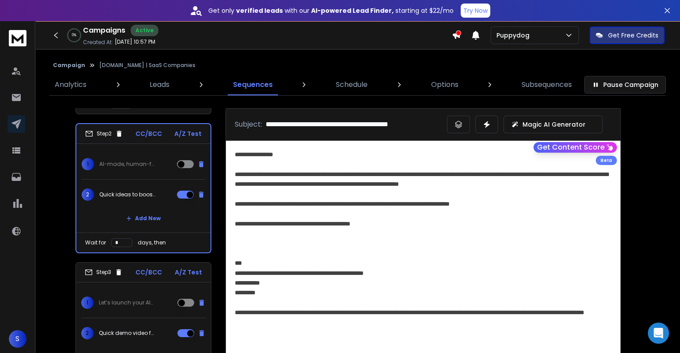
scroll to position [135, 0]
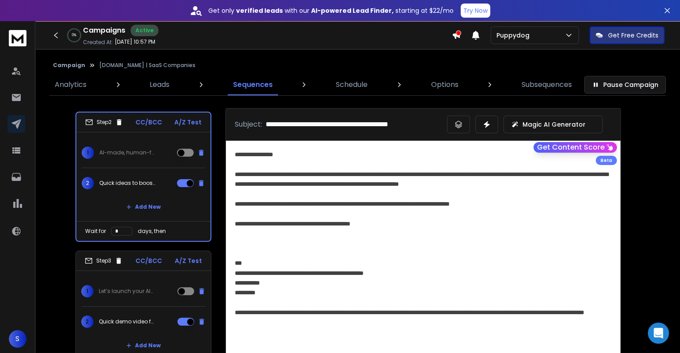
click at [123, 321] on p "Quick demo video for {{companyName}}" at bounding box center [127, 321] width 57 height 7
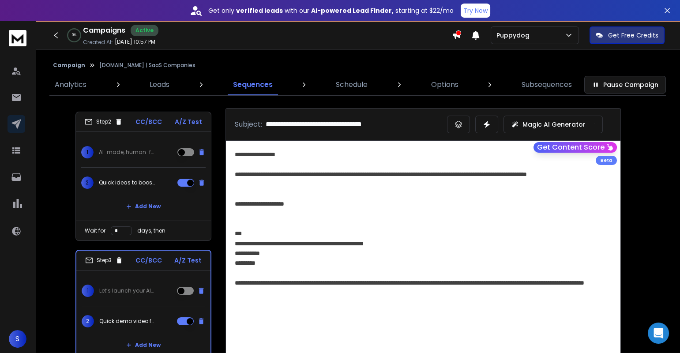
scroll to position [0, 0]
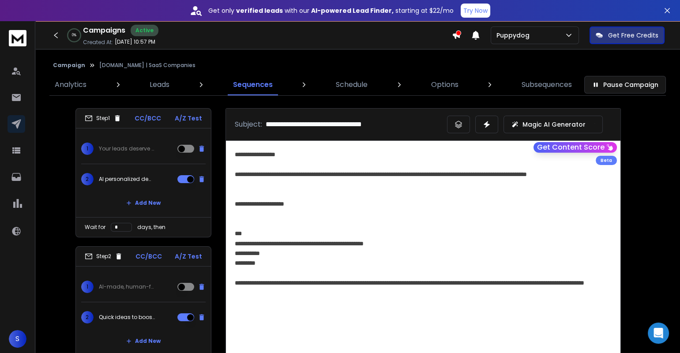
click at [131, 179] on p "AI personalized demo" at bounding box center [127, 179] width 57 height 7
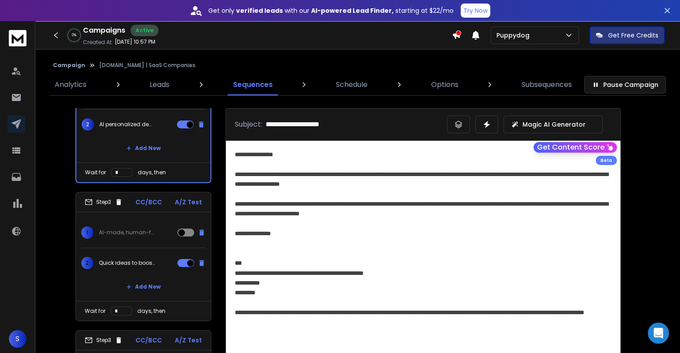
scroll to position [55, 0]
click at [139, 261] on p "Quick ideas to boost trial-to-paid conversions" at bounding box center [127, 263] width 57 height 7
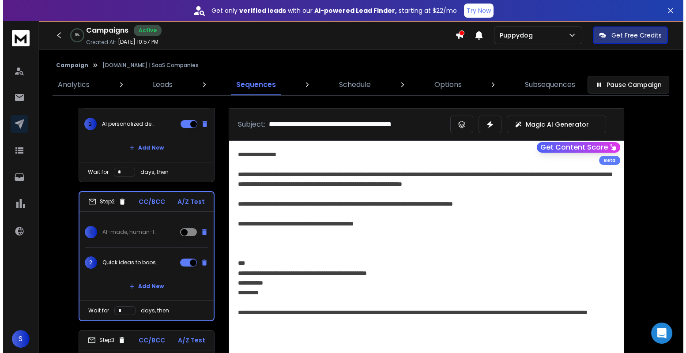
scroll to position [135, 0]
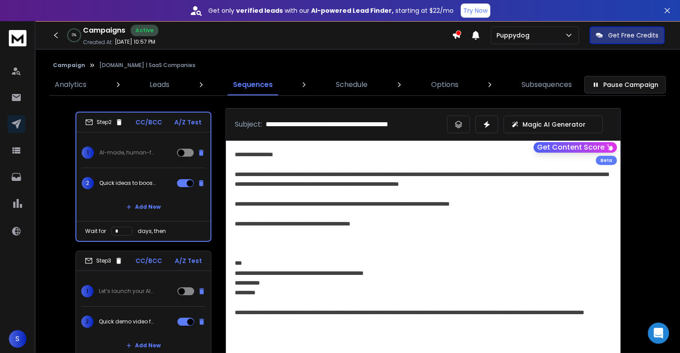
click at [137, 321] on p "Quick demo video for {{companyName}}" at bounding box center [127, 321] width 57 height 7
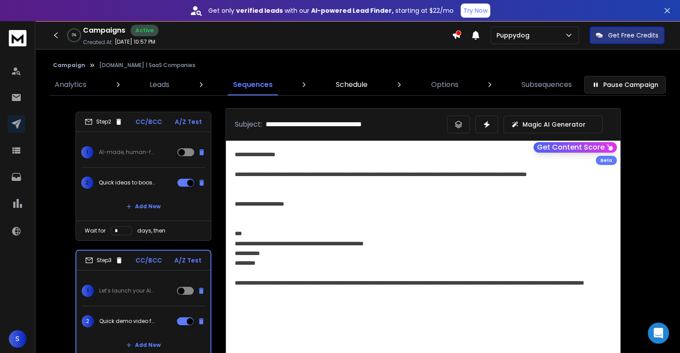
click at [355, 83] on p "Schedule" at bounding box center [352, 84] width 32 height 11
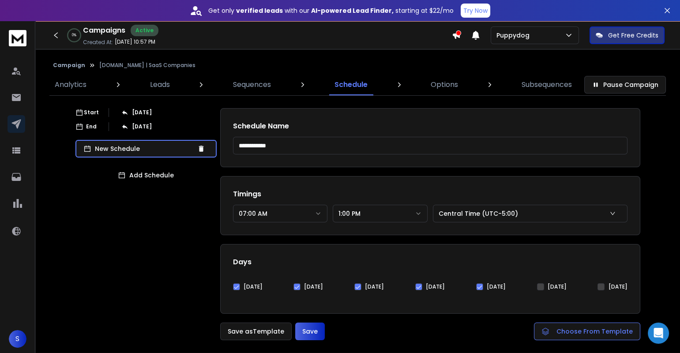
click at [388, 63] on div "Campaign Puppydog.io | SaaS Companies" at bounding box center [357, 65] width 617 height 14
click at [177, 229] on div "**********" at bounding box center [357, 224] width 565 height 232
click at [184, 223] on div "**********" at bounding box center [357, 224] width 565 height 232
click at [159, 245] on div "**********" at bounding box center [357, 224] width 565 height 232
click at [13, 178] on icon at bounding box center [15, 177] width 9 height 8
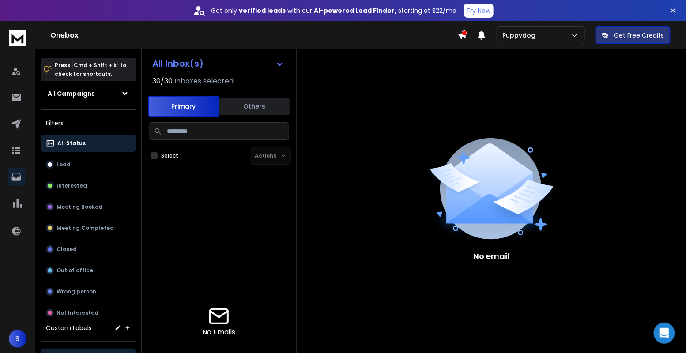
click at [264, 195] on div "No Emails" at bounding box center [218, 304] width 147 height 261
click at [241, 189] on div "No Emails" at bounding box center [218, 304] width 147 height 261
click at [19, 206] on icon at bounding box center [17, 203] width 13 height 13
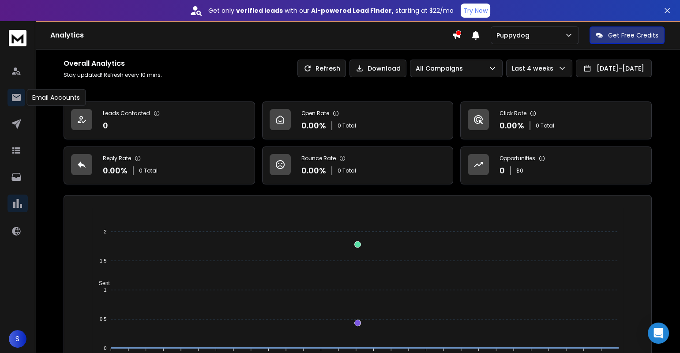
click at [20, 97] on icon at bounding box center [16, 97] width 11 height 11
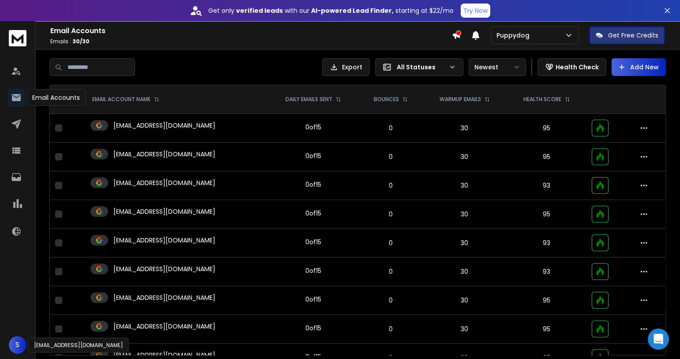
click at [16, 340] on span "S" at bounding box center [18, 345] width 18 height 18
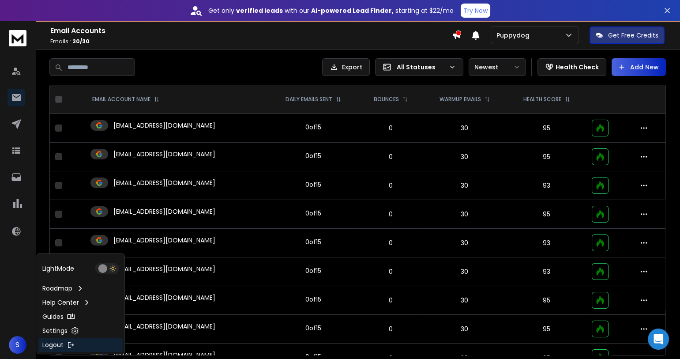
click at [42, 344] on p "Logout" at bounding box center [52, 344] width 21 height 9
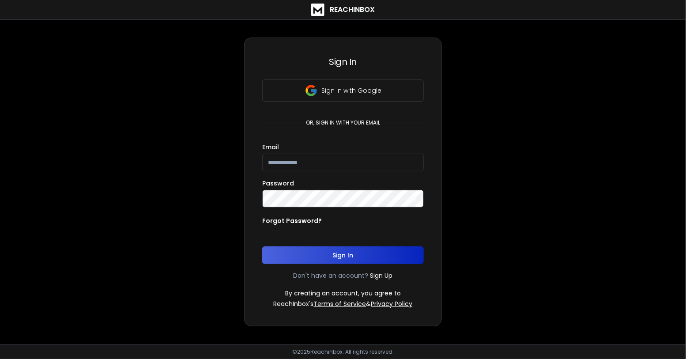
type input "**********"
click at [405, 137] on div "**********" at bounding box center [343, 193] width 162 height 229
click at [264, 124] on div "or, sign in with your email" at bounding box center [343, 122] width 162 height 7
drag, startPoint x: 306, startPoint y: 124, endPoint x: 404, endPoint y: 124, distance: 98.5
click at [404, 124] on div "or, sign in with your email" at bounding box center [343, 122] width 162 height 7
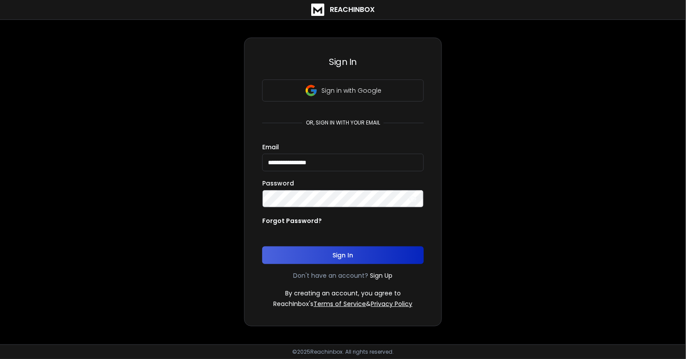
click at [428, 129] on div "**********" at bounding box center [343, 182] width 198 height 289
click at [332, 250] on button "Sign In" at bounding box center [343, 255] width 162 height 18
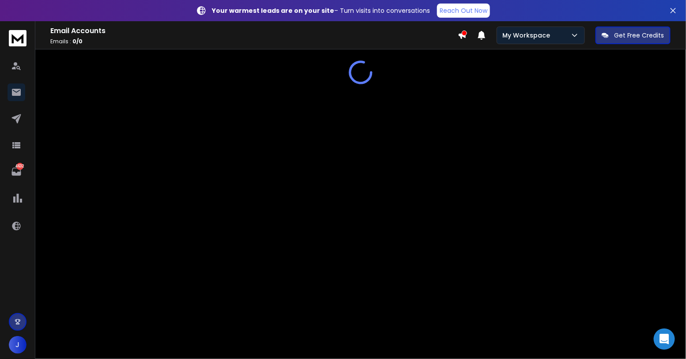
click at [553, 34] on div "My Workspace" at bounding box center [540, 35] width 77 height 9
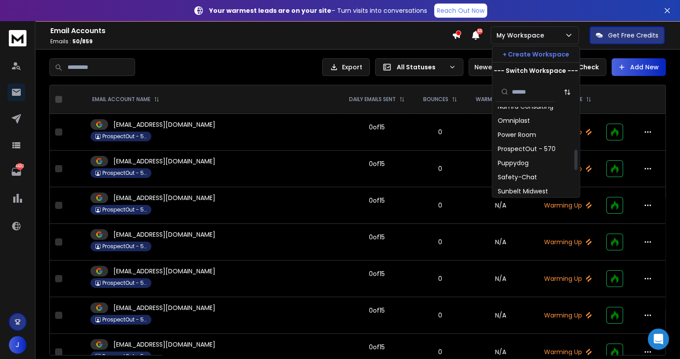
scroll to position [199, 0]
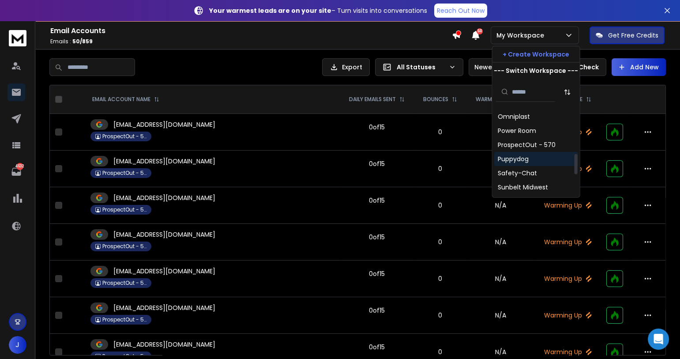
click at [542, 152] on div "Puppydog" at bounding box center [536, 159] width 84 height 14
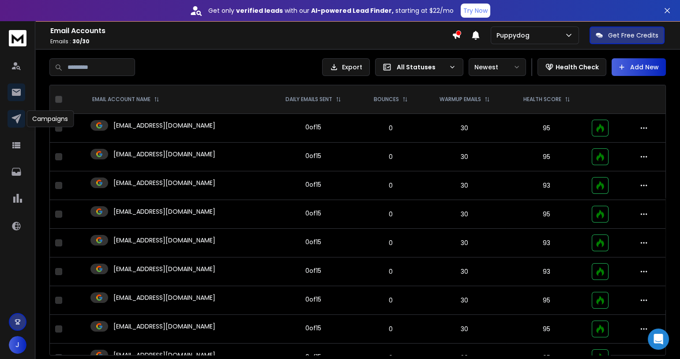
click at [9, 114] on link at bounding box center [17, 119] width 18 height 18
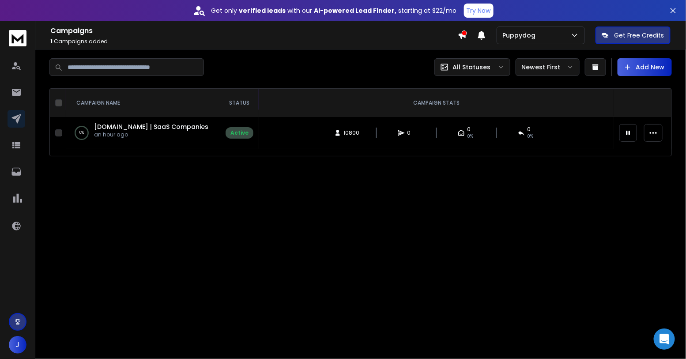
click at [127, 132] on p "an hour ago" at bounding box center [151, 134] width 114 height 7
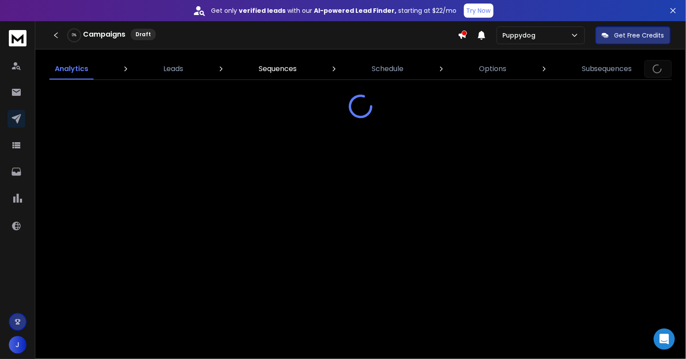
click at [272, 71] on p "Sequences" at bounding box center [278, 69] width 38 height 11
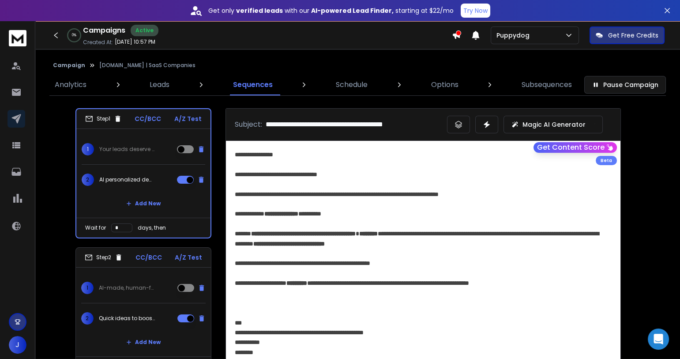
click at [134, 176] on p "AI personalized demo" at bounding box center [127, 179] width 57 height 7
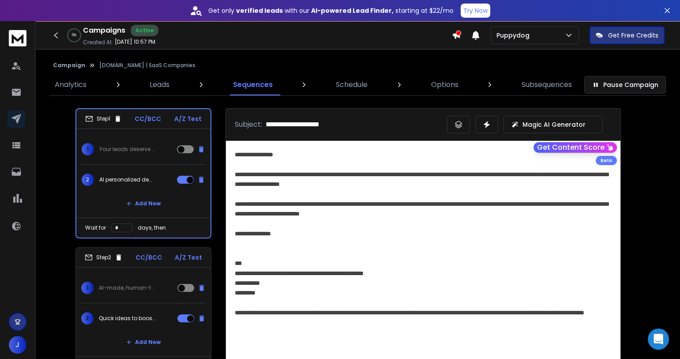
click at [131, 313] on div "2 Quick ideas to boost trial-to-paid conversions" at bounding box center [118, 318] width 74 height 12
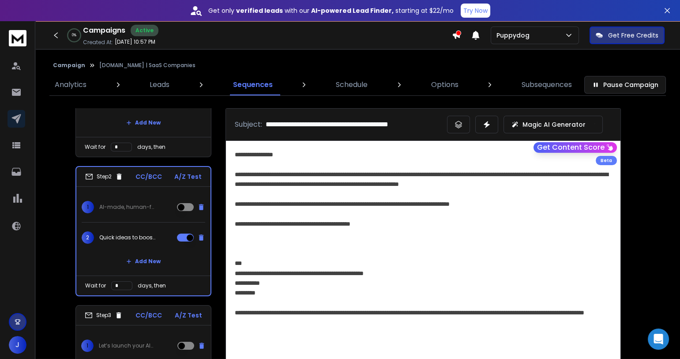
scroll to position [135, 0]
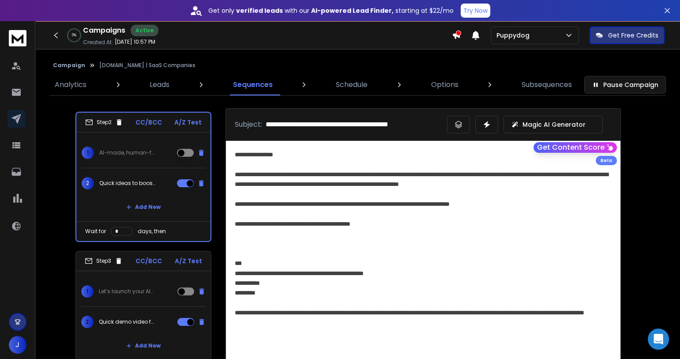
click at [129, 318] on p "Quick demo video for {{companyName}}" at bounding box center [127, 321] width 57 height 7
type input "**********"
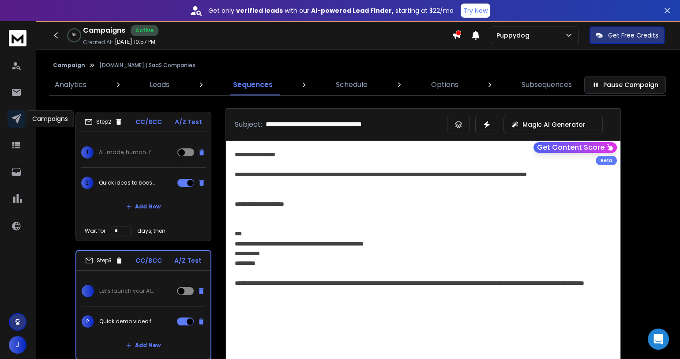
click at [18, 121] on icon at bounding box center [15, 118] width 9 height 9
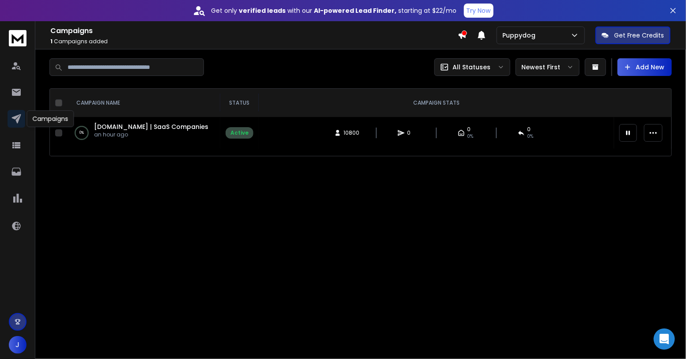
click at [175, 126] on span "[DOMAIN_NAME] | SaaS Companies" at bounding box center [151, 126] width 114 height 9
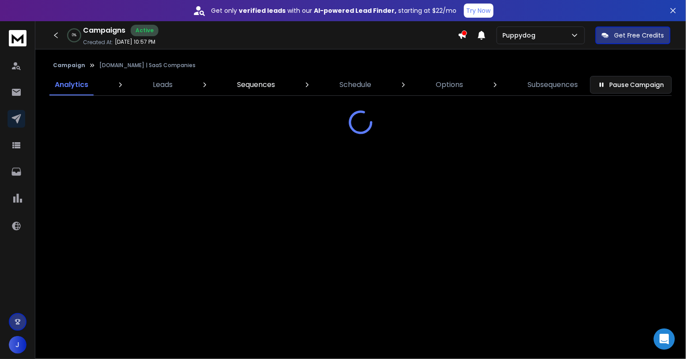
click at [275, 89] on p "Sequences" at bounding box center [256, 84] width 38 height 11
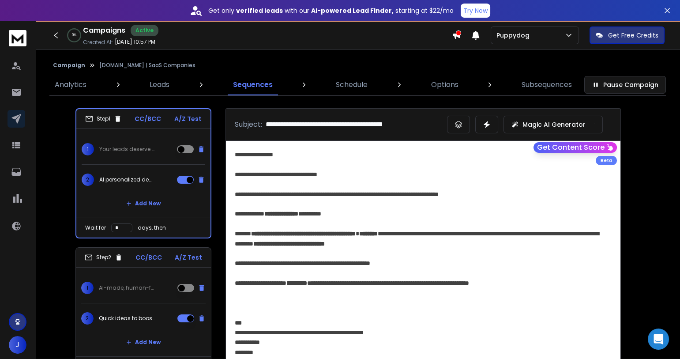
click at [148, 183] on div "2 AI personalized demo" at bounding box center [119, 180] width 74 height 12
type input "**********"
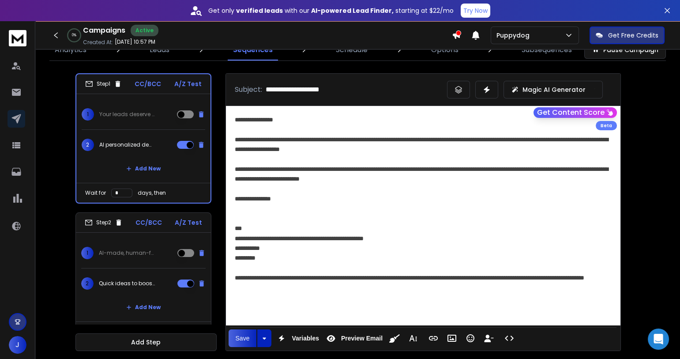
scroll to position [39, 0]
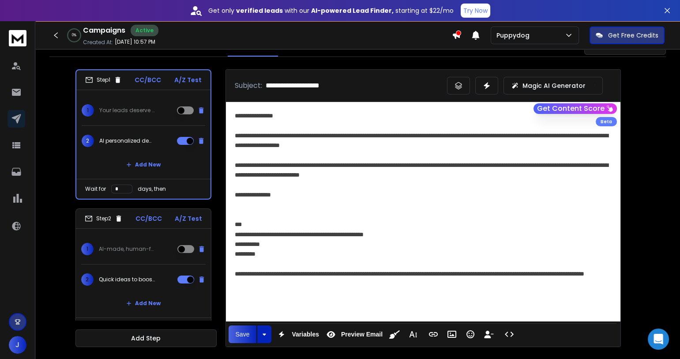
click at [582, 109] on button "Get Content Score" at bounding box center [575, 108] width 83 height 11
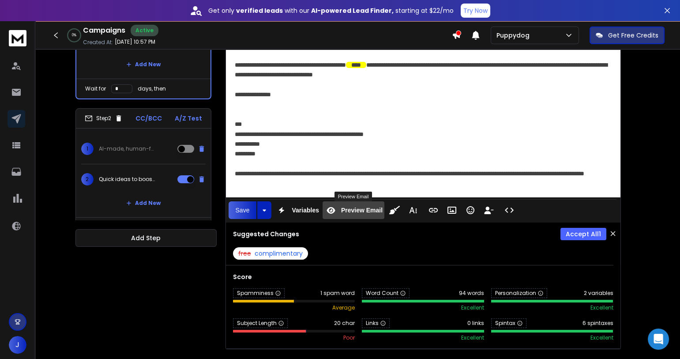
scroll to position [141, 0]
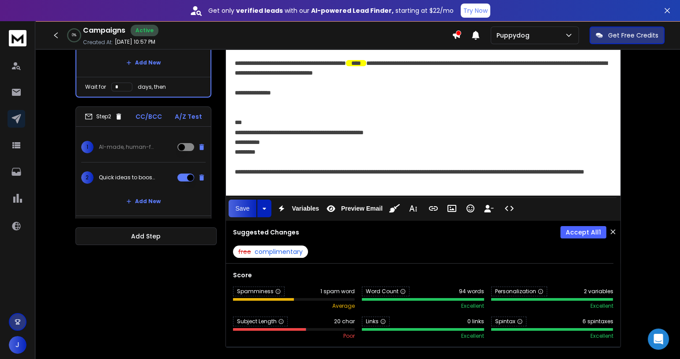
click at [156, 313] on div "Step 1 CC/BCC A/Z Test 1 Your leads deserve a demo made just for them 2 AI pers…" at bounding box center [145, 157] width 141 height 380
click at [23, 118] on link at bounding box center [17, 119] width 18 height 18
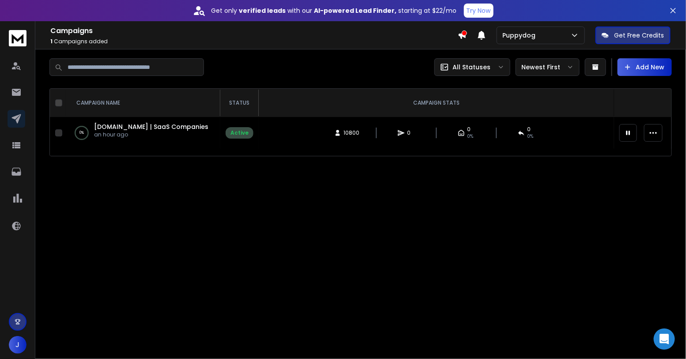
click at [411, 44] on p "1 Campaigns added" at bounding box center [253, 41] width 407 height 7
click at [524, 39] on p "Puppydog" at bounding box center [520, 35] width 37 height 9
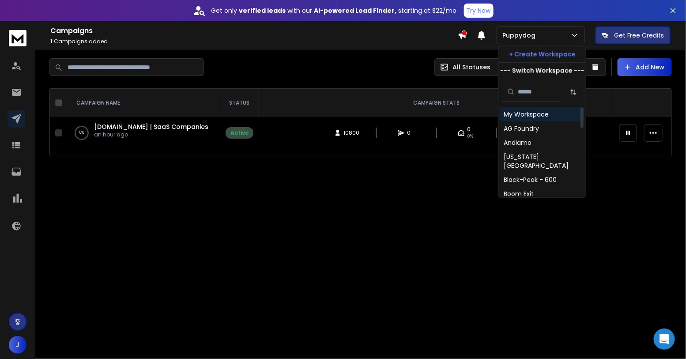
click at [545, 114] on div "My Workspace" at bounding box center [526, 114] width 45 height 9
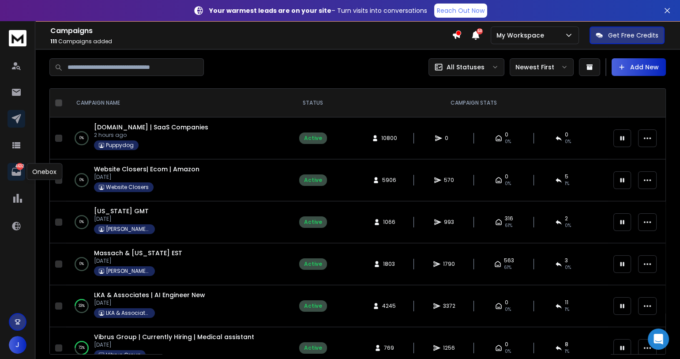
click at [20, 172] on icon at bounding box center [15, 172] width 9 height 8
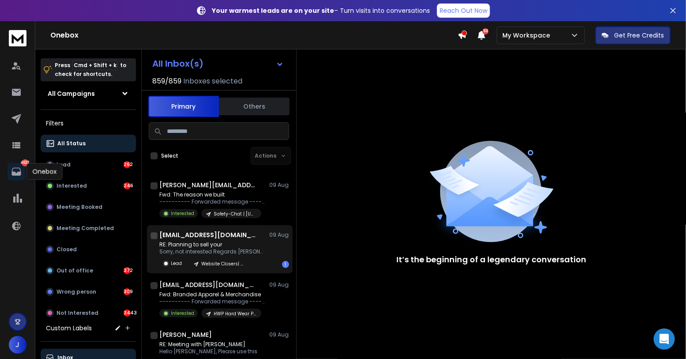
click at [244, 253] on p "Sorry, not interested Regards [PERSON_NAME]" at bounding box center [212, 251] width 106 height 7
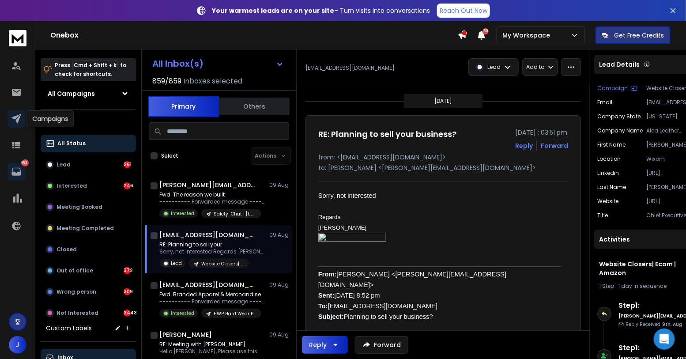
click at [14, 121] on icon at bounding box center [16, 118] width 11 height 11
